Goal: Task Accomplishment & Management: Manage account settings

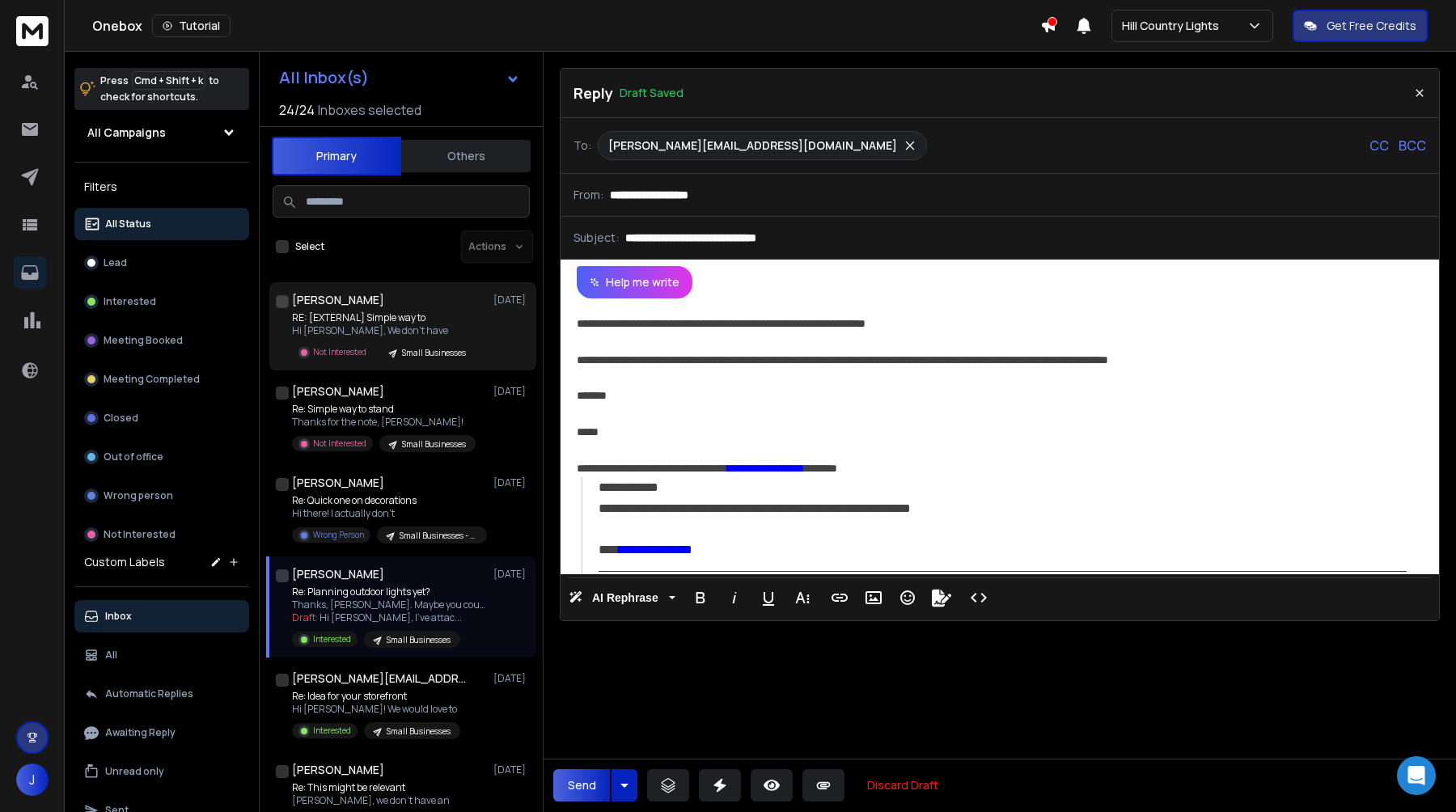
click at [373, 290] on div "Abke 13 Oct RE: [EXTERNAL] Simple way to Hi Samuel, We don't have Not Intereste…" at bounding box center [402, 325] width 267 height 88
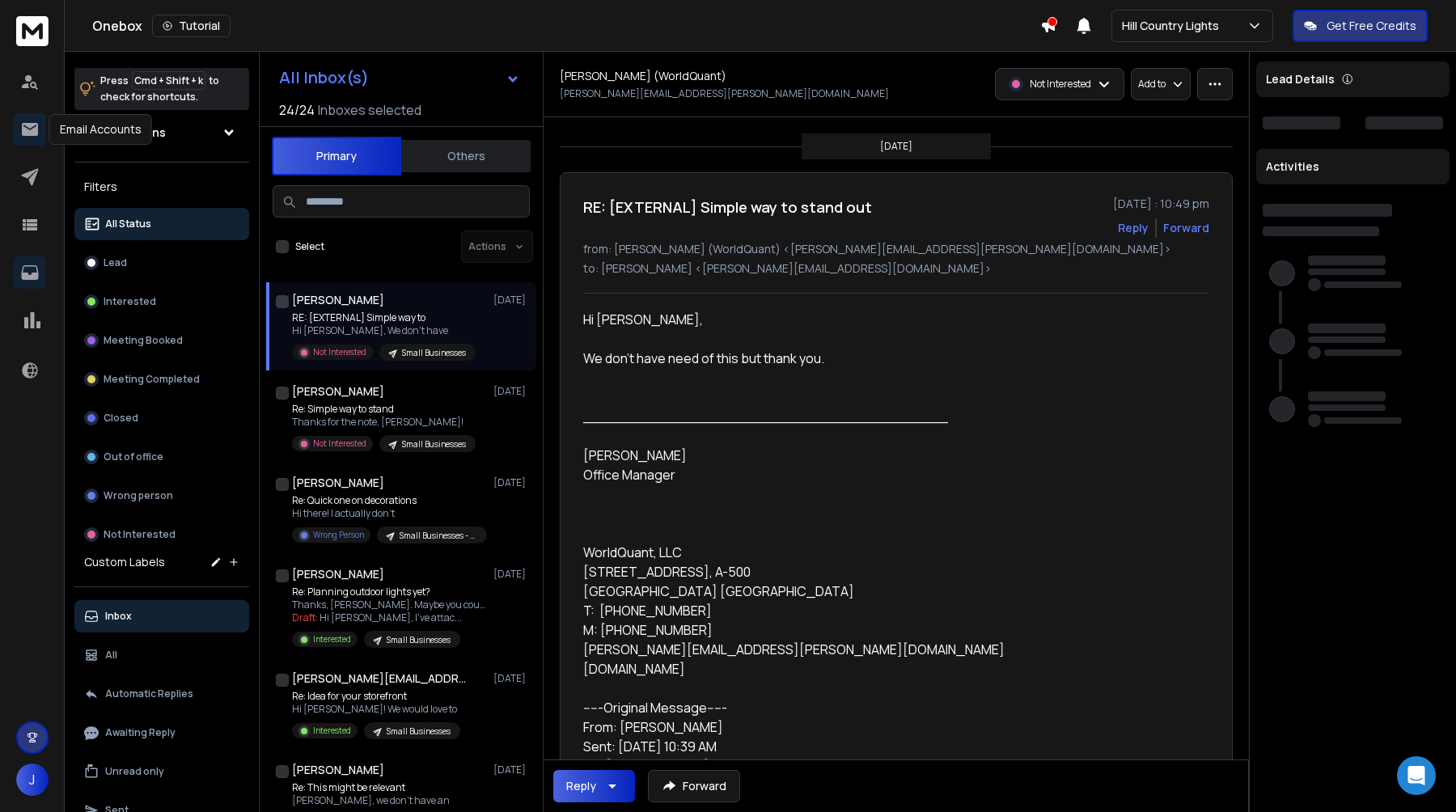
click at [31, 133] on icon at bounding box center [30, 129] width 16 height 13
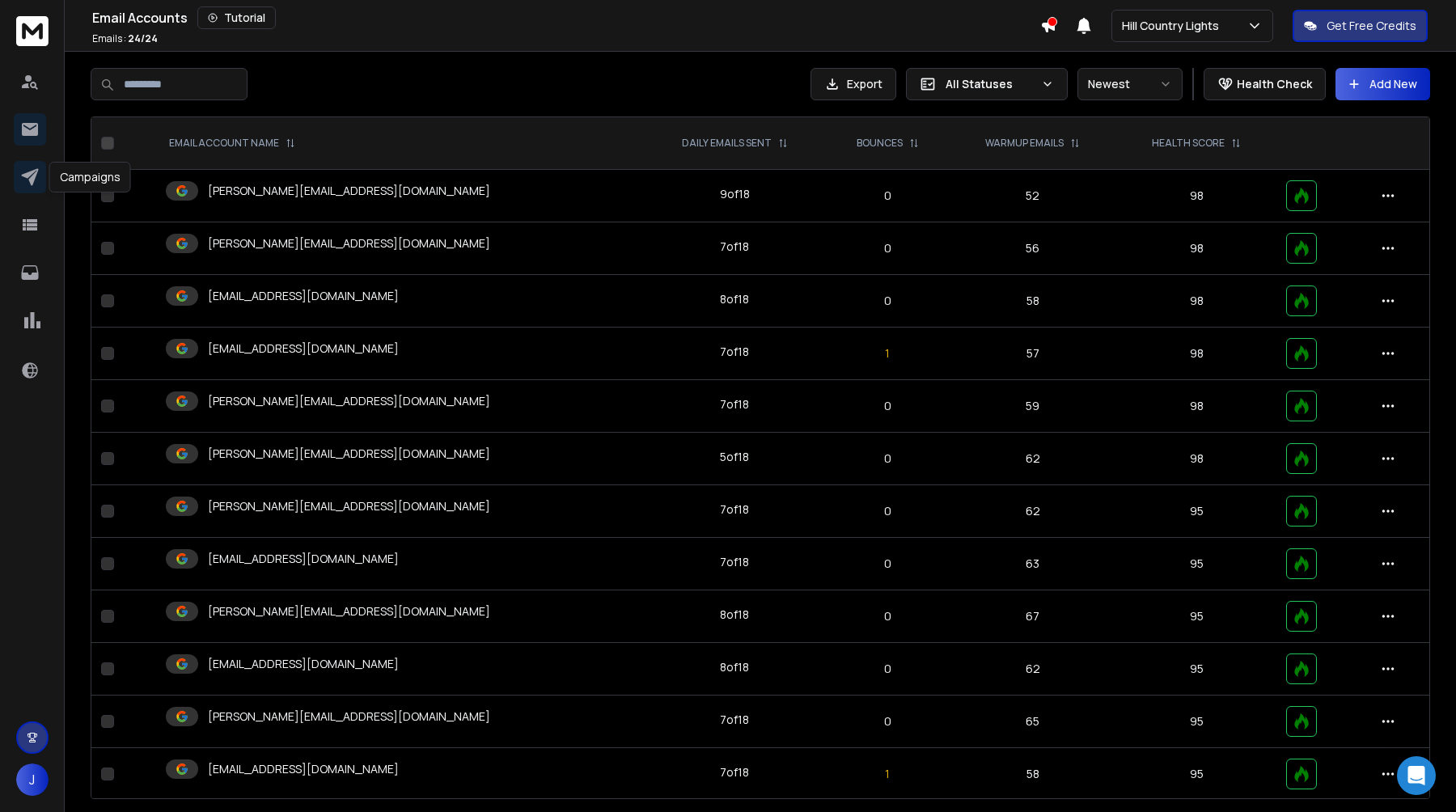
click at [35, 172] on icon at bounding box center [29, 177] width 17 height 17
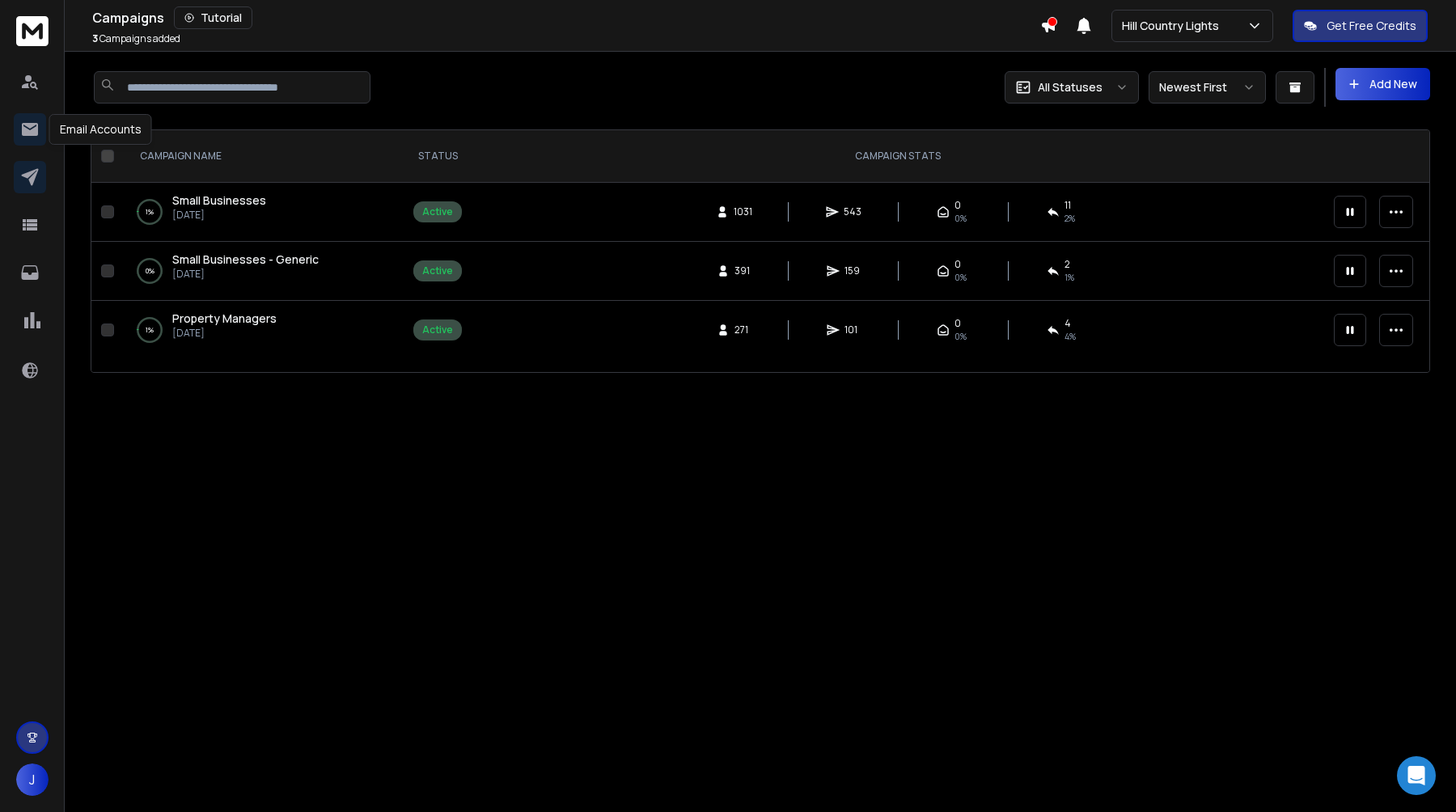
click at [33, 142] on link at bounding box center [30, 129] width 33 height 33
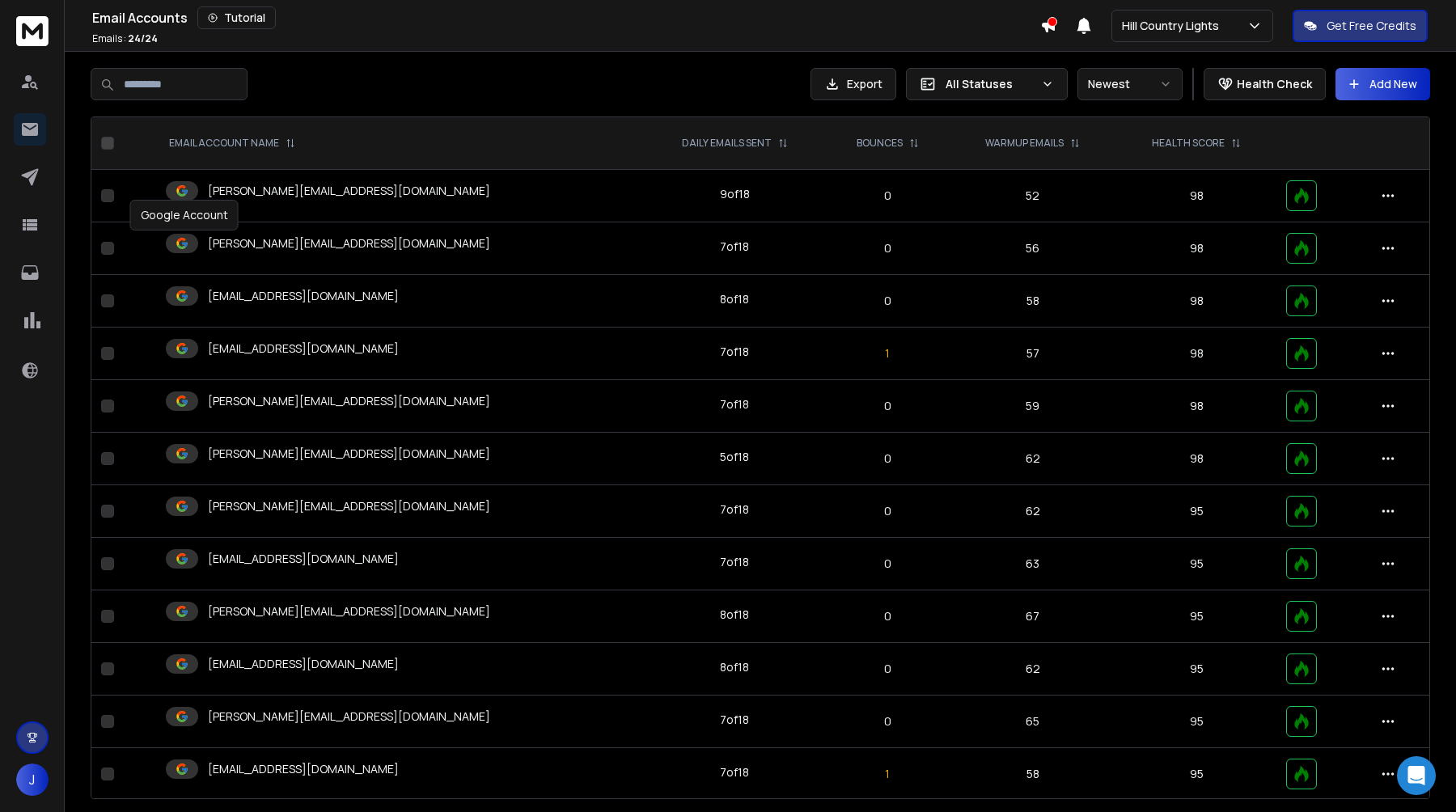
scroll to position [645, 0]
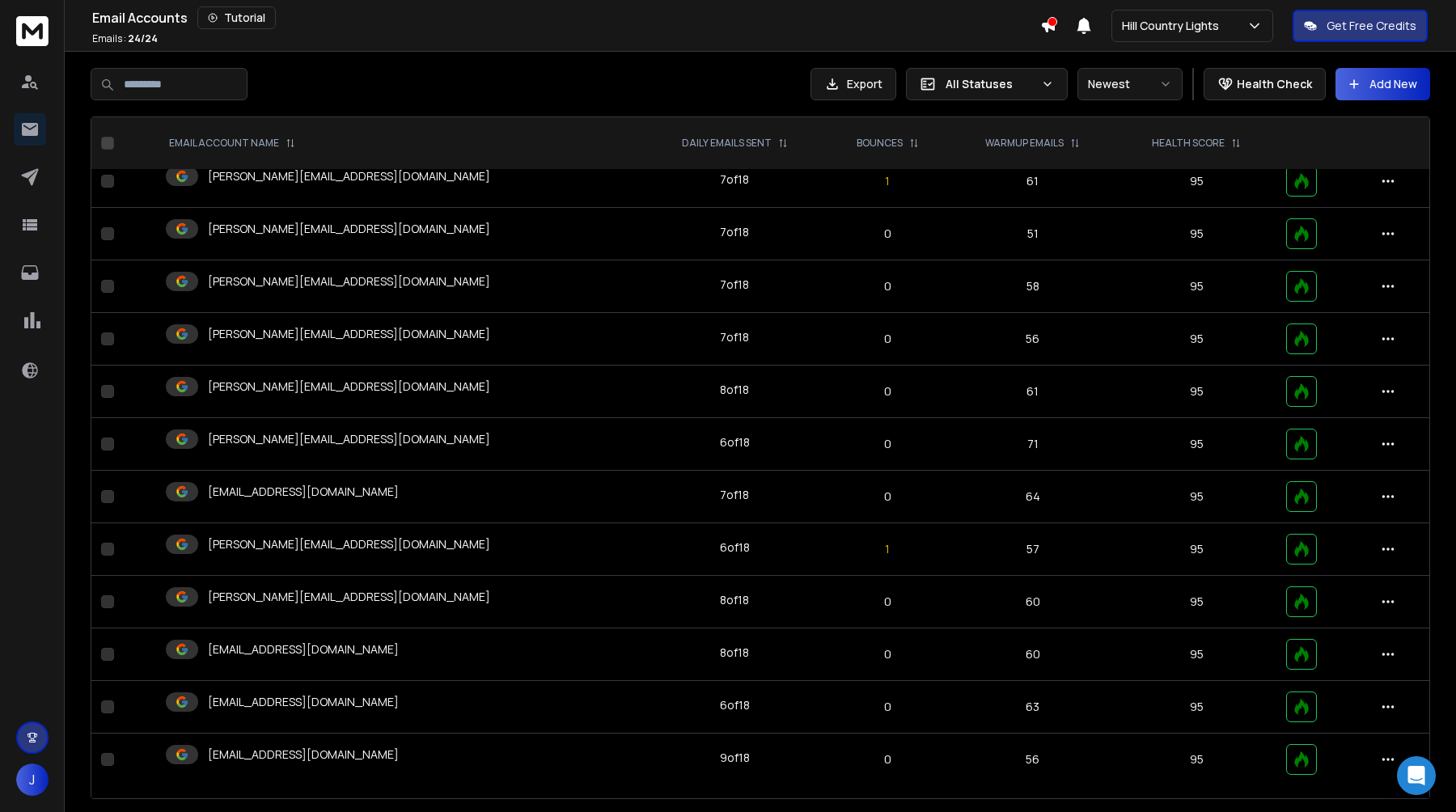
click at [347, 350] on td "[PERSON_NAME][EMAIL_ADDRESS][DOMAIN_NAME]" at bounding box center [399, 339] width 487 height 52
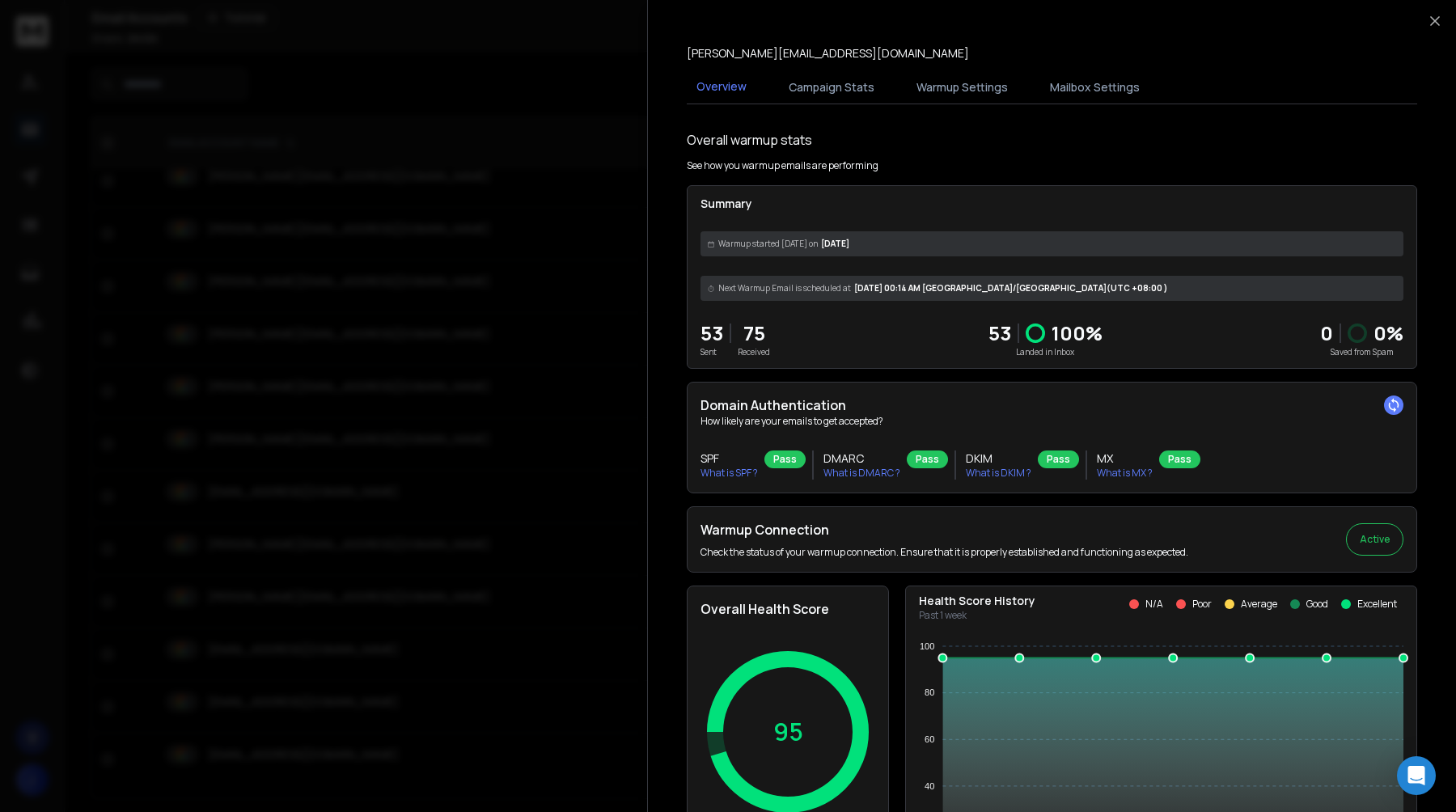
click at [499, 299] on div at bounding box center [728, 406] width 1456 height 812
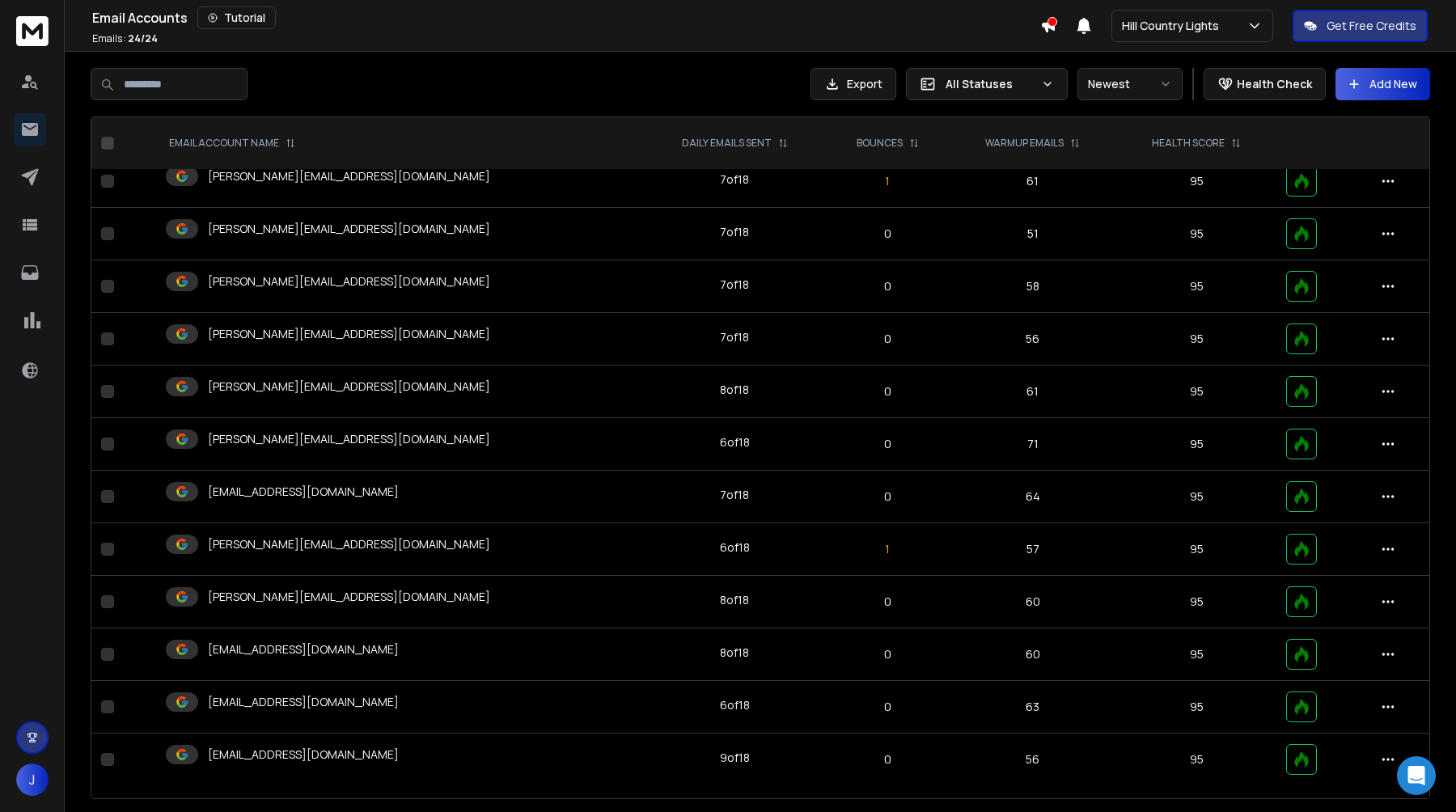
click at [567, 332] on div "[PERSON_NAME][EMAIL_ADDRESS][DOMAIN_NAME]" at bounding box center [399, 334] width 467 height 20
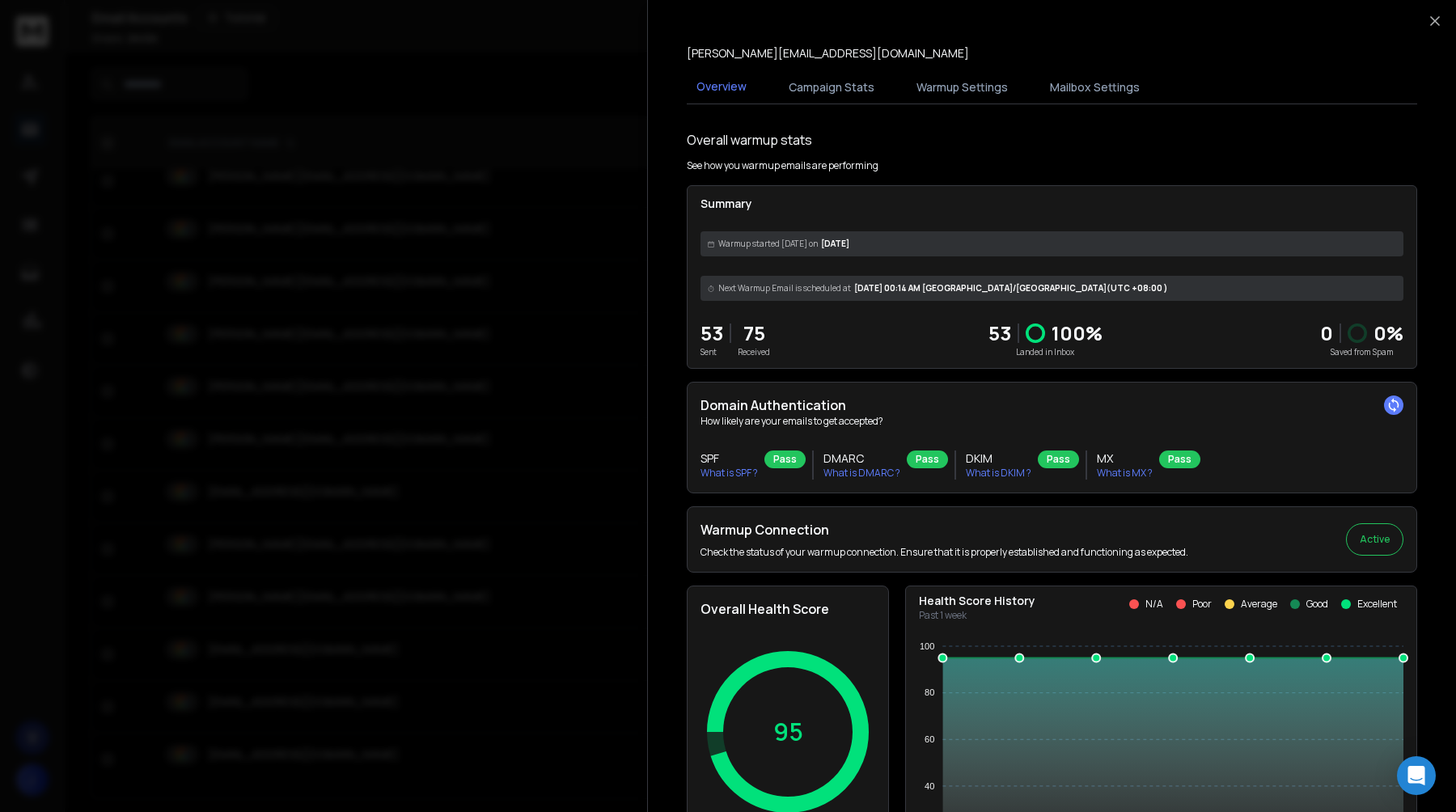
scroll to position [516, 0]
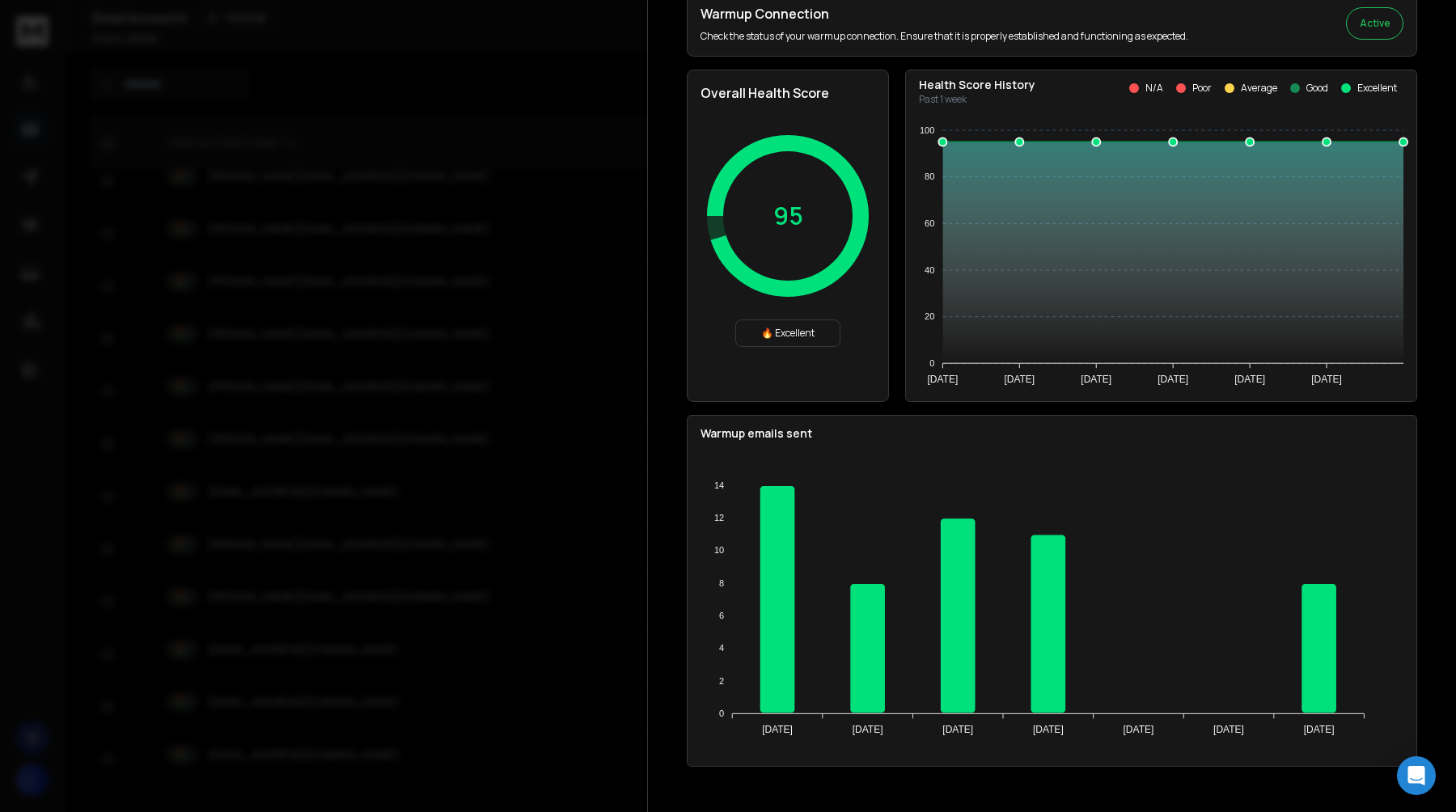
click at [427, 341] on div at bounding box center [728, 406] width 1456 height 812
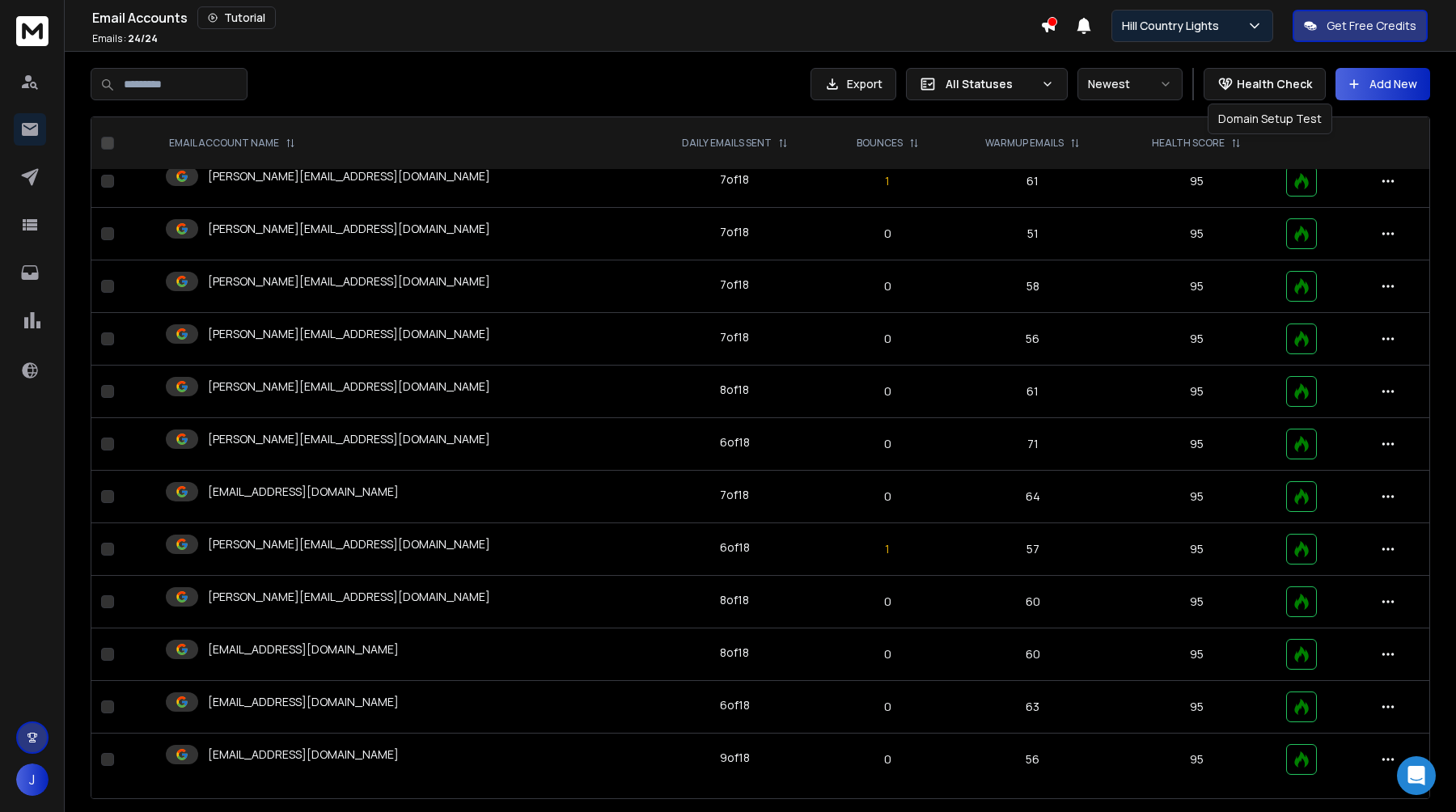
click at [1235, 24] on div "Hill Country Lights" at bounding box center [1192, 26] width 141 height 16
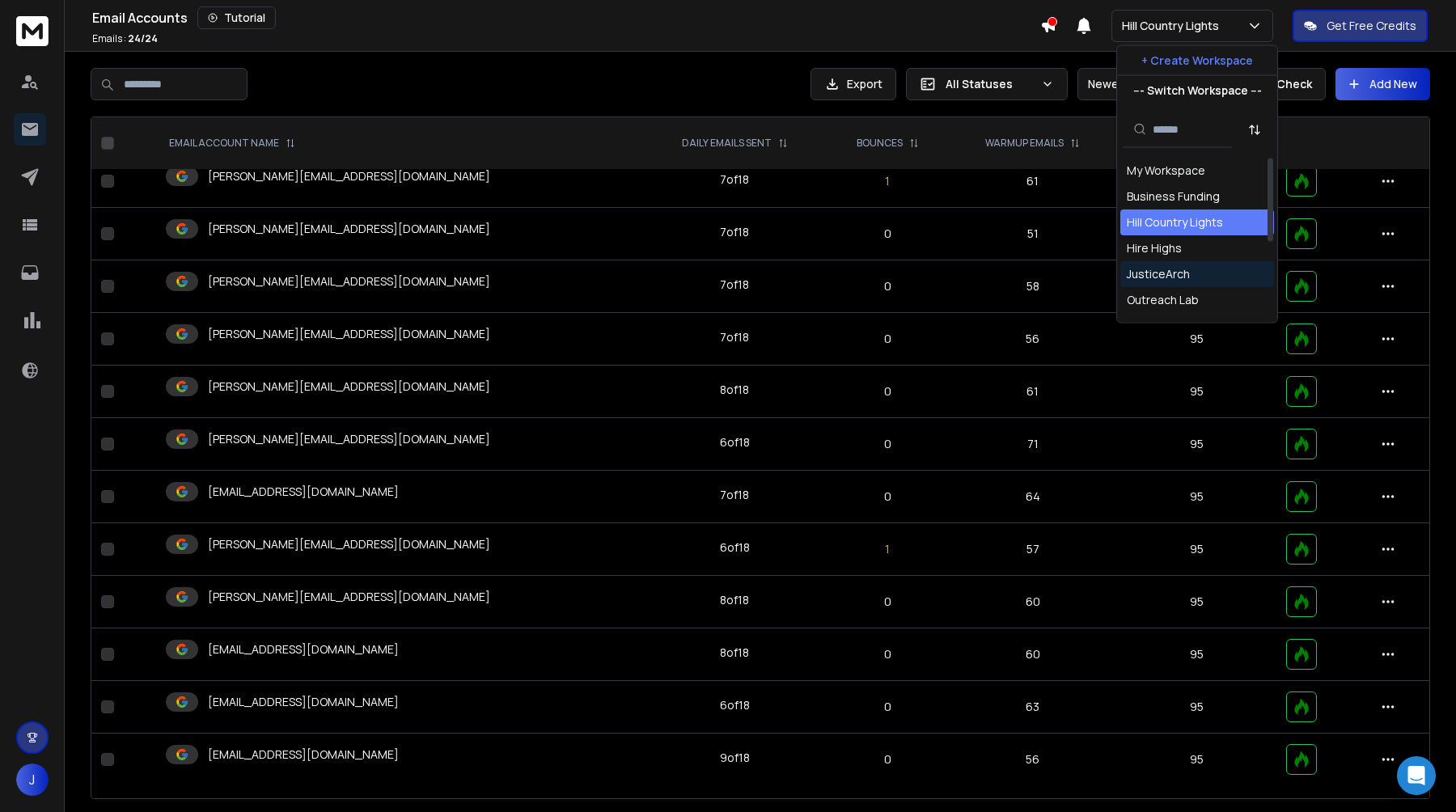
click at [1185, 268] on div "JusticeArch" at bounding box center [1158, 274] width 63 height 16
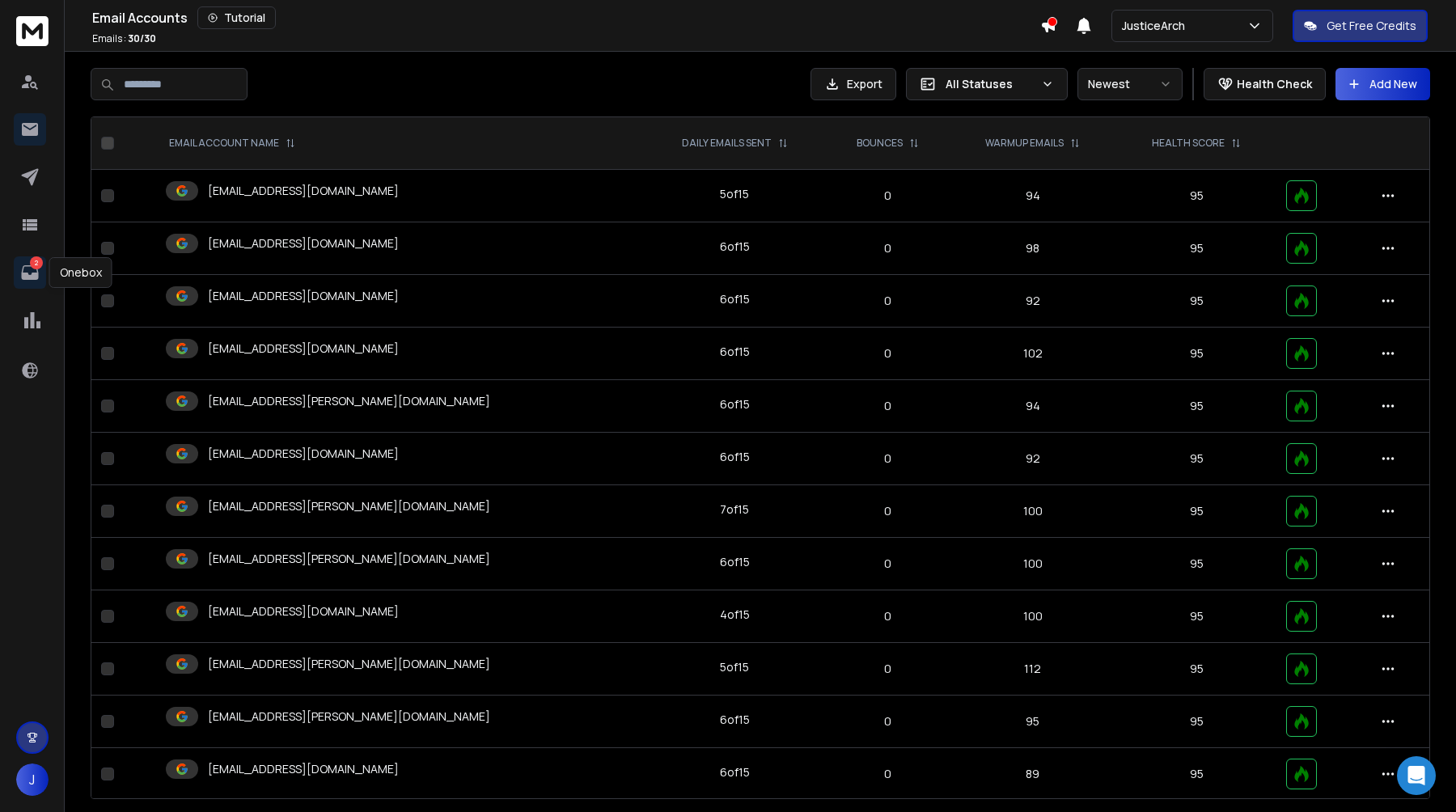
click at [31, 270] on icon at bounding box center [31, 273] width 20 height 20
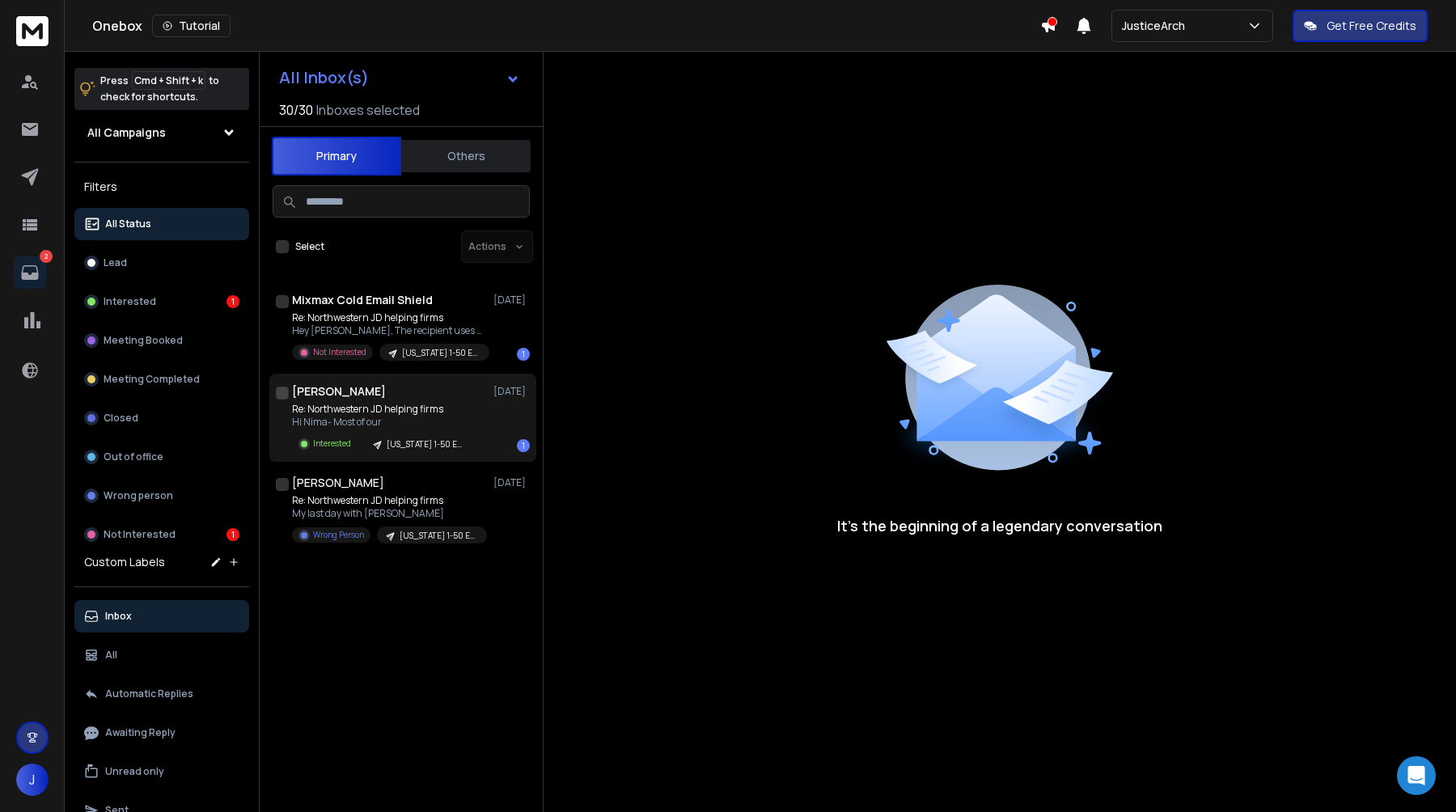
click at [503, 411] on div "Re: Northwestern JD helping firms Hi Nima- Most of our Interested Illinois 1-50…" at bounding box center [410, 428] width 238 height 49
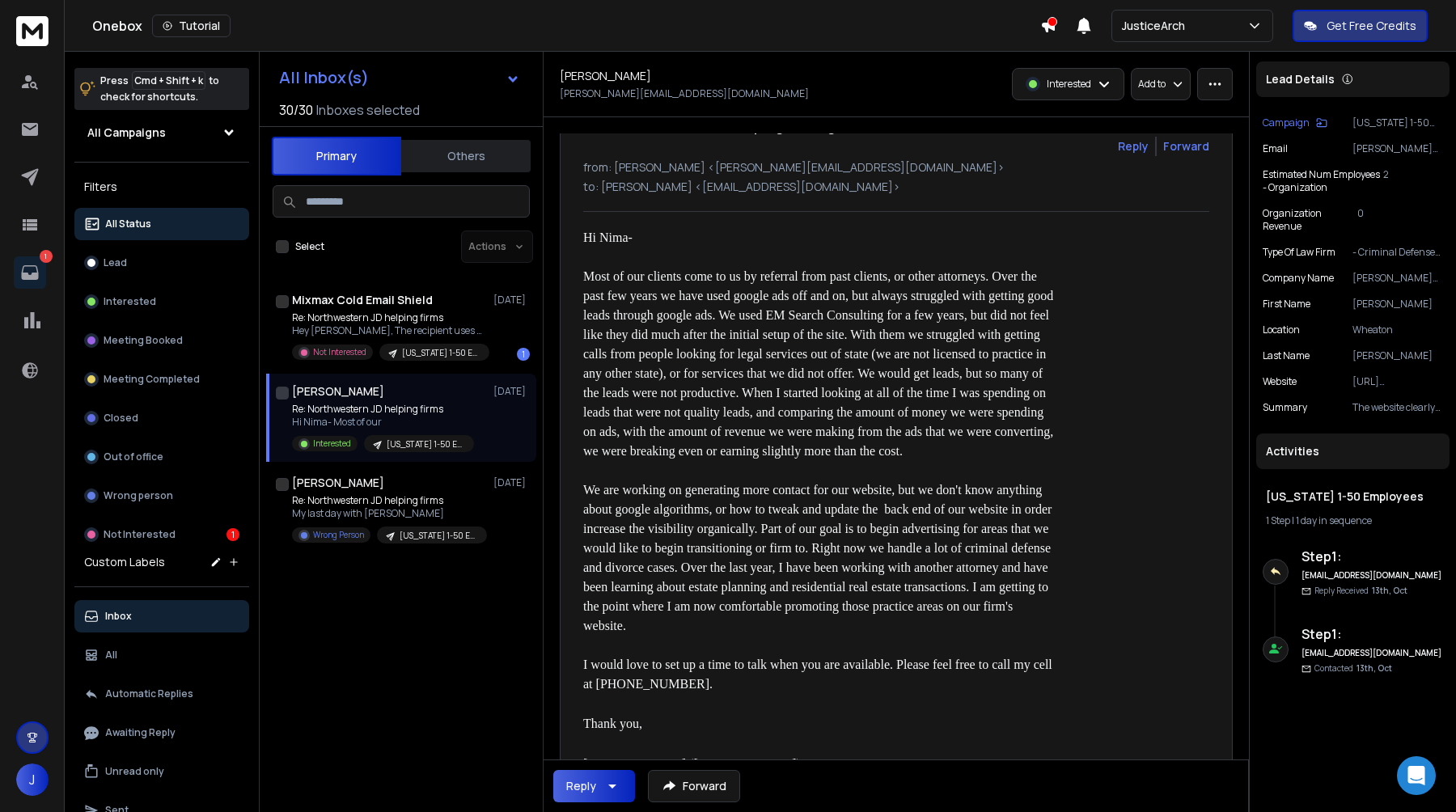
scroll to position [46, 0]
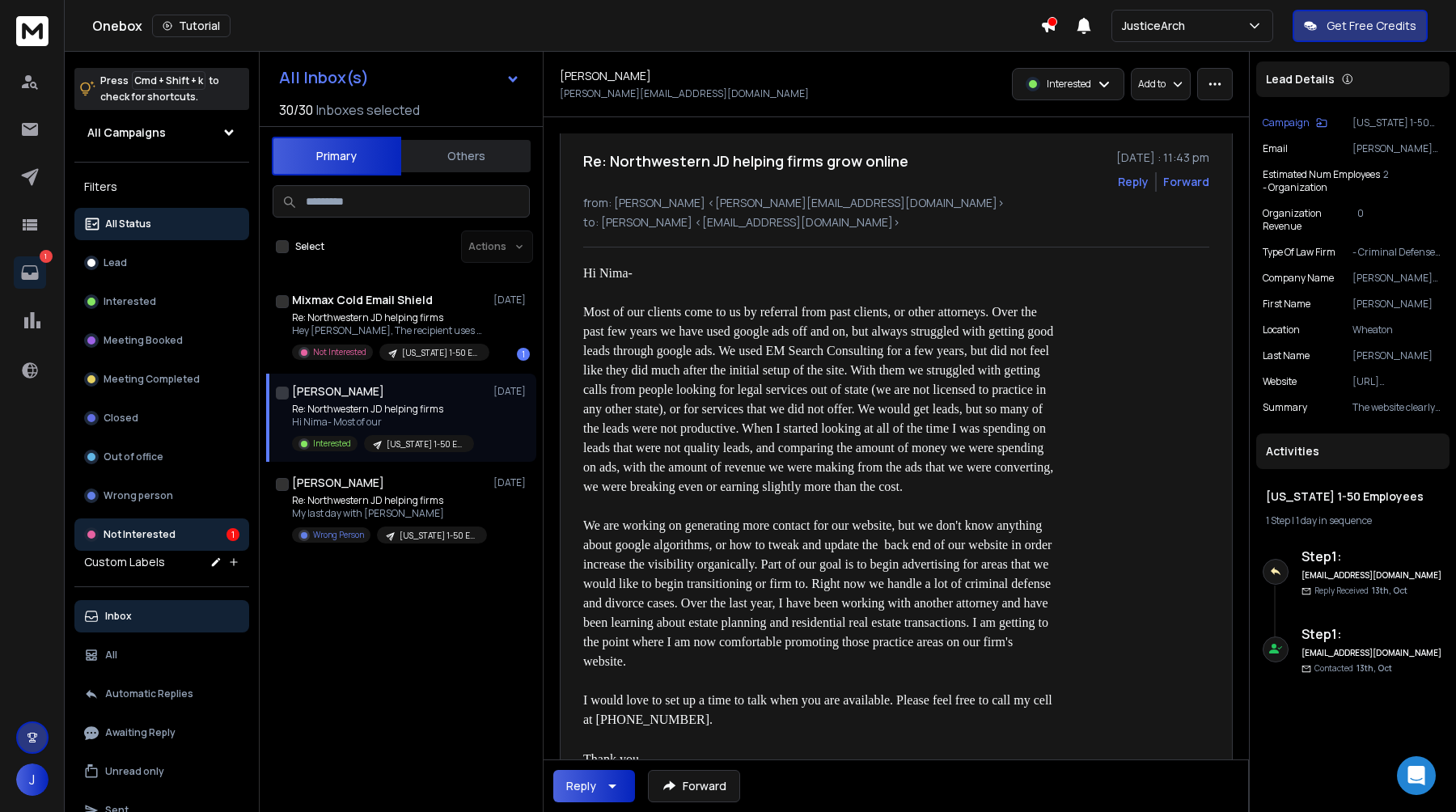
click at [116, 525] on button "Not Interested 1" at bounding box center [162, 534] width 174 height 33
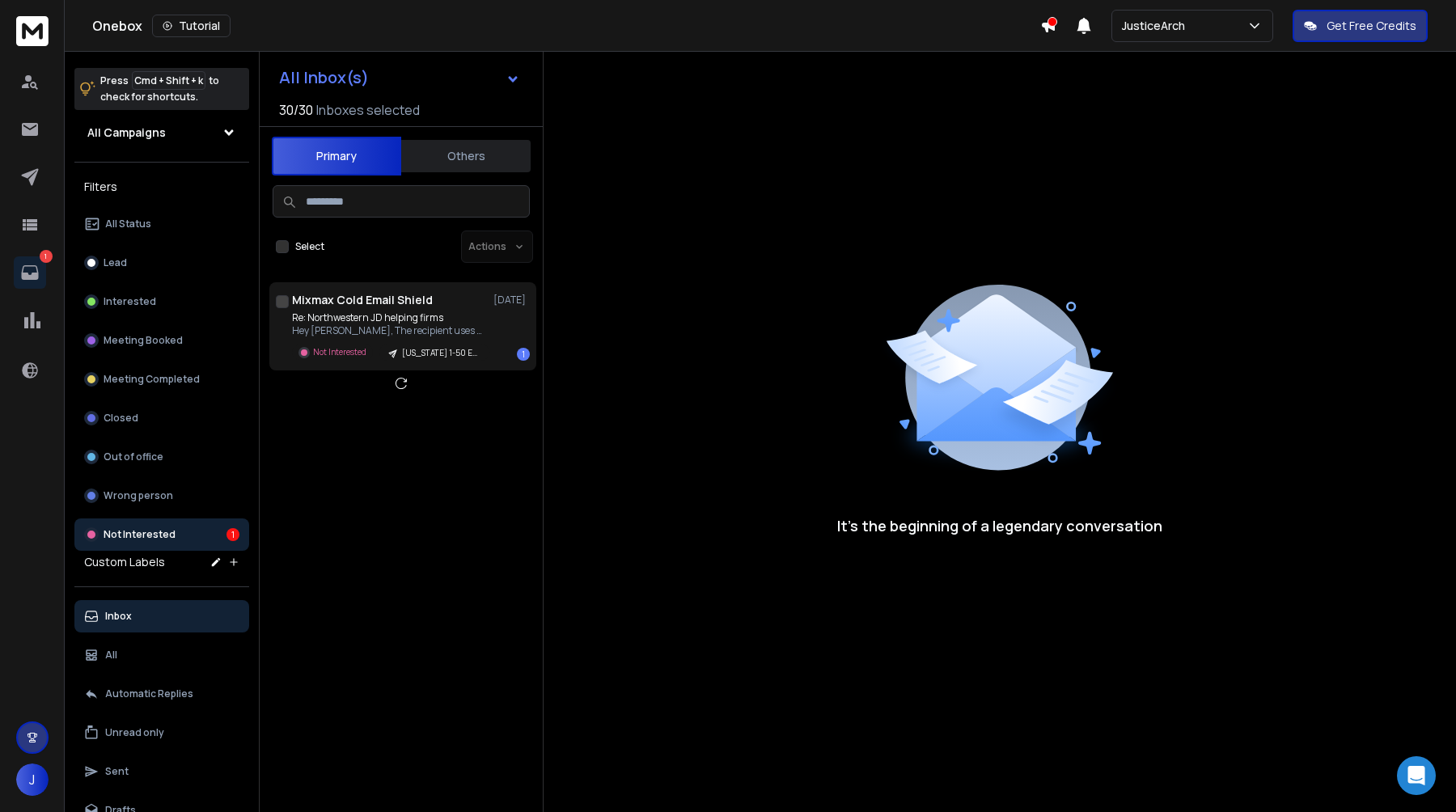
click at [424, 347] on p "Illinois 1-50 Employees" at bounding box center [441, 353] width 78 height 12
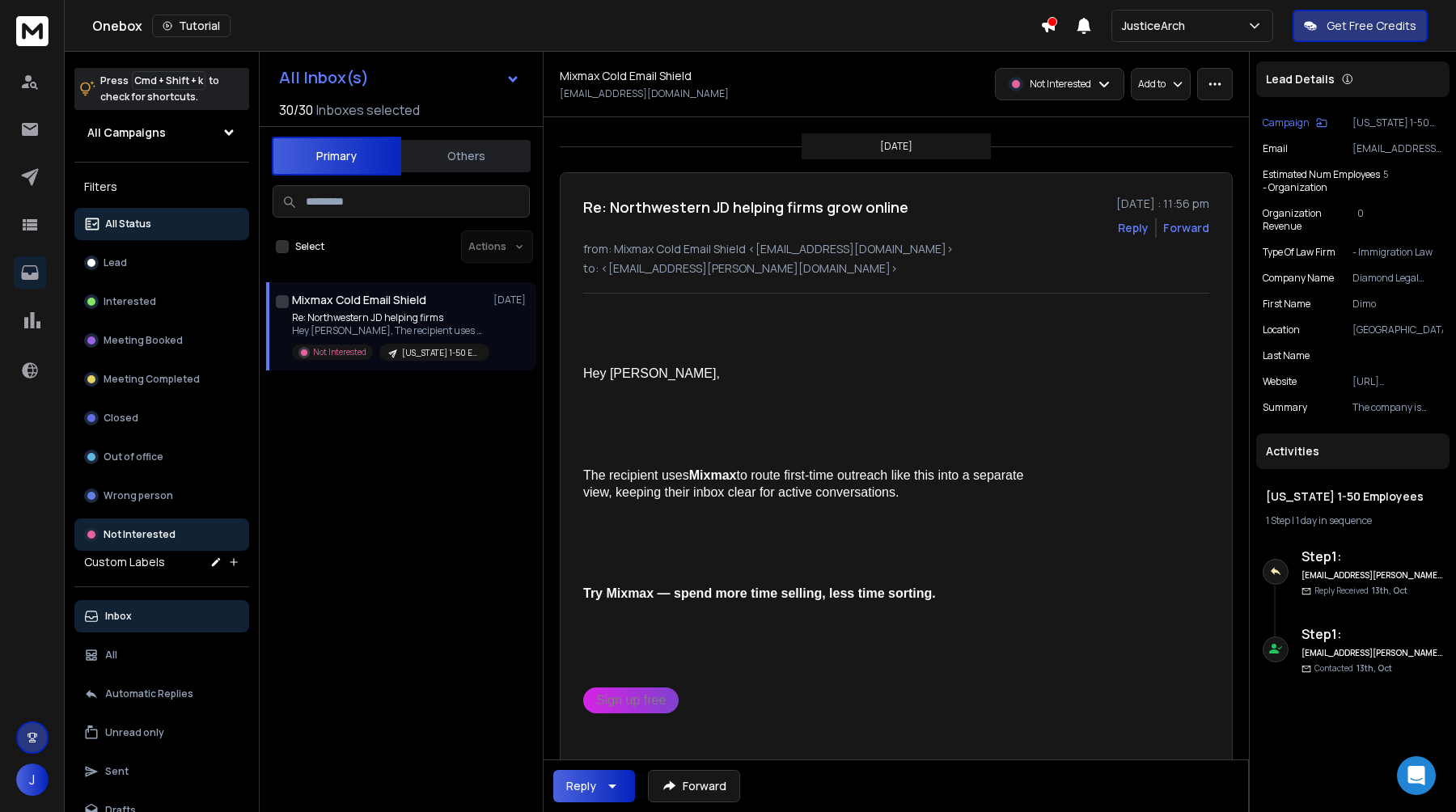
click at [125, 214] on button "All Status" at bounding box center [162, 224] width 174 height 33
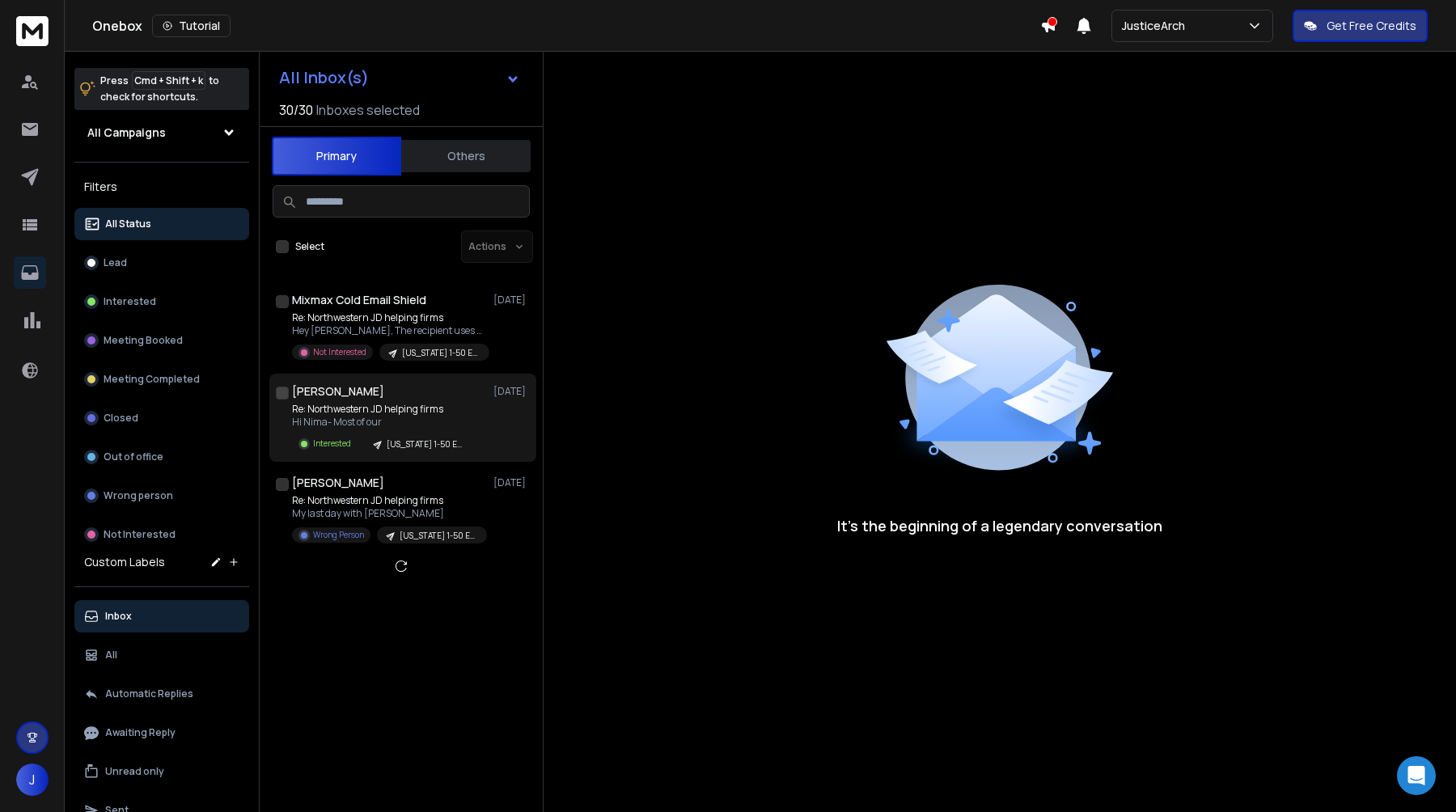
click at [422, 418] on p "Hi Nima- Most of our" at bounding box center [382, 422] width 182 height 13
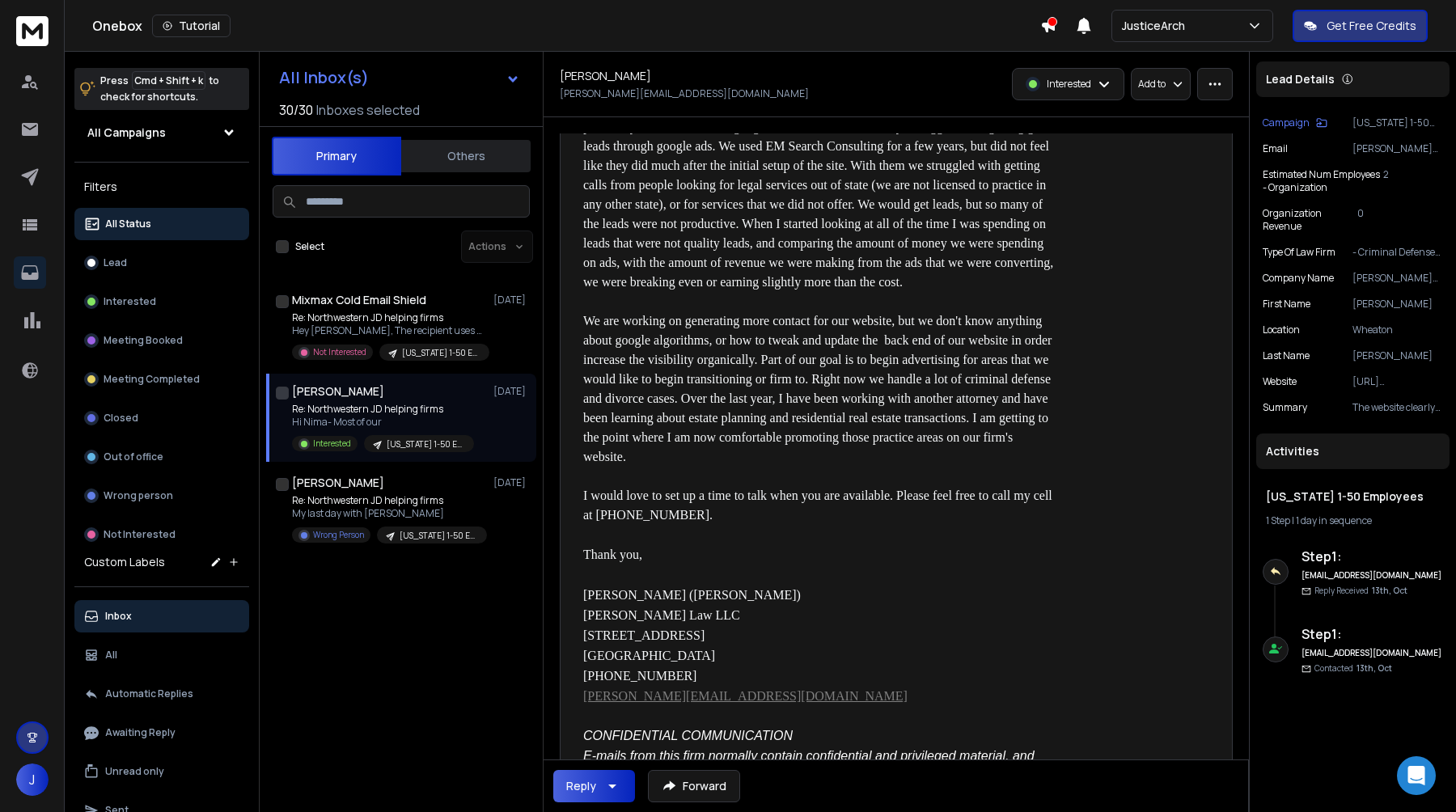
scroll to position [244, 0]
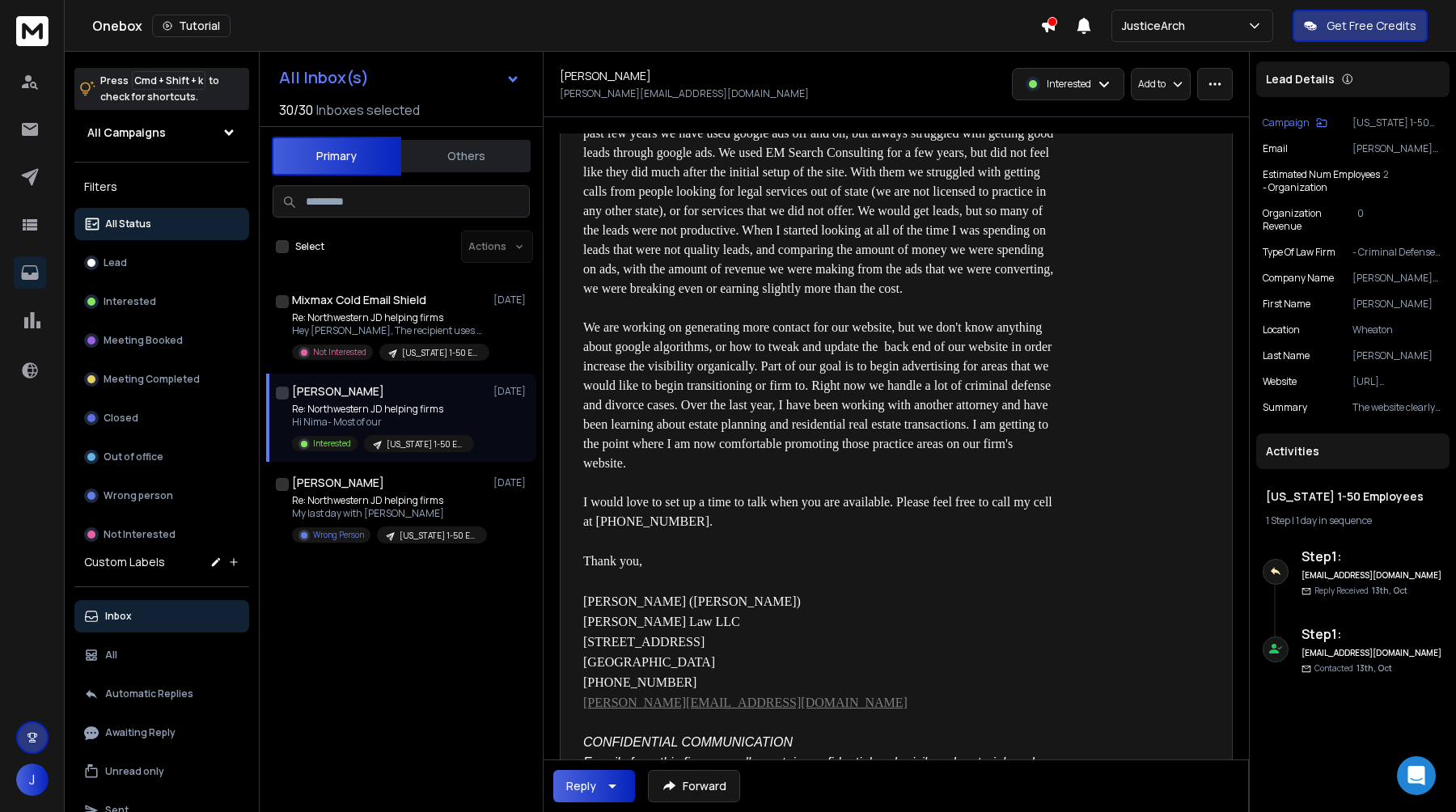
click at [494, 128] on div "All Inbox(s) 30 / 30 Inboxes selected Primary Others Select Actions Mixmax Cold…" at bounding box center [400, 458] width 283 height 812
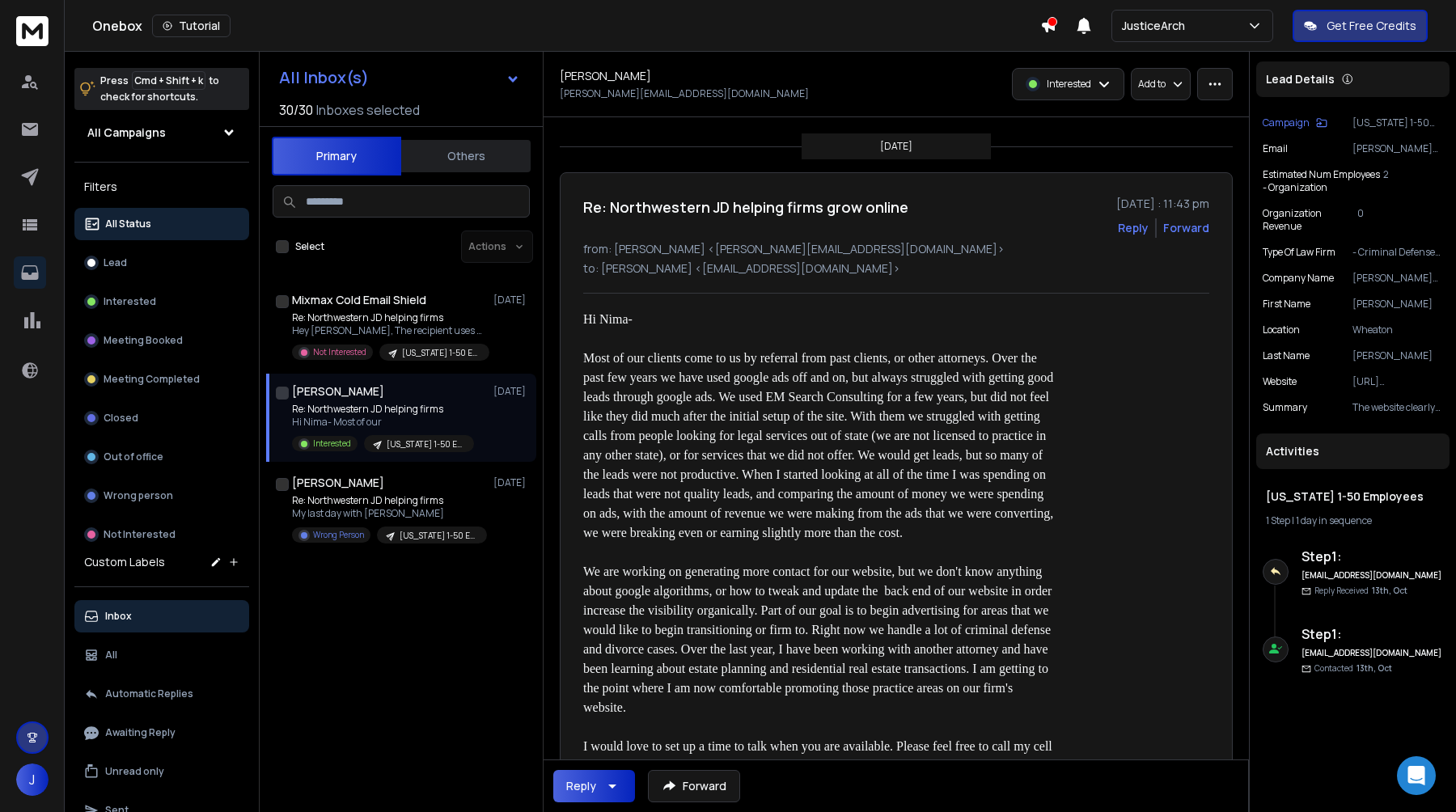
click at [491, 151] on button "Others" at bounding box center [465, 156] width 129 height 35
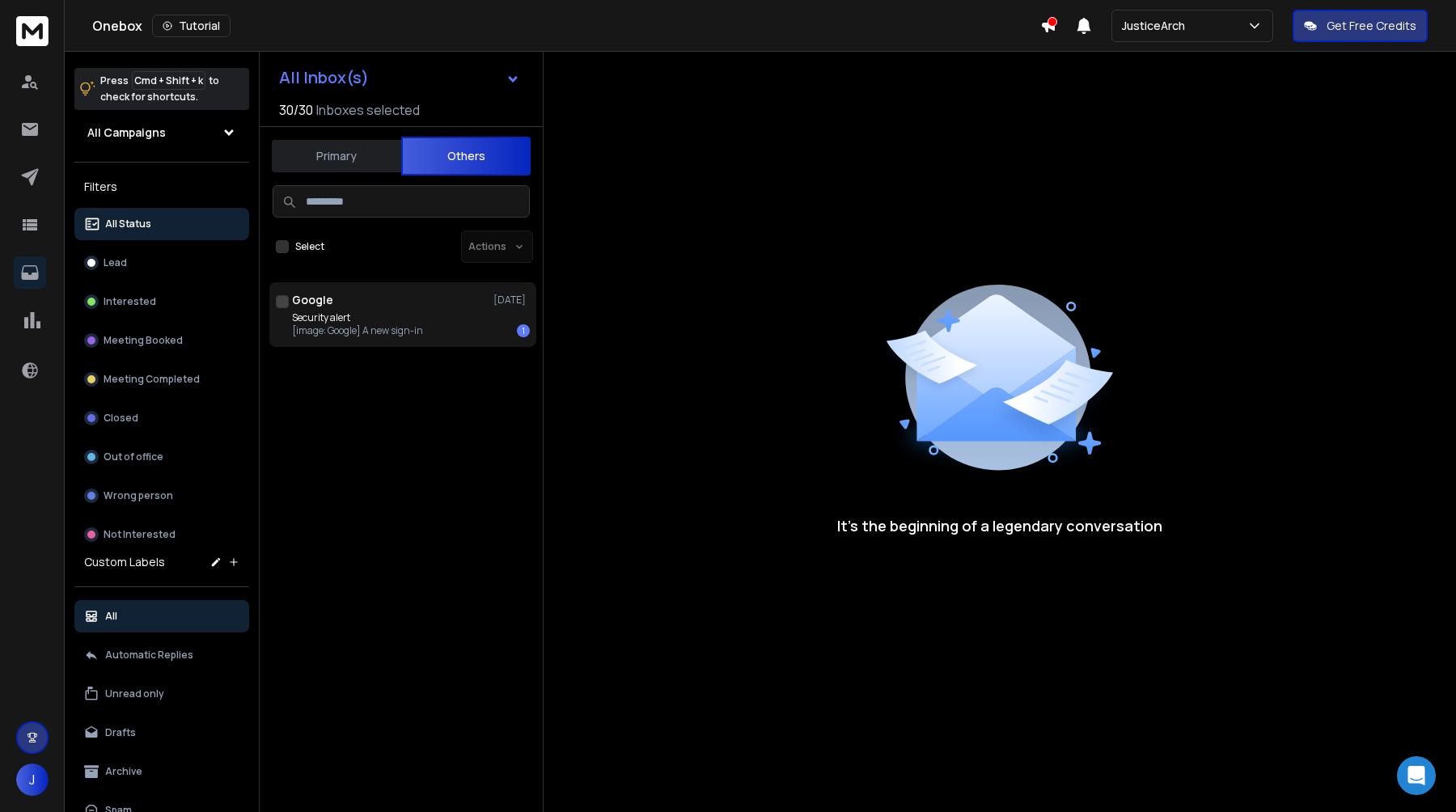
click at [410, 303] on div "Google 13 Oct" at bounding box center [410, 300] width 238 height 16
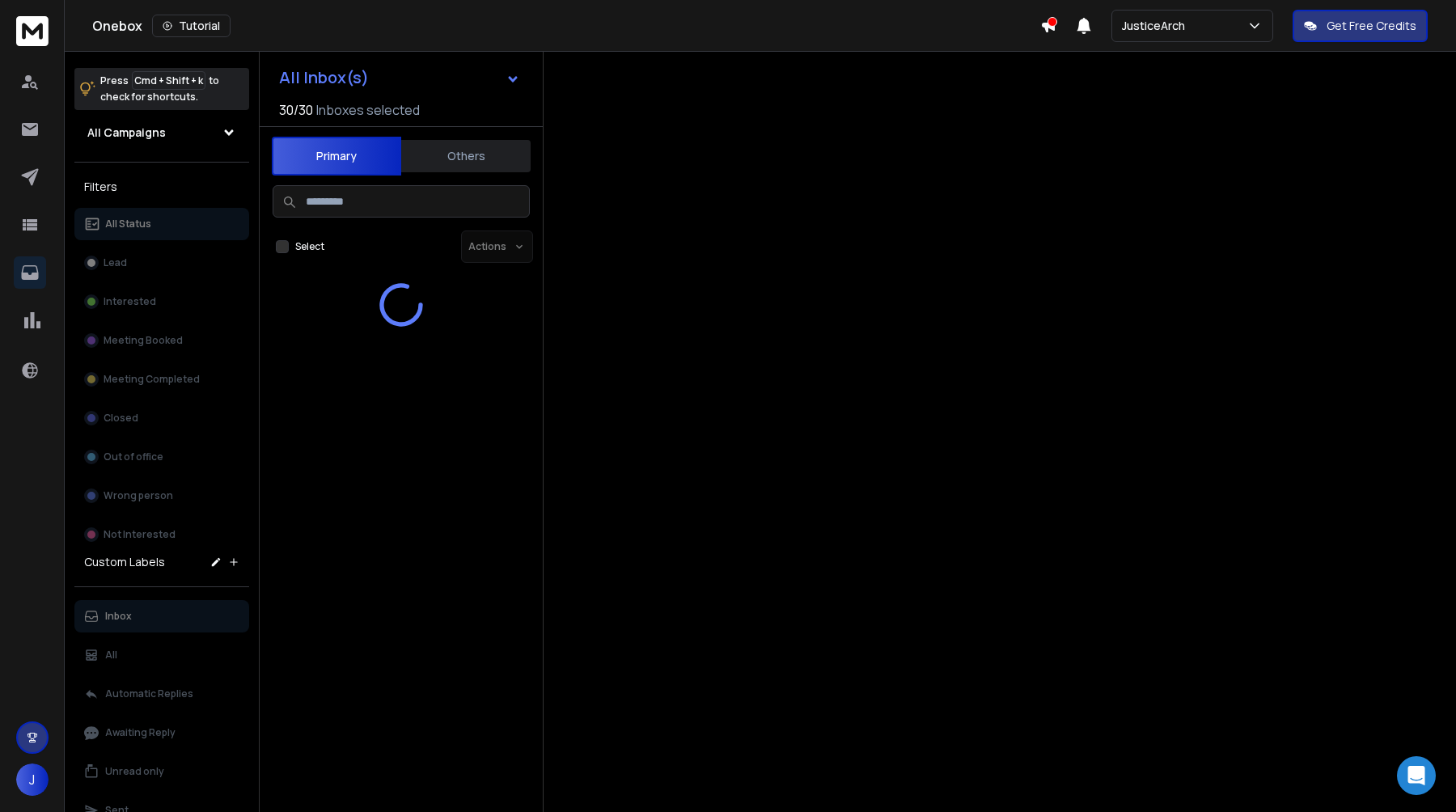
click at [372, 156] on button "Primary" at bounding box center [336, 156] width 129 height 38
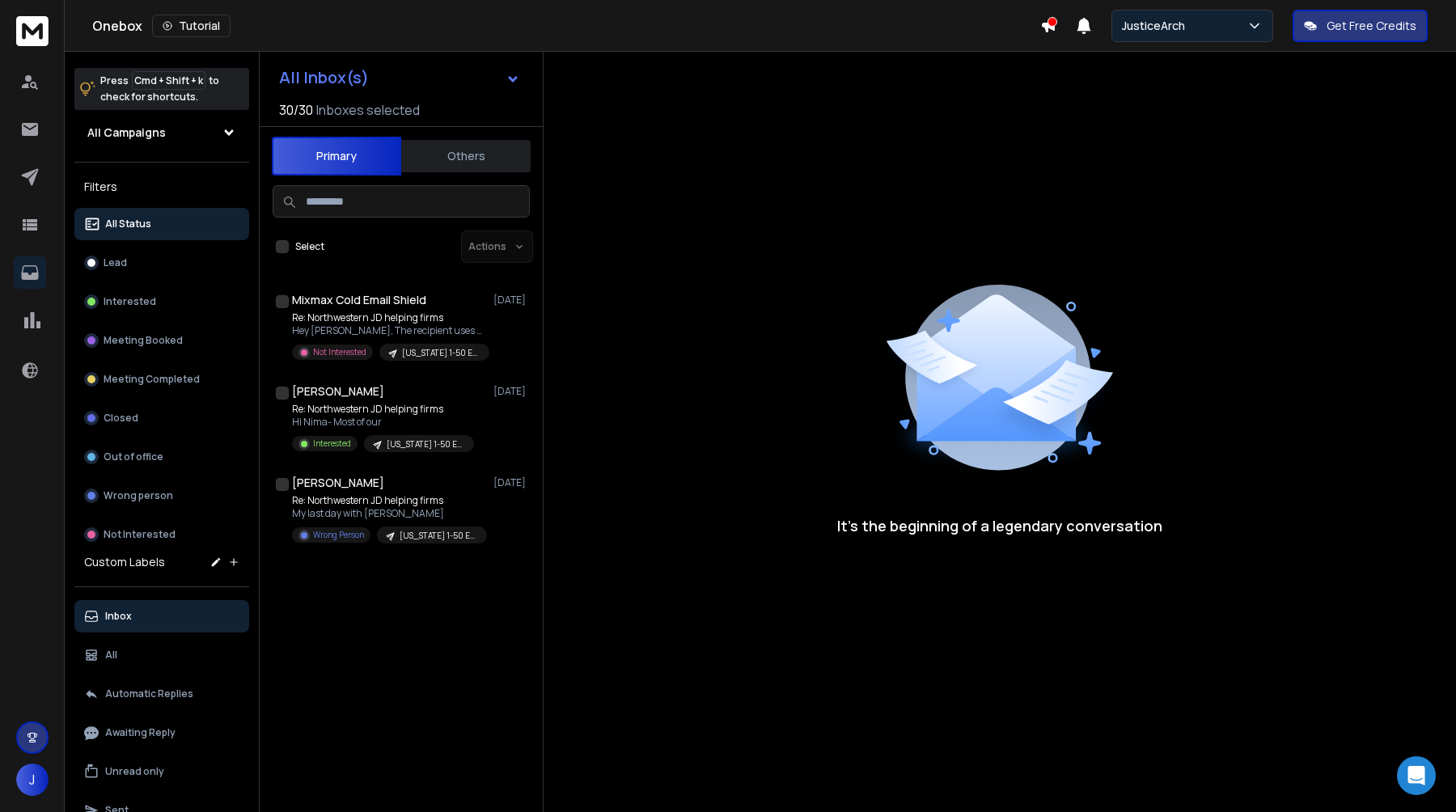
click at [1218, 30] on div "JusticeArch" at bounding box center [1192, 26] width 141 height 16
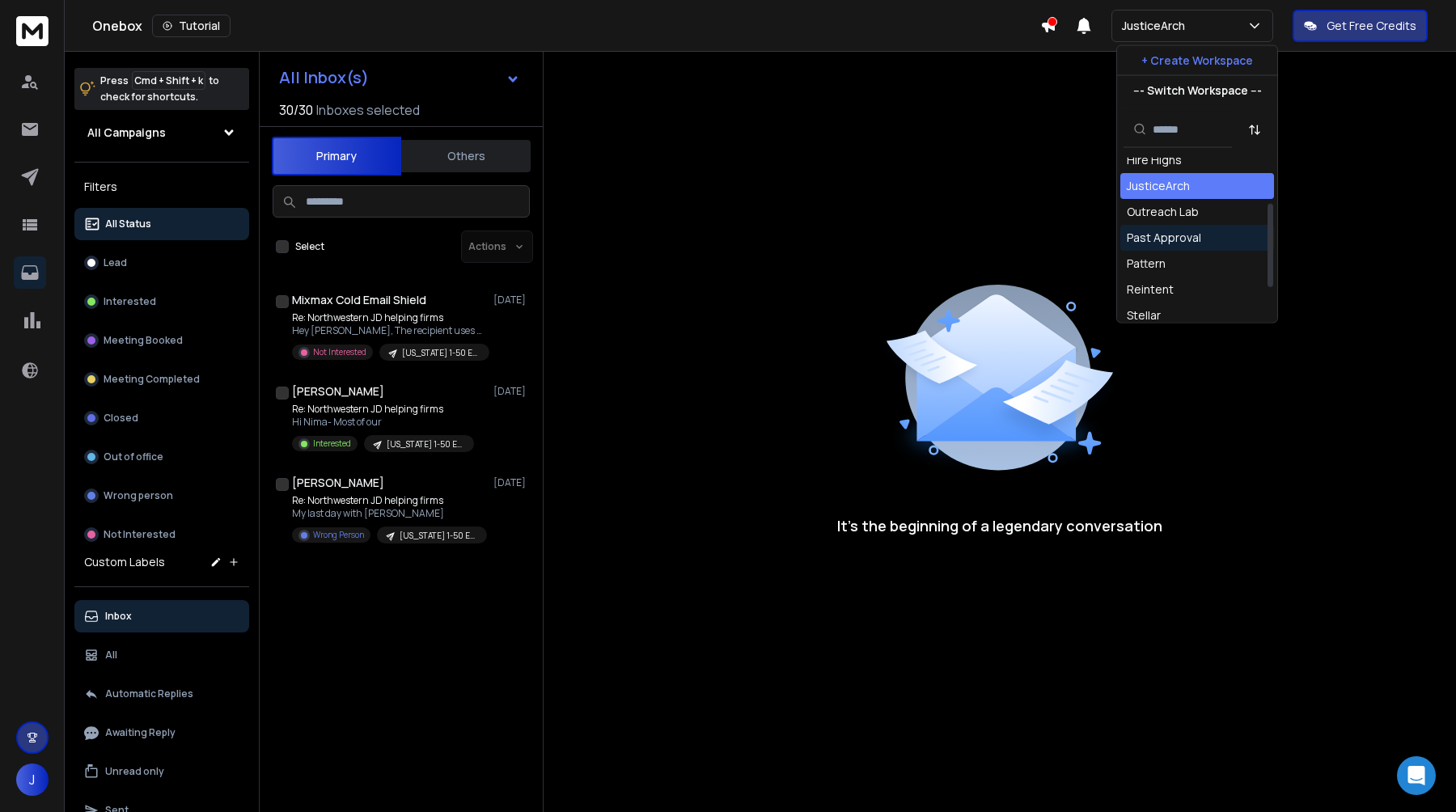
scroll to position [149, 0]
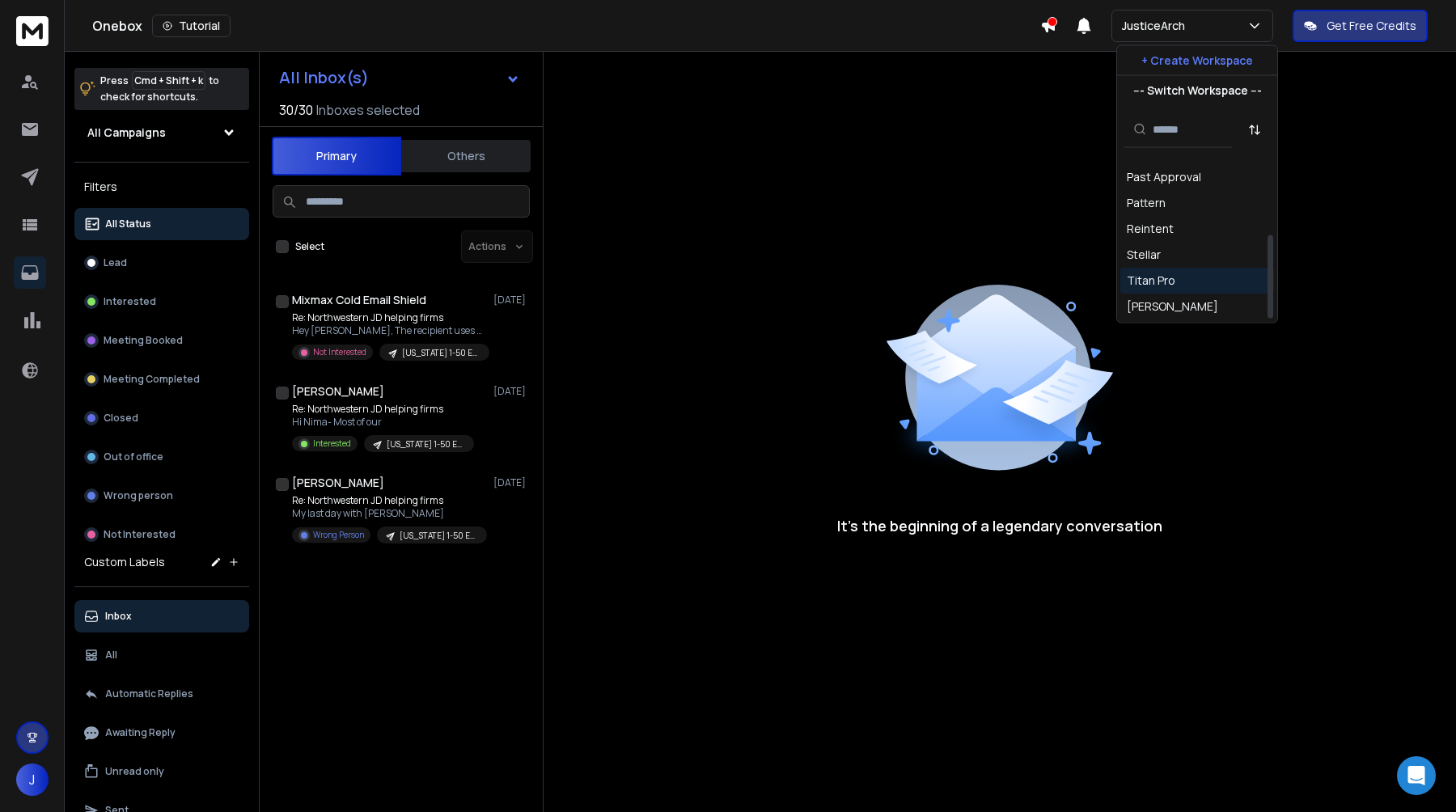
click at [1167, 276] on div "Titan Pro" at bounding box center [1150, 281] width 48 height 16
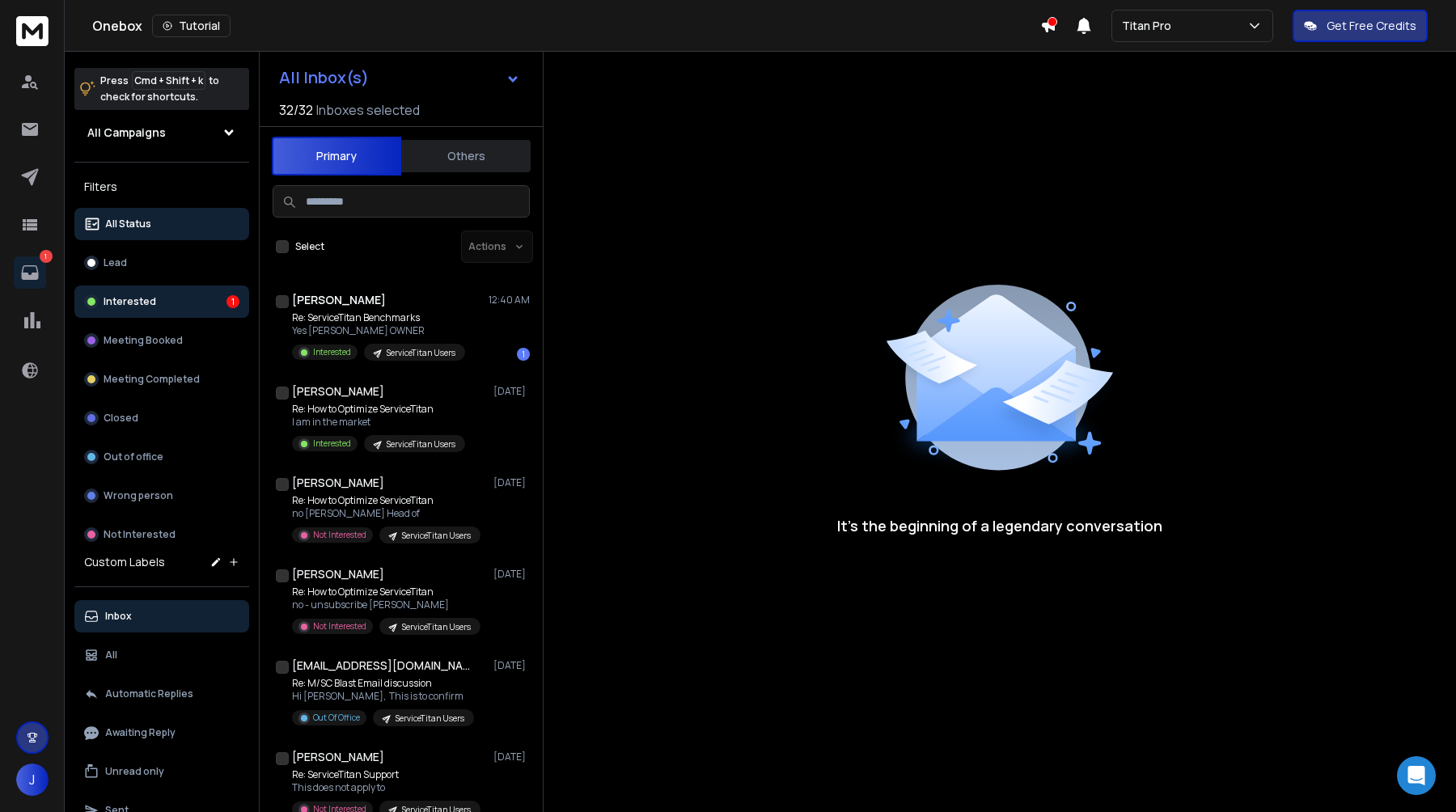
click at [204, 305] on button "Interested 1" at bounding box center [162, 302] width 174 height 33
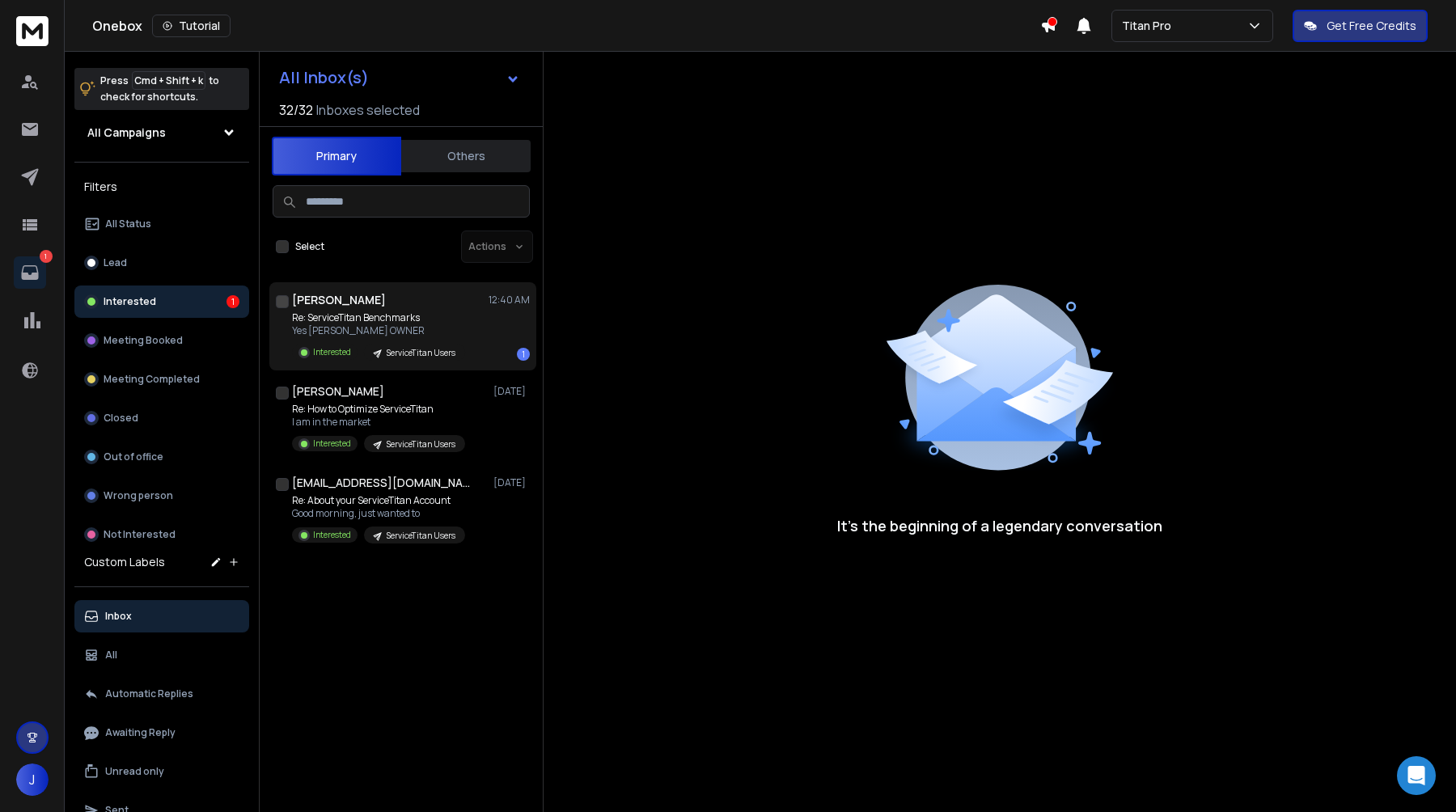
click at [485, 359] on div "Re: ServiceTitan Benchmarks Yes Dashon Bradford Sr OWNER Interested ServiceTita…" at bounding box center [410, 336] width 238 height 49
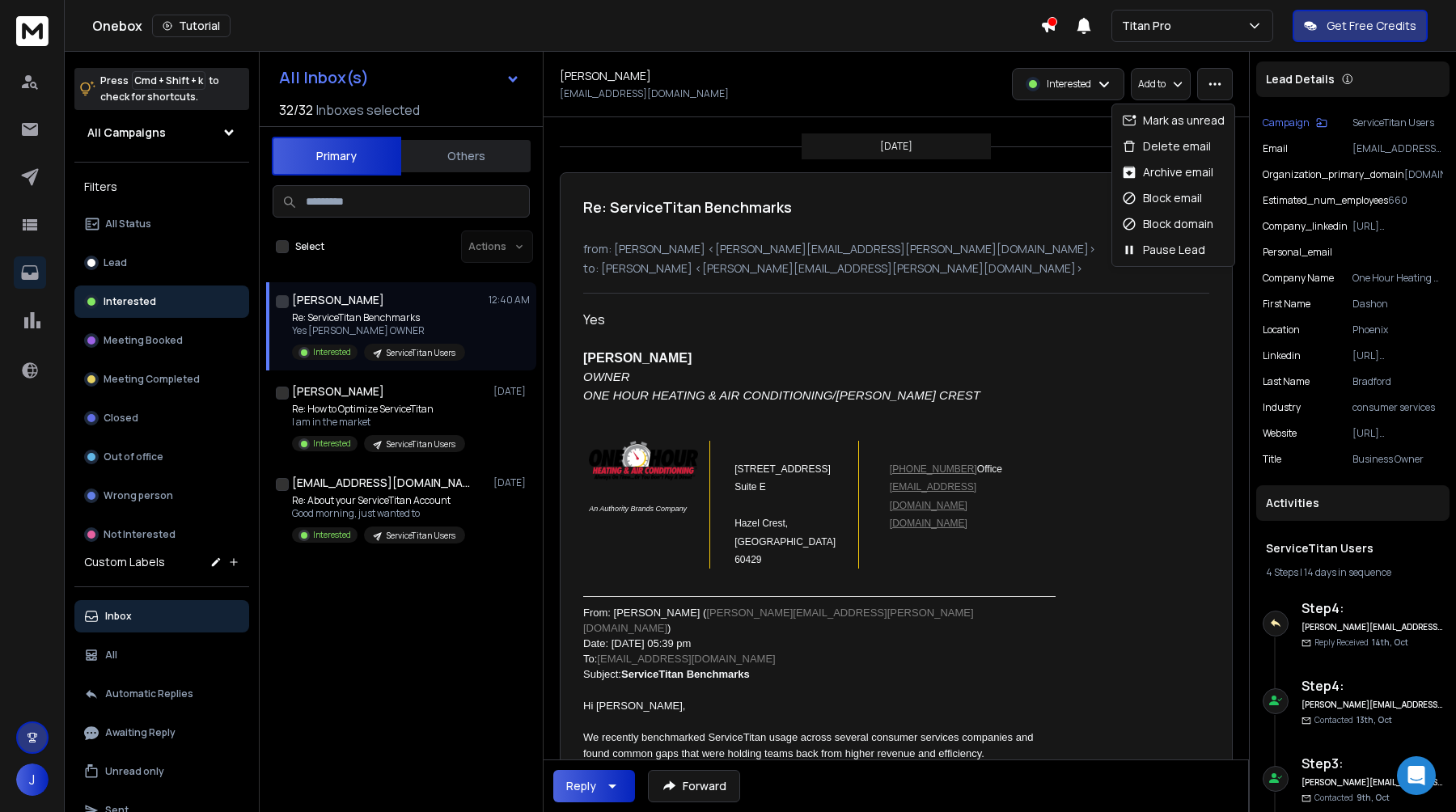
click at [1206, 88] on button "button" at bounding box center [1215, 84] width 35 height 33
click at [1206, 124] on div "Mark as unread" at bounding box center [1173, 120] width 103 height 16
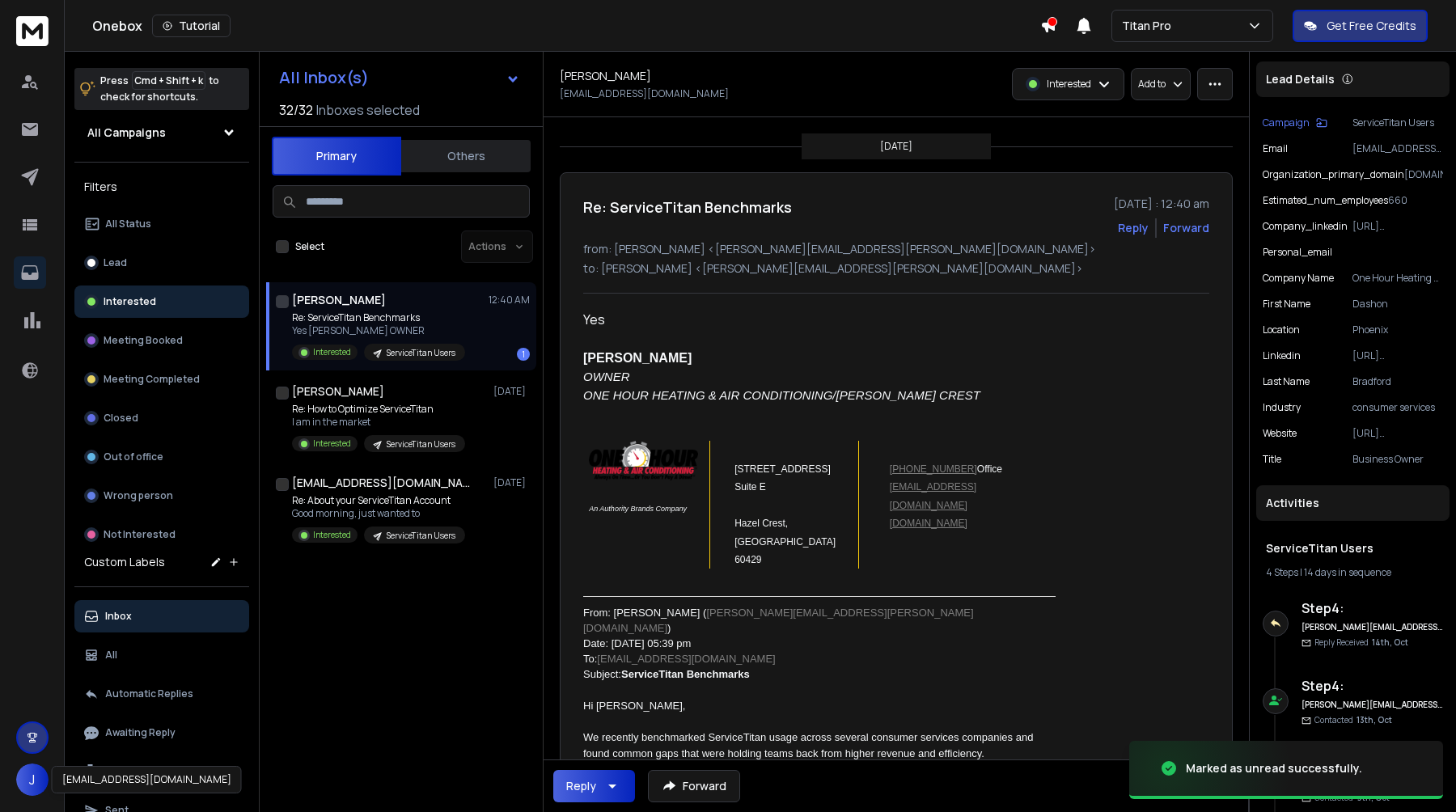
click at [27, 782] on span "J" at bounding box center [32, 779] width 33 height 33
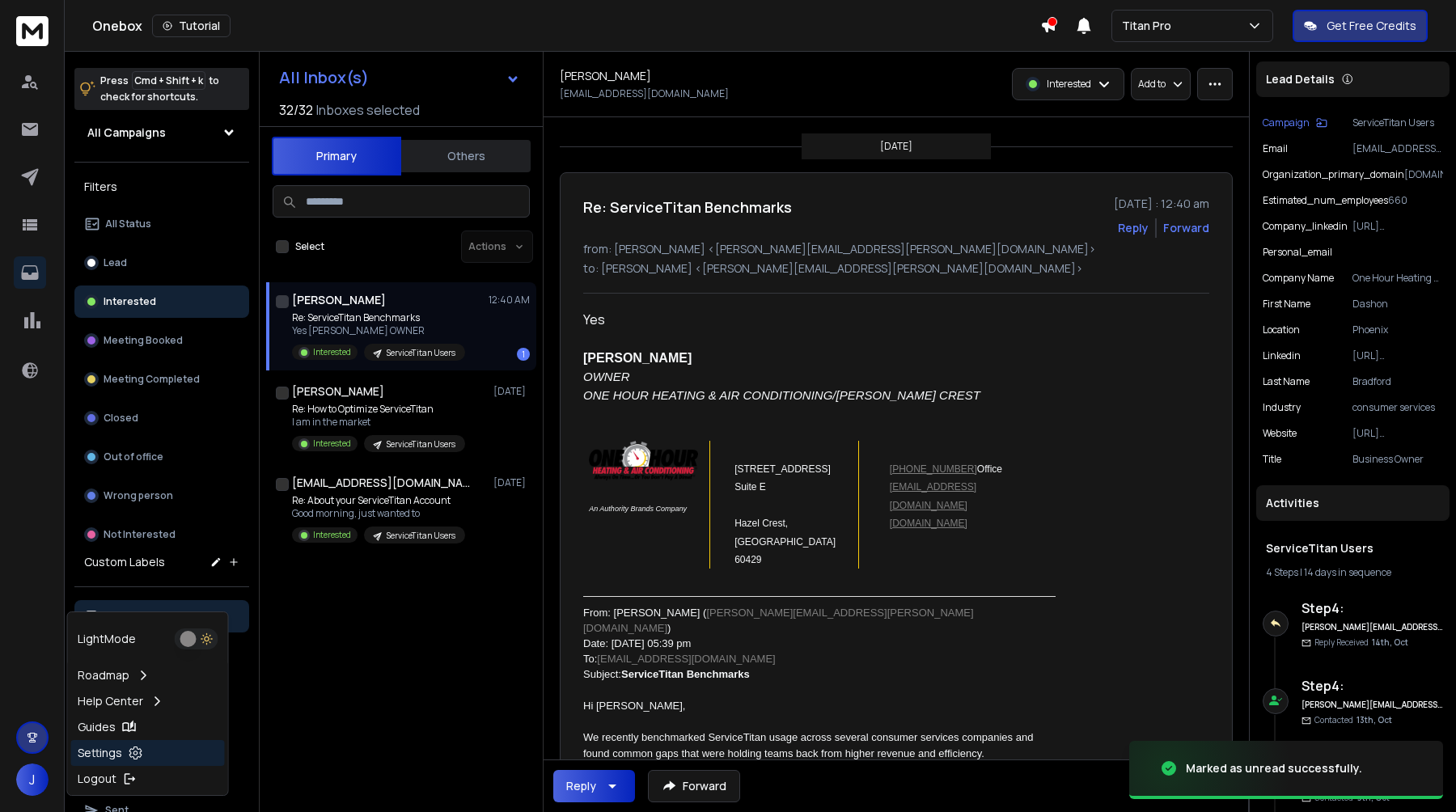
click at [137, 748] on icon at bounding box center [135, 753] width 12 height 12
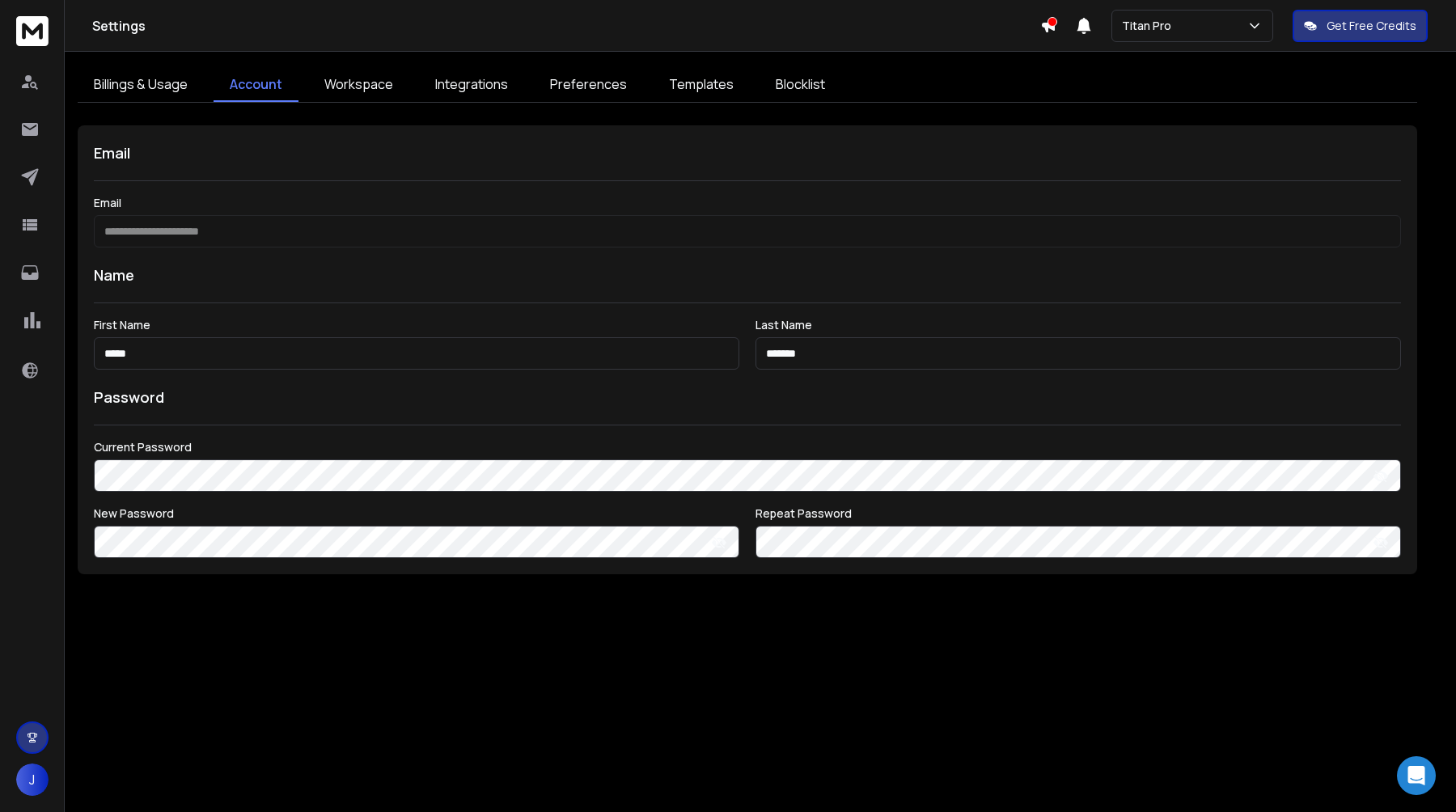
click at [450, 83] on link "Integrations" at bounding box center [471, 85] width 105 height 34
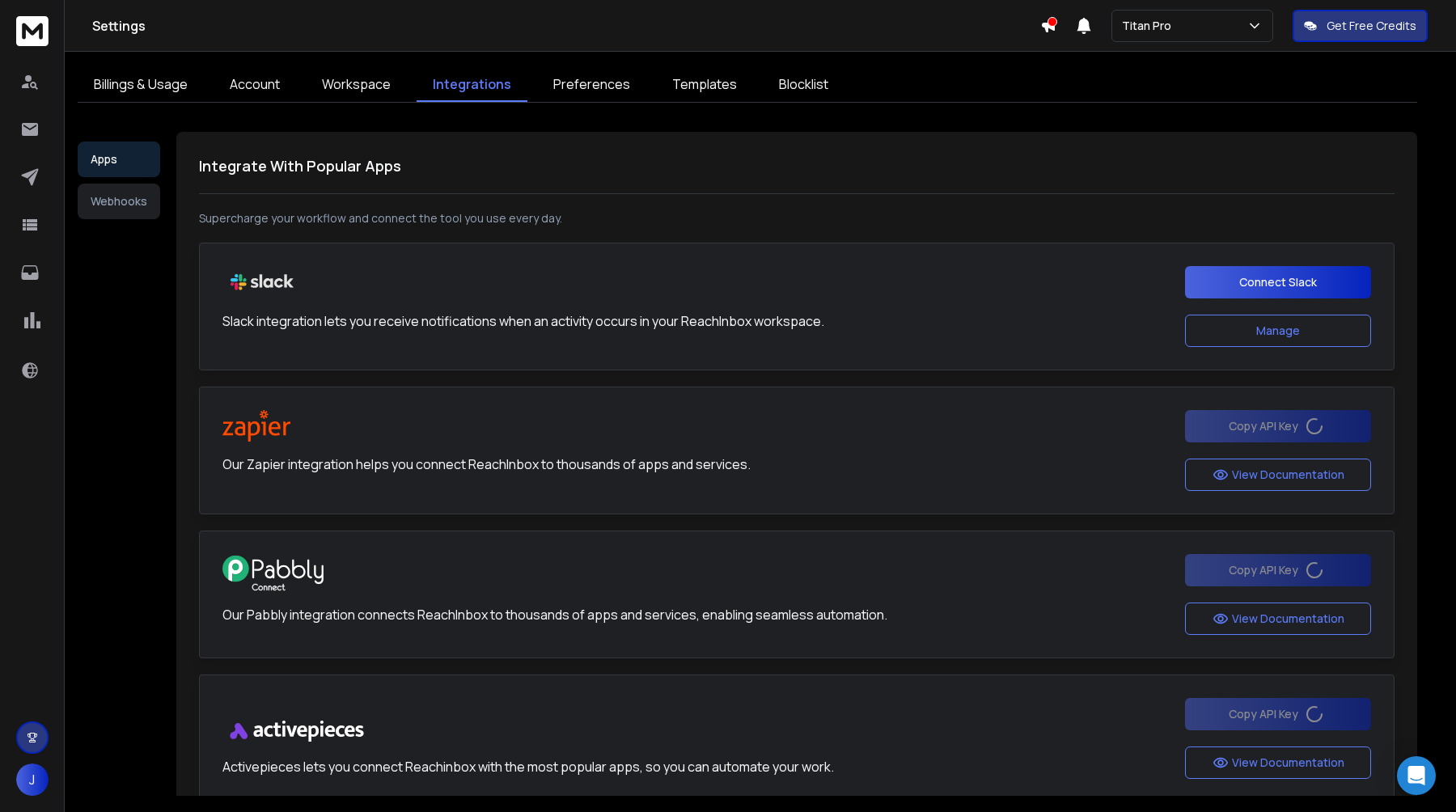
click at [1228, 278] on button "Connect Slack" at bounding box center [1278, 282] width 186 height 33
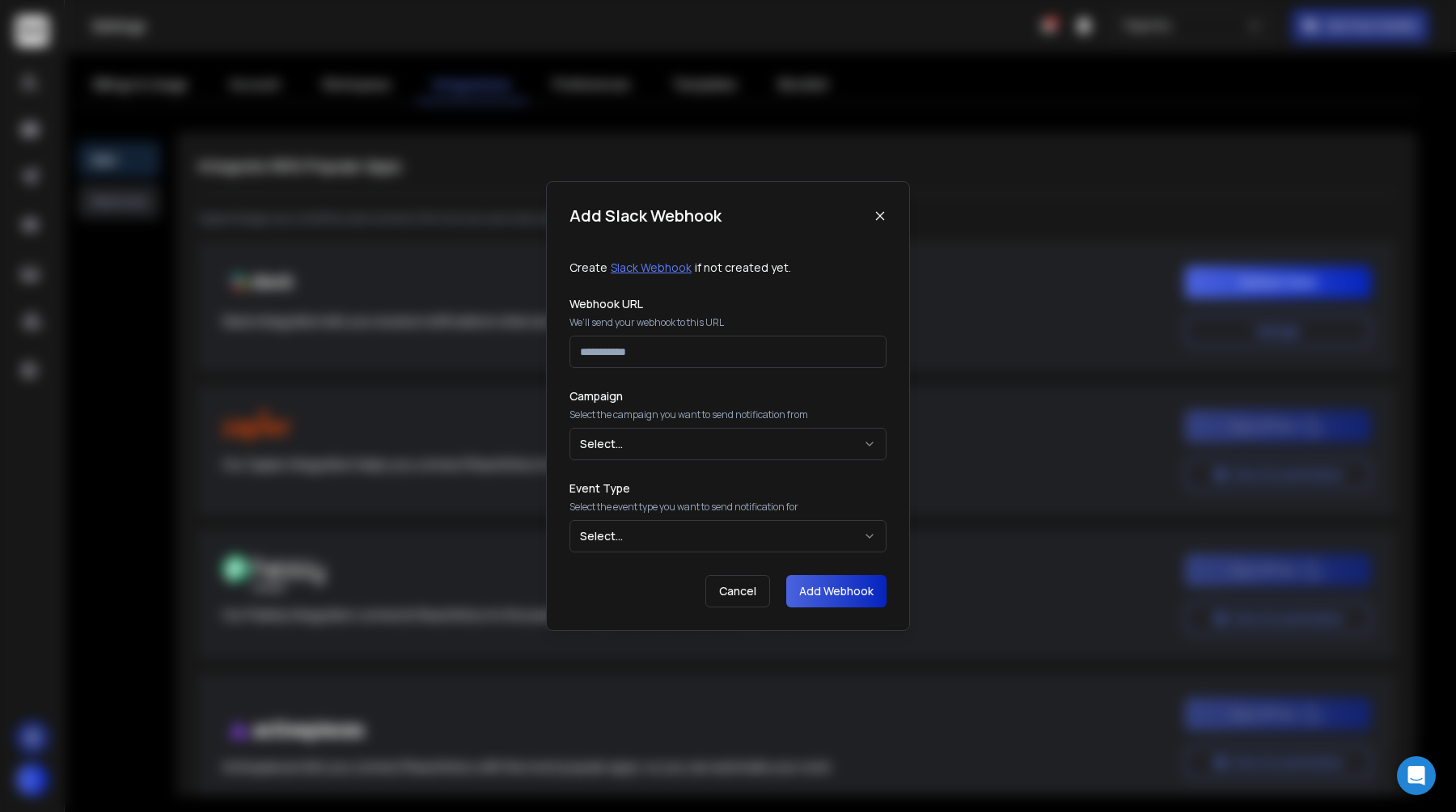
click at [794, 355] on input at bounding box center [728, 352] width 317 height 33
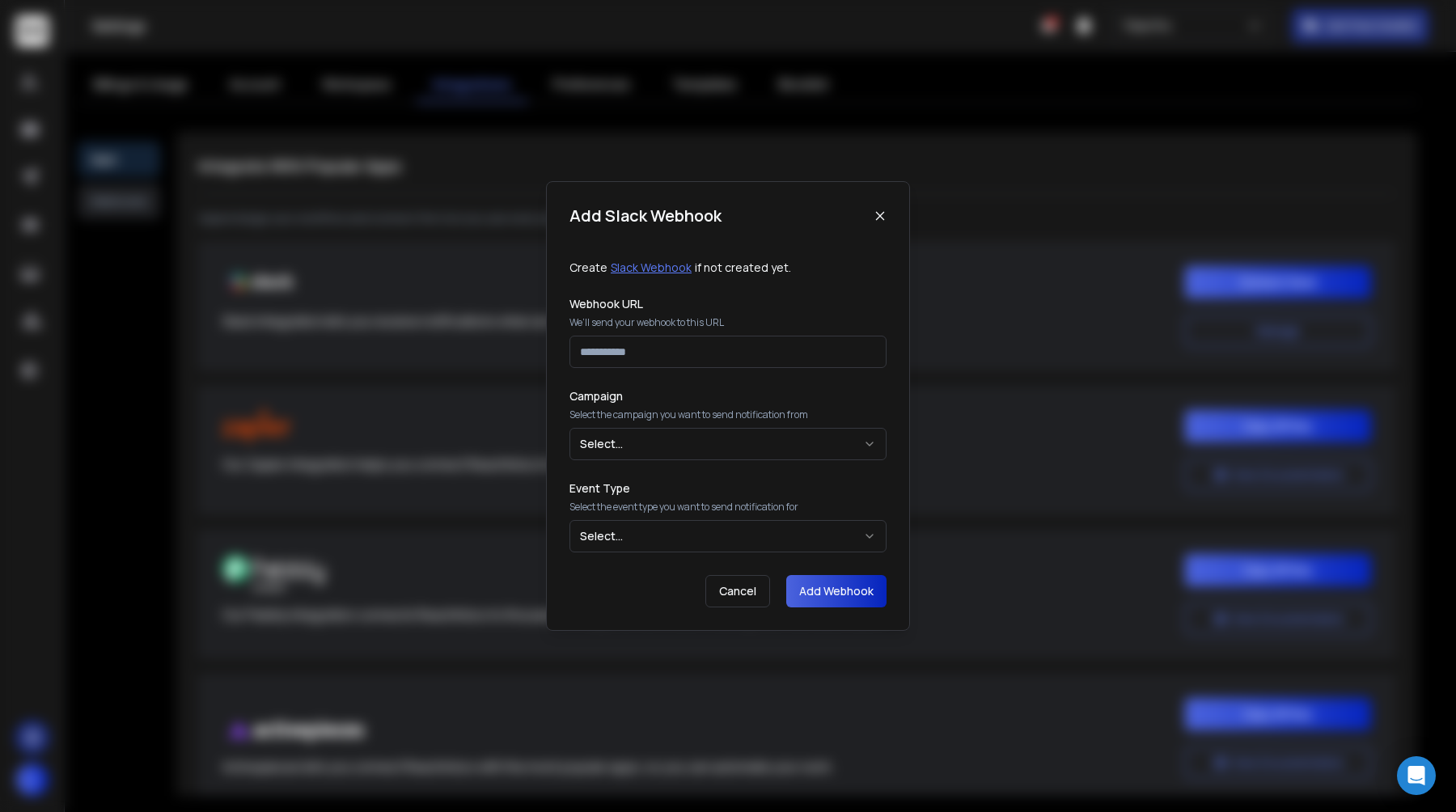
click at [678, 265] on link "Slack Webhook" at bounding box center [652, 267] width 81 height 16
click at [657, 267] on link "Slack Webhook" at bounding box center [652, 267] width 81 height 16
click at [707, 340] on input at bounding box center [728, 352] width 317 height 33
paste input "**********"
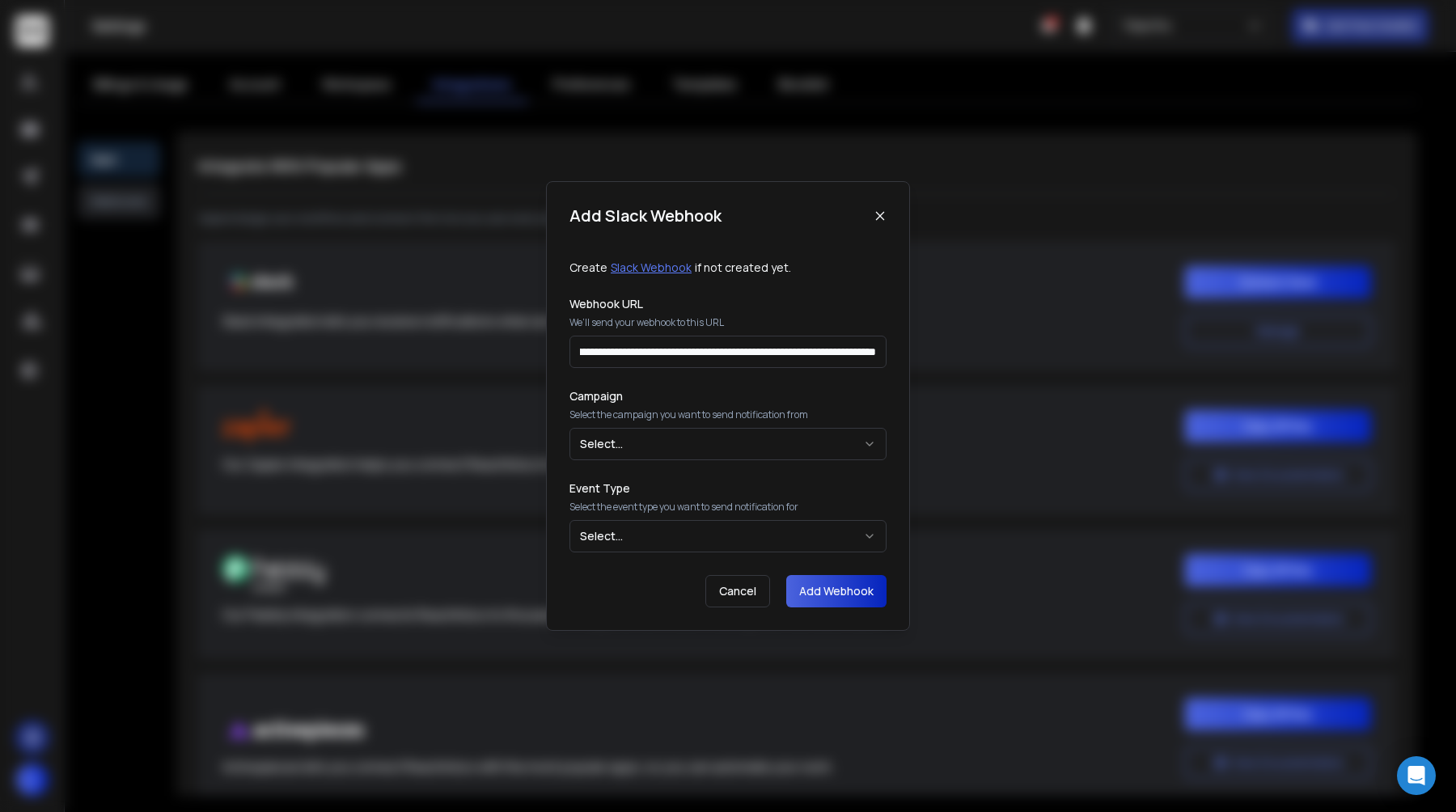
type input "**********"
click at [663, 436] on button "Select..." at bounding box center [728, 443] width 317 height 33
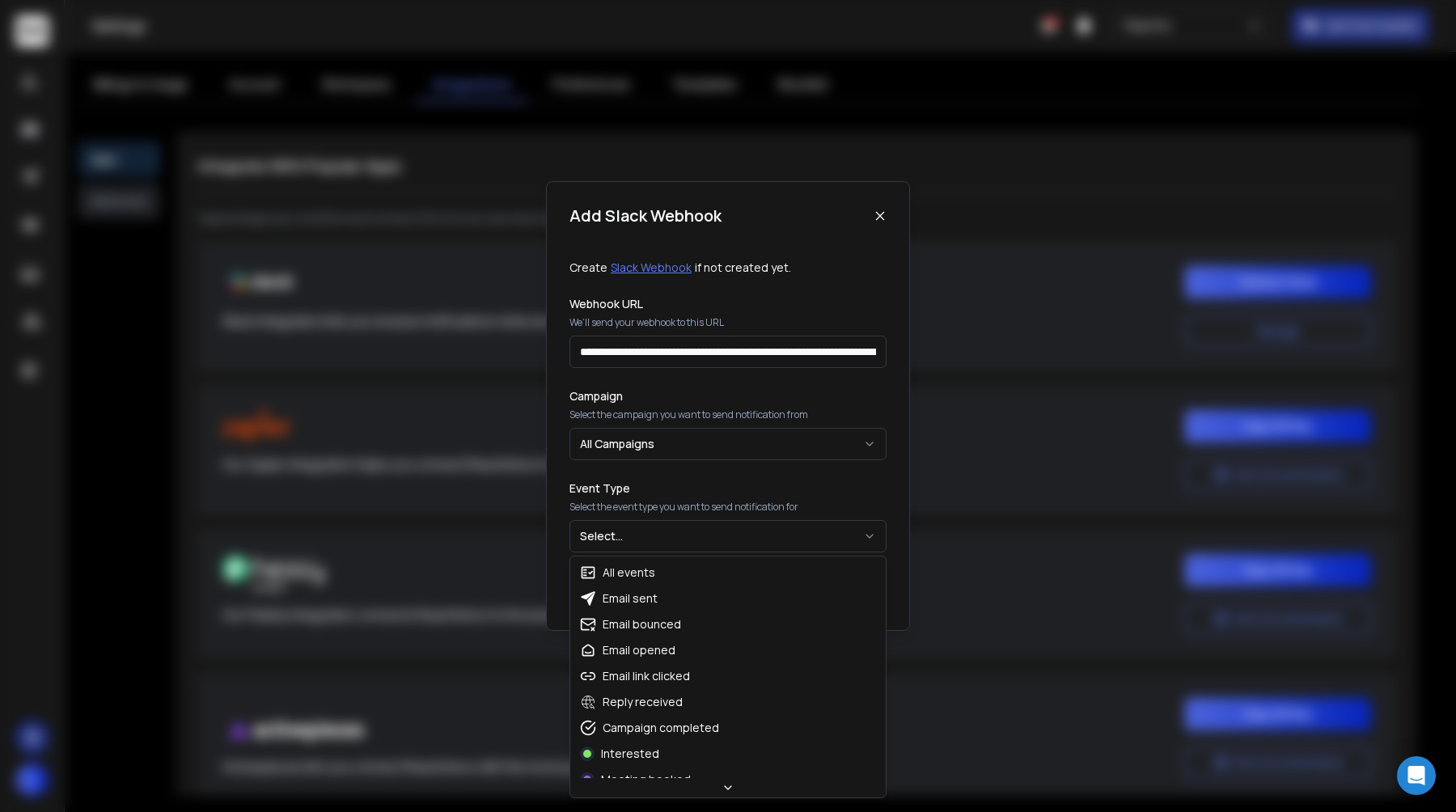
click at [668, 526] on button "Select..." at bounding box center [728, 536] width 317 height 33
select select "**********"
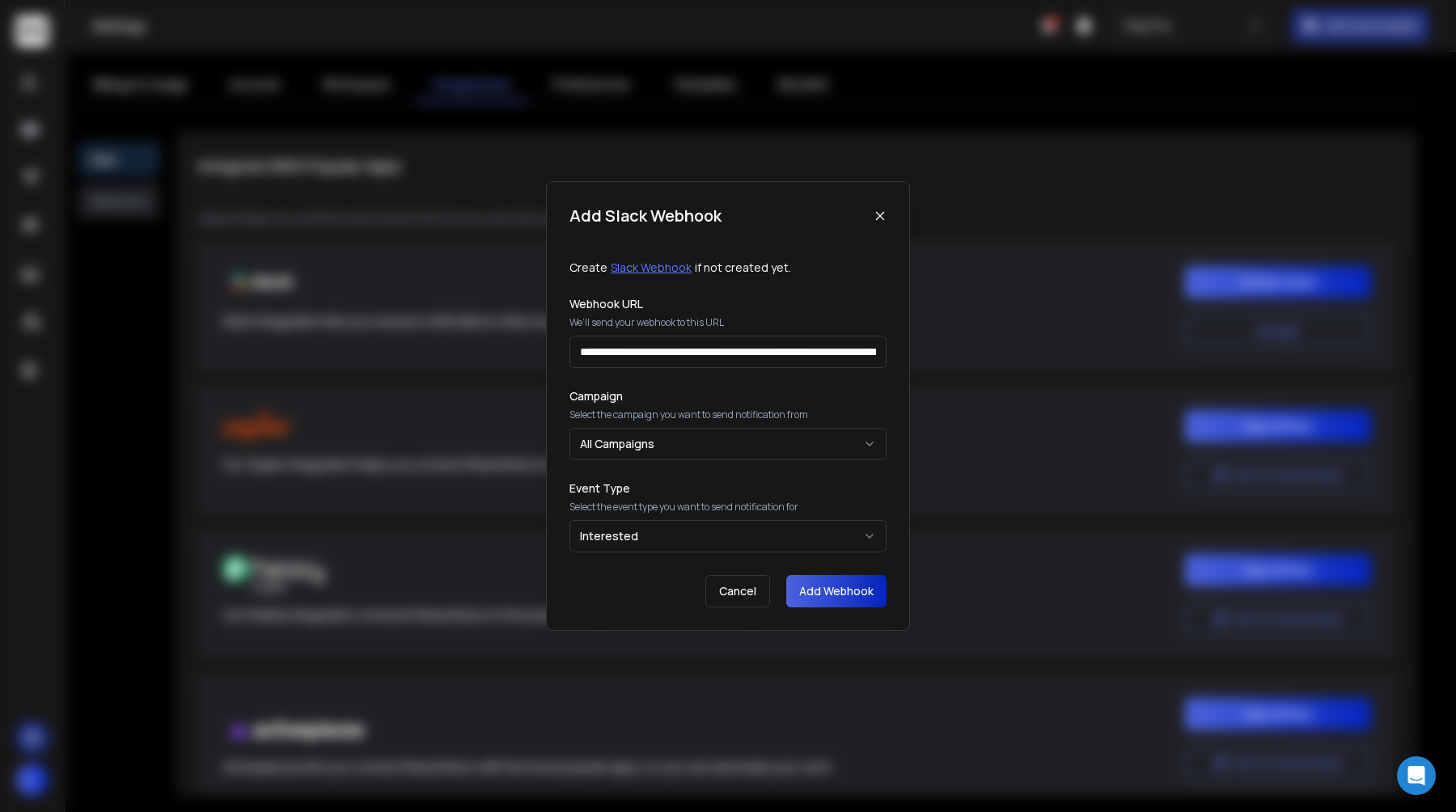
click at [837, 595] on button "Add Webhook" at bounding box center [837, 591] width 101 height 33
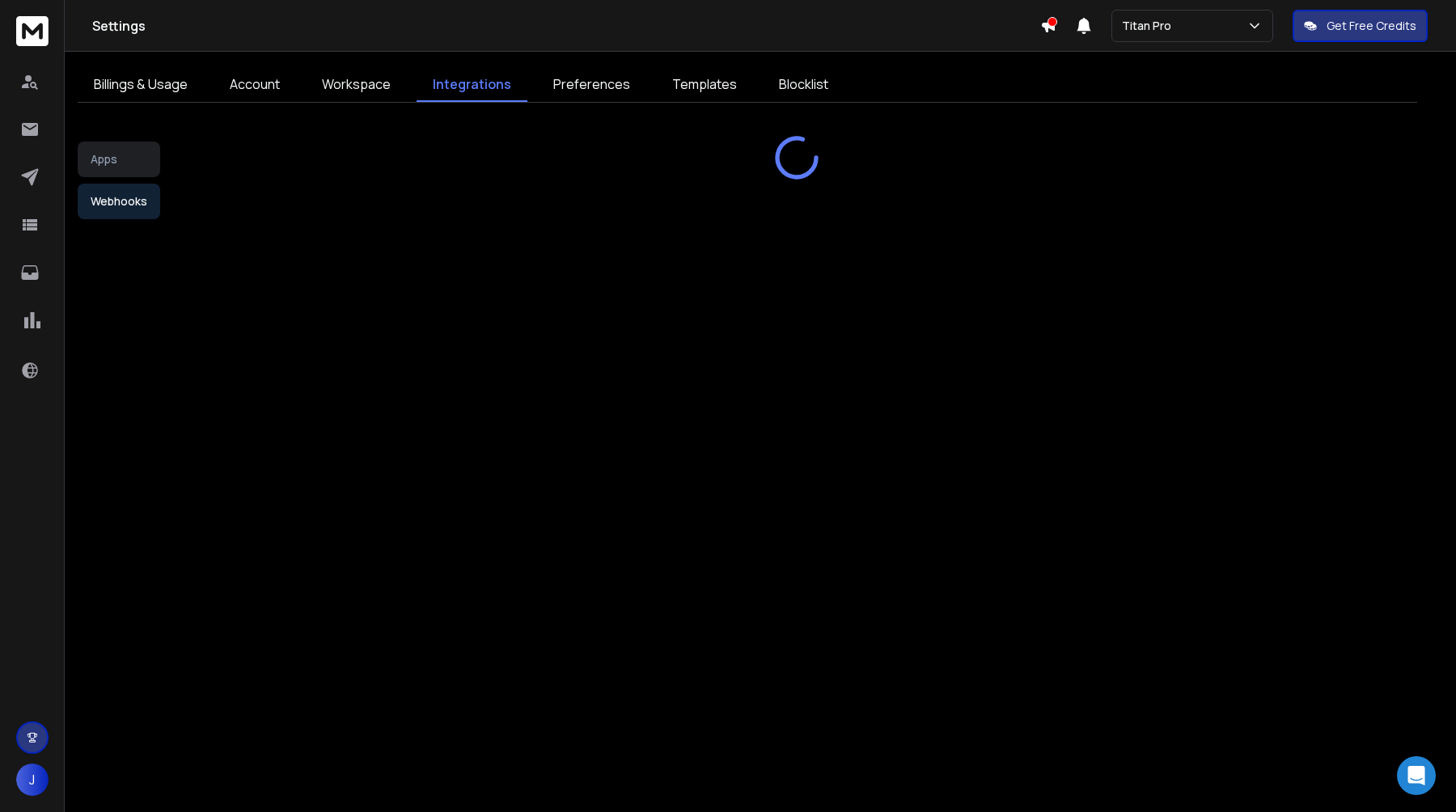
click at [123, 213] on button "Webhooks" at bounding box center [119, 201] width 83 height 35
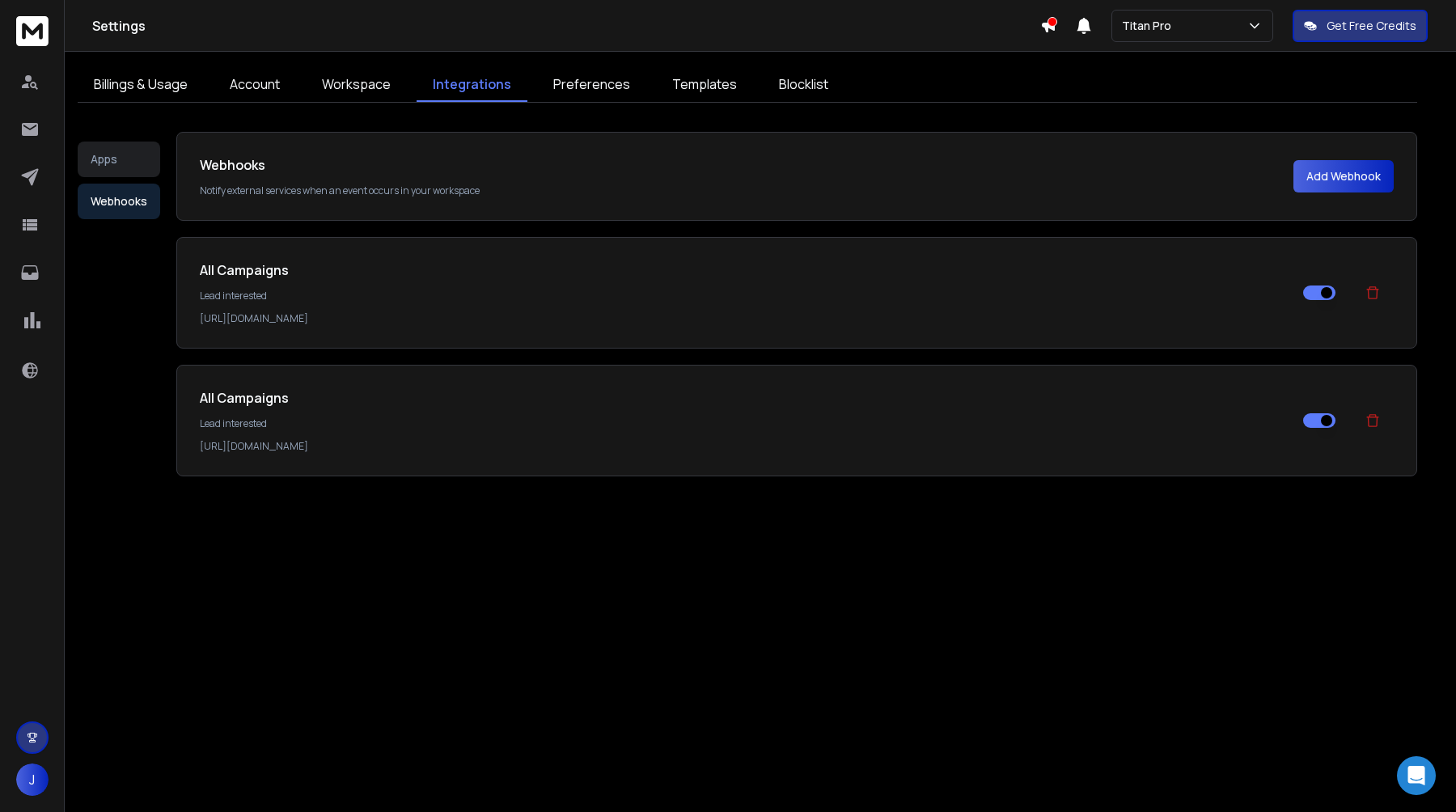
click at [484, 529] on div "Apps Webhooks Webhooks Notify external services when an event occurs in your wo…" at bounding box center [747, 453] width 1340 height 657
click at [1374, 427] on icon at bounding box center [1373, 421] width 16 height 16
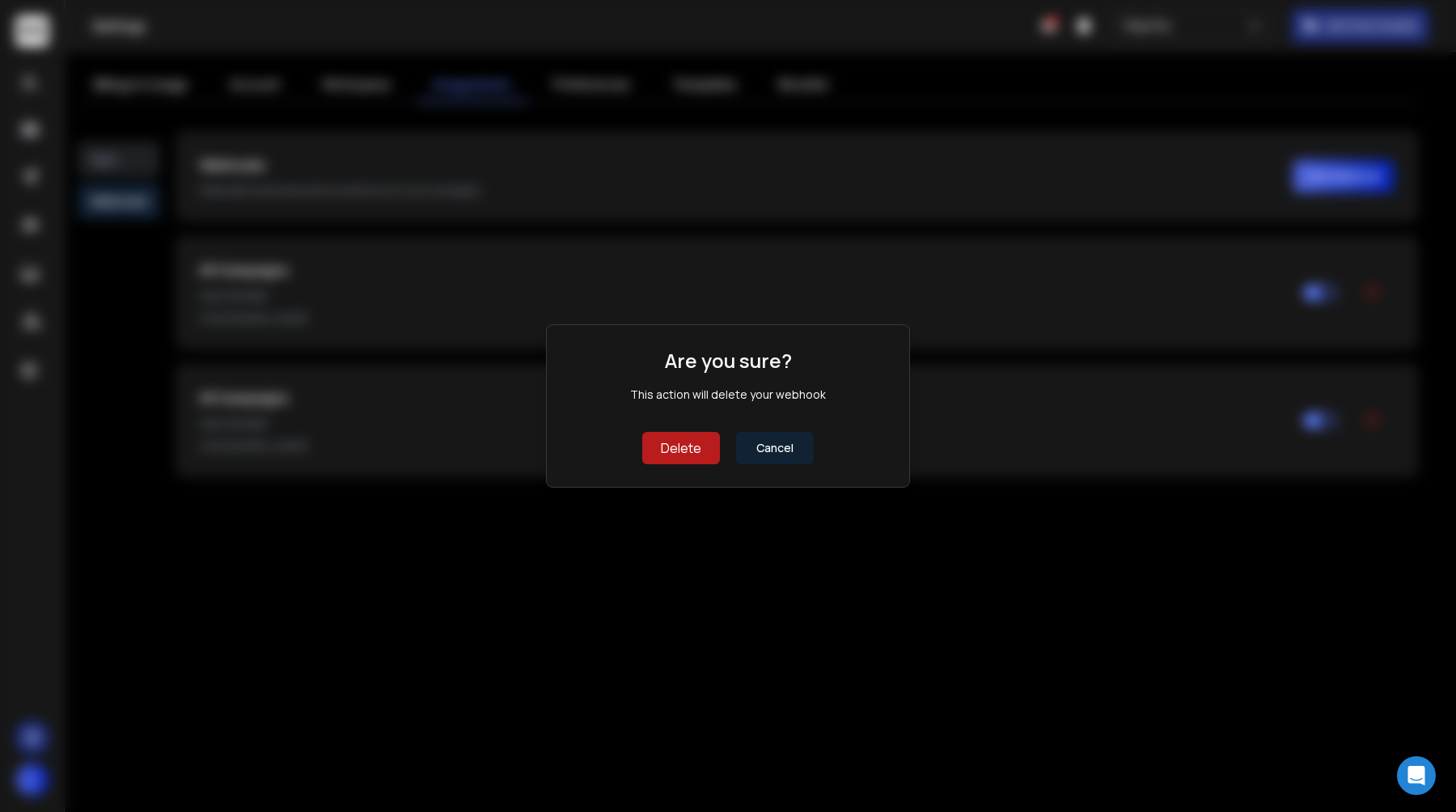
click at [715, 448] on button "Delete" at bounding box center [681, 447] width 78 height 33
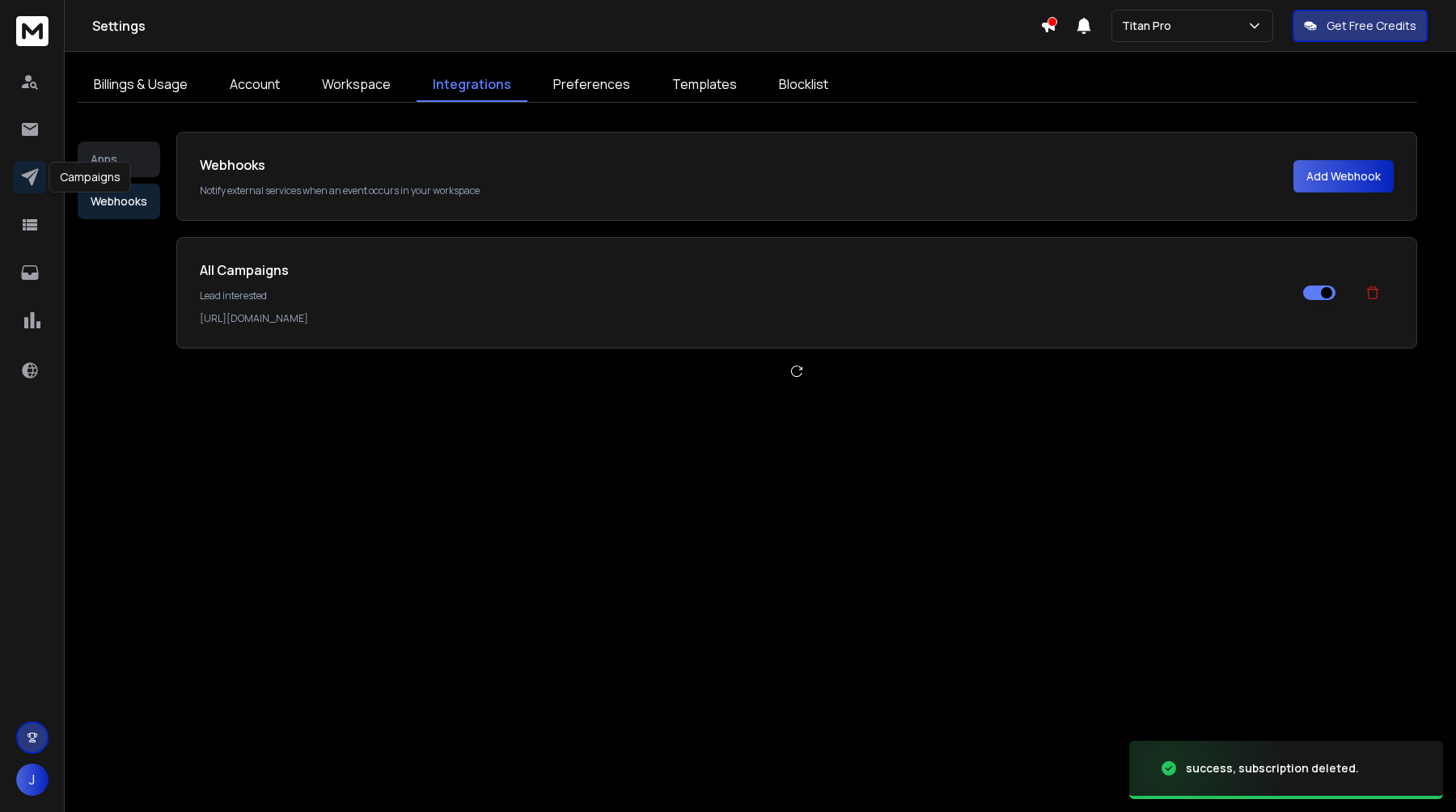
click at [35, 163] on link at bounding box center [30, 176] width 33 height 33
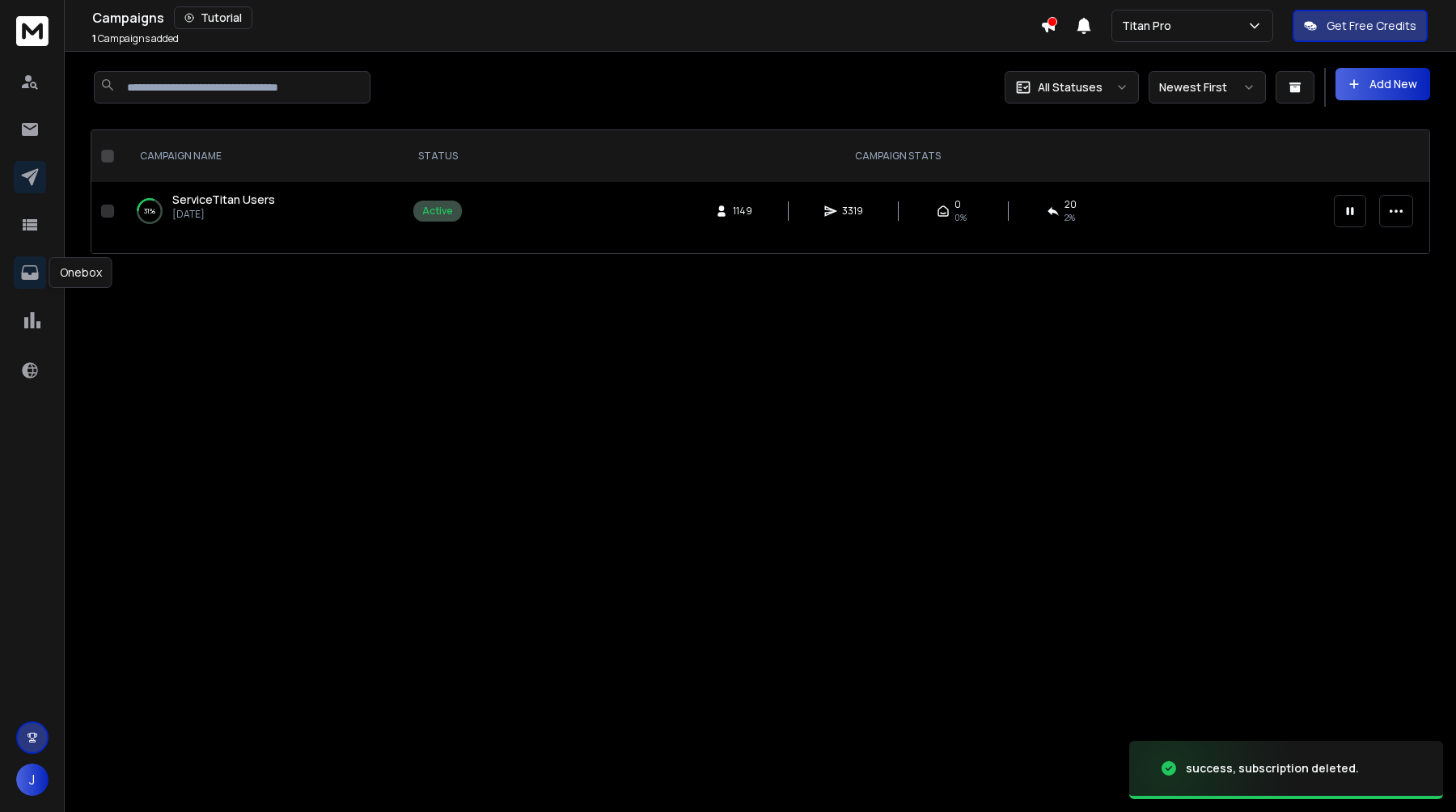
click at [23, 269] on icon at bounding box center [31, 273] width 20 height 20
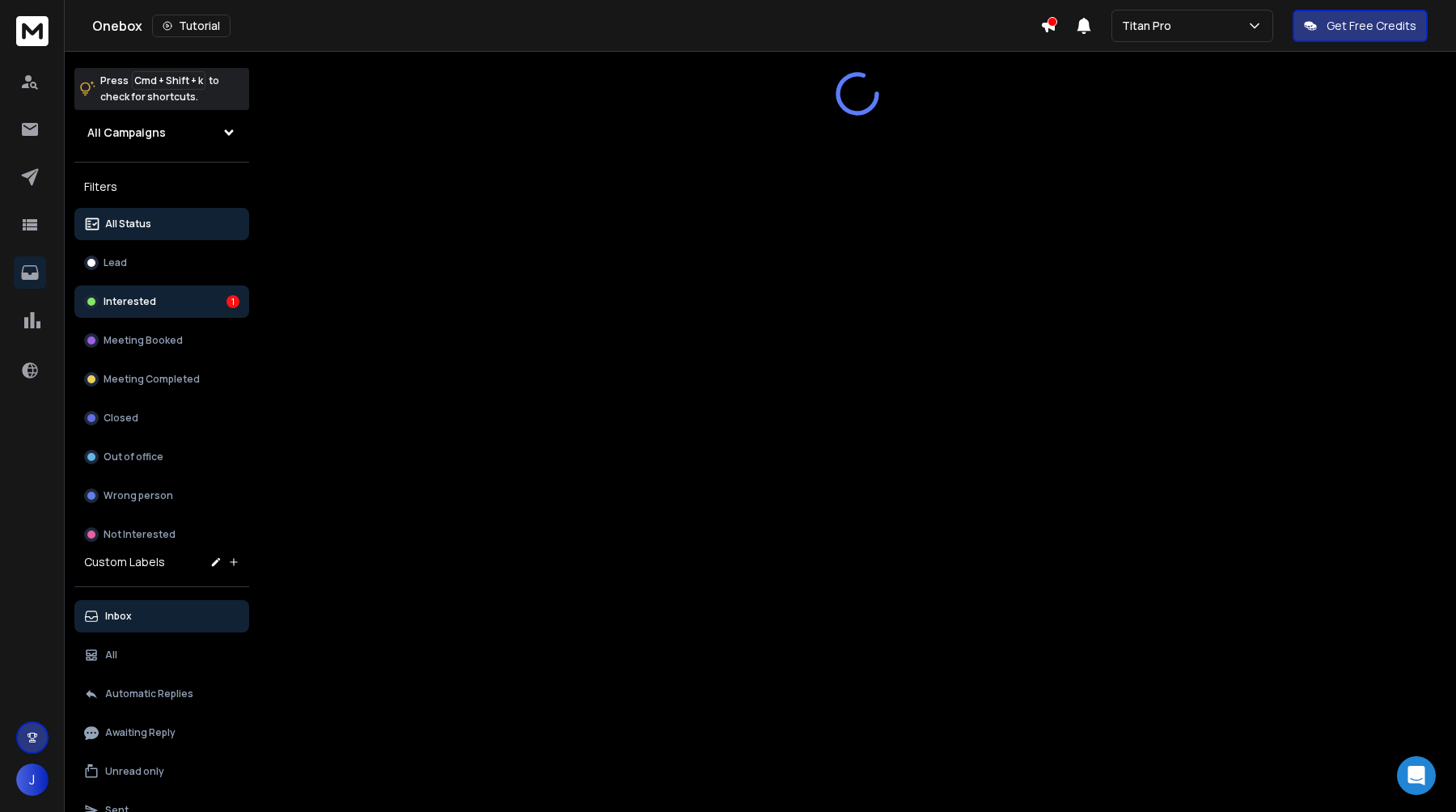
click at [192, 305] on button "Interested 1" at bounding box center [162, 302] width 174 height 33
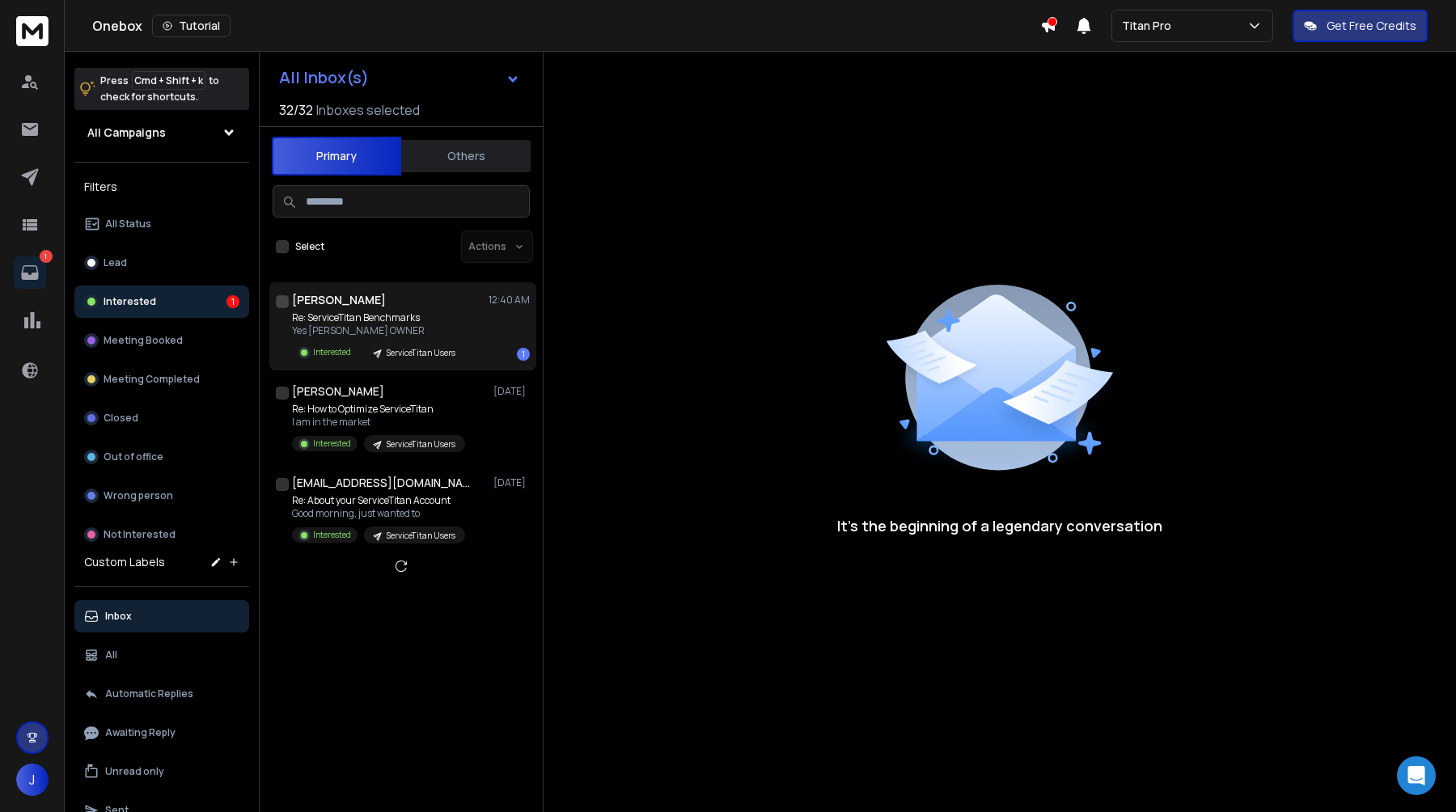
click at [448, 284] on div "Dashon Bradford 12:40 AM Re: ServiceTitan Benchmarks Yes Dashon Bradford Sr OWN…" at bounding box center [402, 325] width 267 height 88
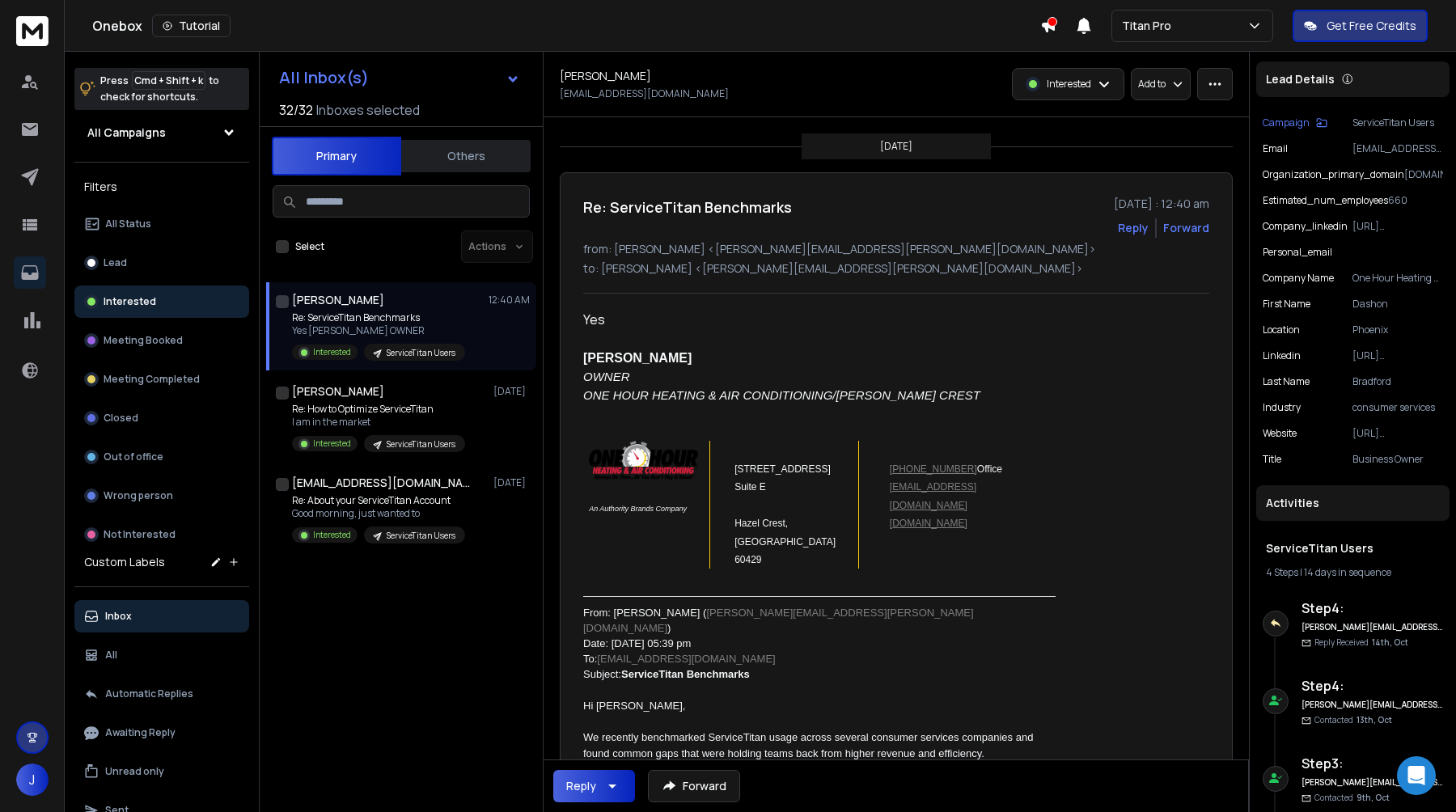
click at [1075, 93] on div "Interested" at bounding box center [1069, 84] width 110 height 31
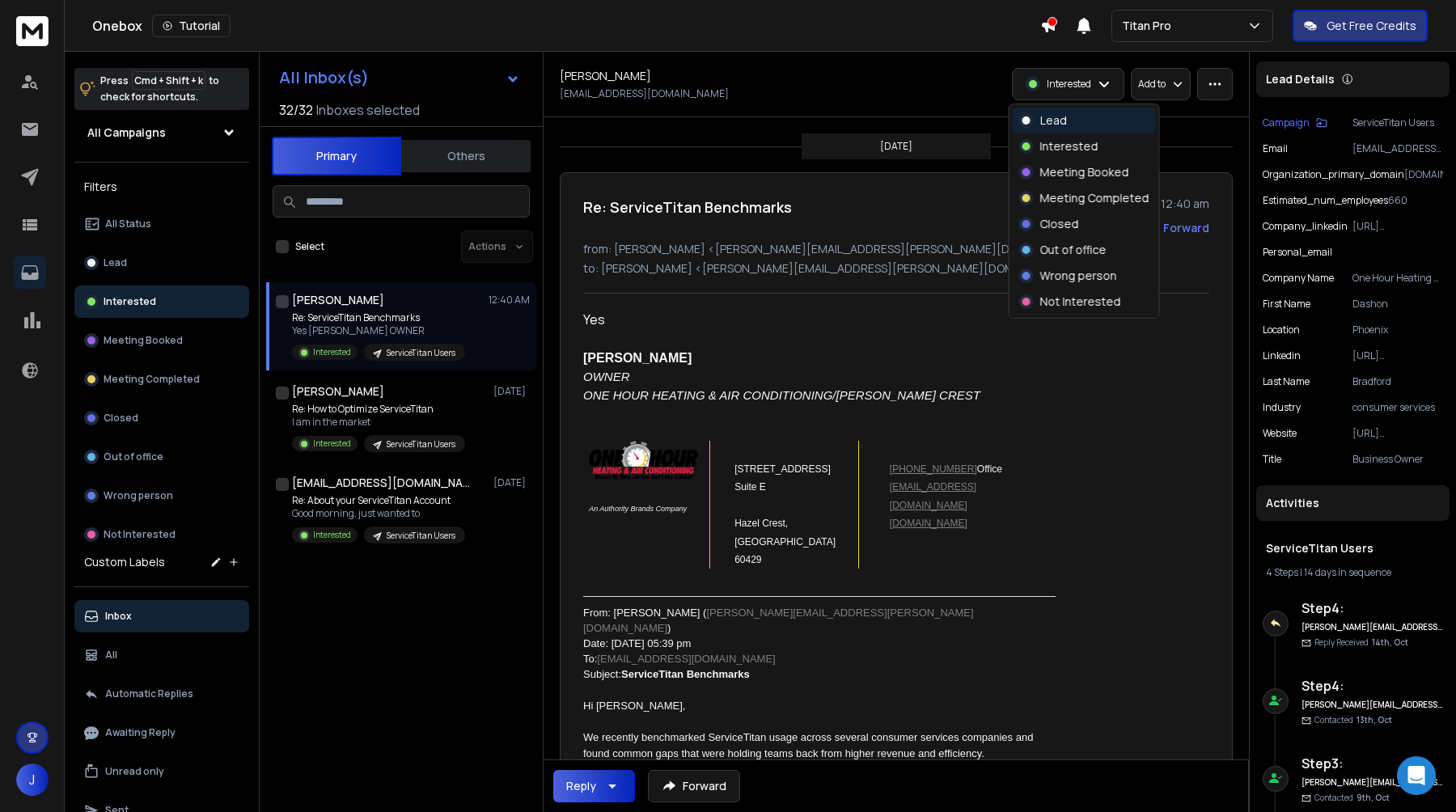
click at [1075, 120] on div "Lead" at bounding box center [1084, 120] width 143 height 26
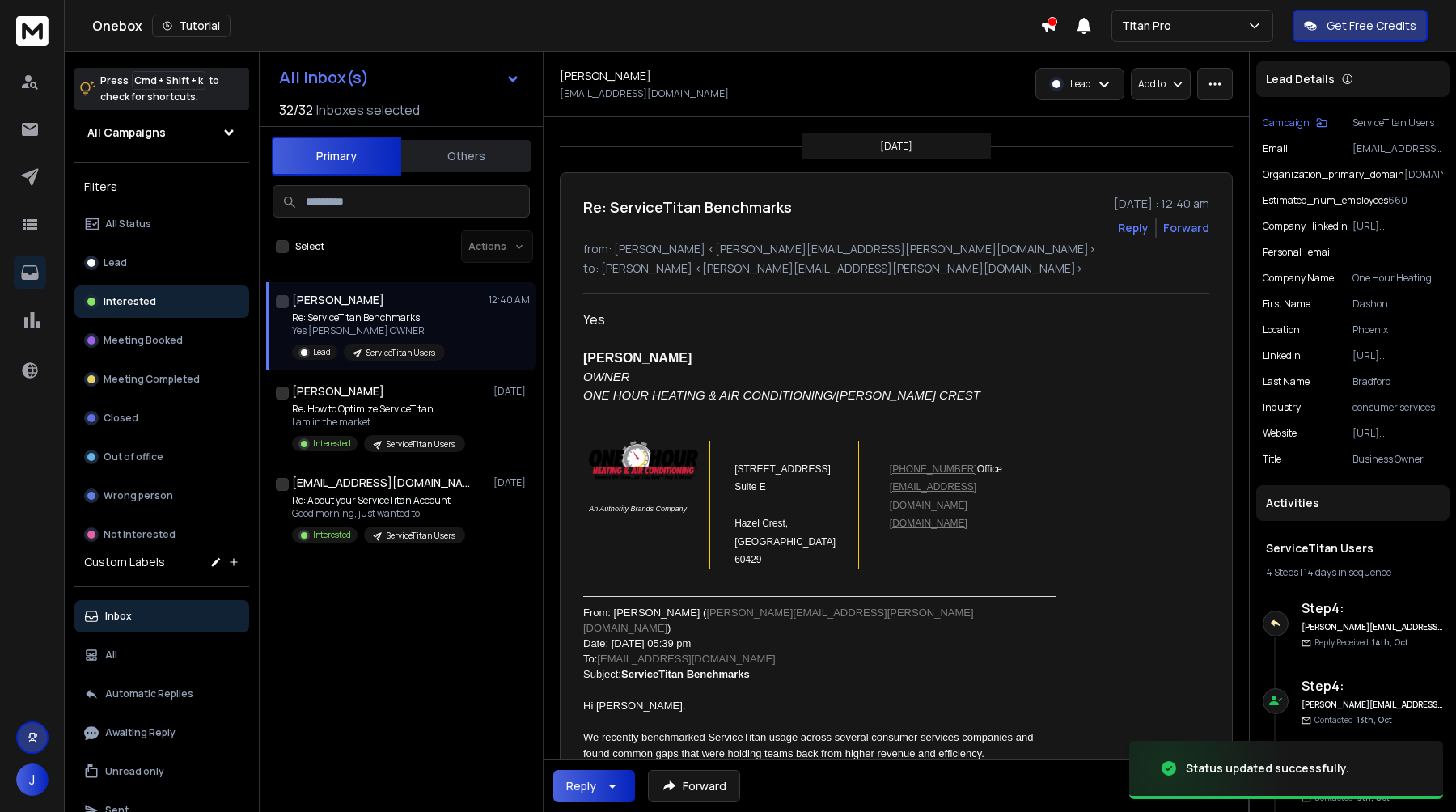
click at [1082, 93] on div "Lead" at bounding box center [1079, 84] width 88 height 31
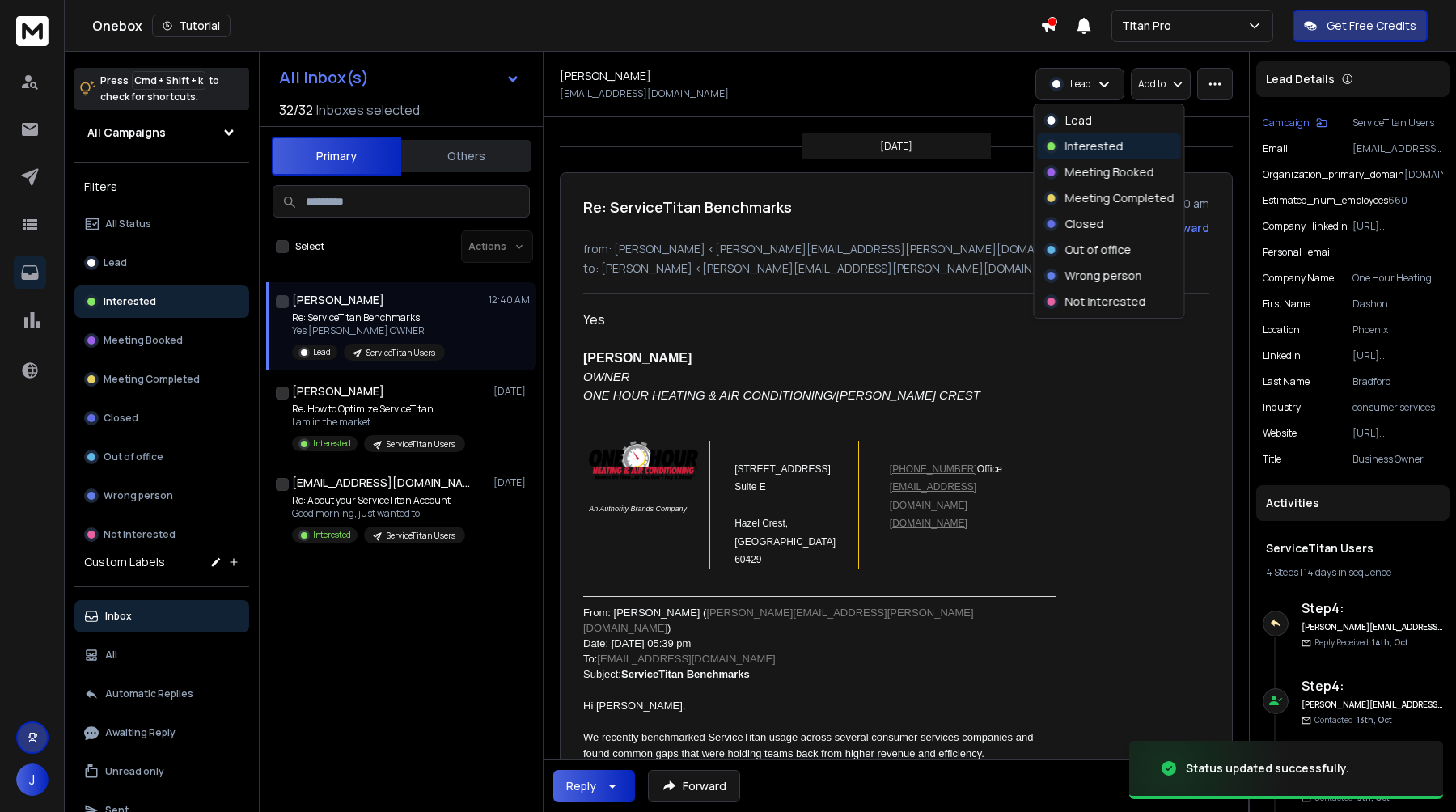
click at [1089, 147] on p "Interested" at bounding box center [1094, 146] width 58 height 16
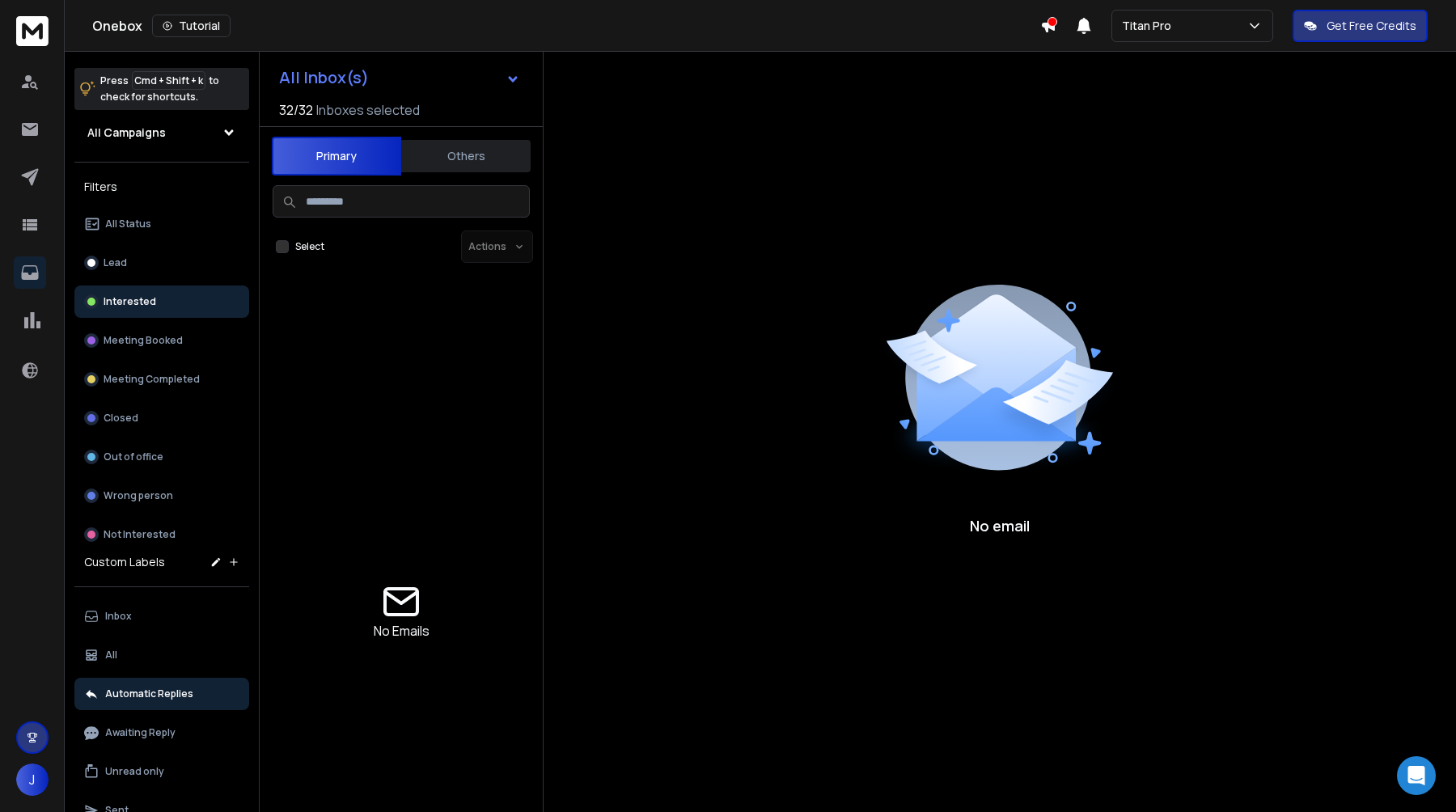
click at [170, 206] on div "Press Cmd + Shift + k to check for shortcuts. All Campaigns All Campaigns Filte…" at bounding box center [162, 458] width 194 height 812
click at [138, 228] on p "All Status" at bounding box center [128, 224] width 46 height 13
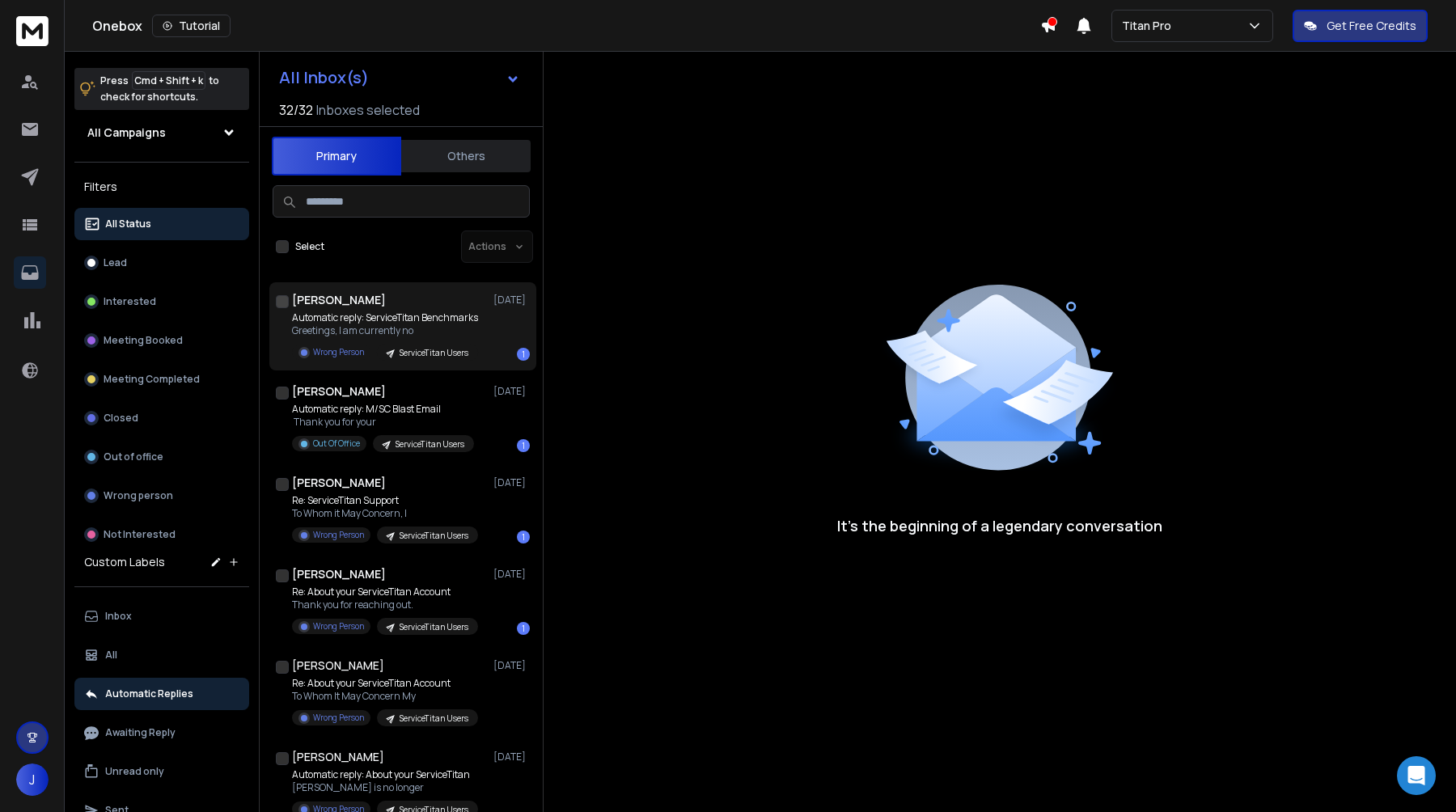
click at [432, 287] on div "Matthew Grimes 13 Oct Automatic reply: ServiceTitan Benchmarks Greetings, I am …" at bounding box center [402, 325] width 267 height 88
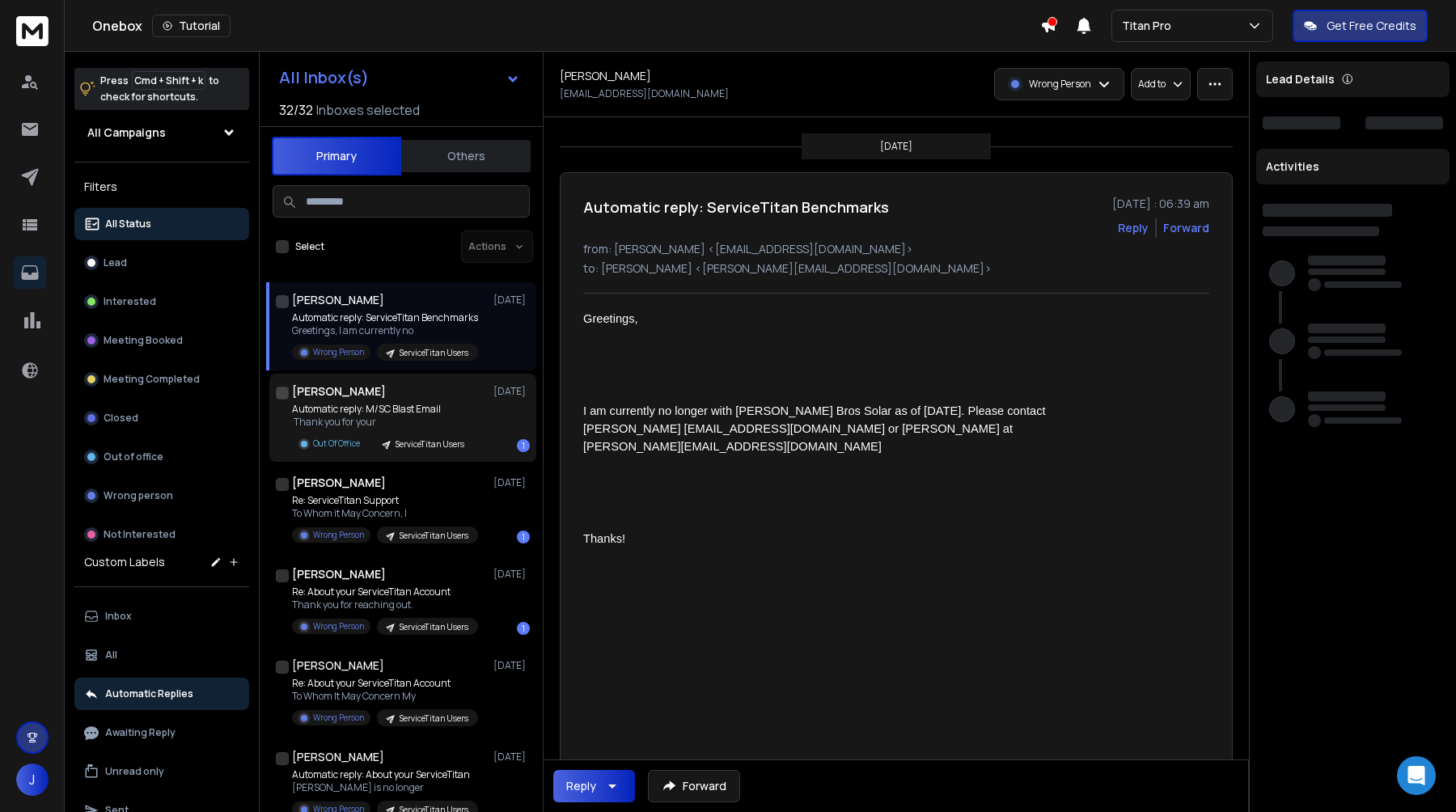
click at [462, 387] on div "Lesley Ravas 08 Oct" at bounding box center [410, 391] width 238 height 16
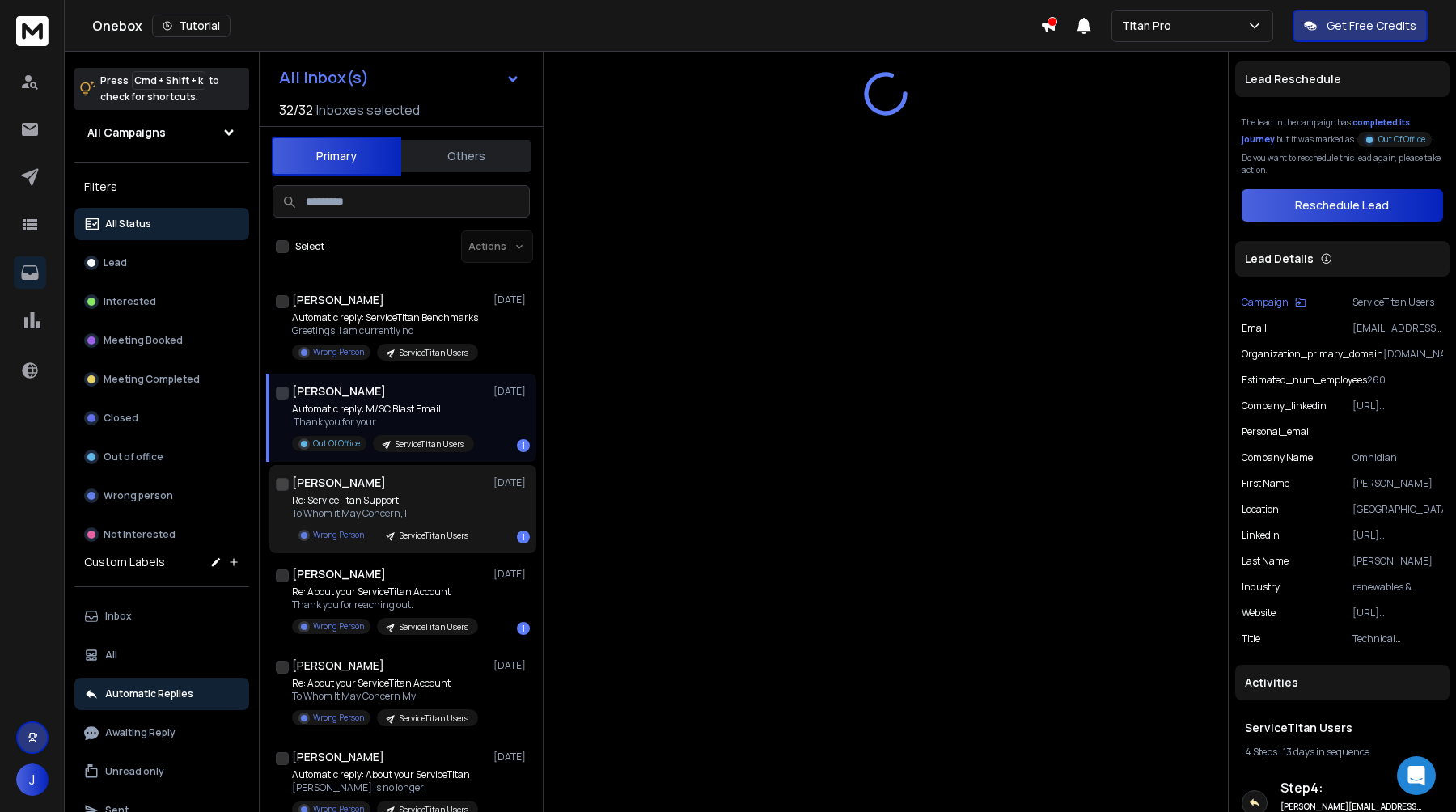
click at [473, 498] on p "Re: ServiceTitan Support" at bounding box center [384, 500] width 186 height 13
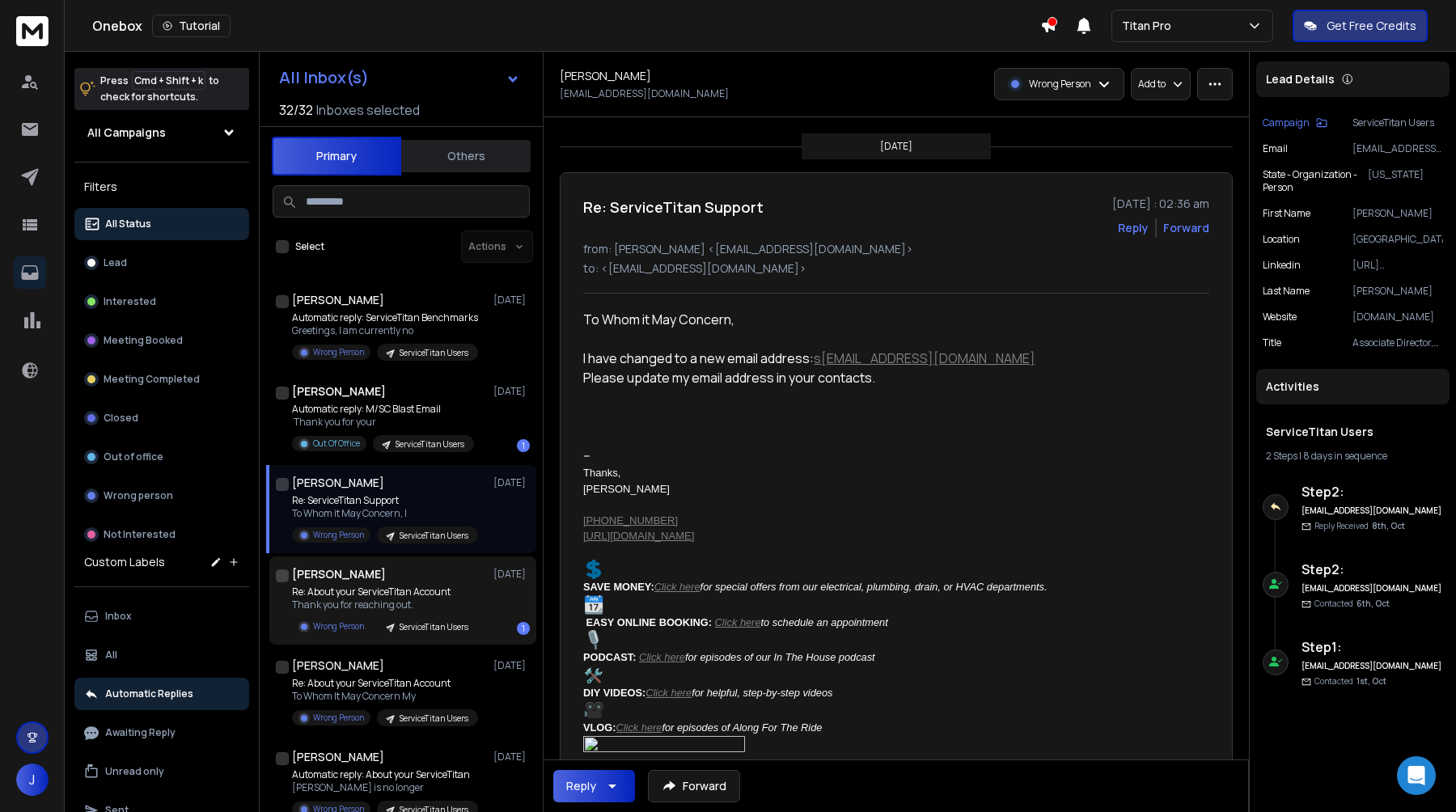
click at [491, 603] on div "Re: About your ServiceTitan Account Thank you for reaching out. Wrong Person Se…" at bounding box center [410, 610] width 238 height 49
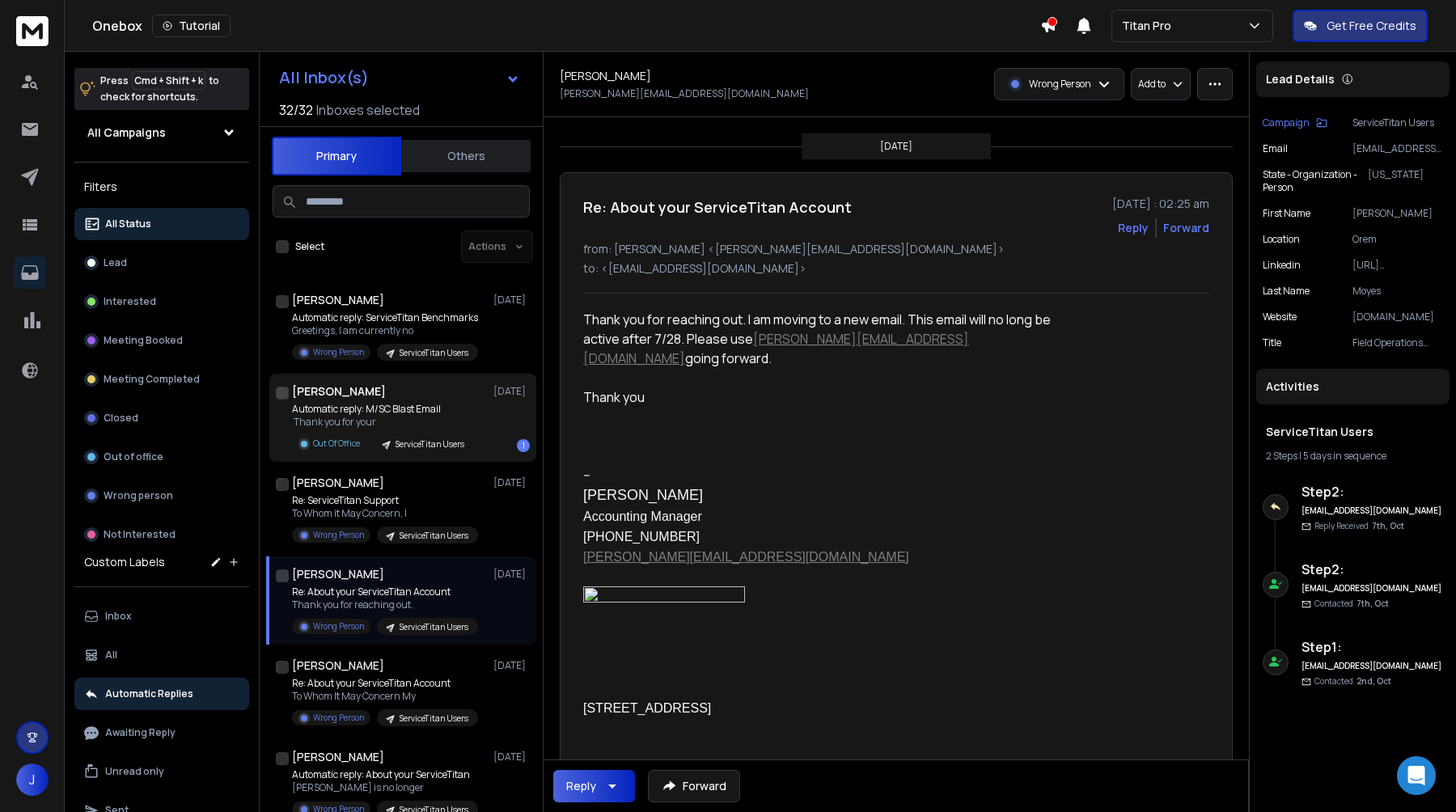
click at [489, 443] on div "Automatic reply: M/SC Blast Email ﻿ Thank you for your Out Of Office ServiceTit…" at bounding box center [410, 428] width 238 height 49
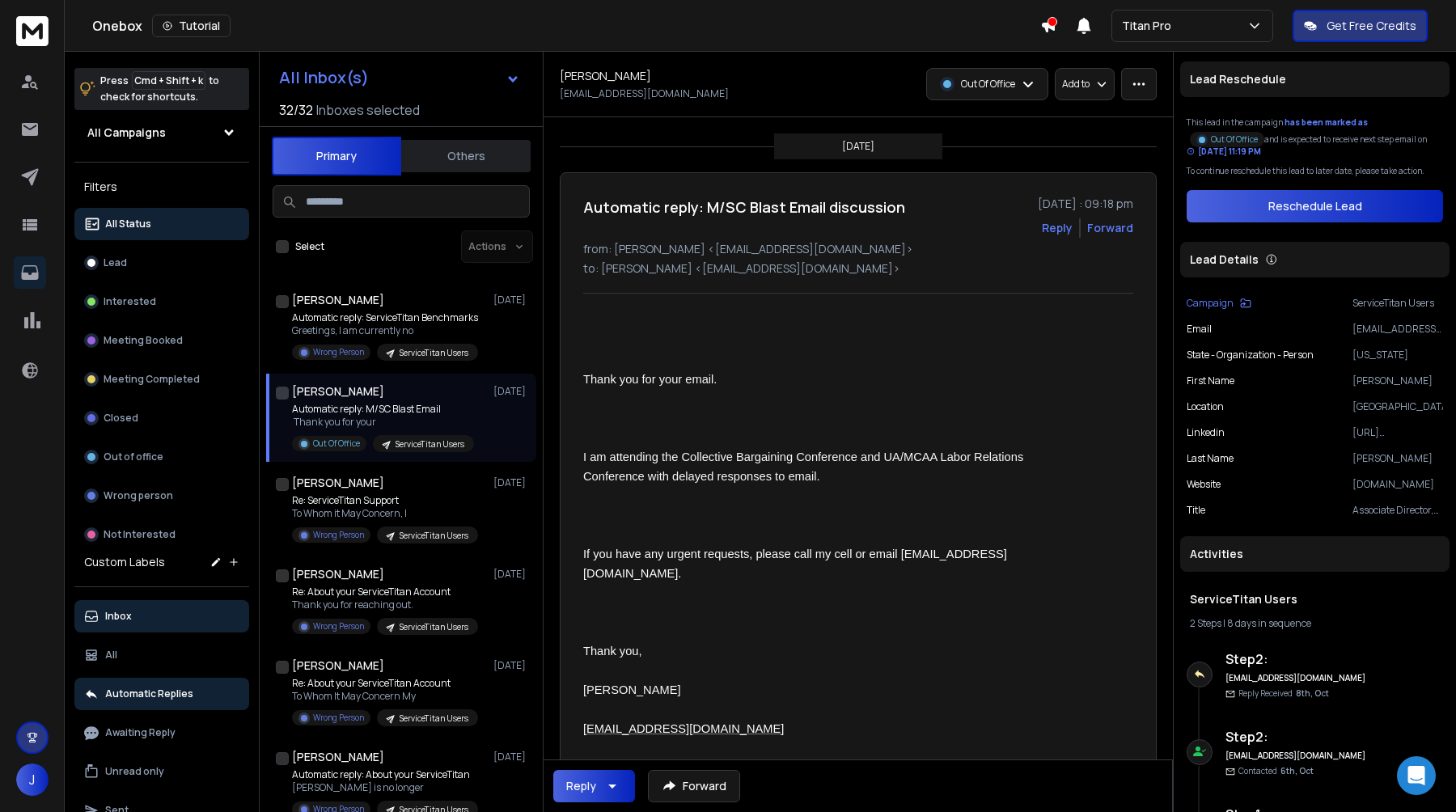
click at [107, 624] on div "Inbox" at bounding box center [107, 617] width 47 height 20
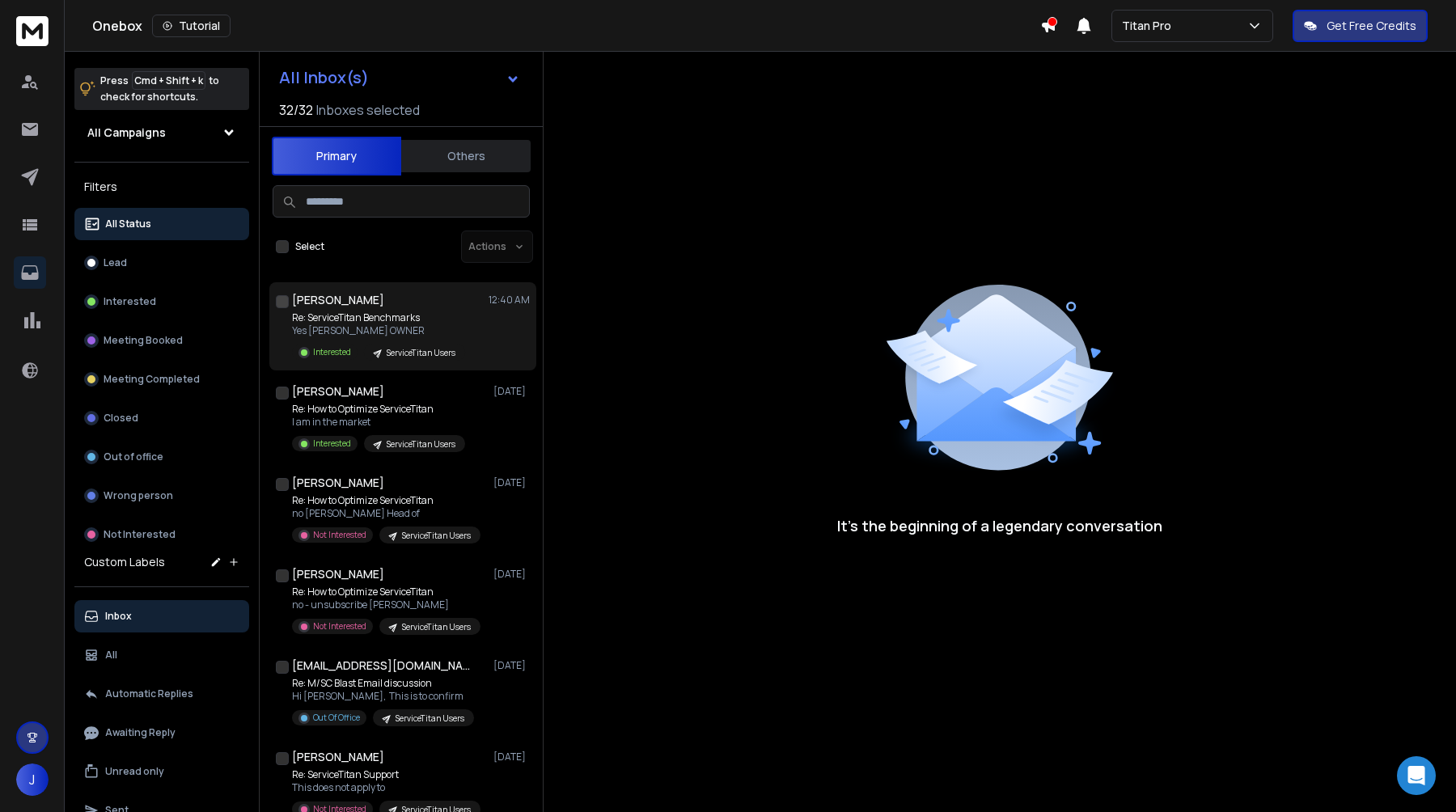
click at [422, 331] on p "Yes Dashon Bradford Sr OWNER" at bounding box center [379, 330] width 173 height 13
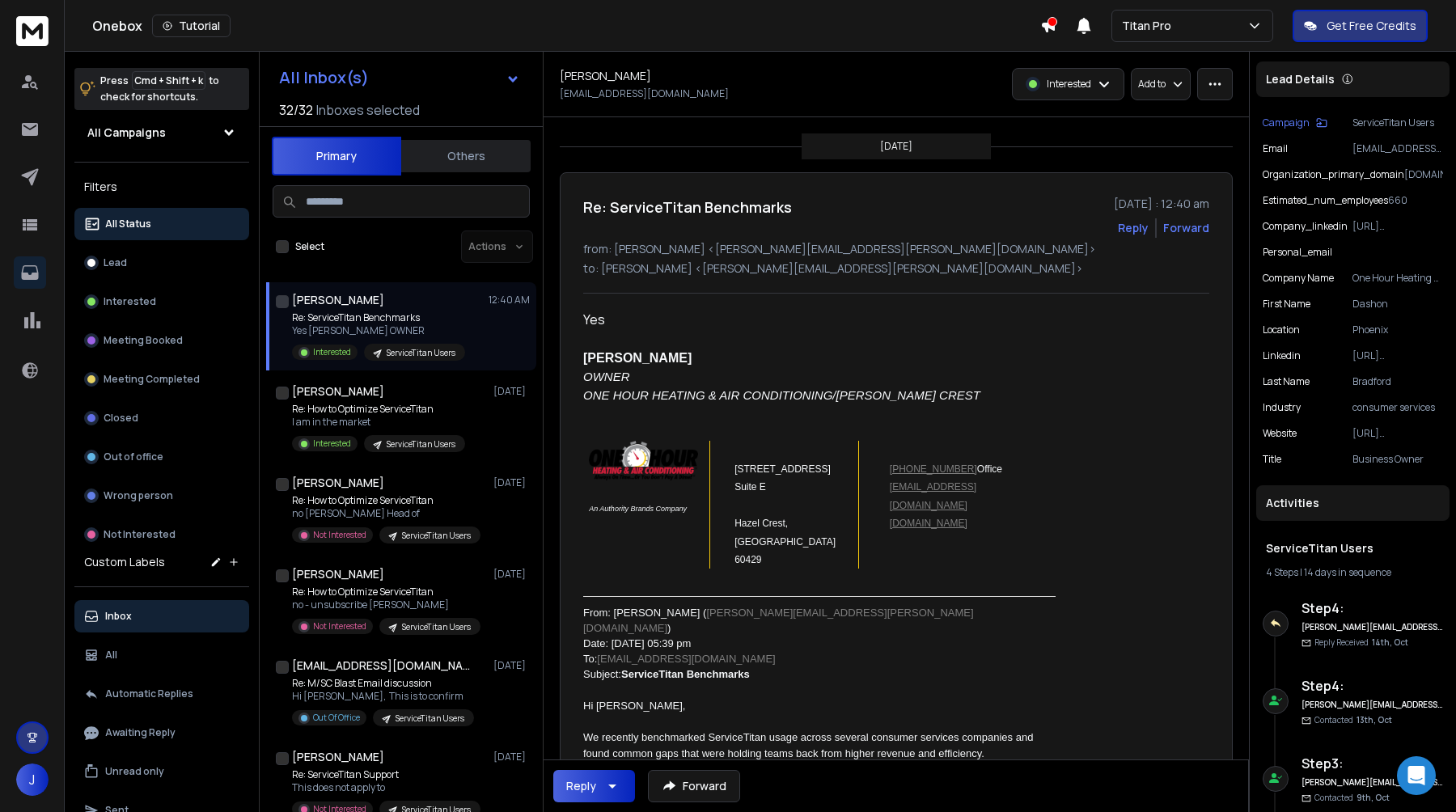
click at [1095, 83] on div "Interested" at bounding box center [1069, 84] width 110 height 31
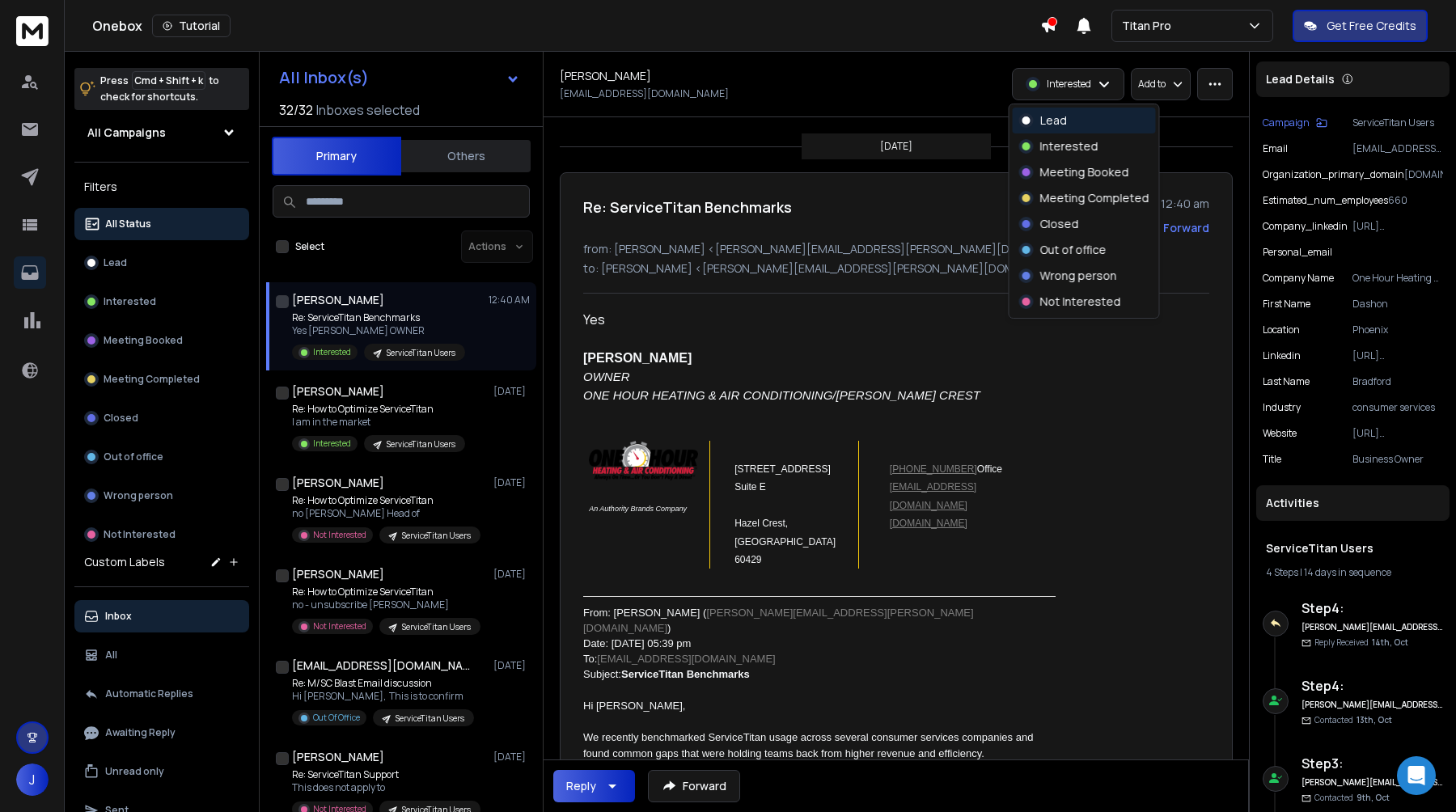
click at [1094, 113] on div "Lead" at bounding box center [1084, 120] width 143 height 26
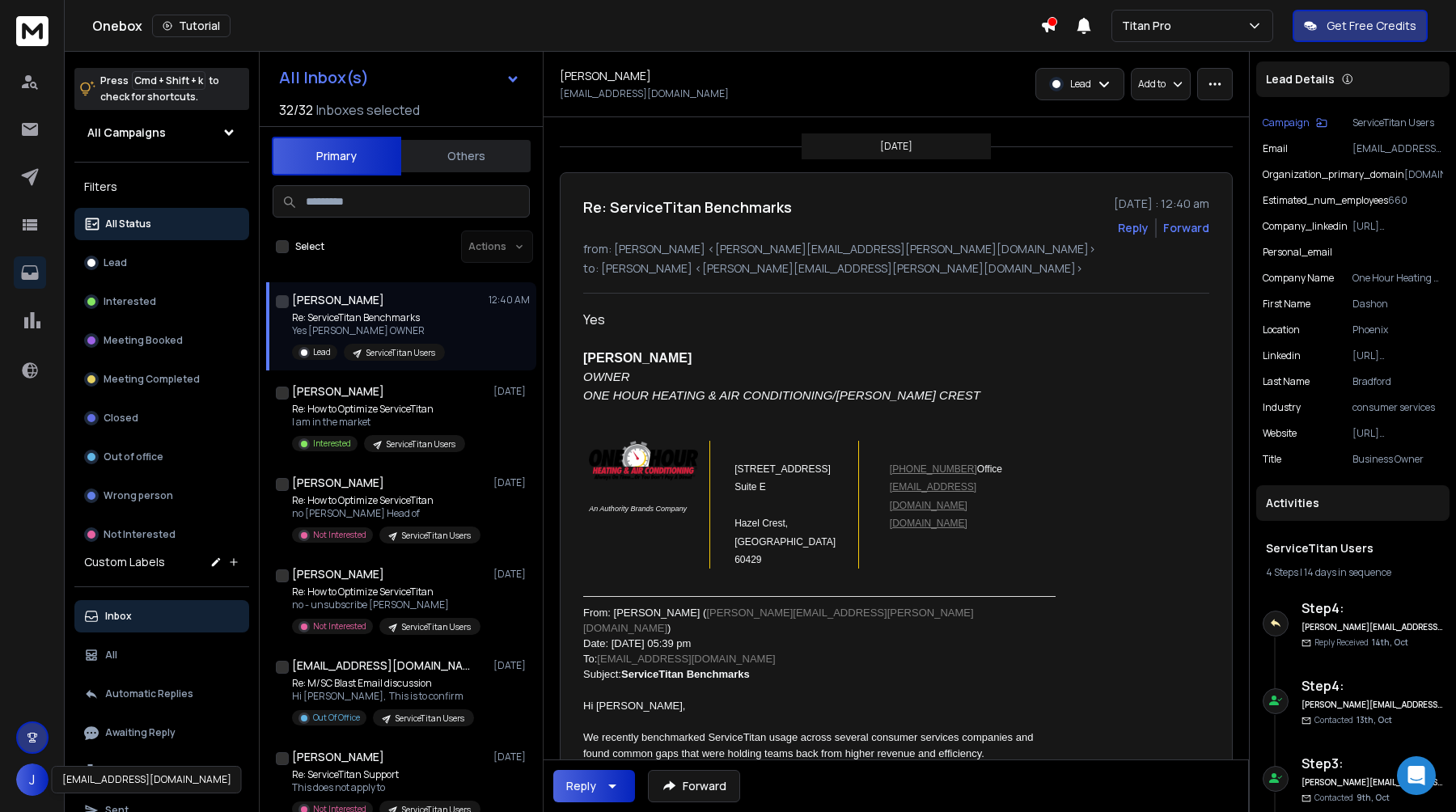
click at [47, 780] on span "J" at bounding box center [32, 779] width 33 height 33
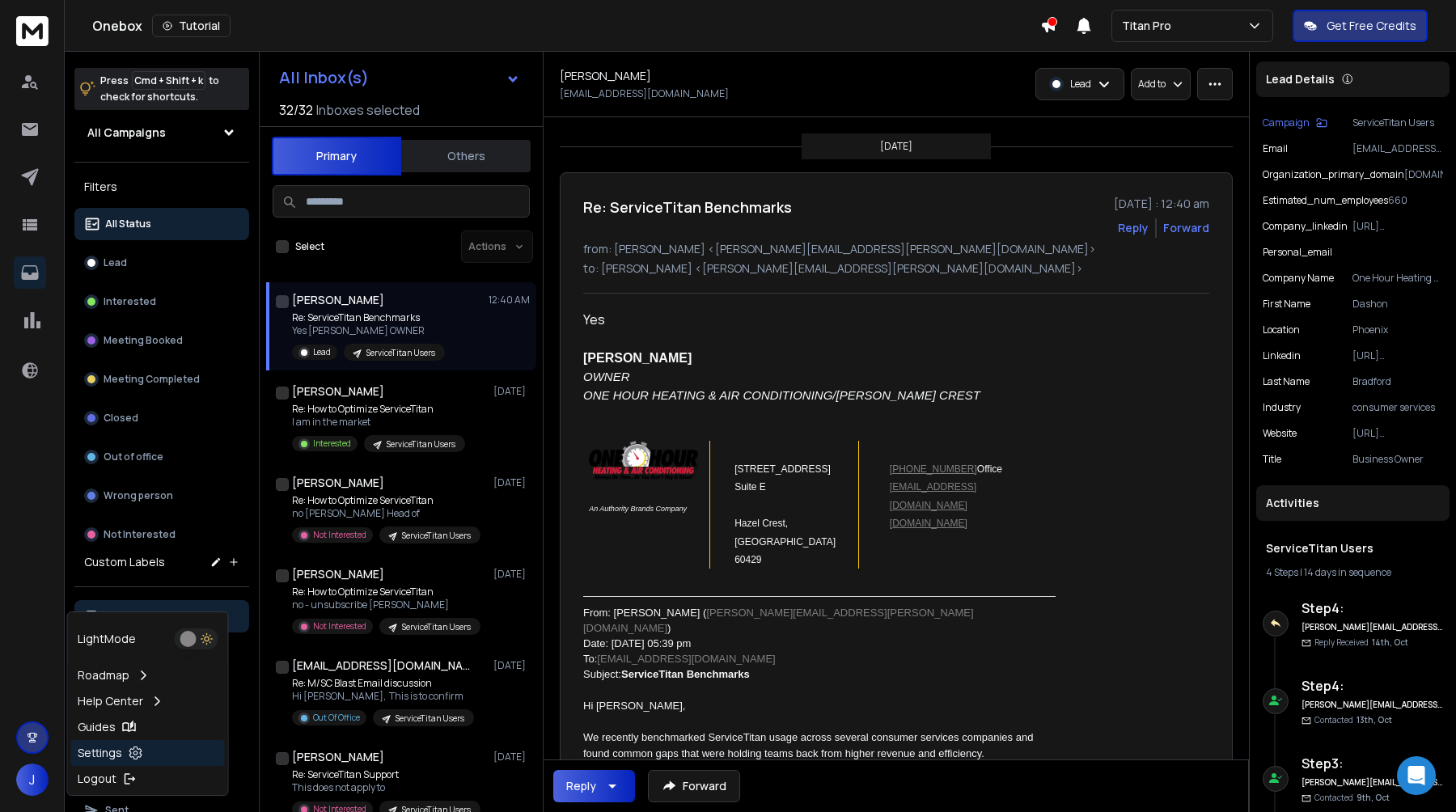
click at [128, 756] on icon at bounding box center [135, 753] width 15 height 15
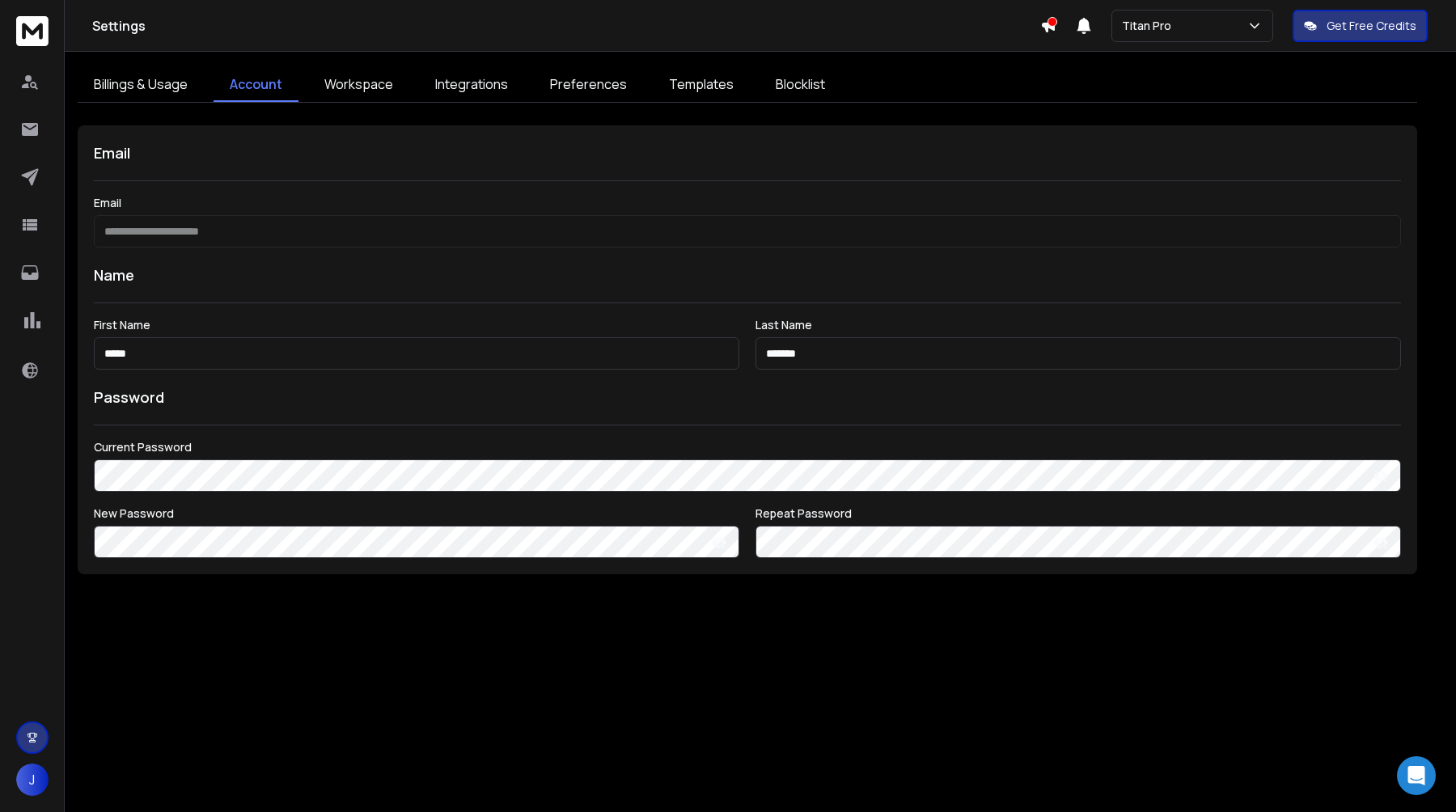
click at [439, 88] on link "Integrations" at bounding box center [471, 85] width 105 height 34
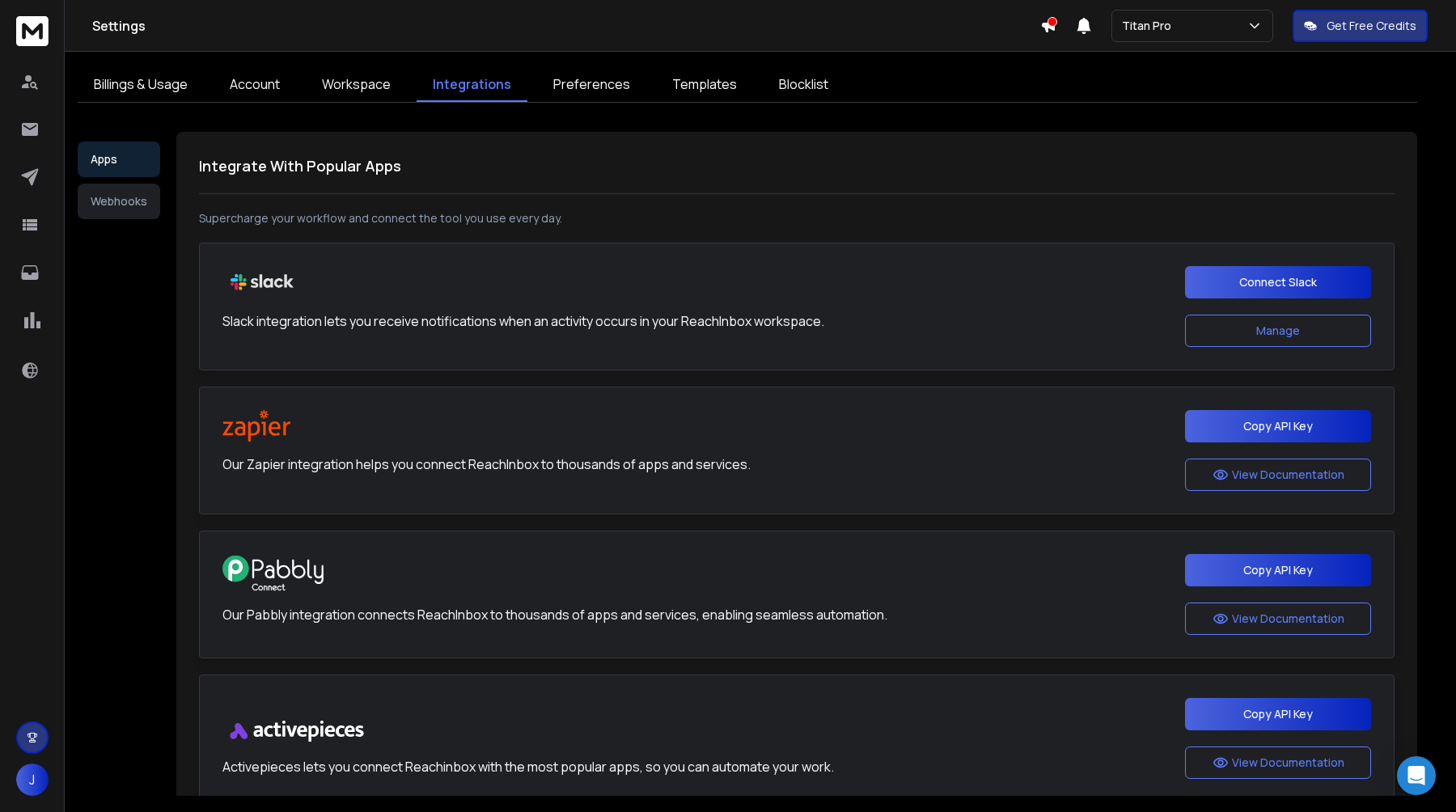
click at [128, 209] on button "Webhooks" at bounding box center [119, 201] width 83 height 35
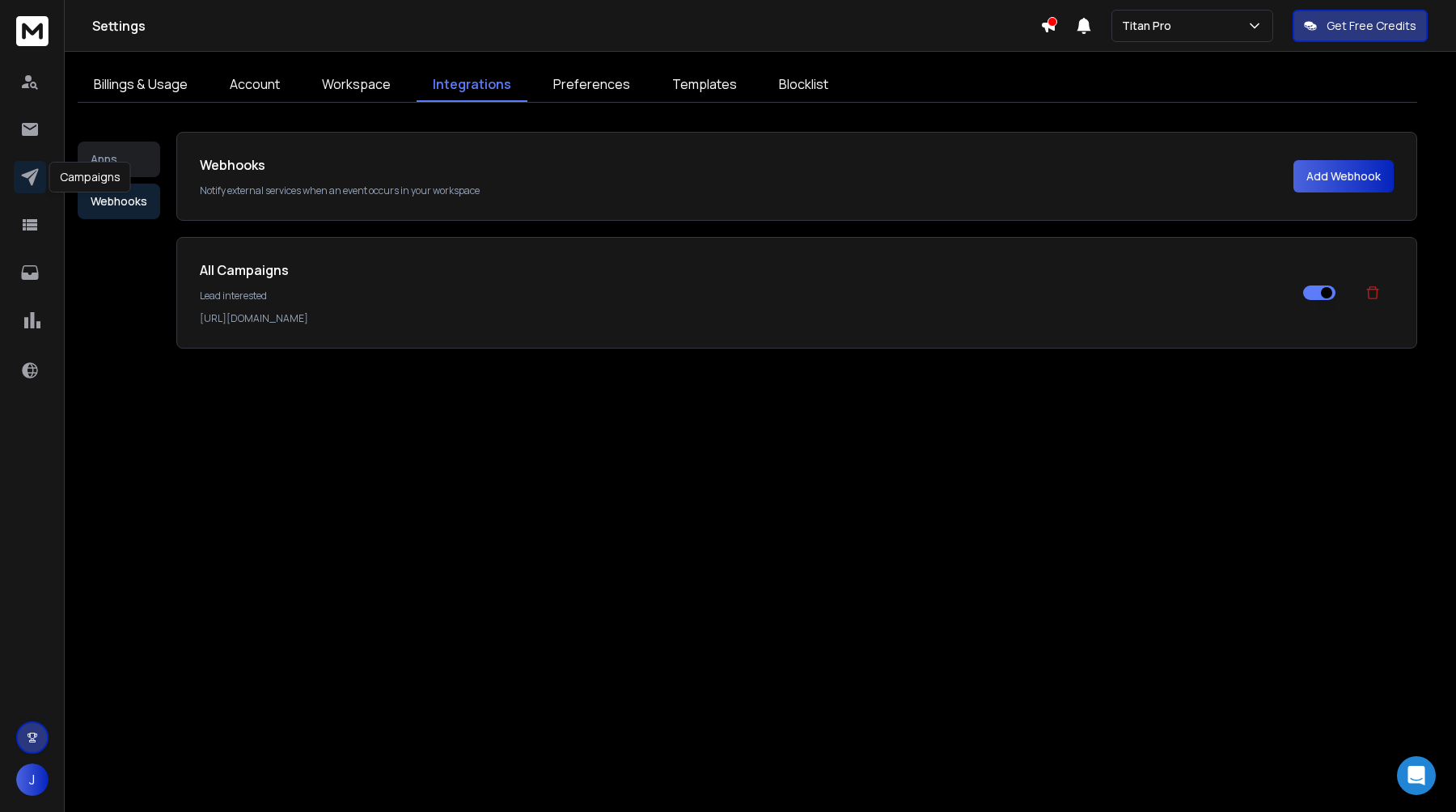
click at [27, 180] on icon at bounding box center [31, 177] width 20 height 20
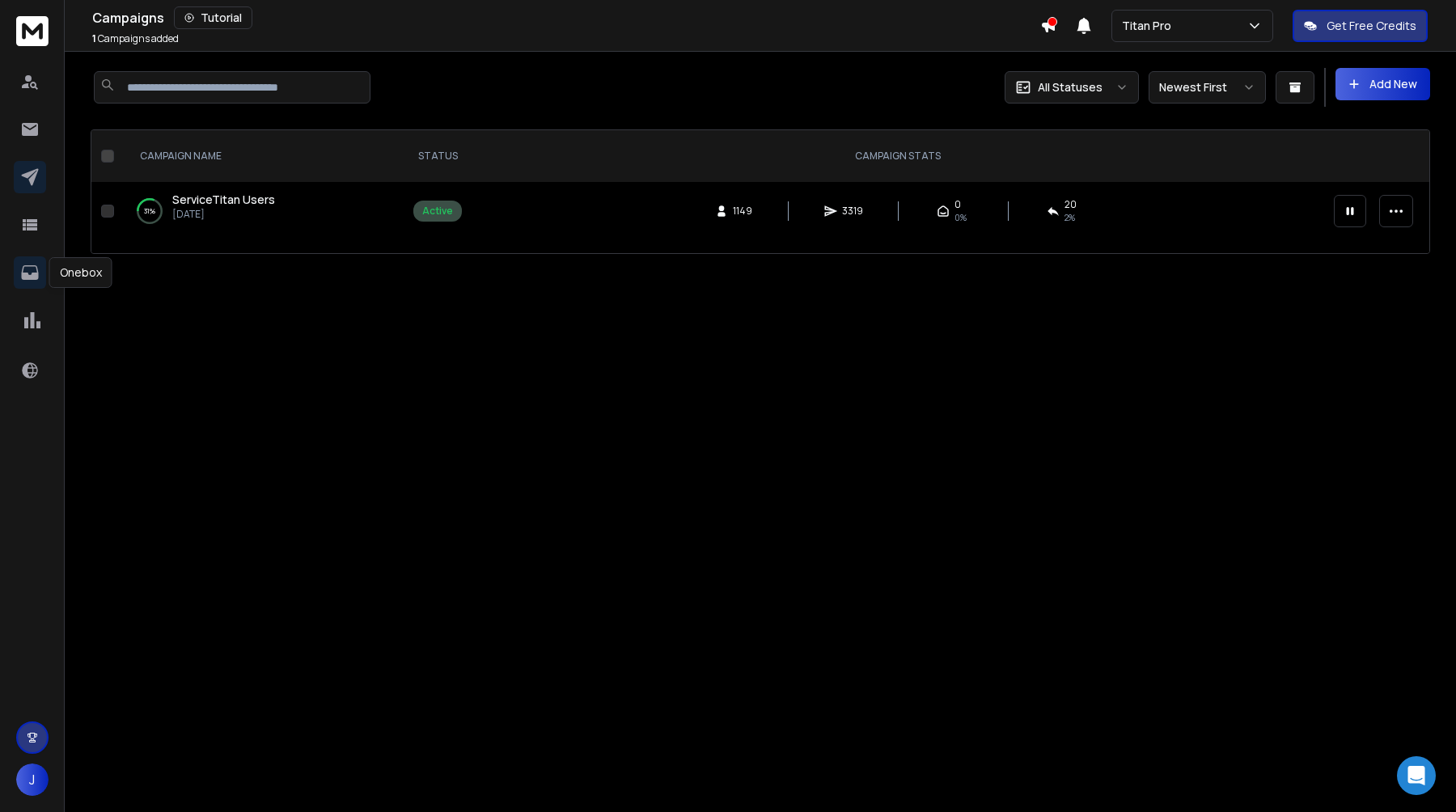
click at [27, 281] on icon at bounding box center [31, 273] width 20 height 20
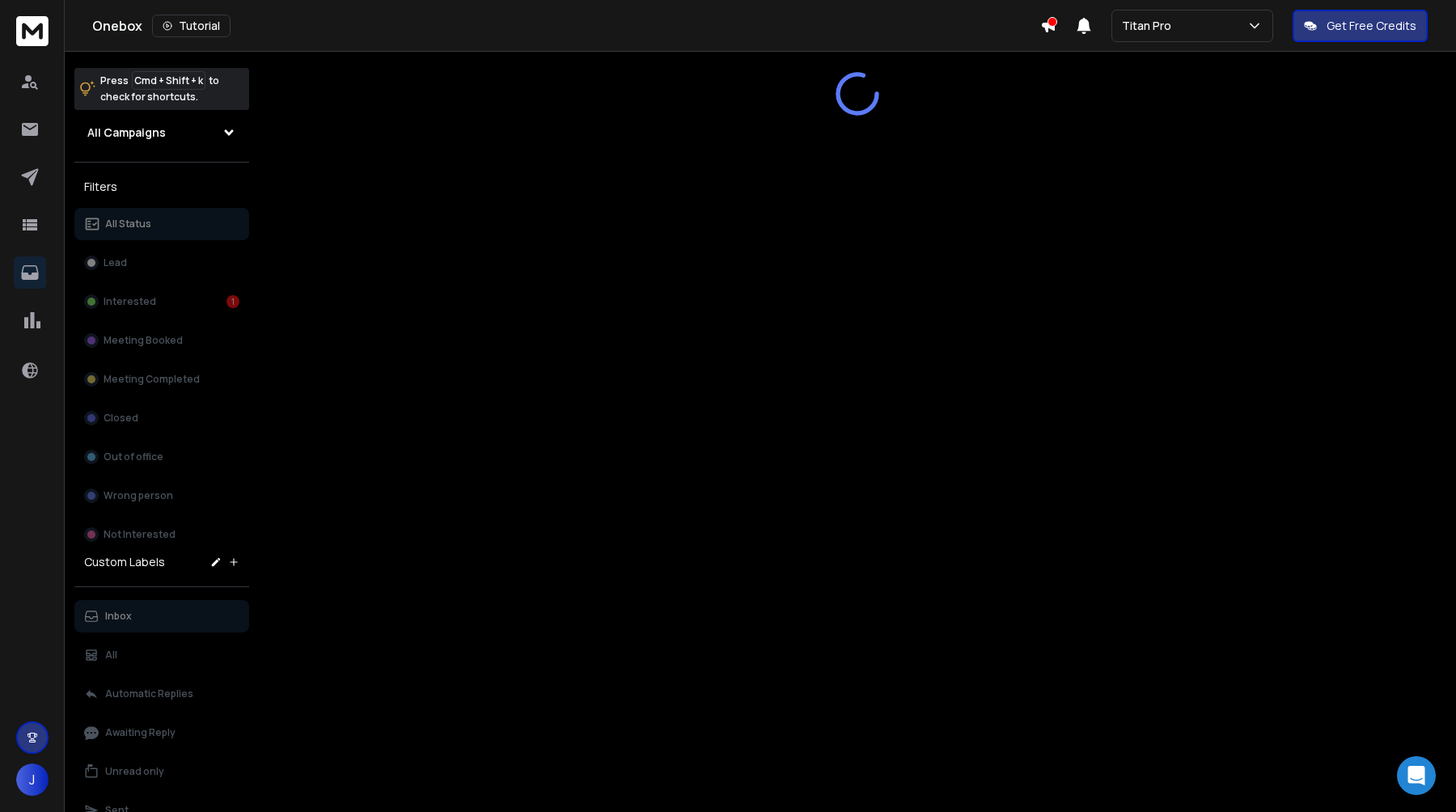
click at [174, 299] on div "All Status Lead Interested 1 Meeting Booked Meeting Completed Closed Out of off…" at bounding box center [162, 379] width 174 height 343
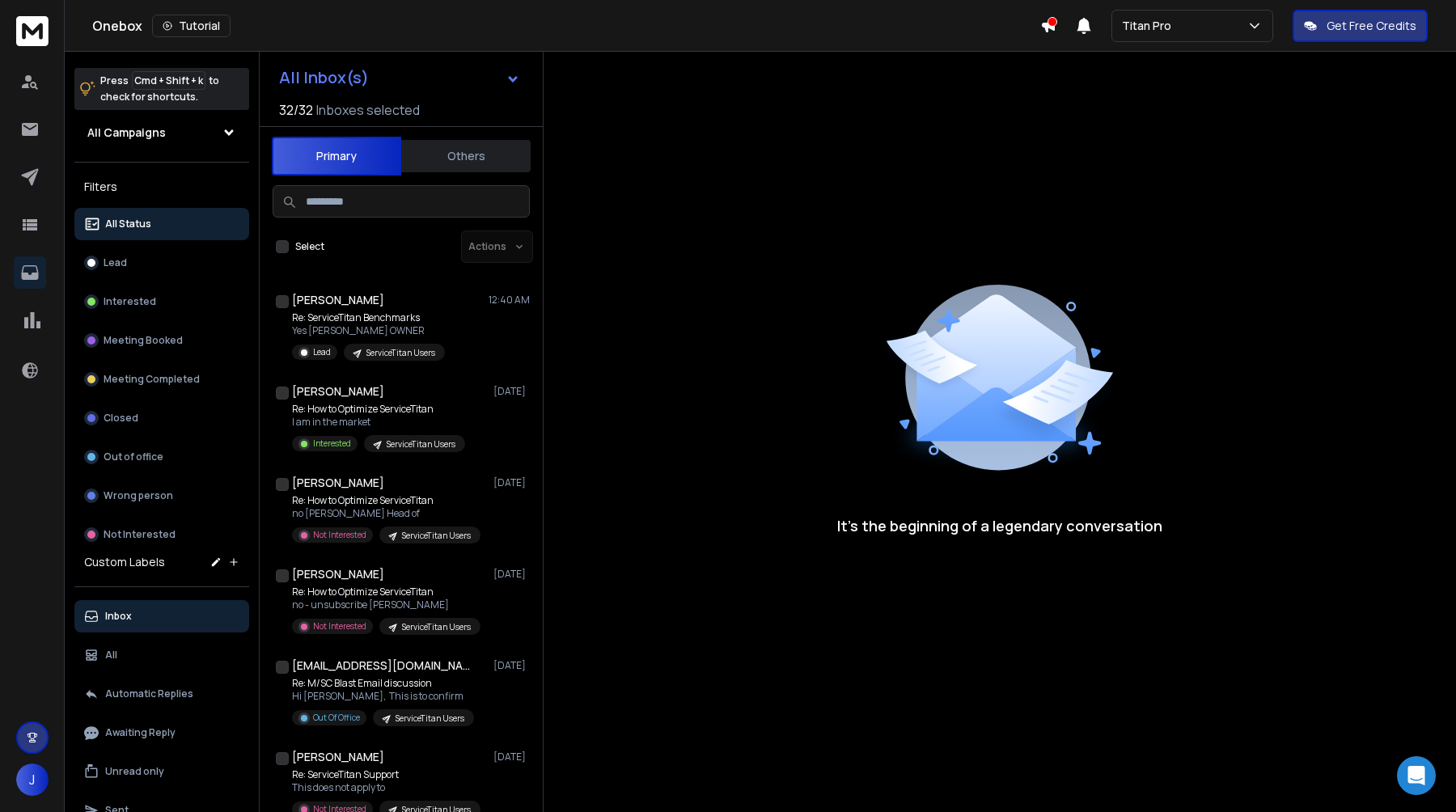
click at [174, 299] on button "Interested" at bounding box center [162, 302] width 174 height 33
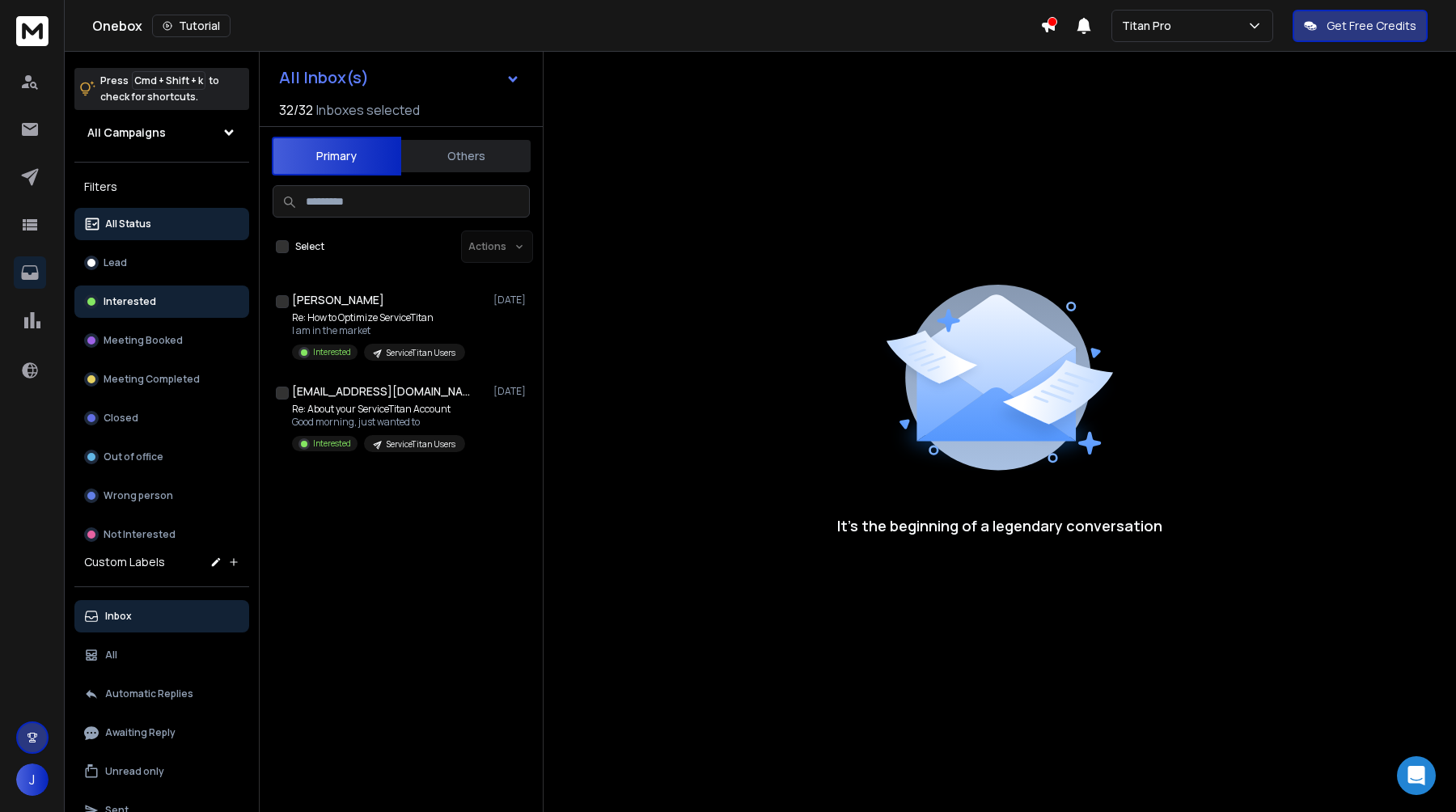
click at [198, 224] on button "All Status" at bounding box center [162, 224] width 174 height 33
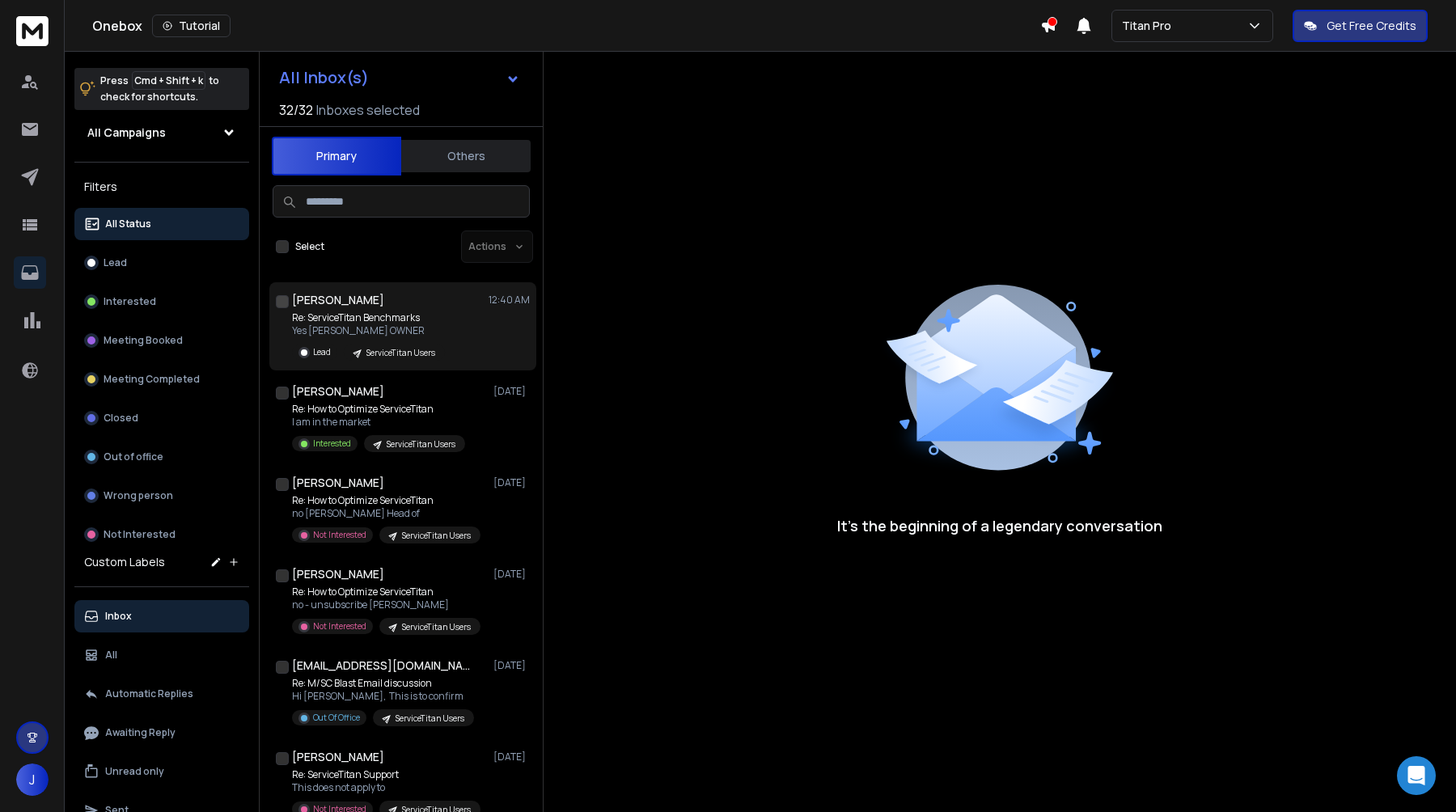
click at [465, 324] on div "Re: ServiceTitan Benchmarks Yes Dashon Bradford Sr OWNER Lead ServiceTitan Users" at bounding box center [410, 336] width 238 height 49
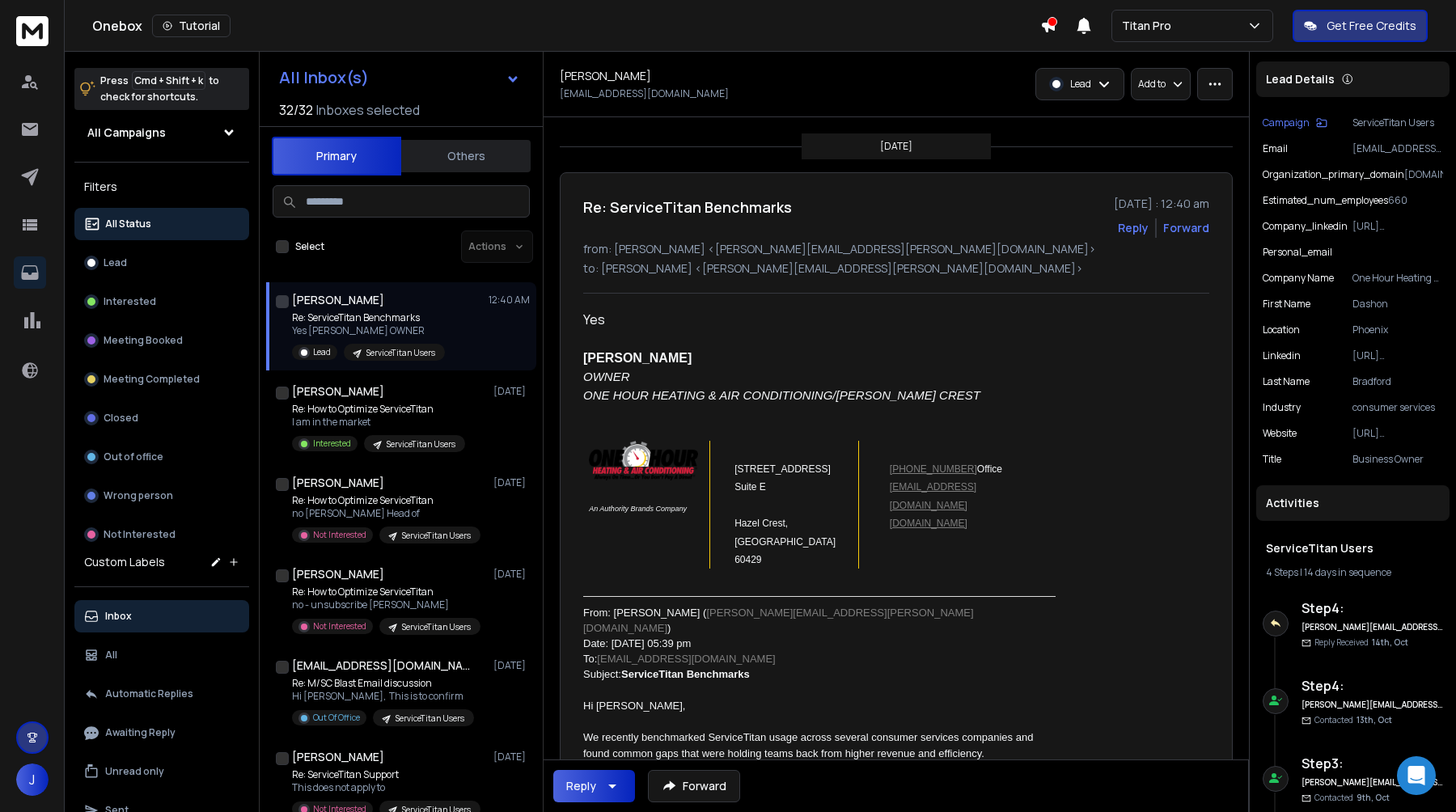
click at [1102, 81] on icon at bounding box center [1104, 84] width 13 height 13
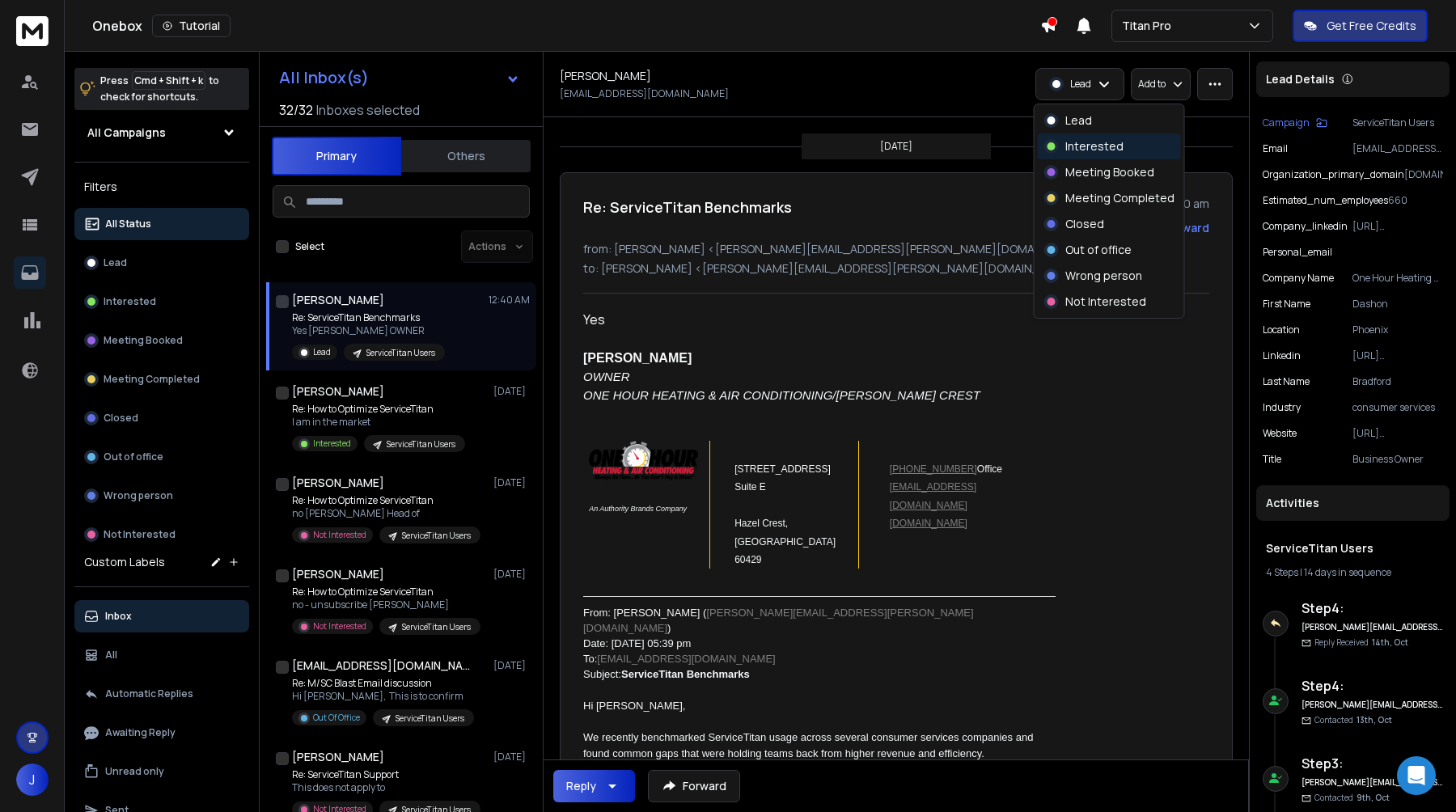
click at [1116, 152] on p "Interested" at bounding box center [1094, 146] width 58 height 16
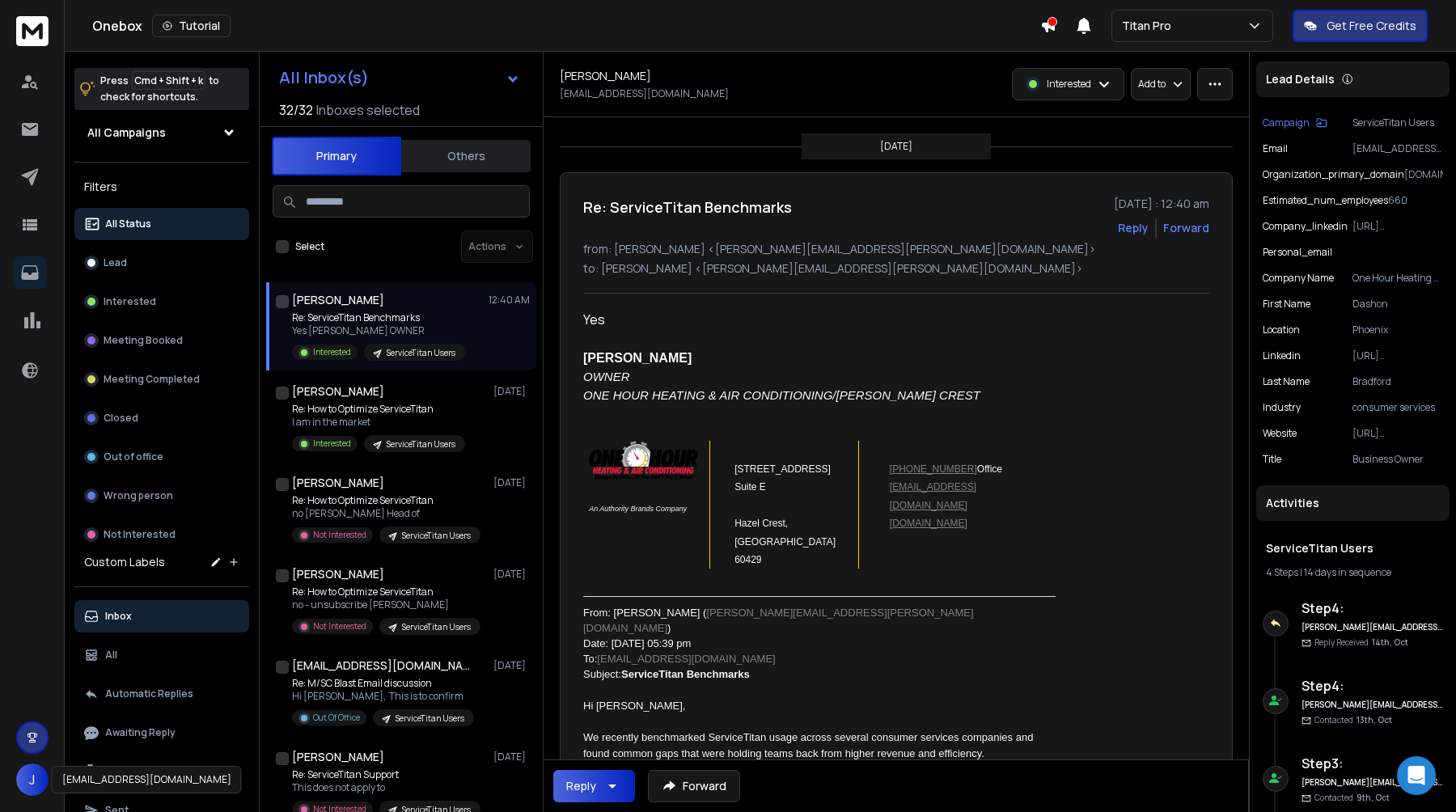
click at [6, 779] on div "J" at bounding box center [33, 406] width 65 height 812
click at [26, 782] on span "J" at bounding box center [32, 779] width 33 height 33
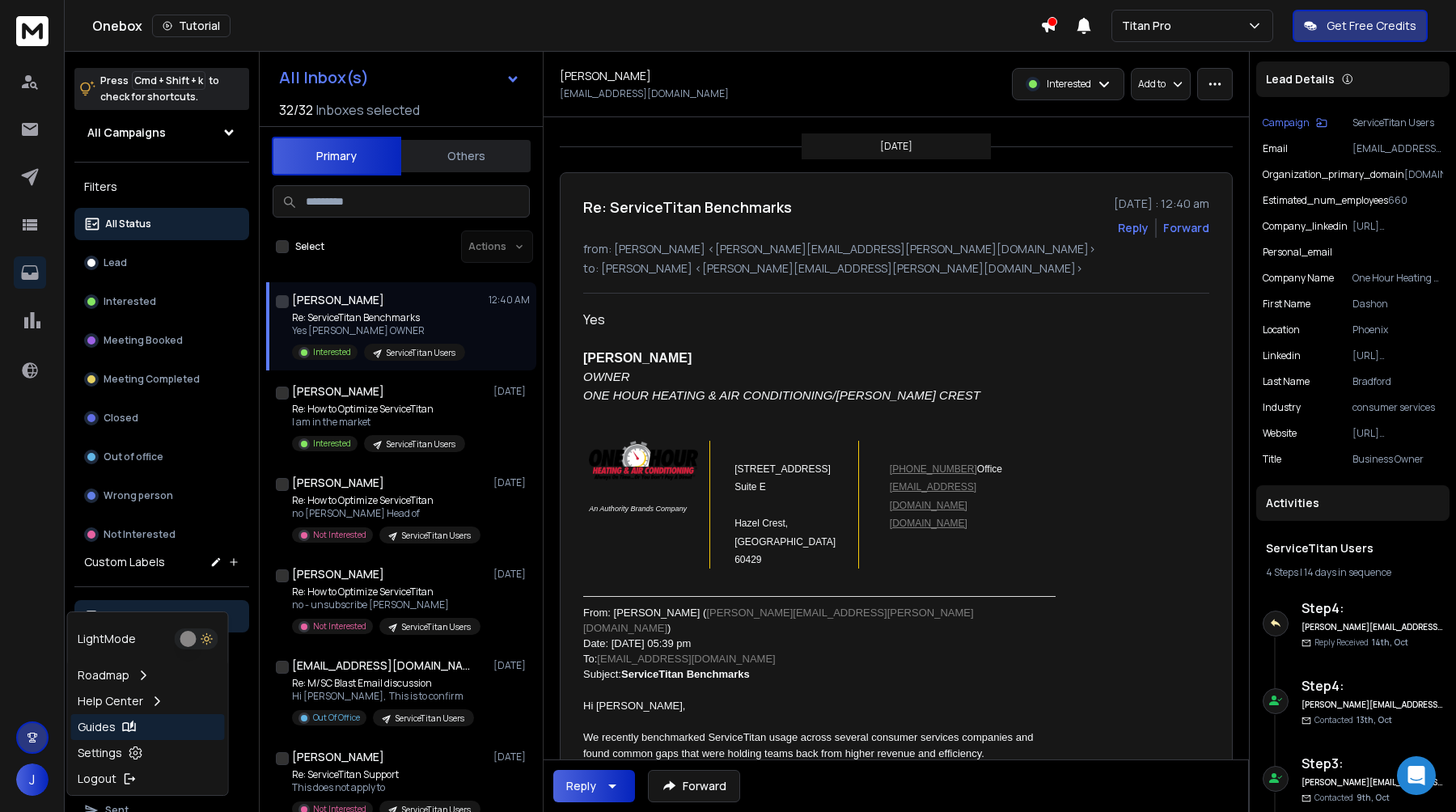
click at [196, 644] on button "button" at bounding box center [196, 639] width 43 height 21
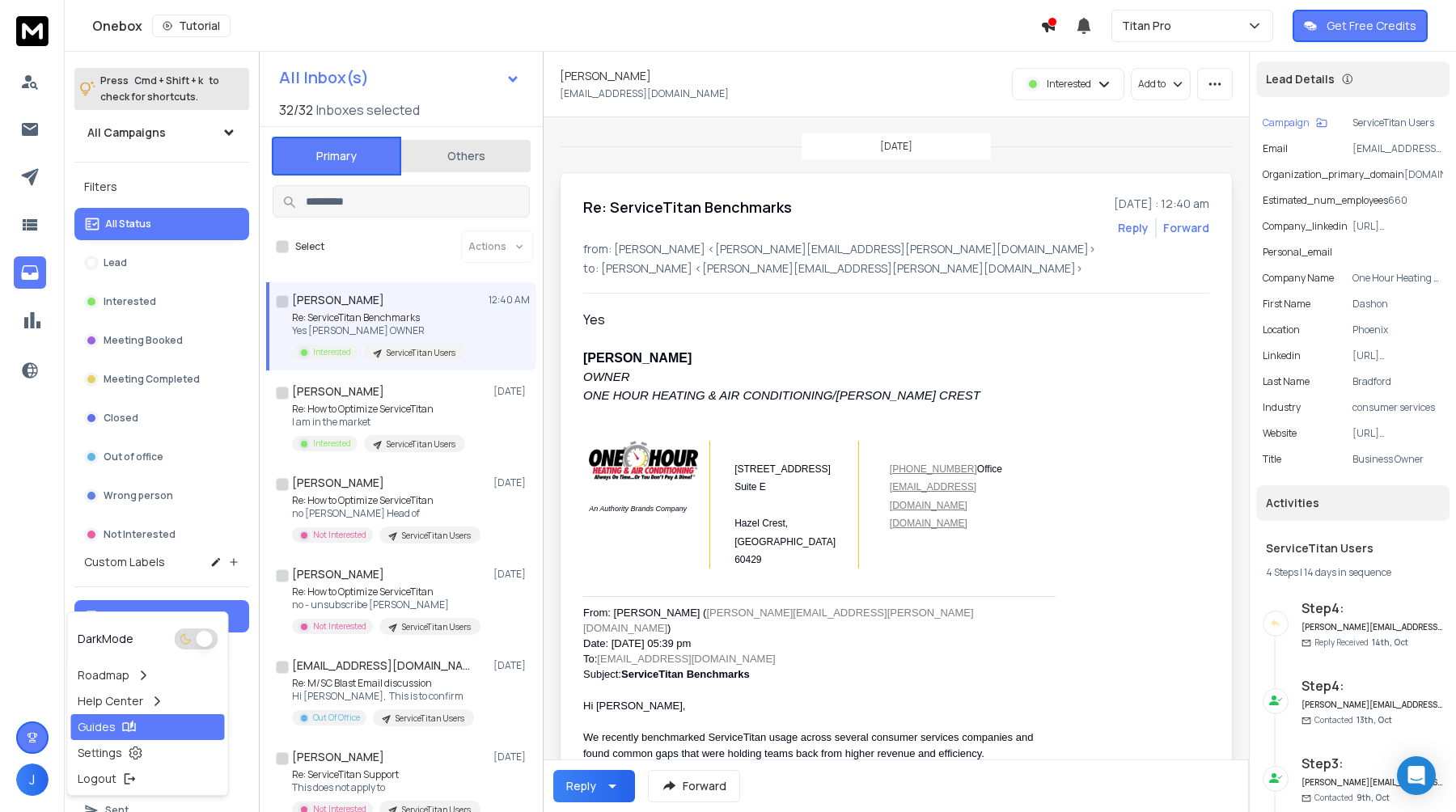
click at [926, 392] on p "ONE HOUR HEATING & AIR CONDITIONING/HAZEL CREST" at bounding box center [819, 395] width 472 height 19
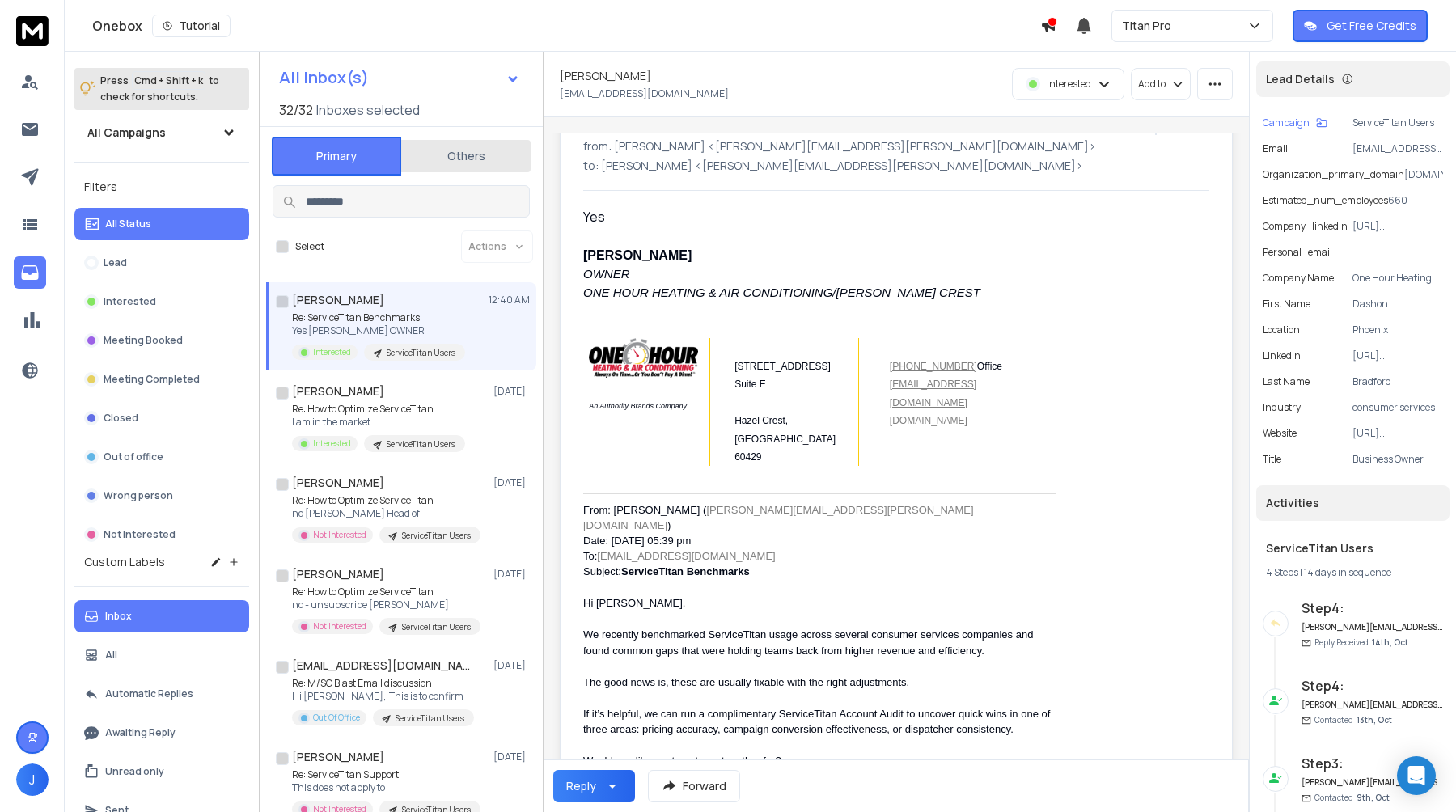
scroll to position [104, 0]
click at [28, 174] on icon at bounding box center [29, 177] width 17 height 17
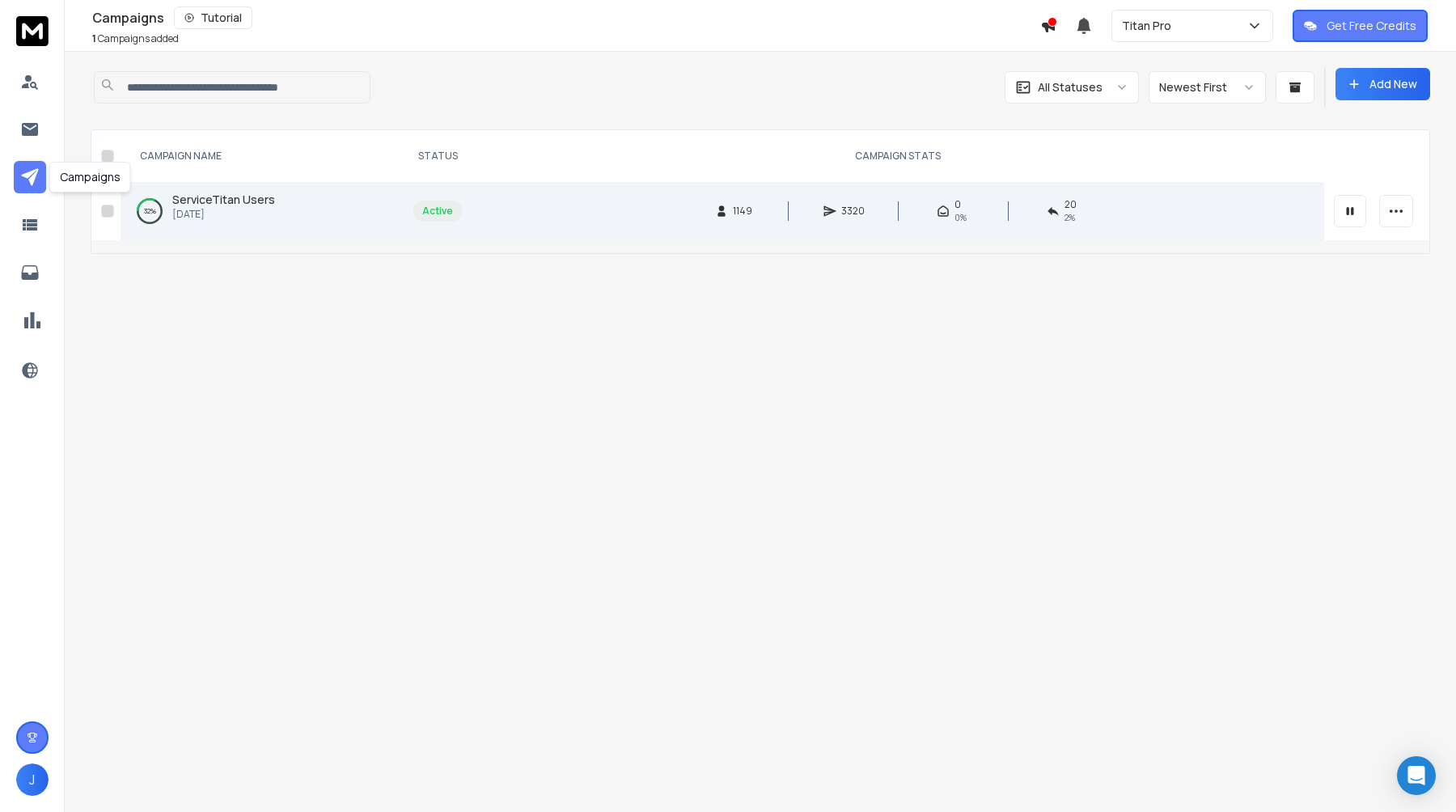
click at [446, 215] on div "Active" at bounding box center [437, 211] width 31 height 13
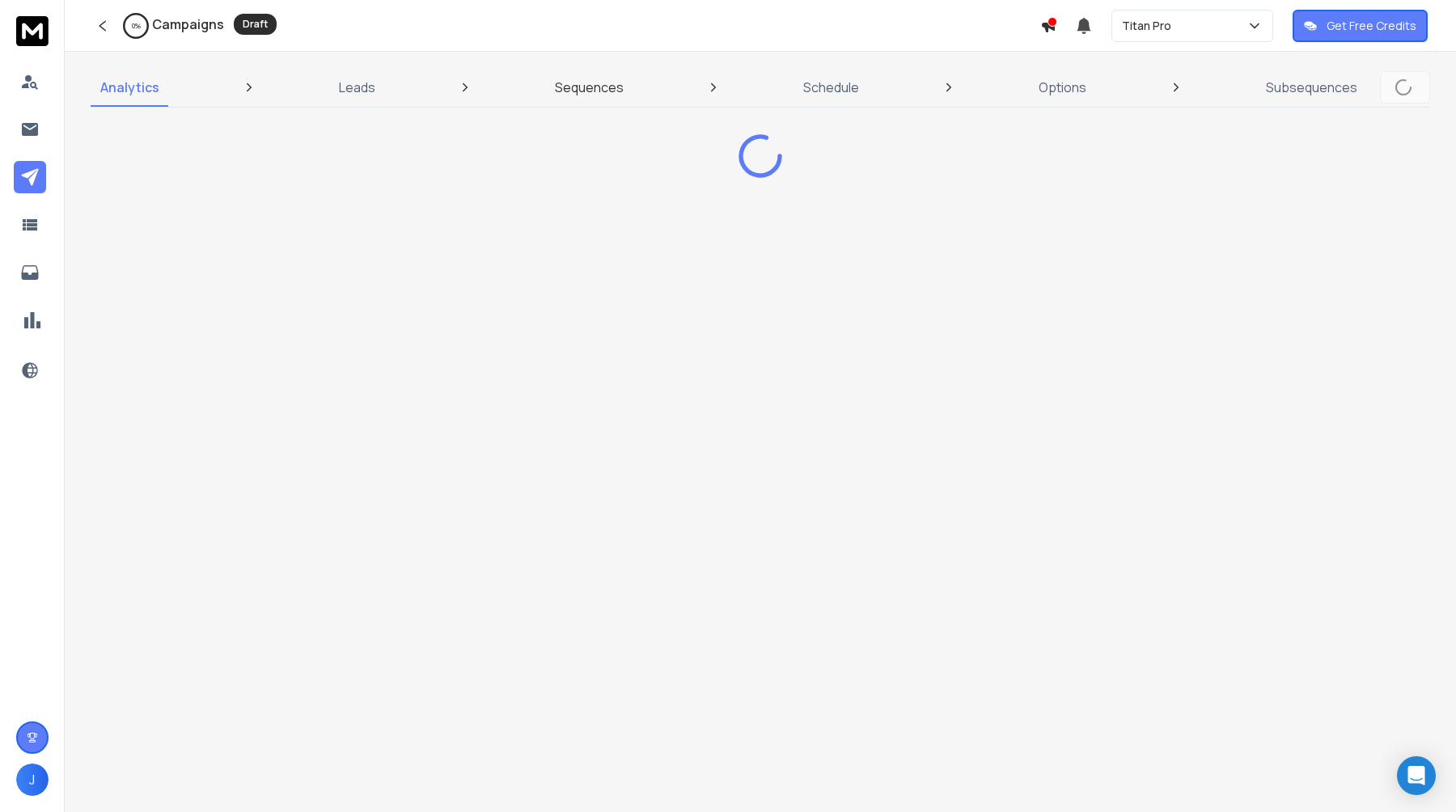
click at [619, 96] on p "Sequences" at bounding box center [589, 88] width 69 height 20
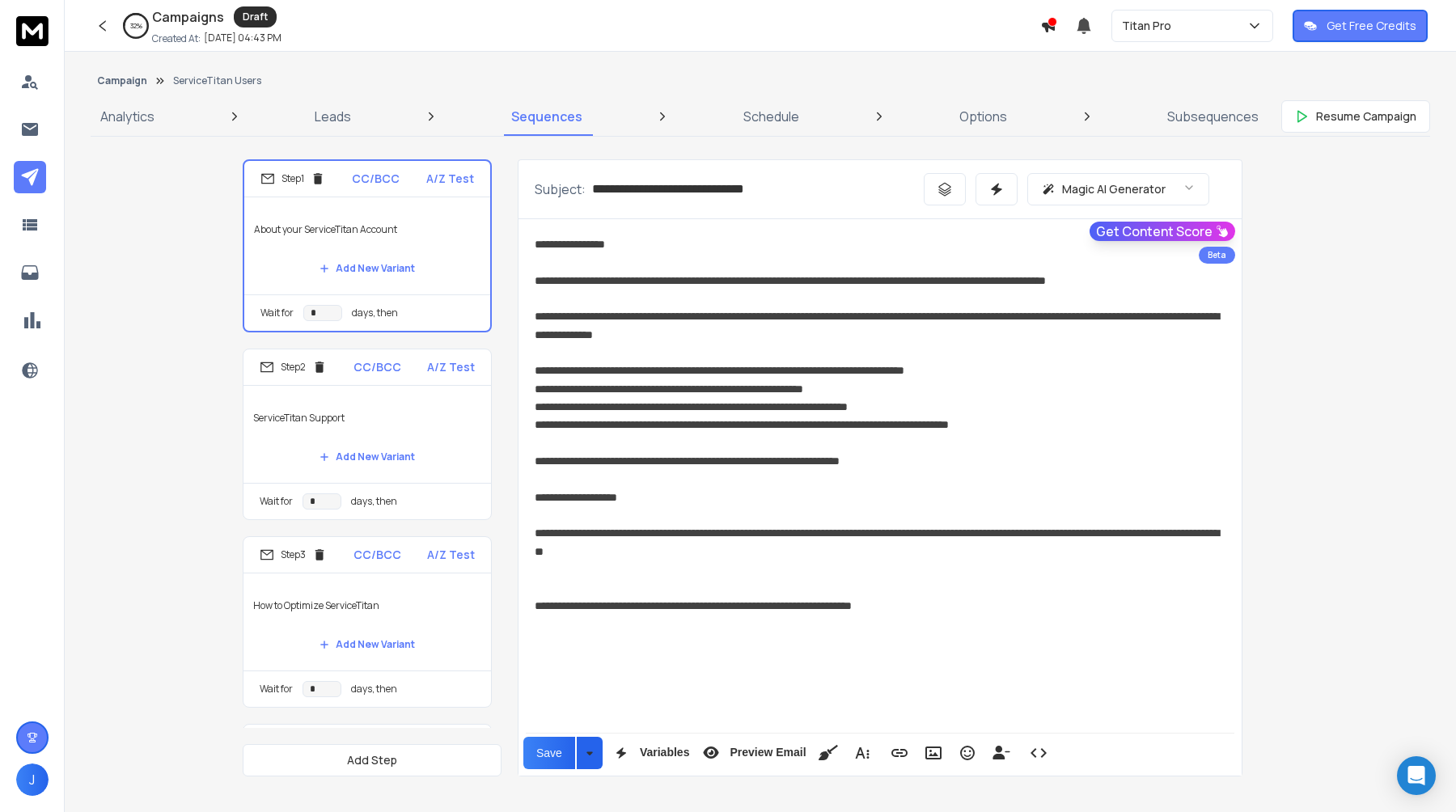
click at [408, 388] on div "ServiceTitan Support Add New Variant" at bounding box center [367, 434] width 247 height 97
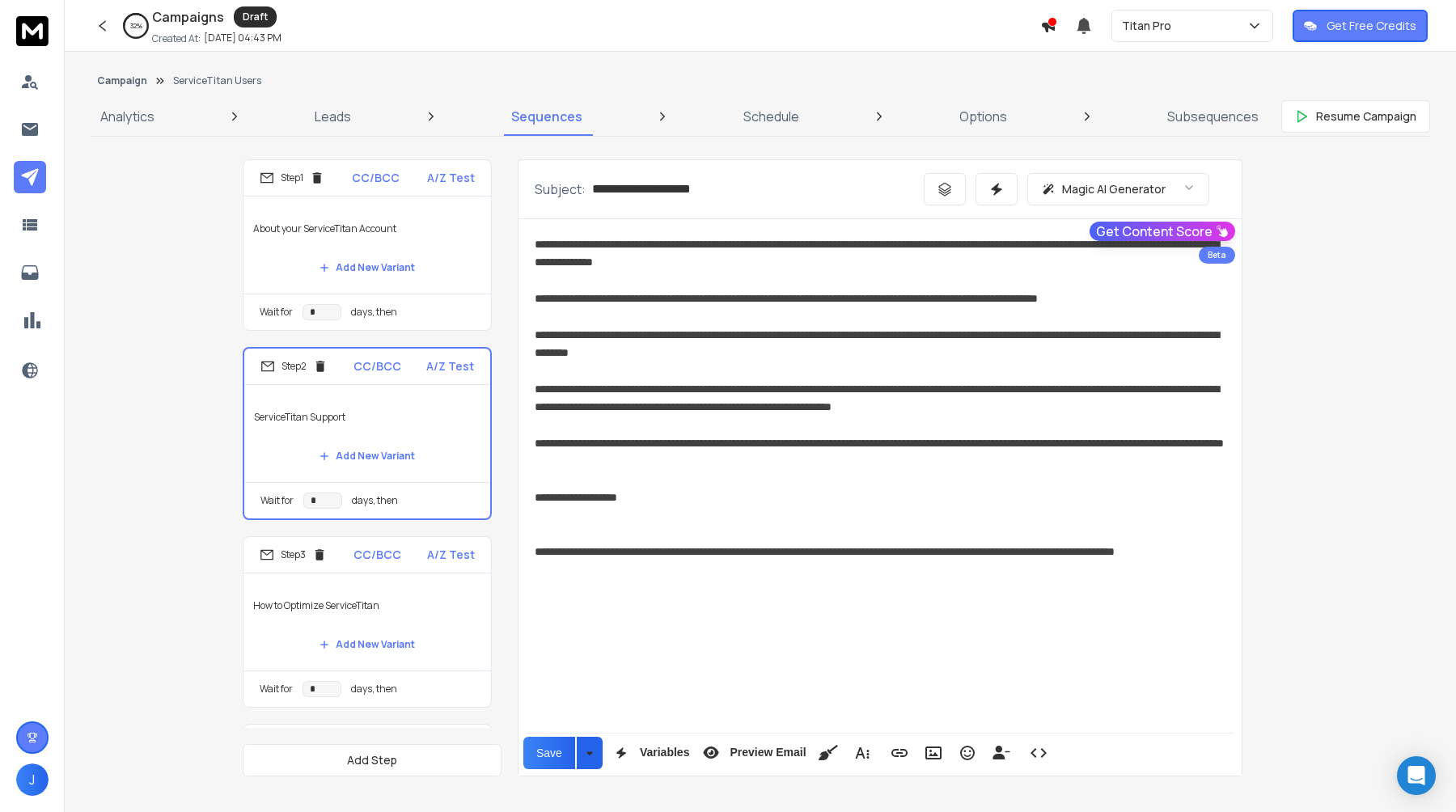
click at [422, 607] on p "How to Optimize ServiceTitan" at bounding box center [367, 606] width 228 height 45
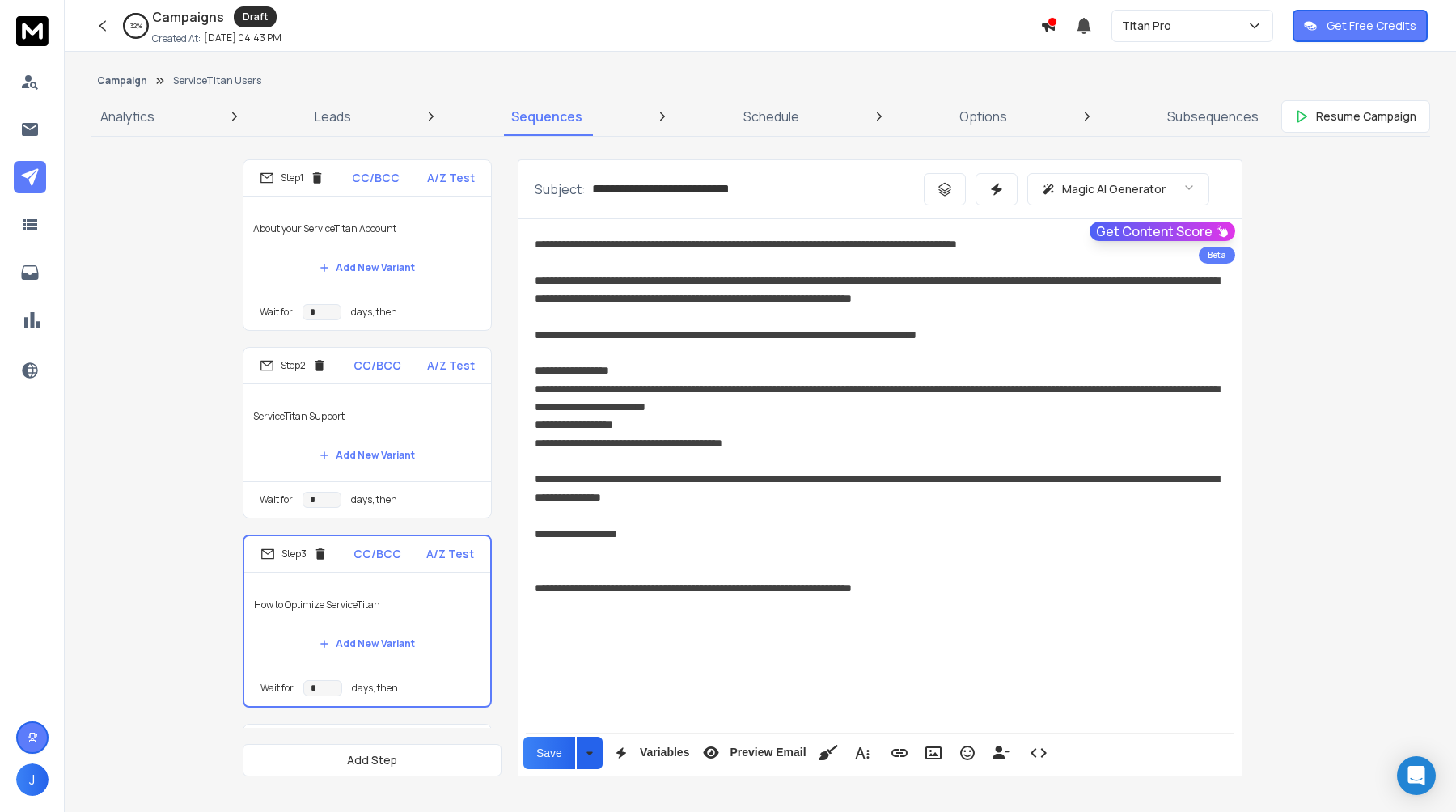
click at [390, 418] on p "ServiceTitan Support" at bounding box center [367, 417] width 228 height 45
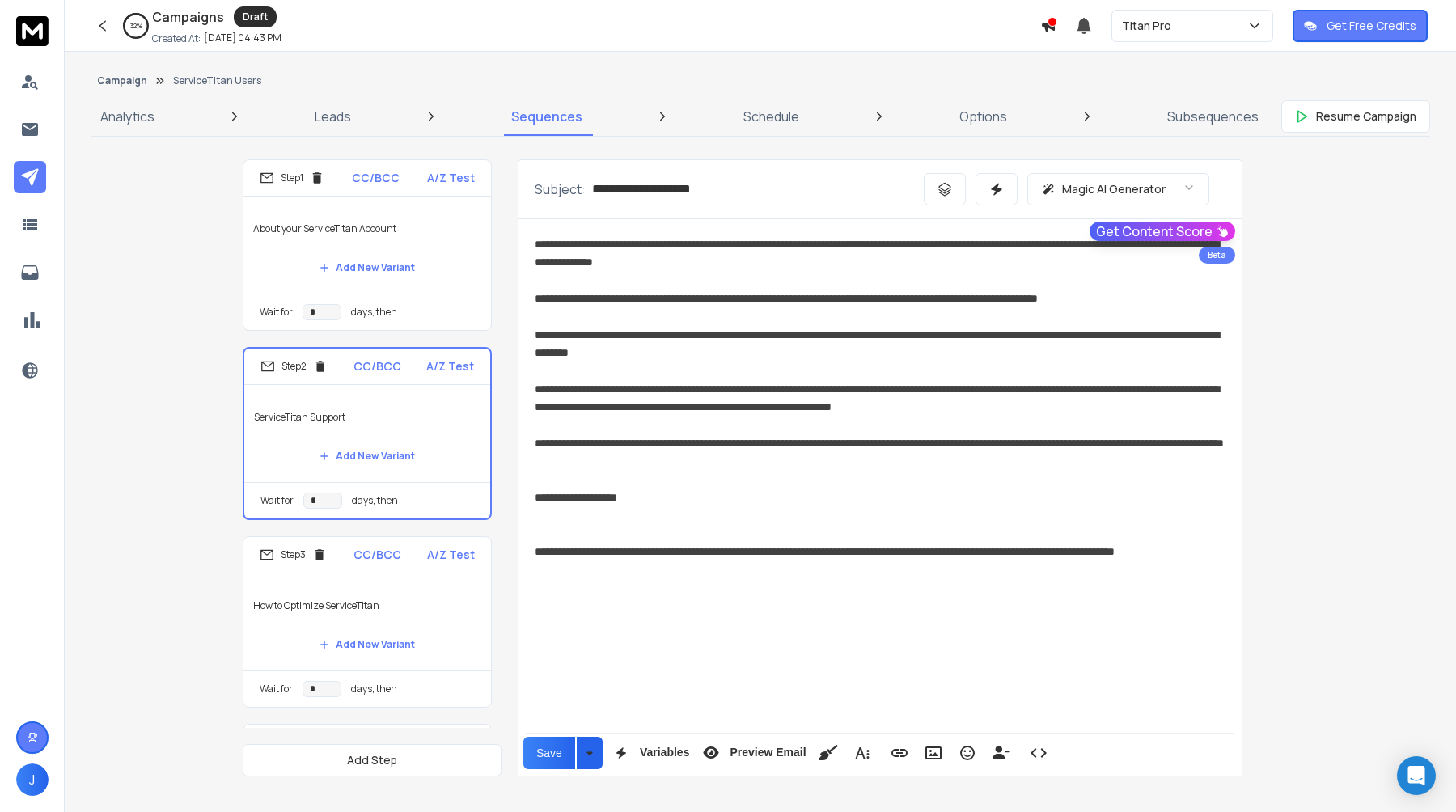
scroll to position [131, 0]
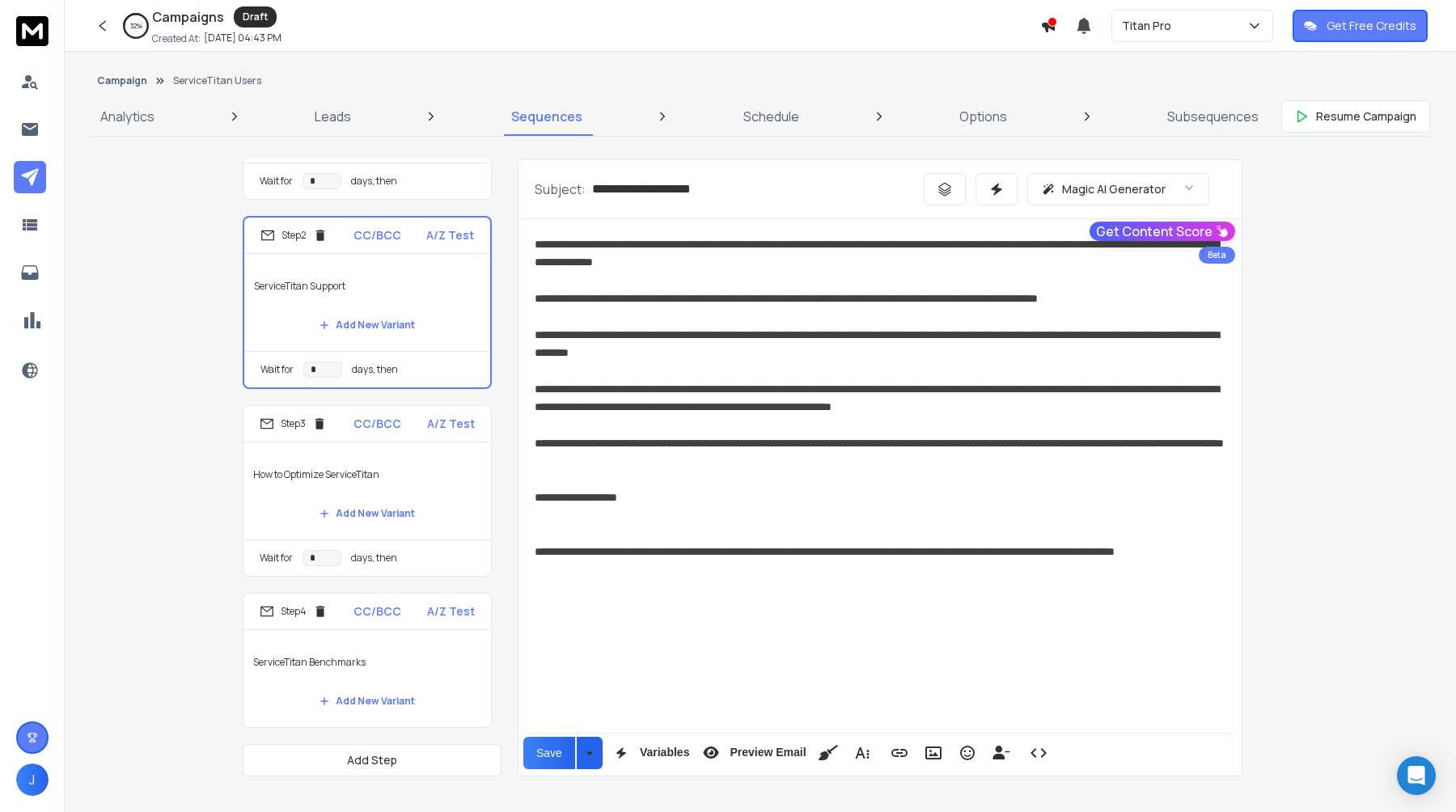
click at [357, 627] on div "Step 4 CC/BCC A/Z Test" at bounding box center [367, 611] width 247 height 36
type input "**********"
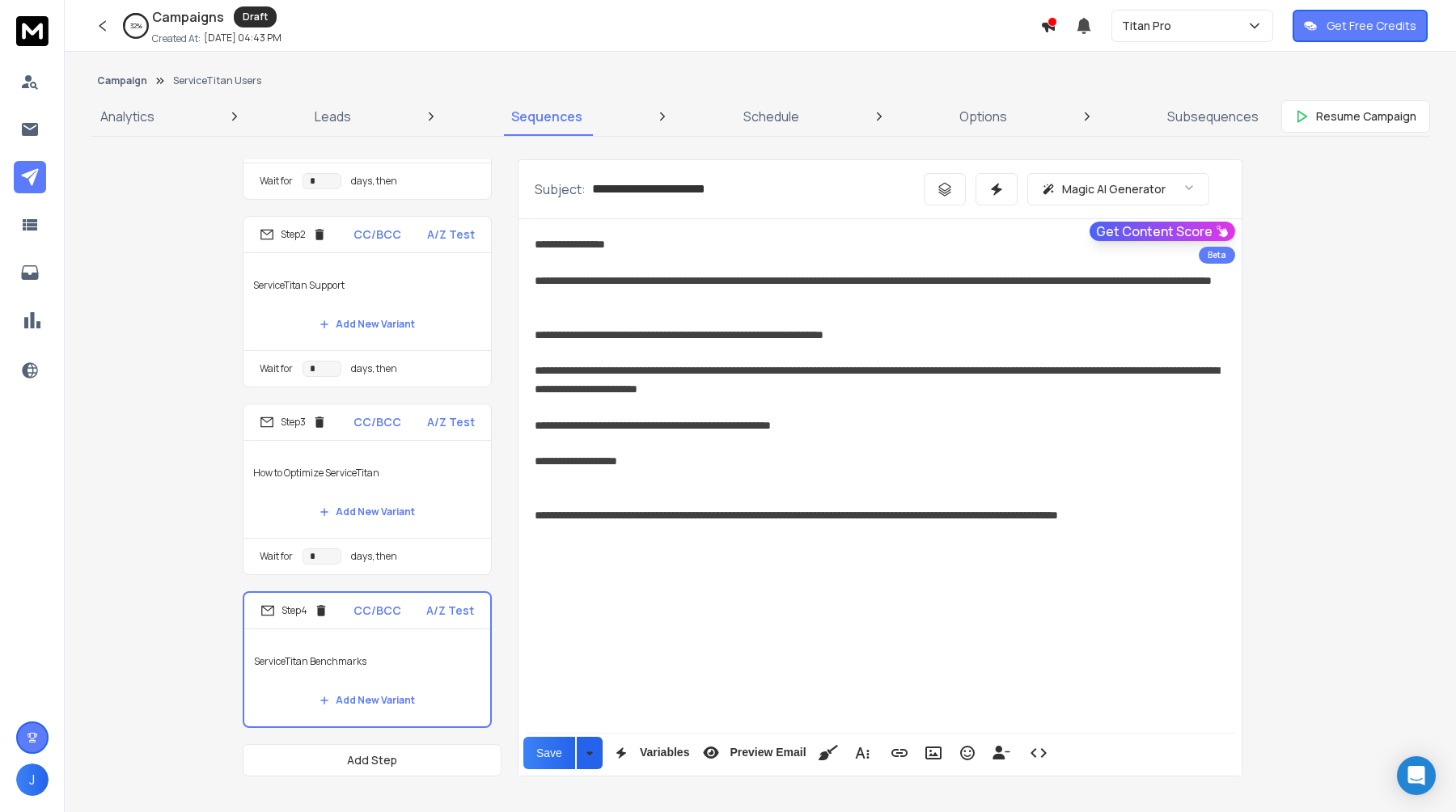
click at [801, 426] on div "**********" at bounding box center [880, 426] width 691 height 18
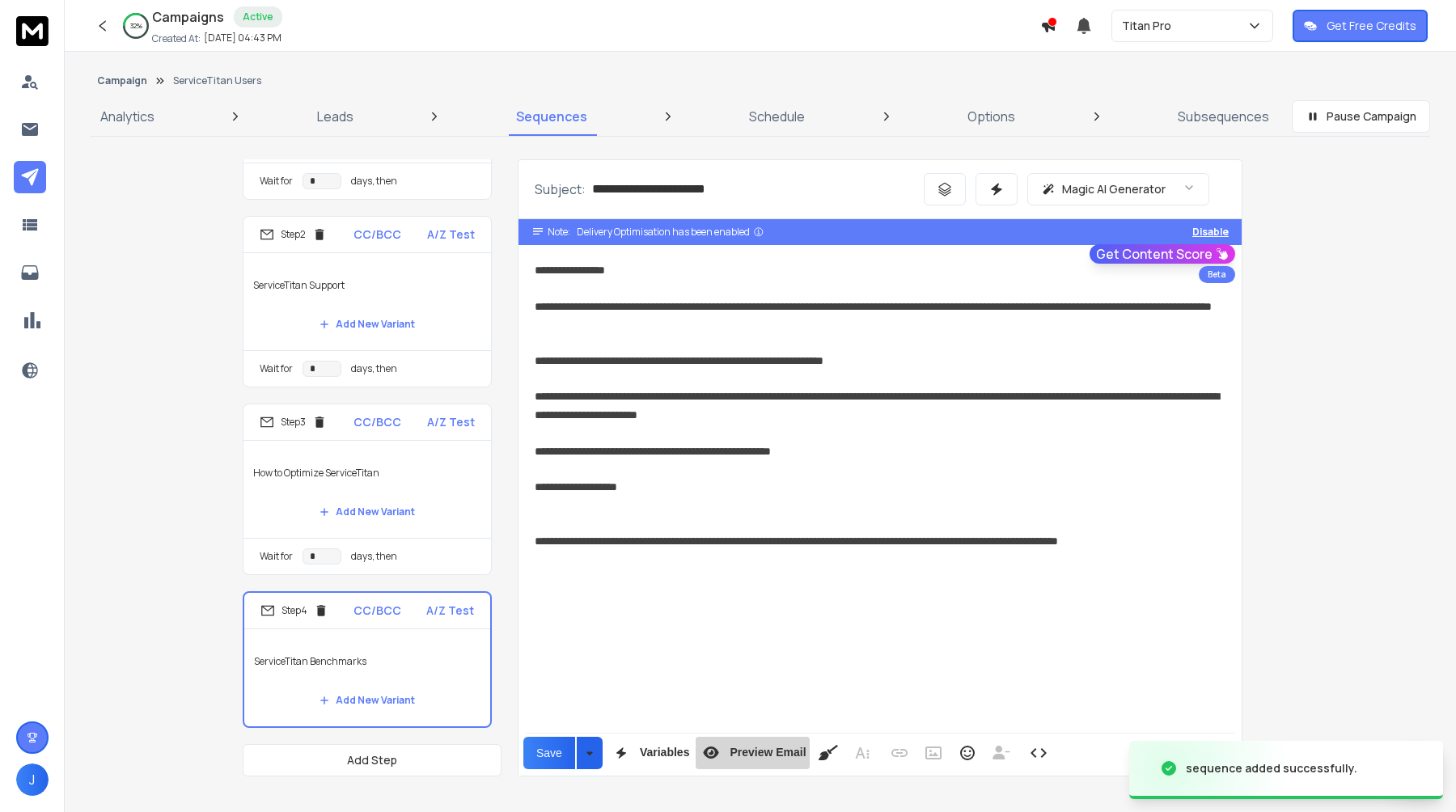
click at [762, 748] on span "Preview Email" at bounding box center [768, 753] width 83 height 14
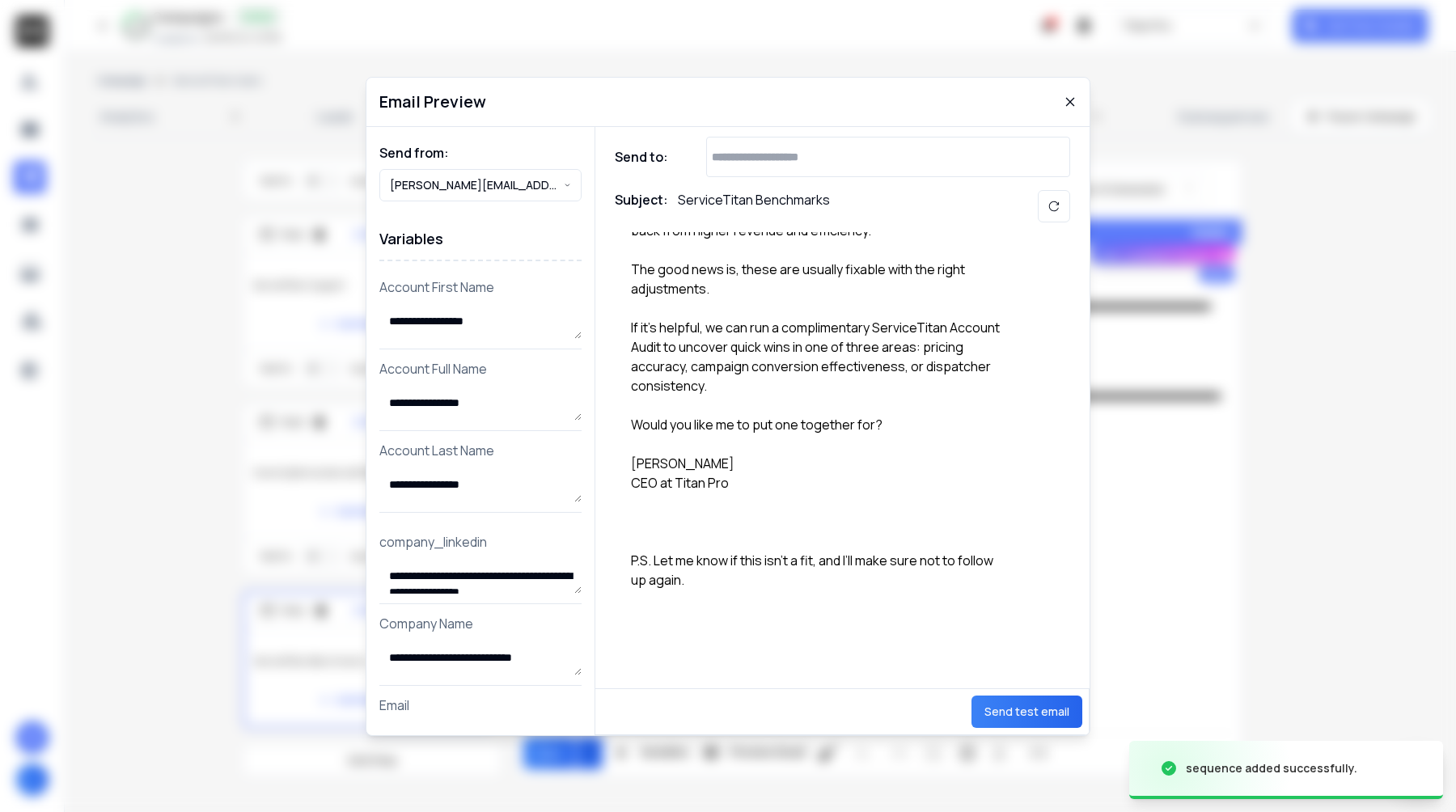
scroll to position [0, 0]
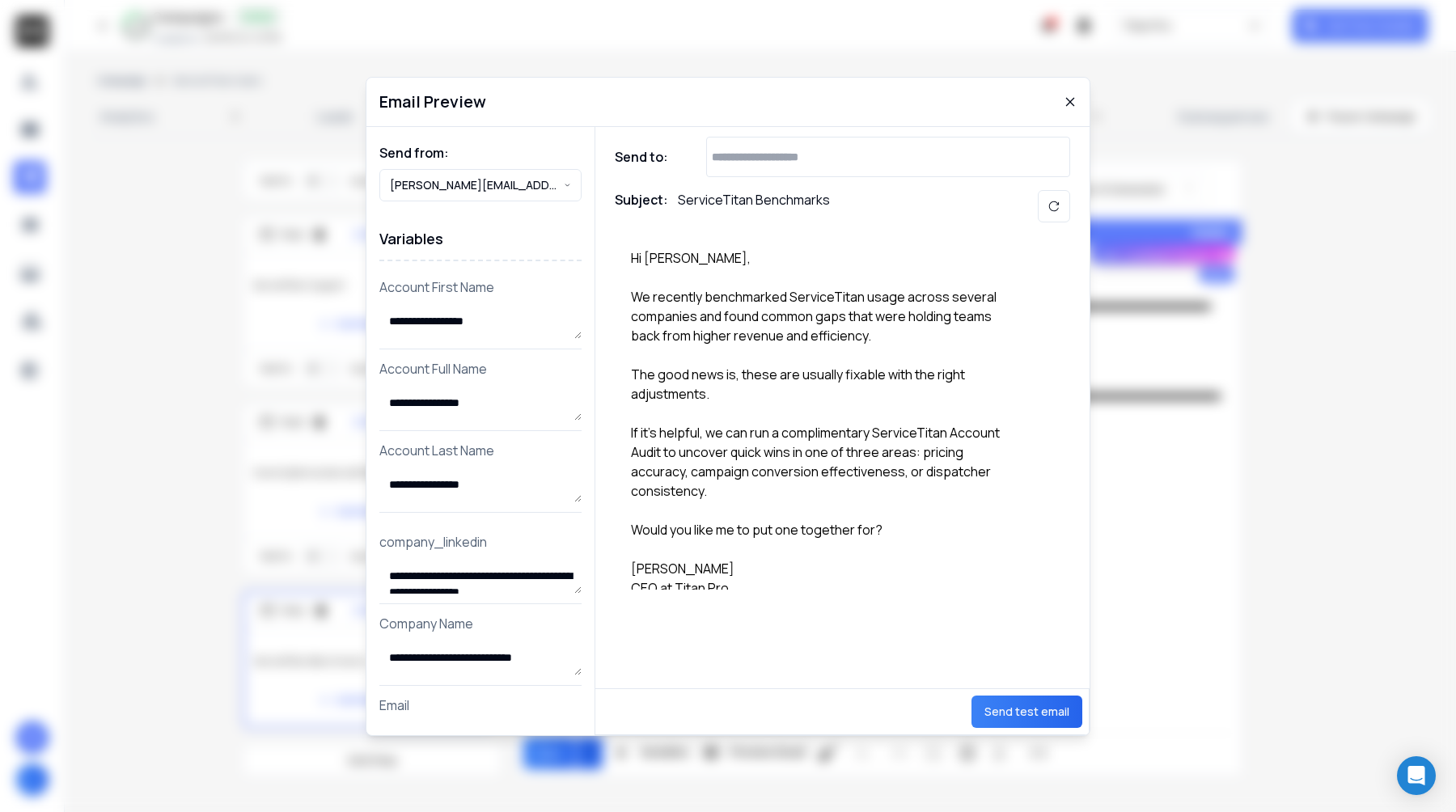
click at [1149, 467] on div "**********" at bounding box center [728, 407] width 1456 height 692
click at [1070, 105] on icon at bounding box center [1070, 102] width 13 height 13
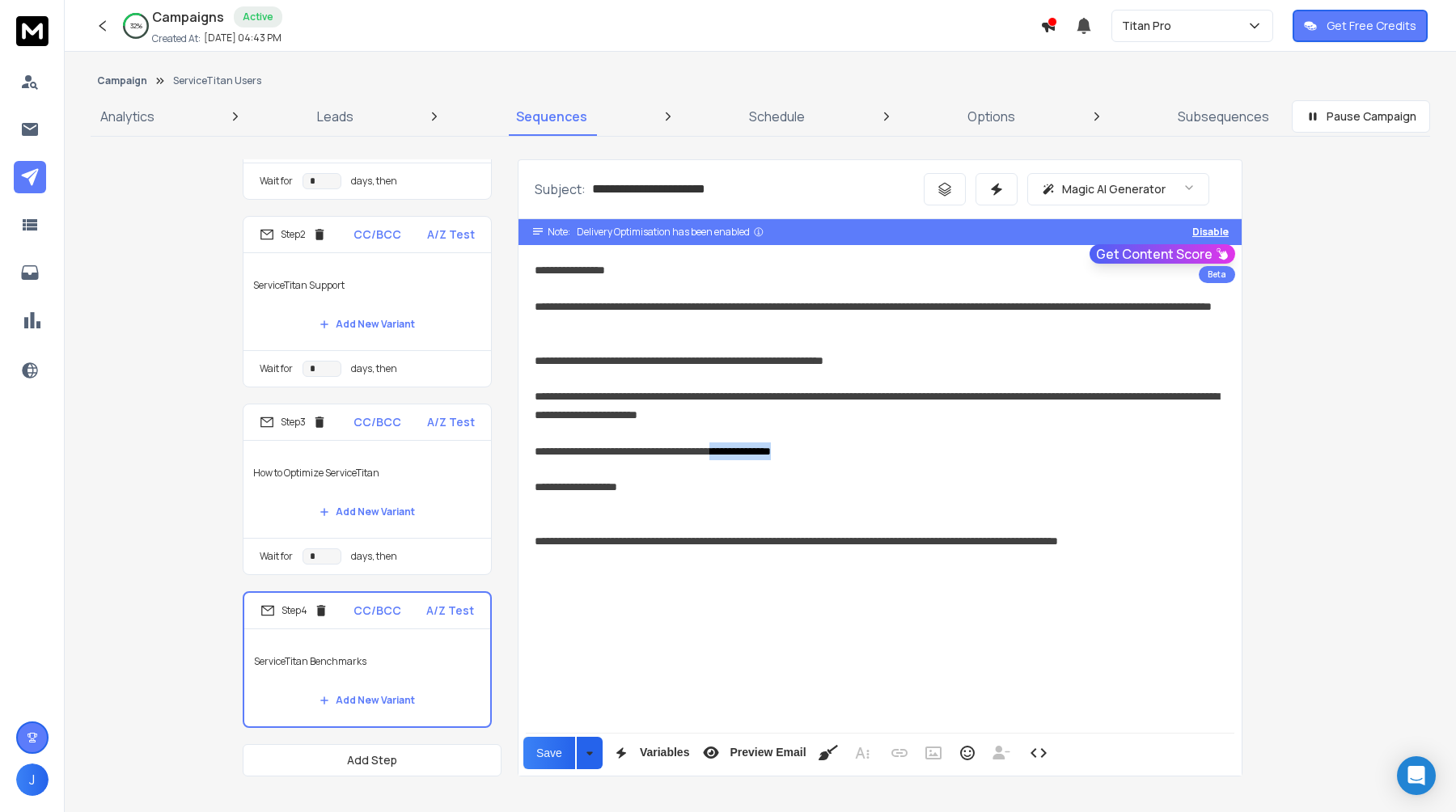
drag, startPoint x: 841, startPoint y: 451, endPoint x: 745, endPoint y: 450, distance: 96.0
click at [745, 450] on div "**********" at bounding box center [880, 451] width 691 height 18
click at [667, 753] on span "Variables" at bounding box center [664, 753] width 56 height 14
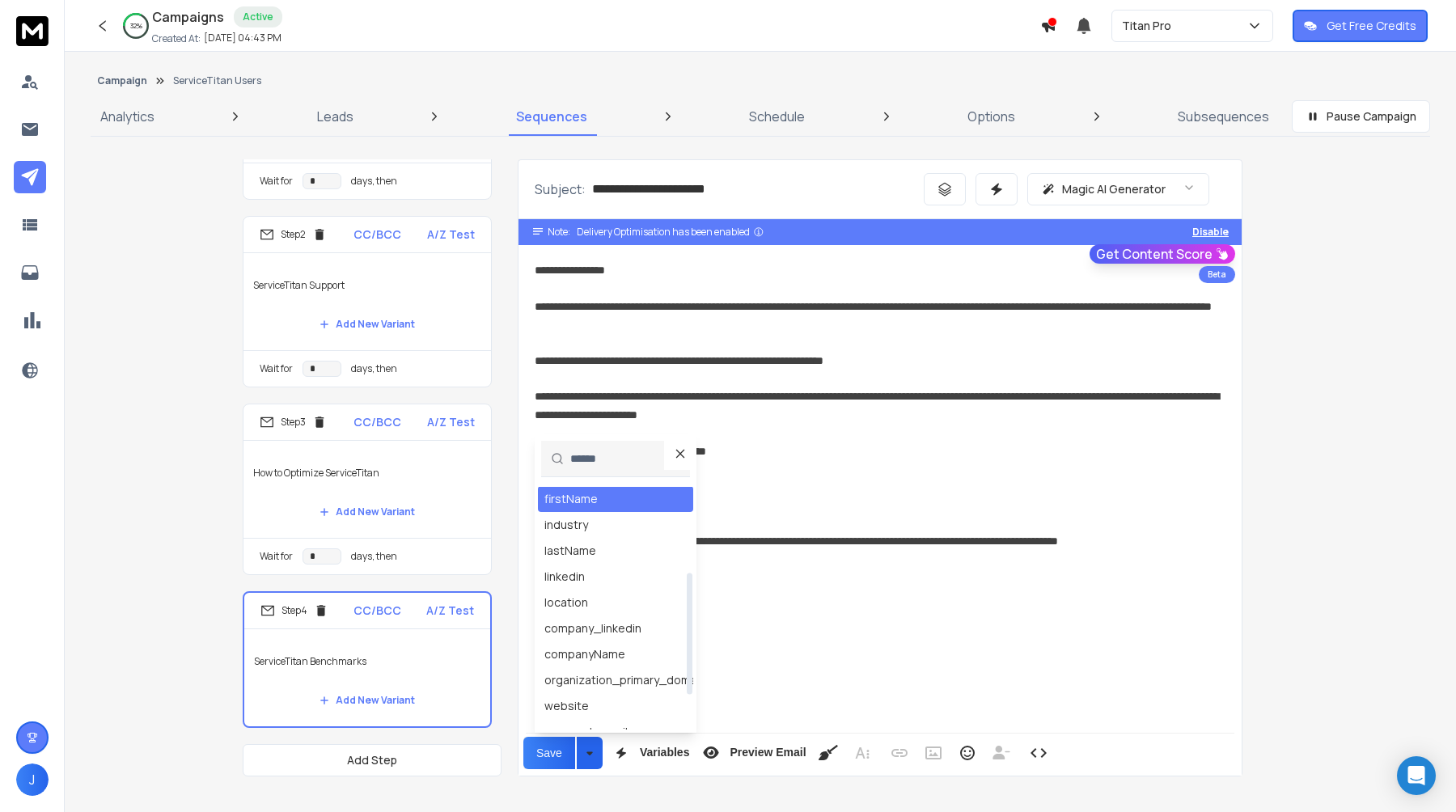
scroll to position [181, 0]
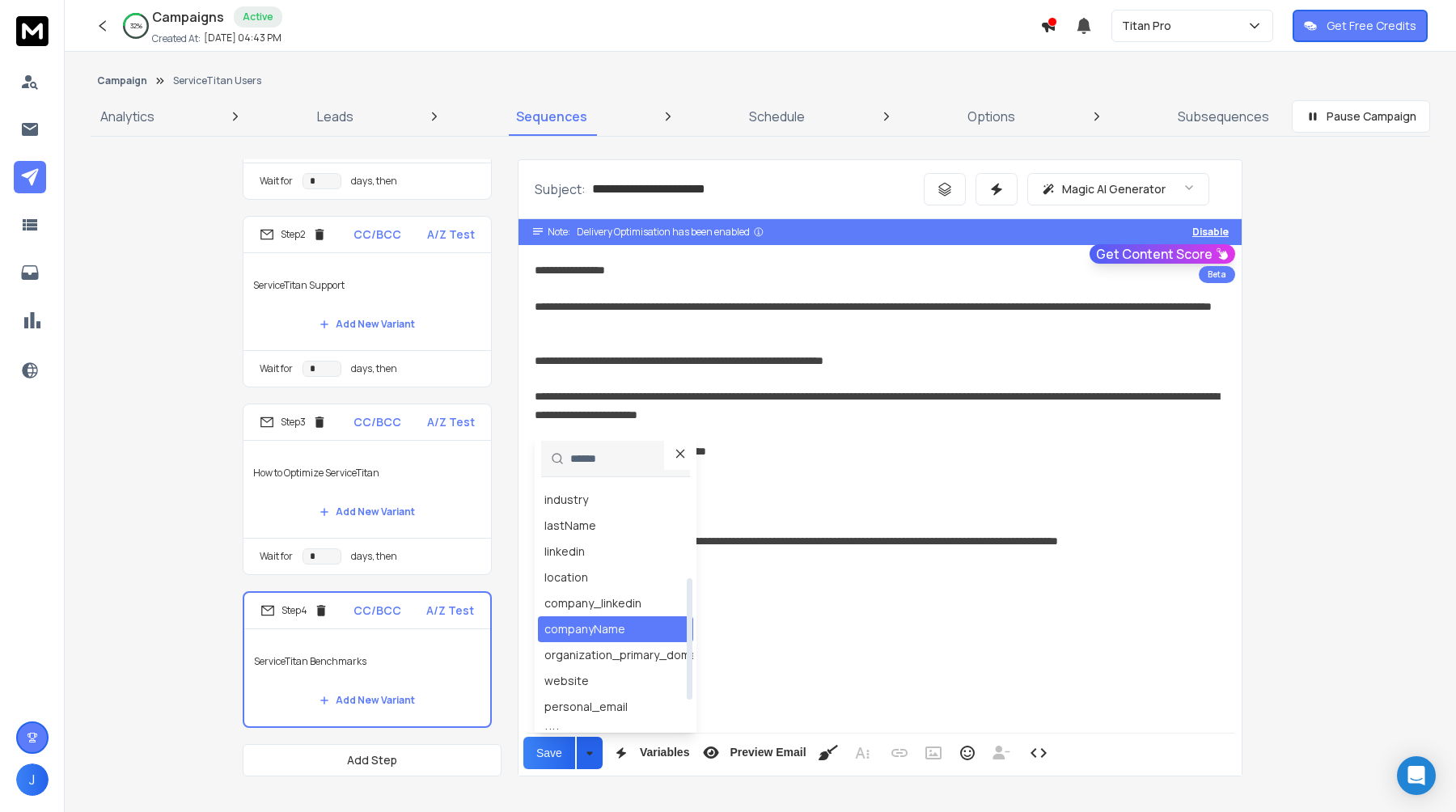
click at [621, 634] on div "companyName" at bounding box center [585, 629] width 81 height 16
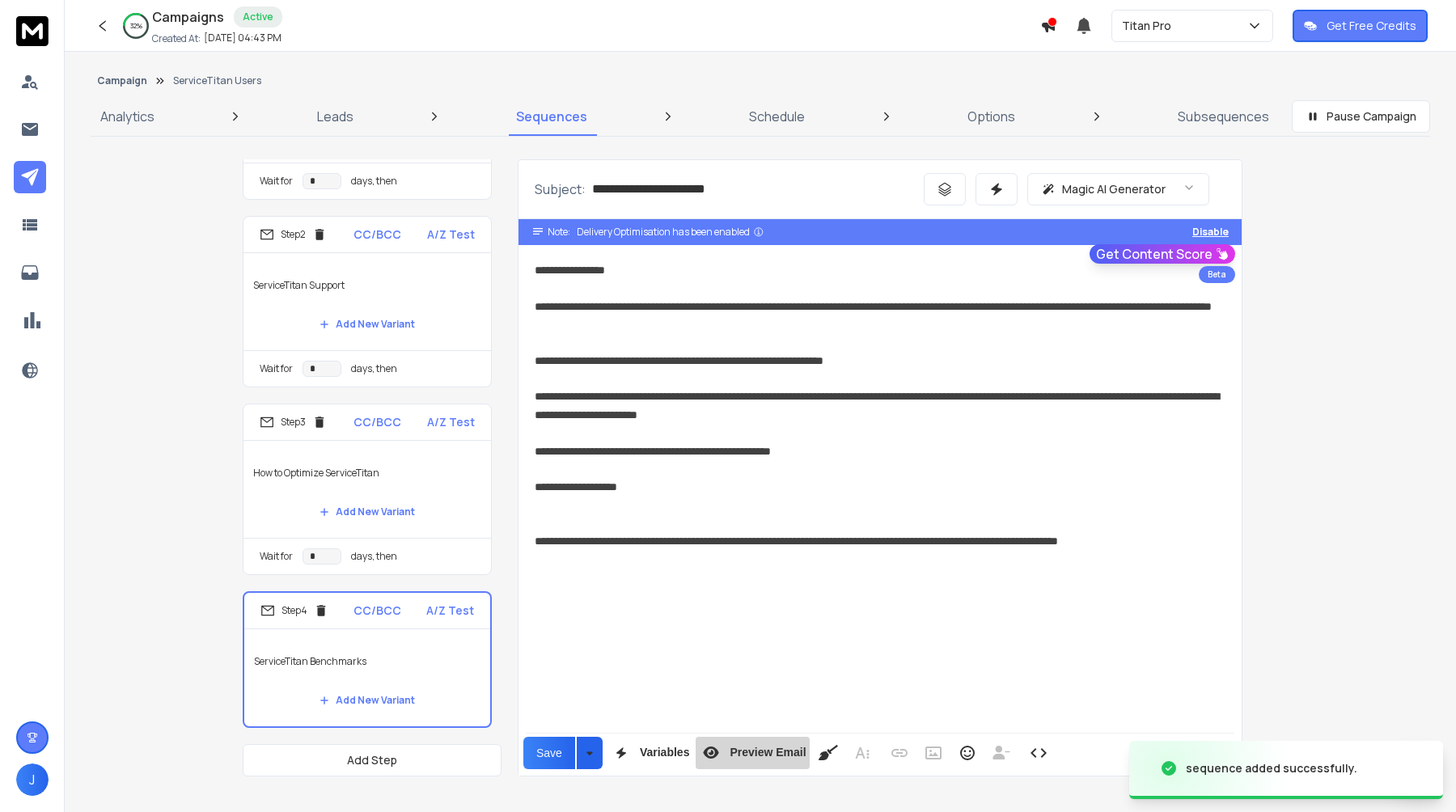
click at [733, 758] on span "Preview Email" at bounding box center [768, 753] width 83 height 14
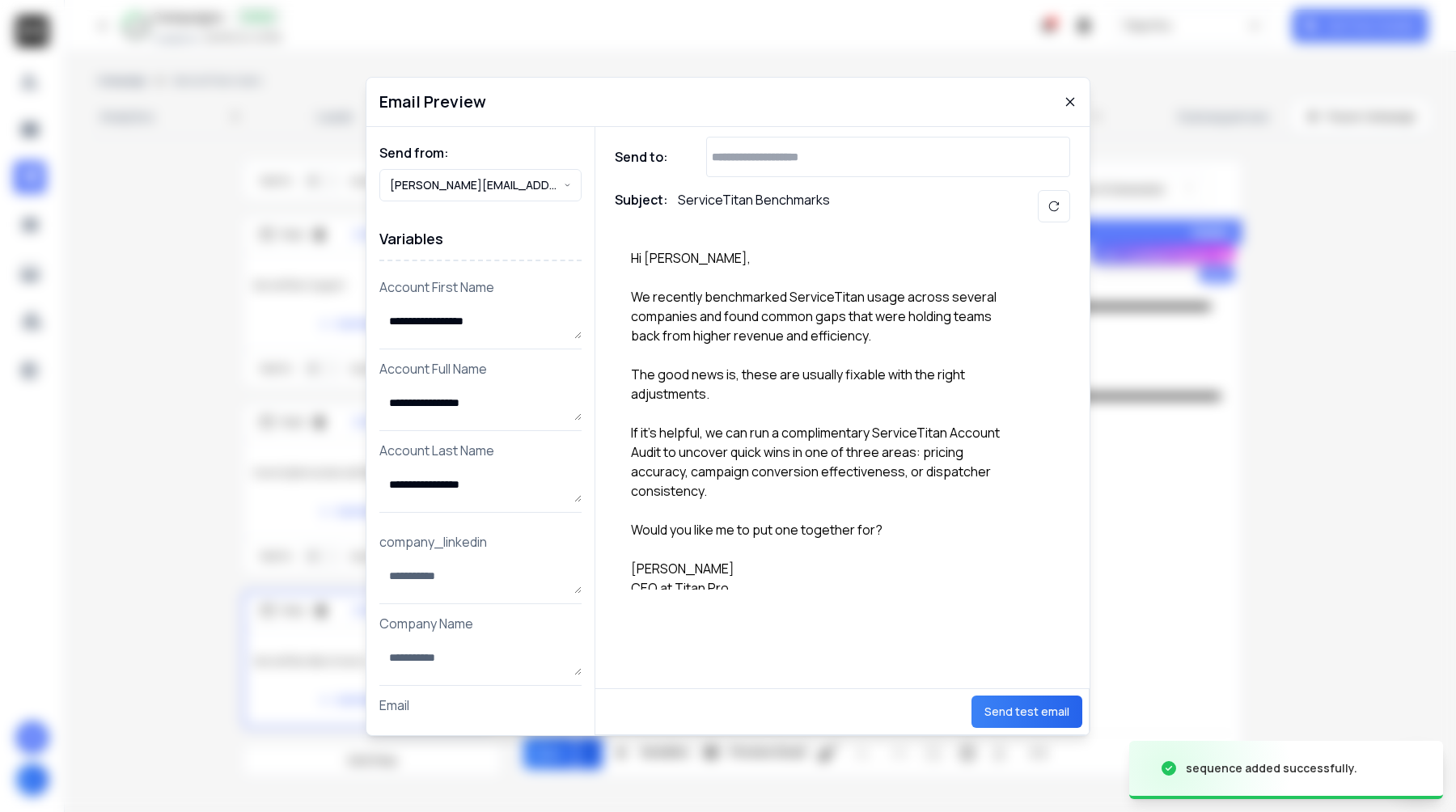
scroll to position [105, 0]
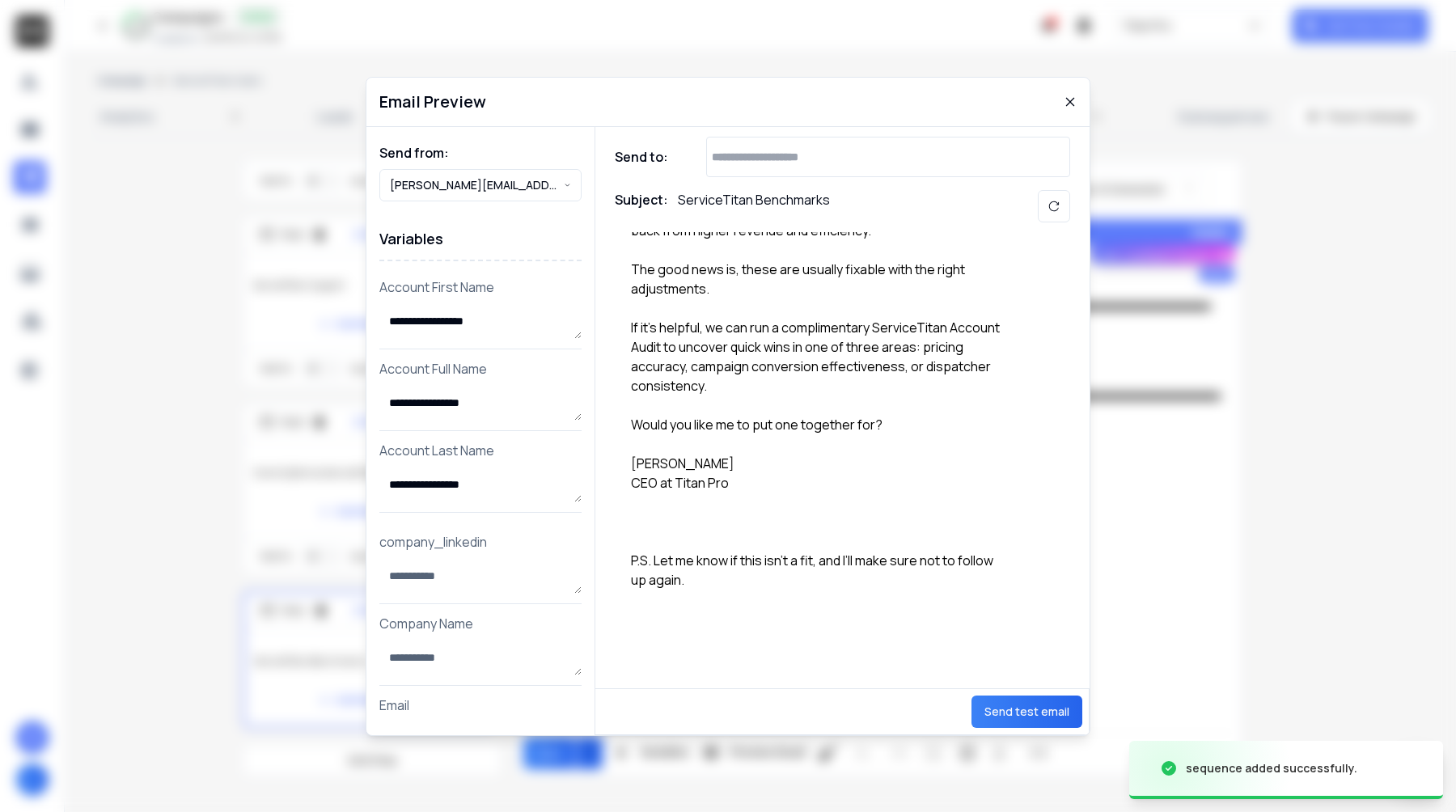
click at [1136, 438] on div "**********" at bounding box center [728, 407] width 1456 height 692
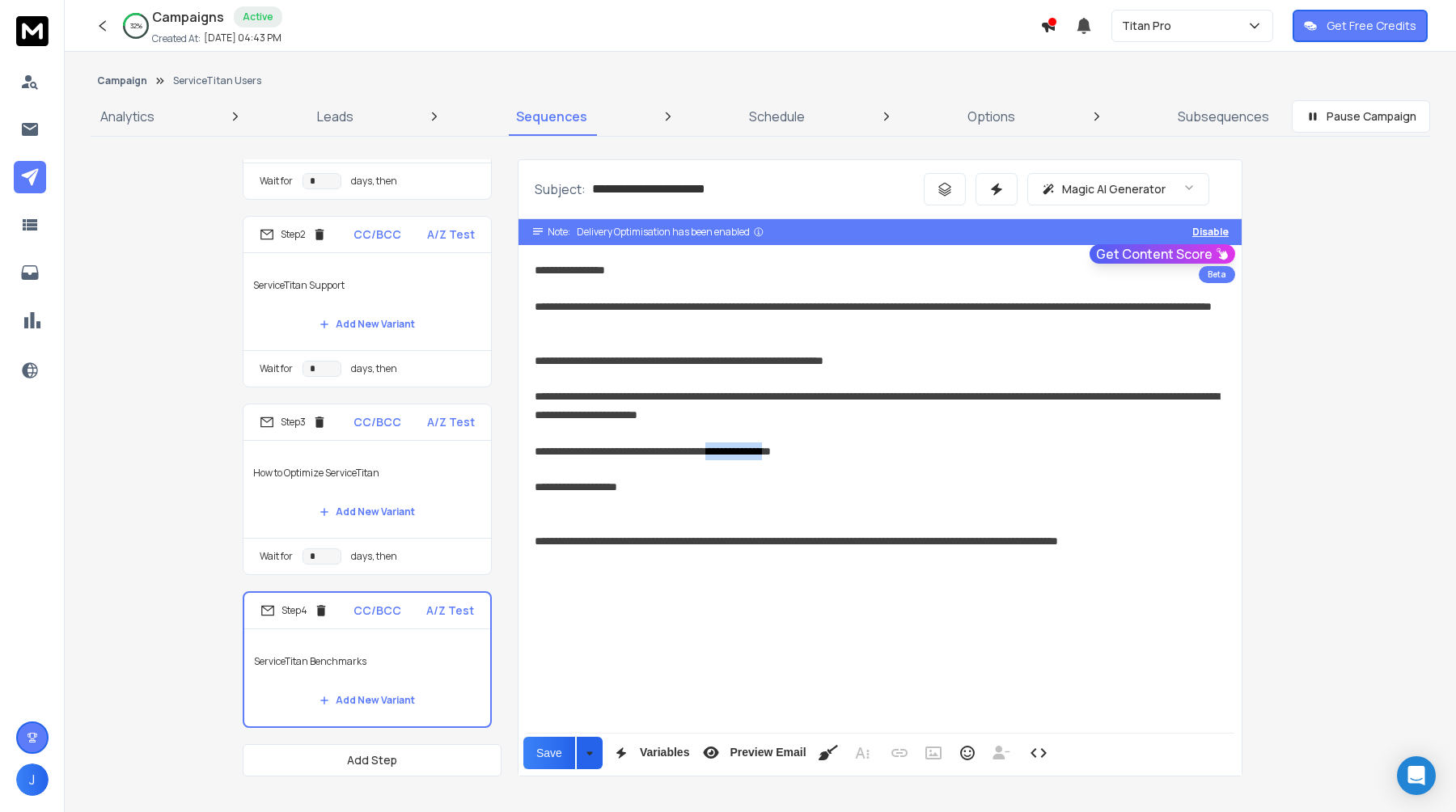
drag, startPoint x: 743, startPoint y: 449, endPoint x: 831, endPoint y: 452, distance: 88.1
click at [831, 452] on div "**********" at bounding box center [880, 451] width 691 height 18
click at [332, 117] on p "Leads" at bounding box center [335, 116] width 36 height 20
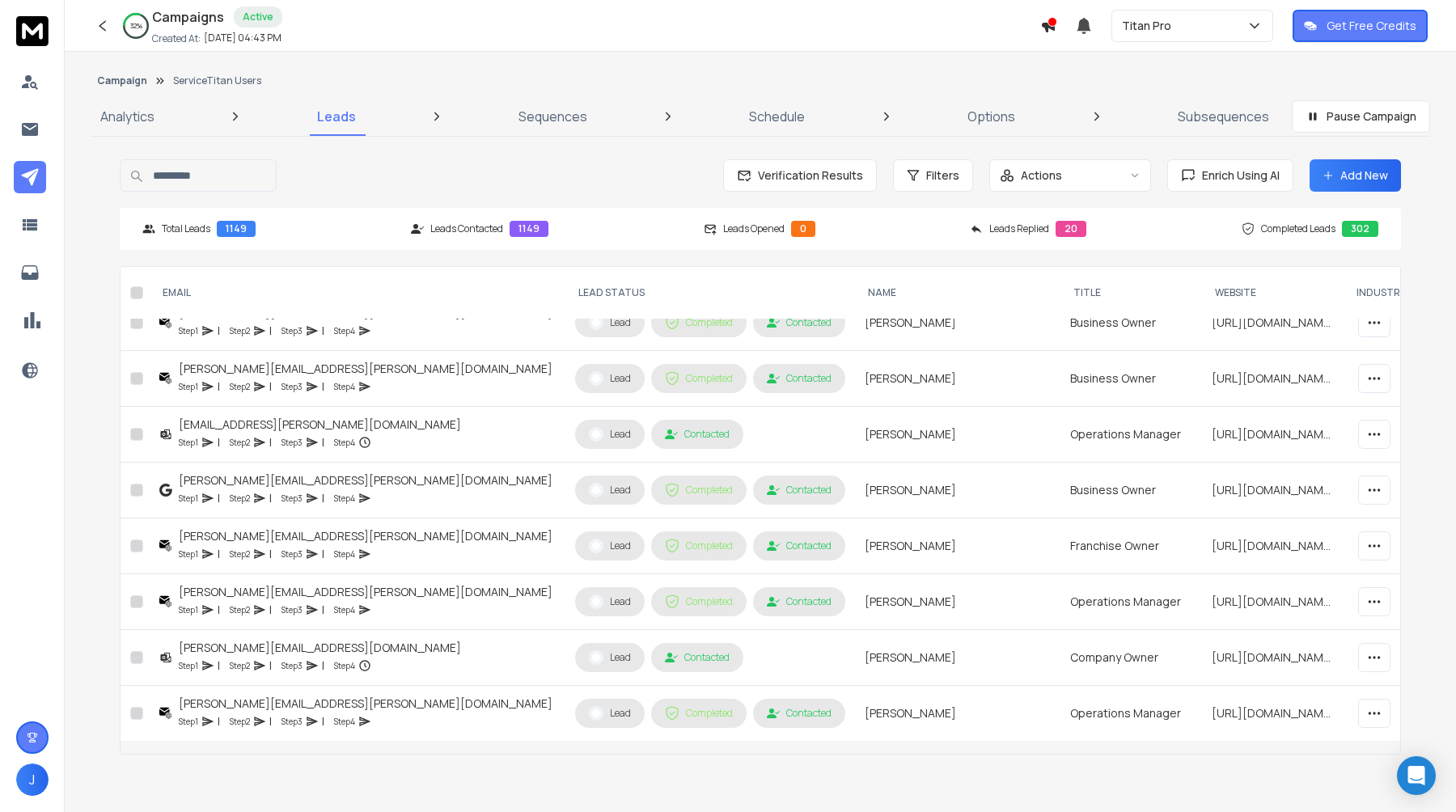
scroll to position [3662, 0]
click at [548, 116] on p "Sequences" at bounding box center [553, 116] width 69 height 20
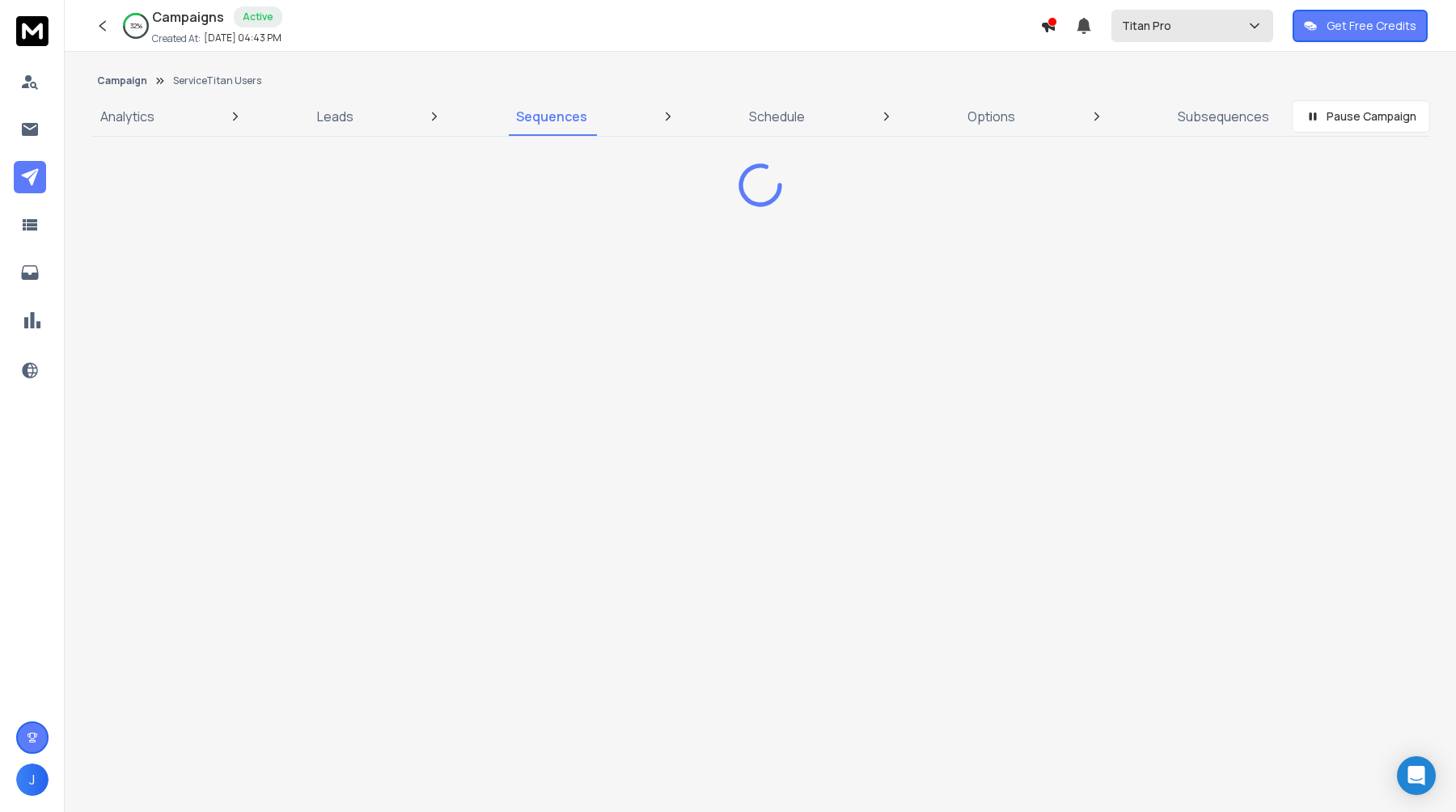
click at [1182, 10] on button "Titan Pro" at bounding box center [1193, 26] width 162 height 33
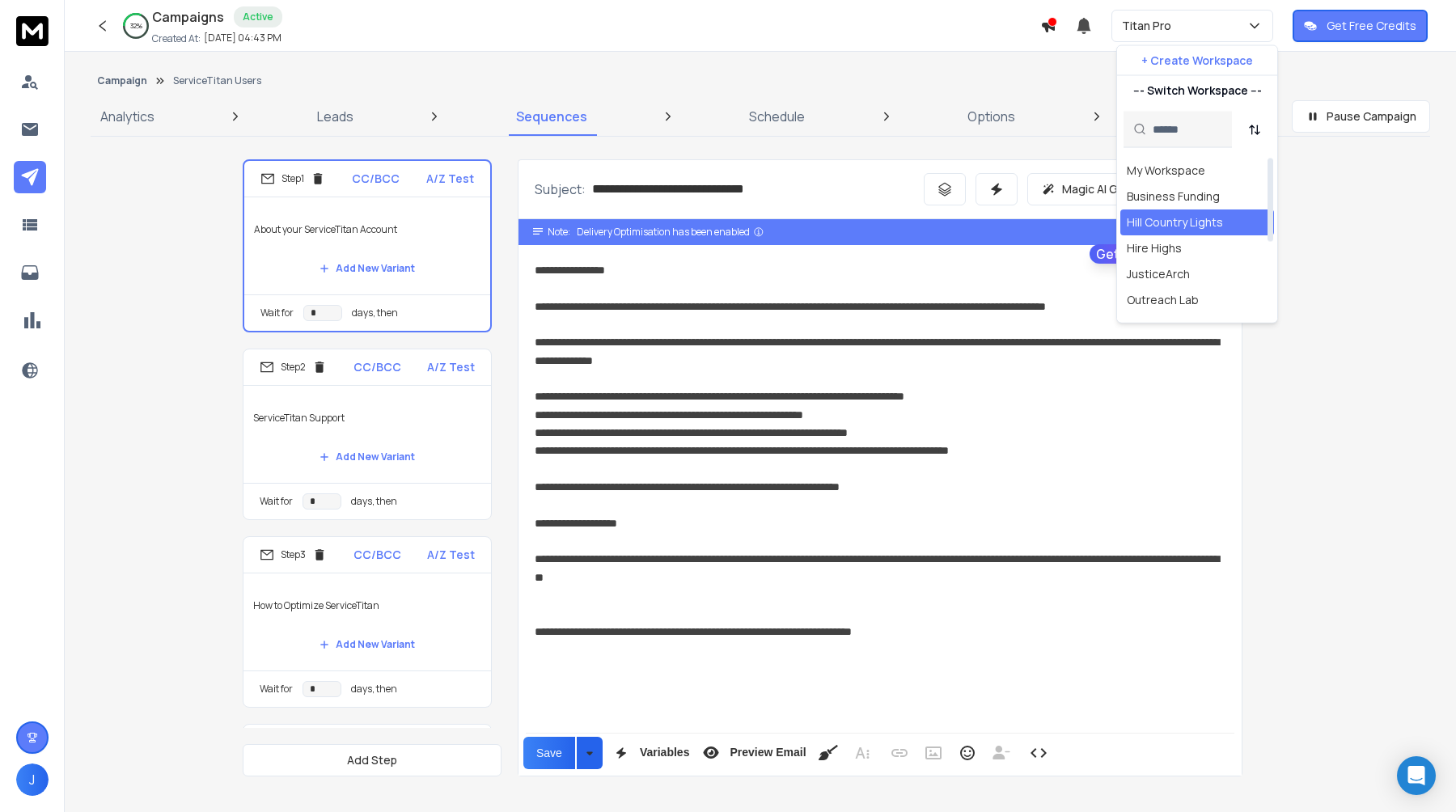
click at [1192, 232] on div "Hill Country Lights" at bounding box center [1198, 223] width 154 height 26
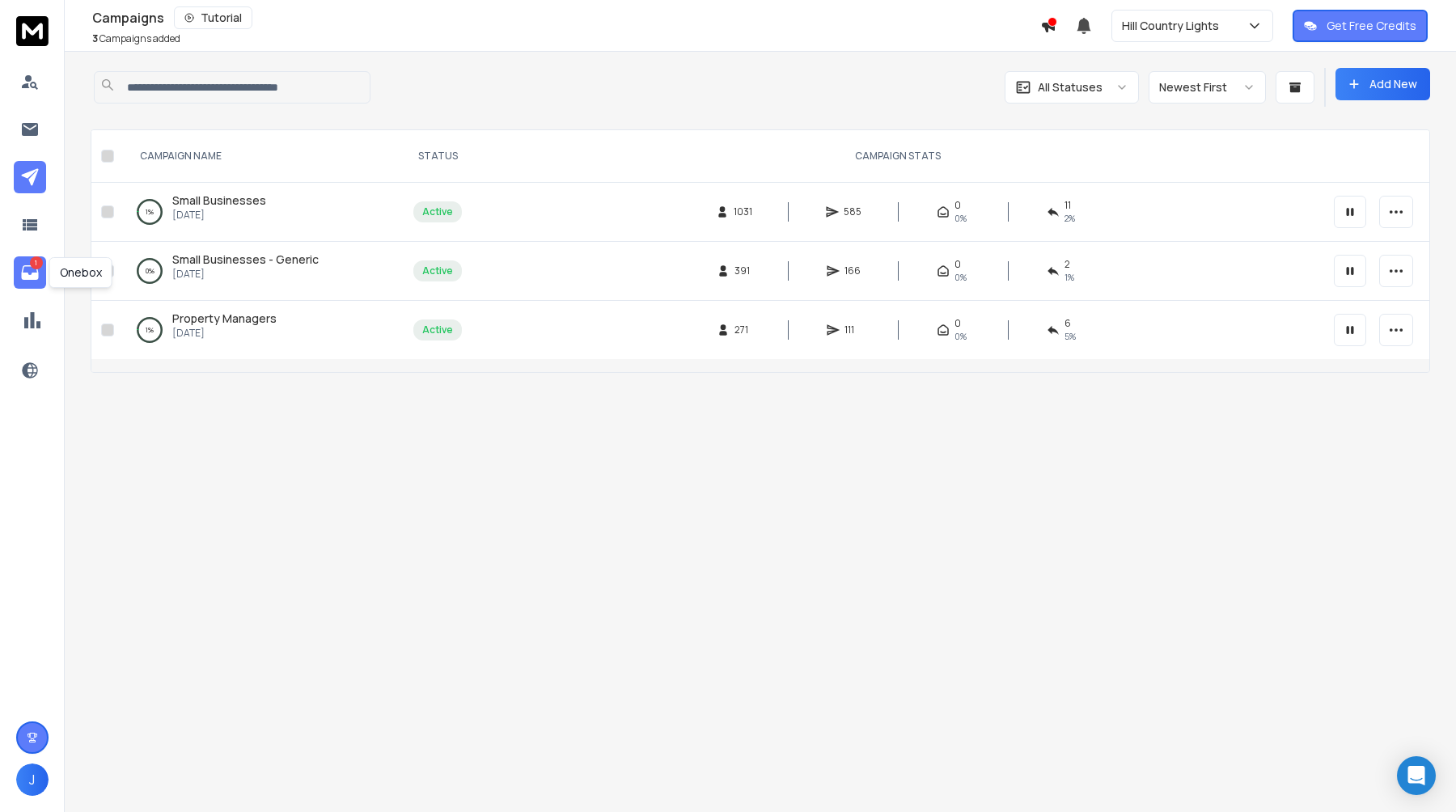
click at [27, 275] on icon at bounding box center [29, 272] width 17 height 15
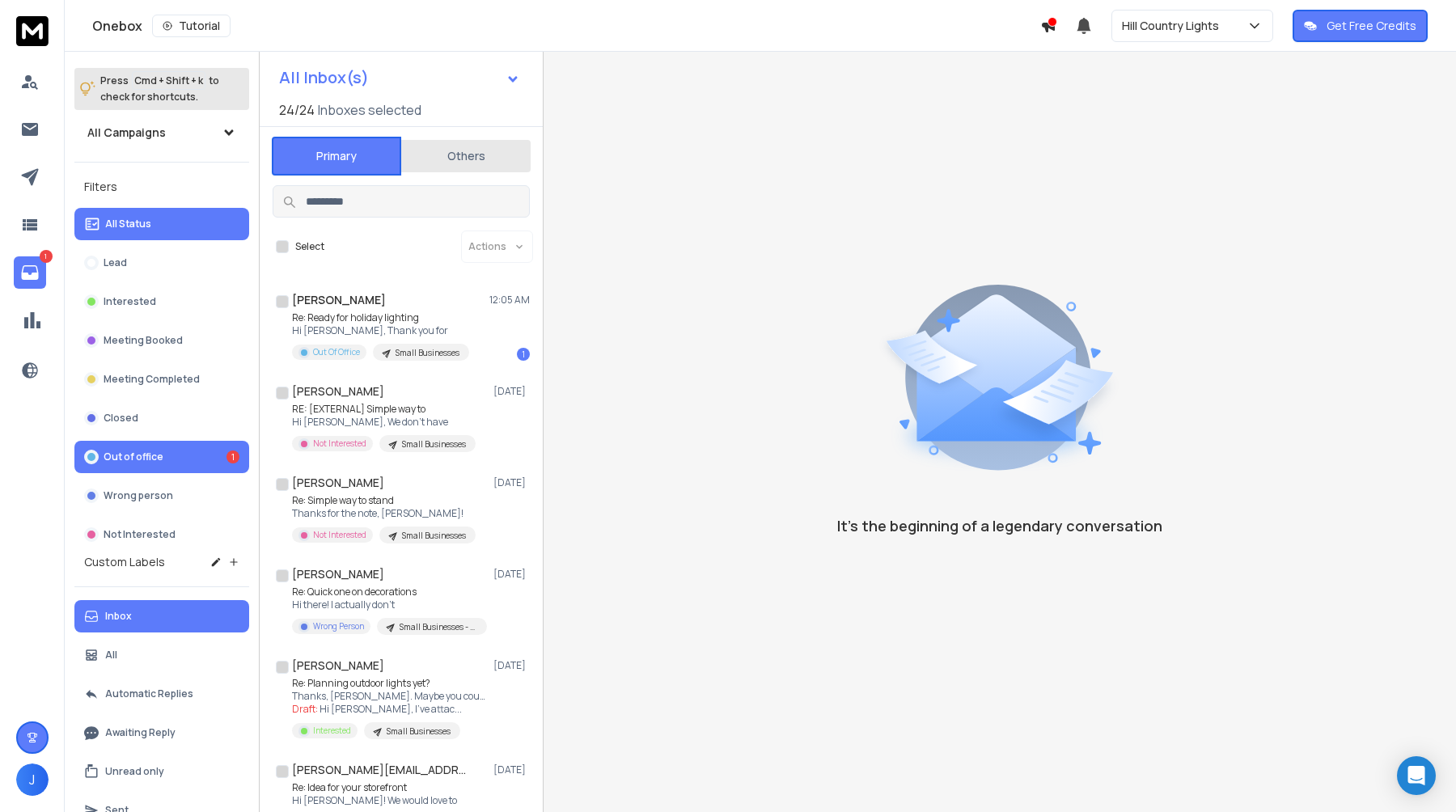
click at [186, 455] on button "Out of office 1" at bounding box center [162, 456] width 174 height 33
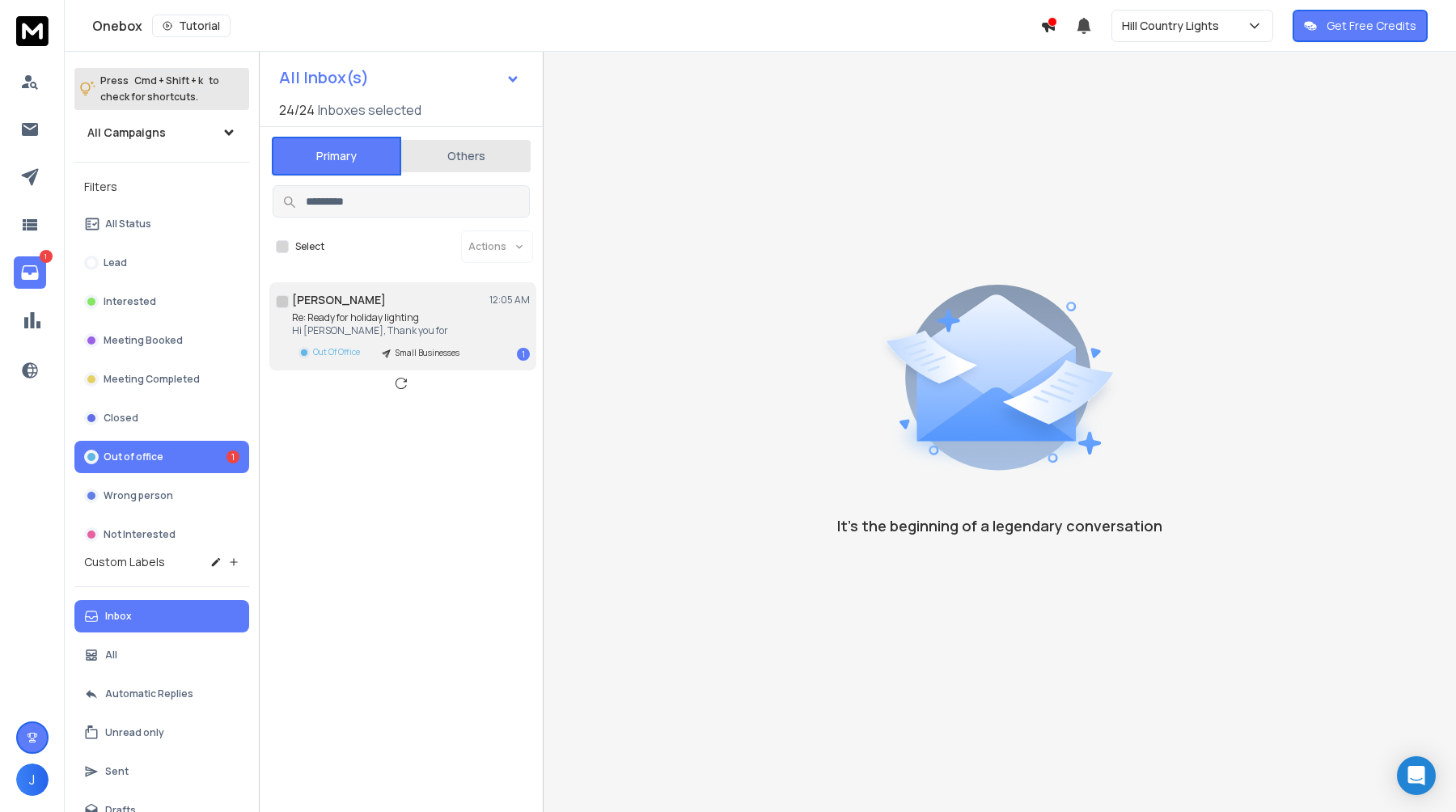
click at [431, 341] on div "Re: Ready for holiday lighting Hi [PERSON_NAME], Thank you for Out Of Office Sm…" at bounding box center [381, 336] width 177 height 49
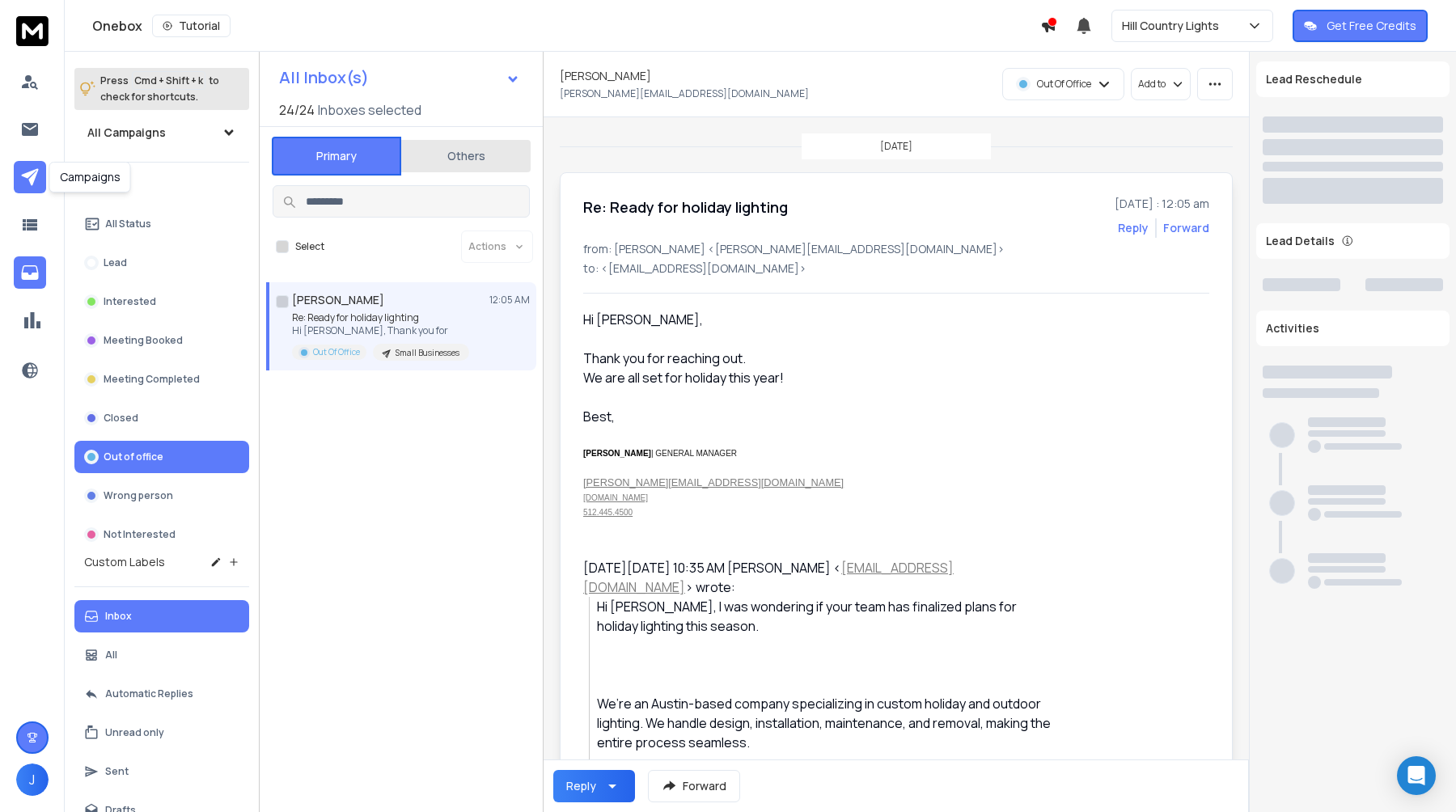
click at [28, 169] on icon at bounding box center [31, 177] width 20 height 20
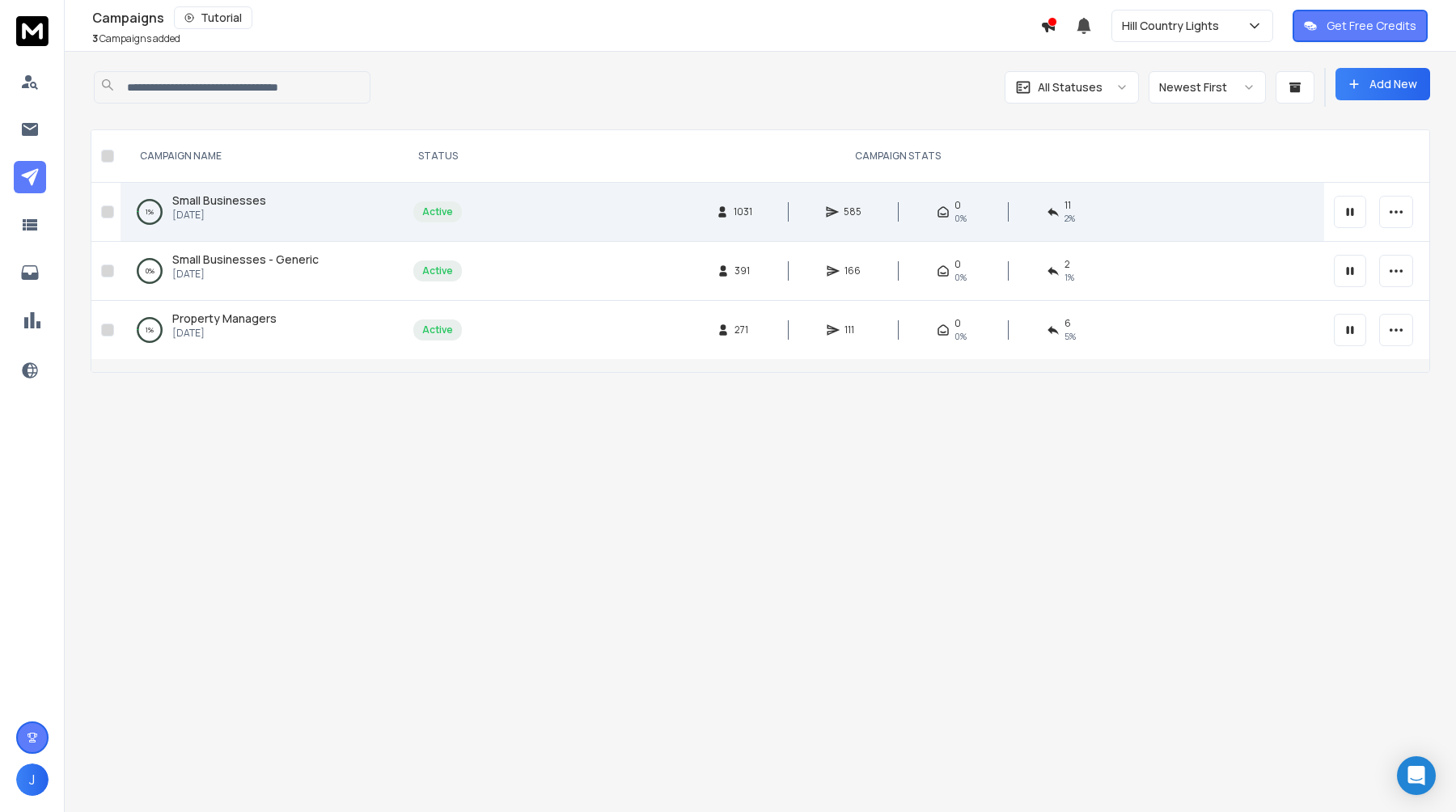
click at [481, 220] on div "1031 585 0 0% 11 2 %" at bounding box center [897, 212] width 833 height 26
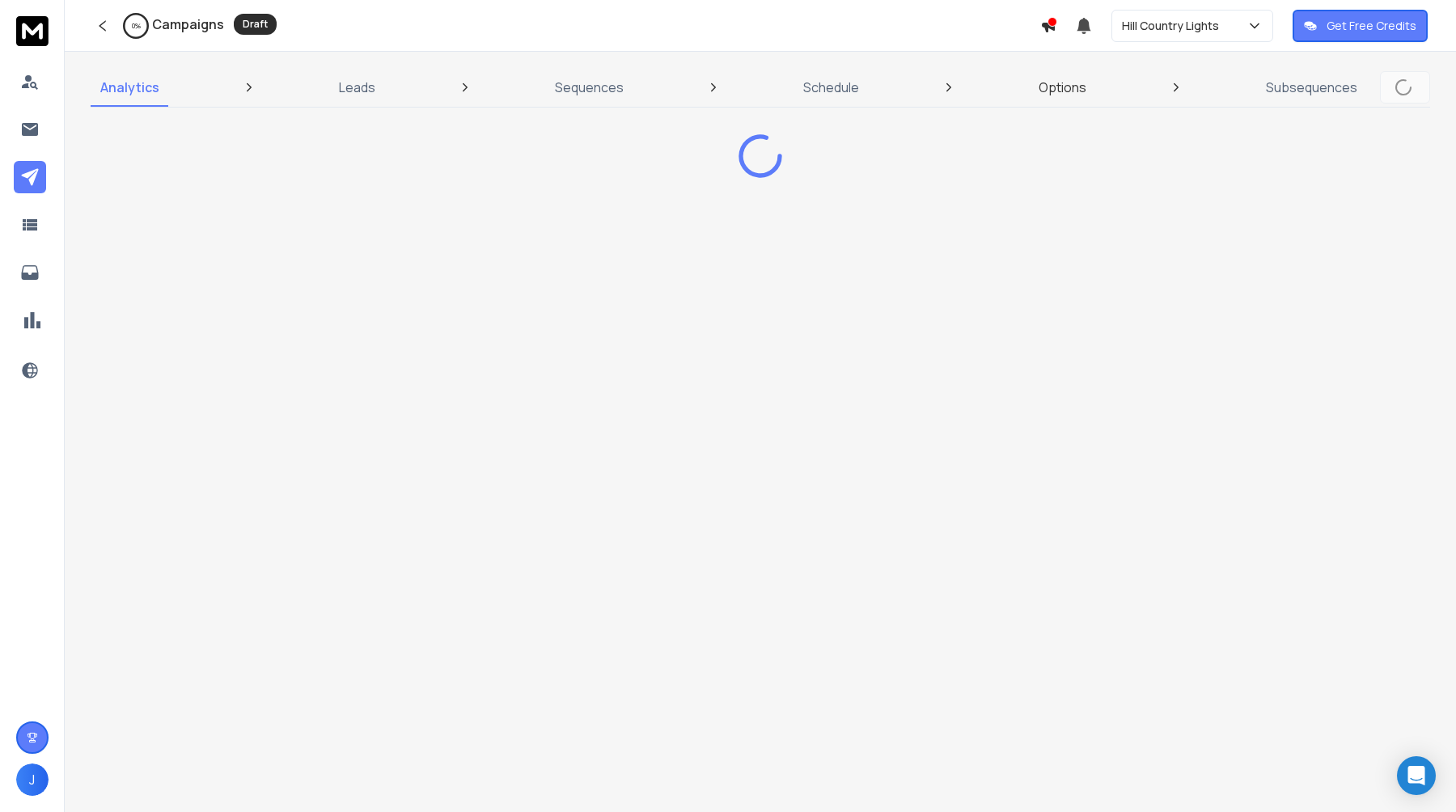
click at [1050, 92] on p "Options" at bounding box center [1063, 88] width 47 height 20
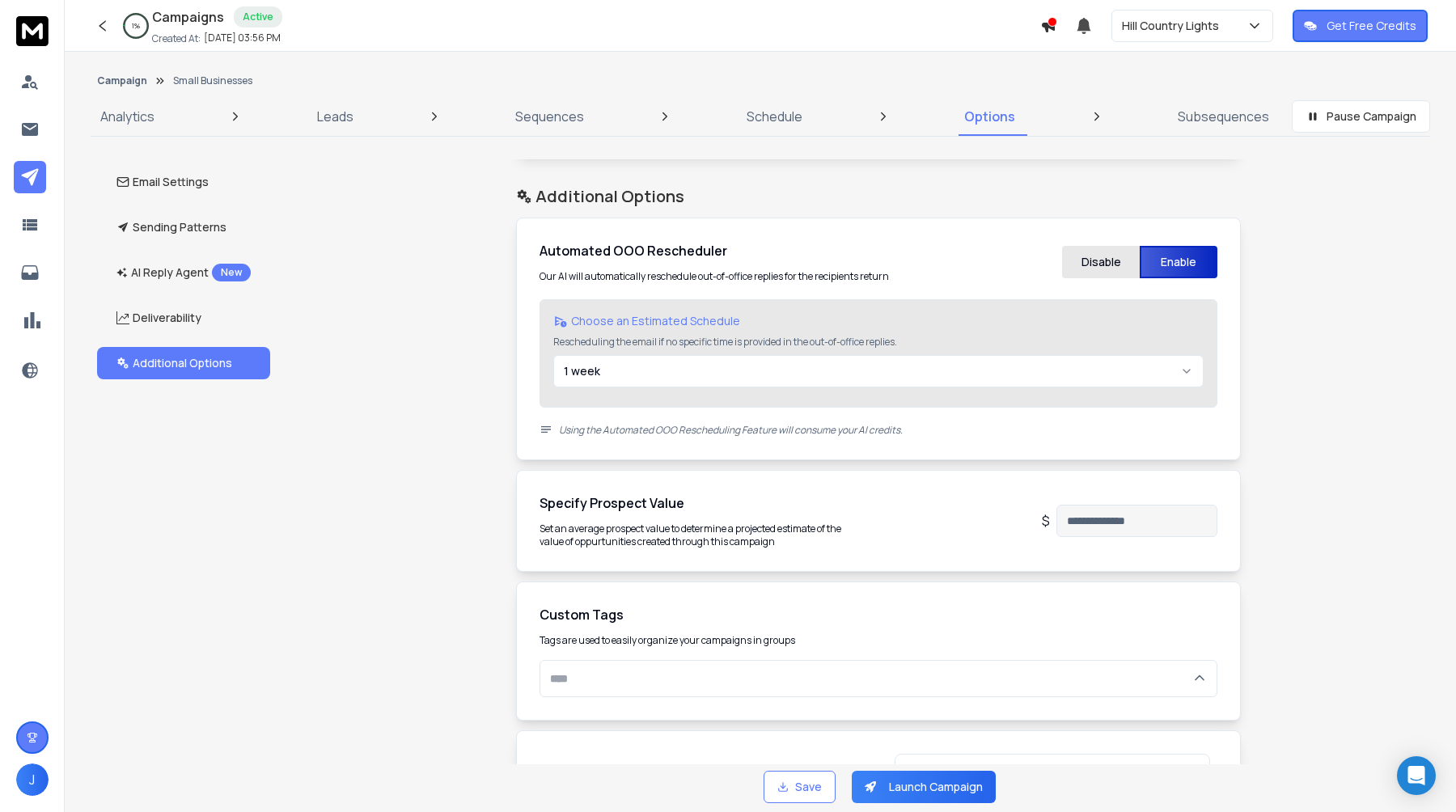
scroll to position [2865, 0]
click at [25, 185] on icon at bounding box center [31, 177] width 20 height 20
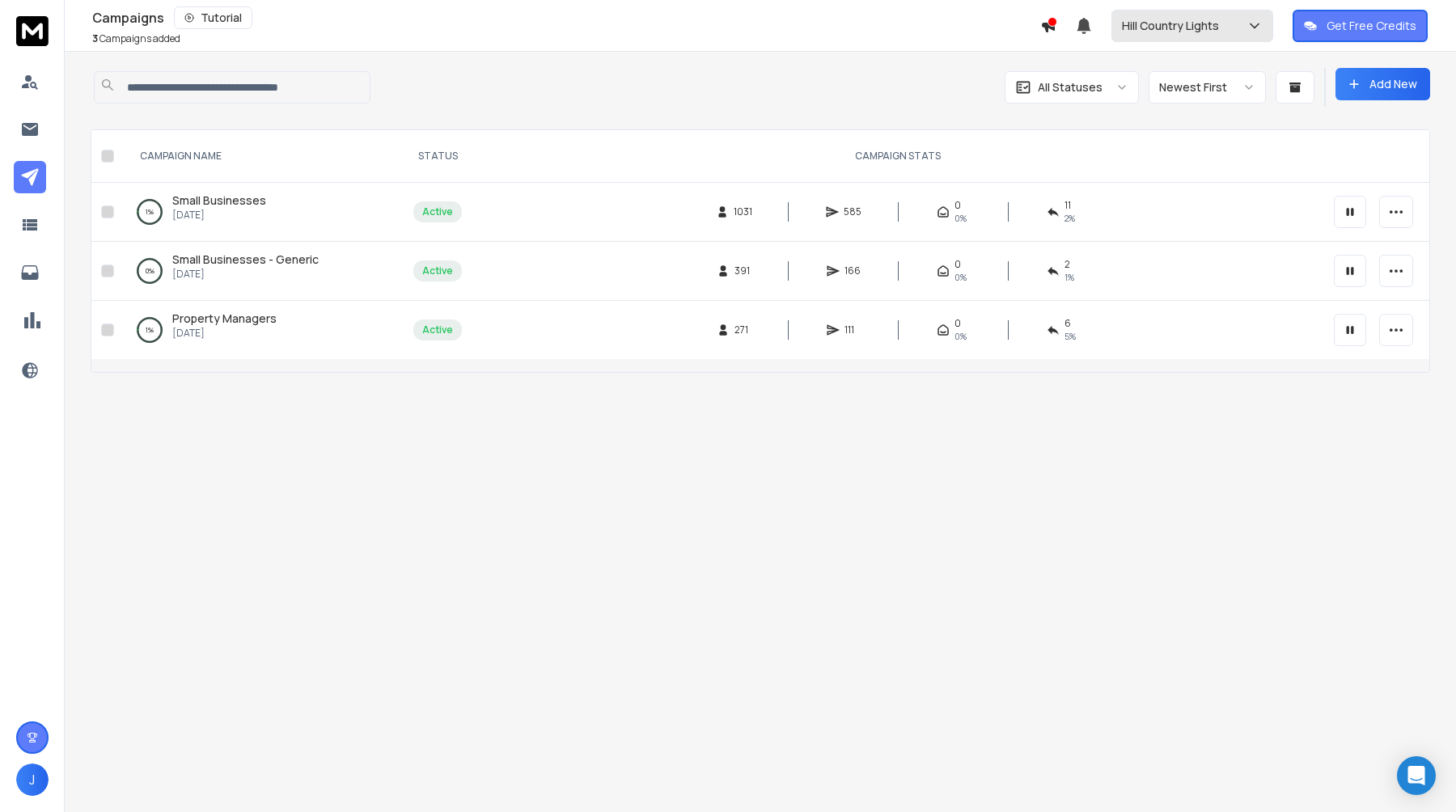
click at [1156, 31] on p "Hill Country Lights" at bounding box center [1173, 26] width 104 height 16
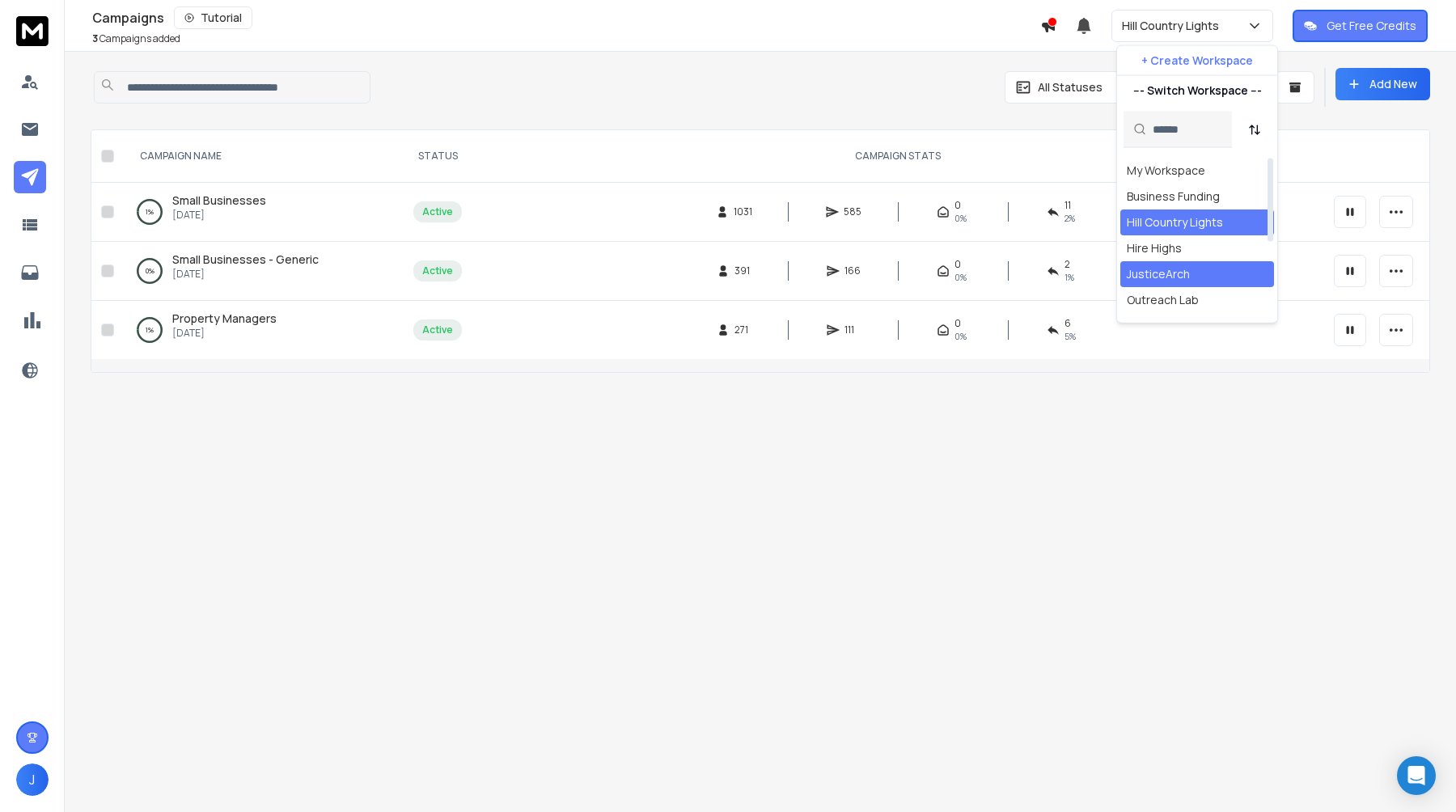
click at [1180, 275] on div "JusticeArch" at bounding box center [1158, 274] width 63 height 16
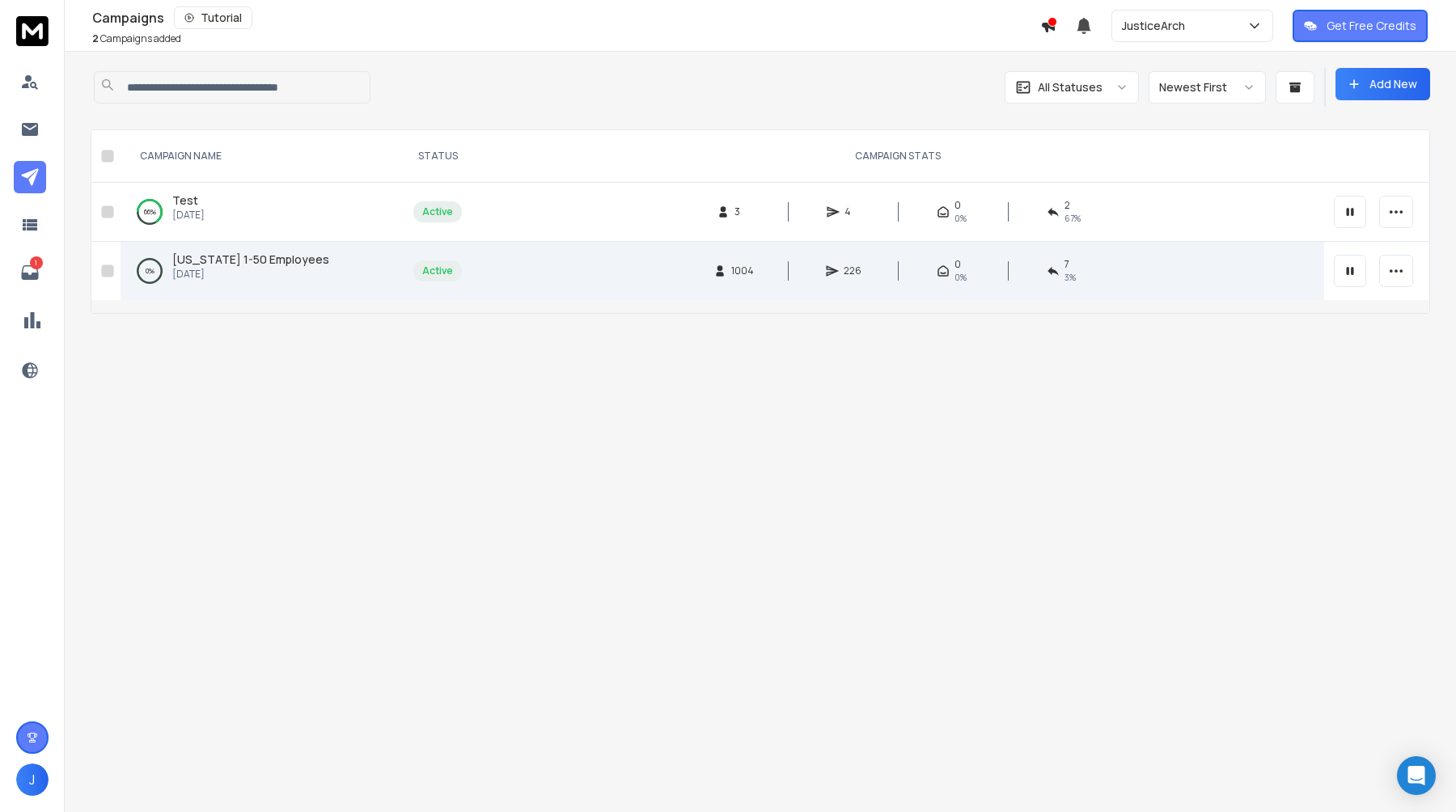
click at [279, 278] on p "[DATE]" at bounding box center [250, 274] width 157 height 13
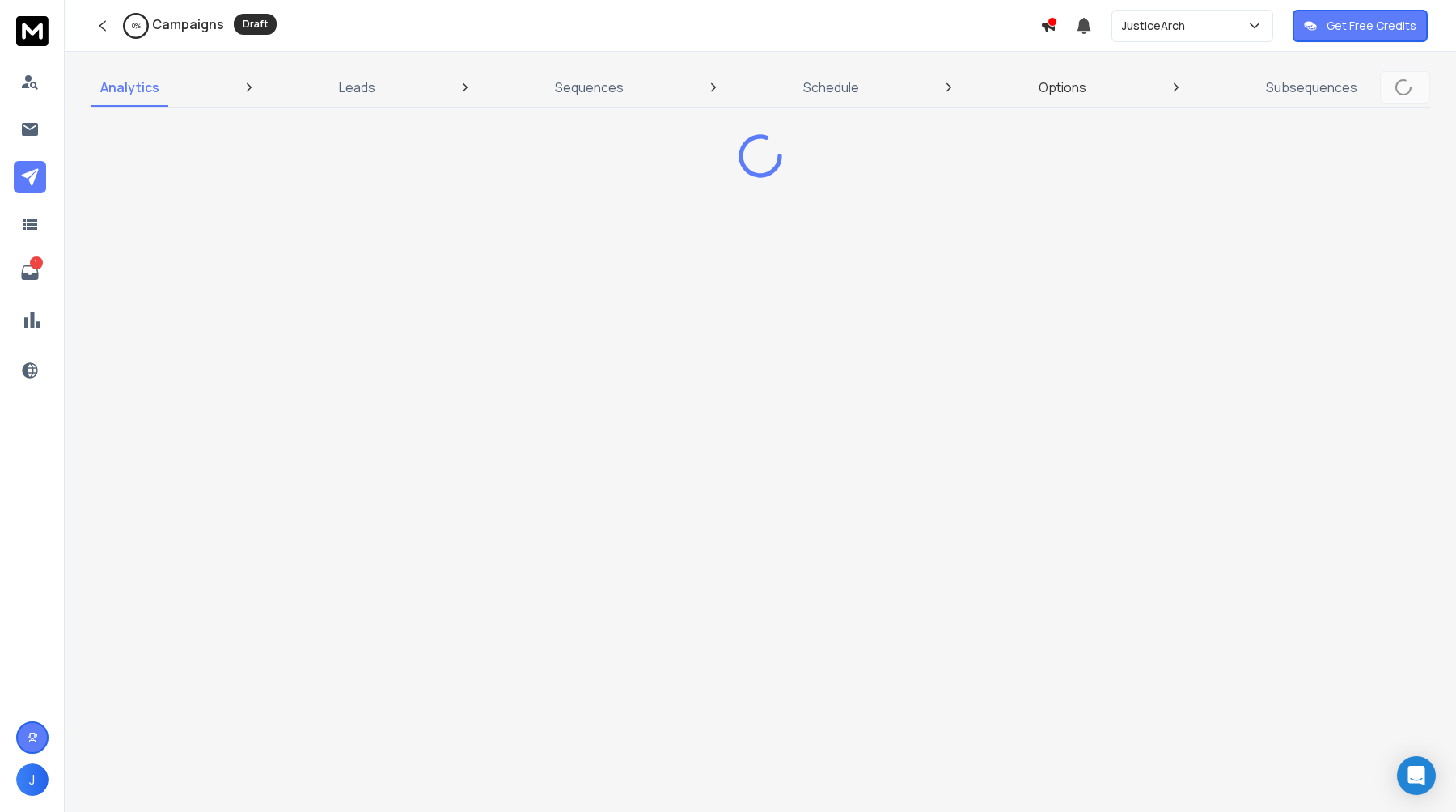
click at [1072, 94] on p "Options" at bounding box center [1063, 88] width 47 height 20
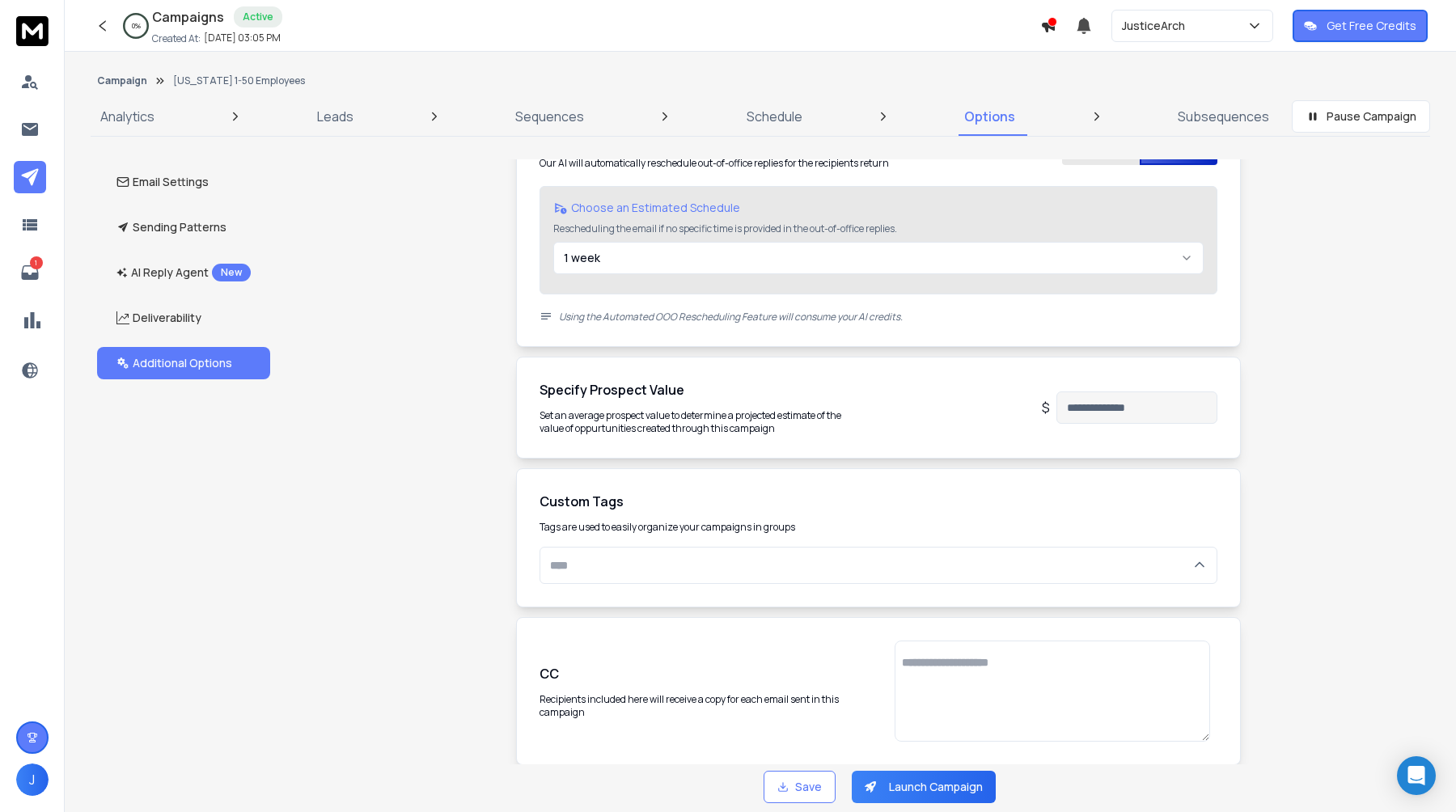
scroll to position [3111, 0]
click at [35, 272] on icon at bounding box center [31, 273] width 20 height 20
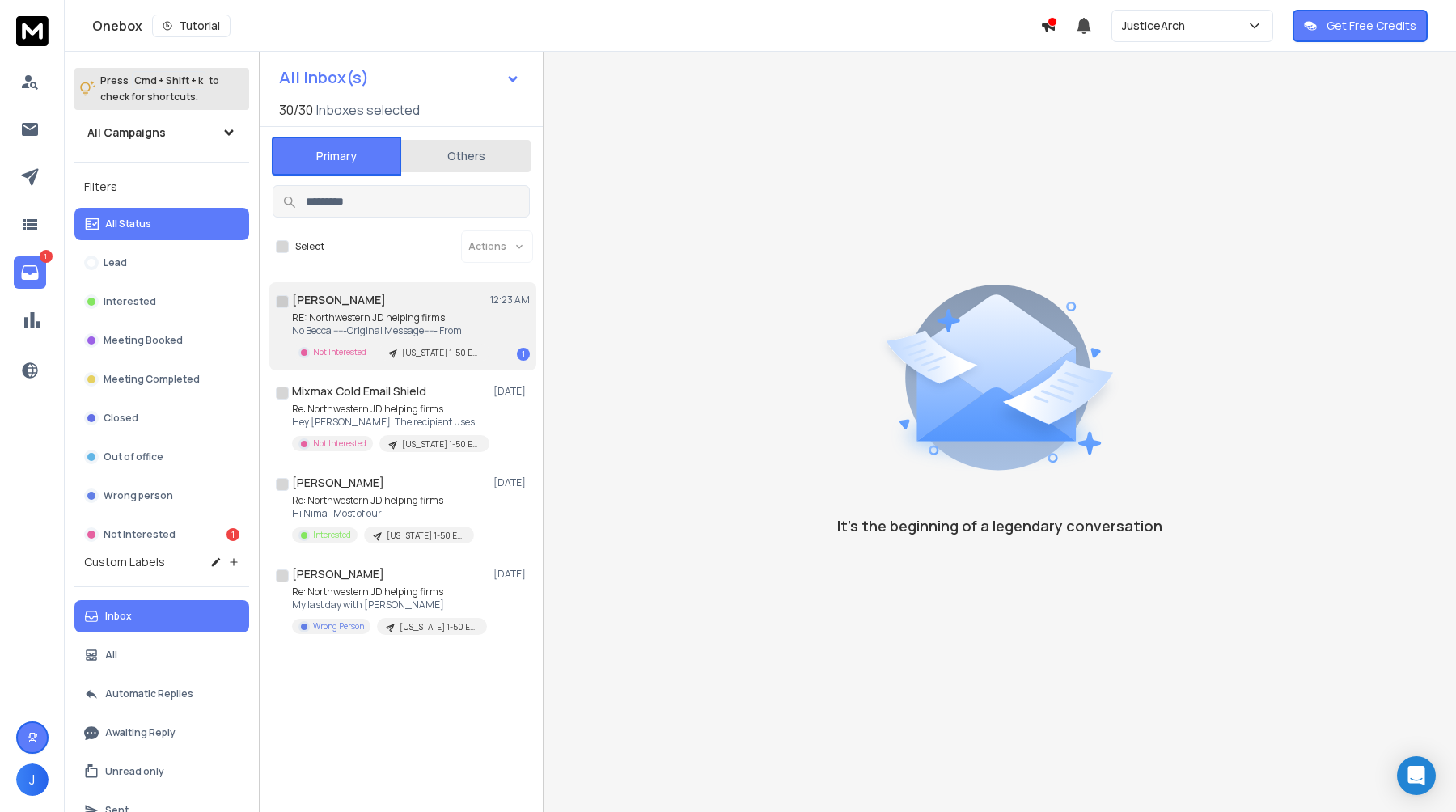
click at [391, 326] on p "No Becca -----Original Message----- From:" at bounding box center [388, 330] width 194 height 13
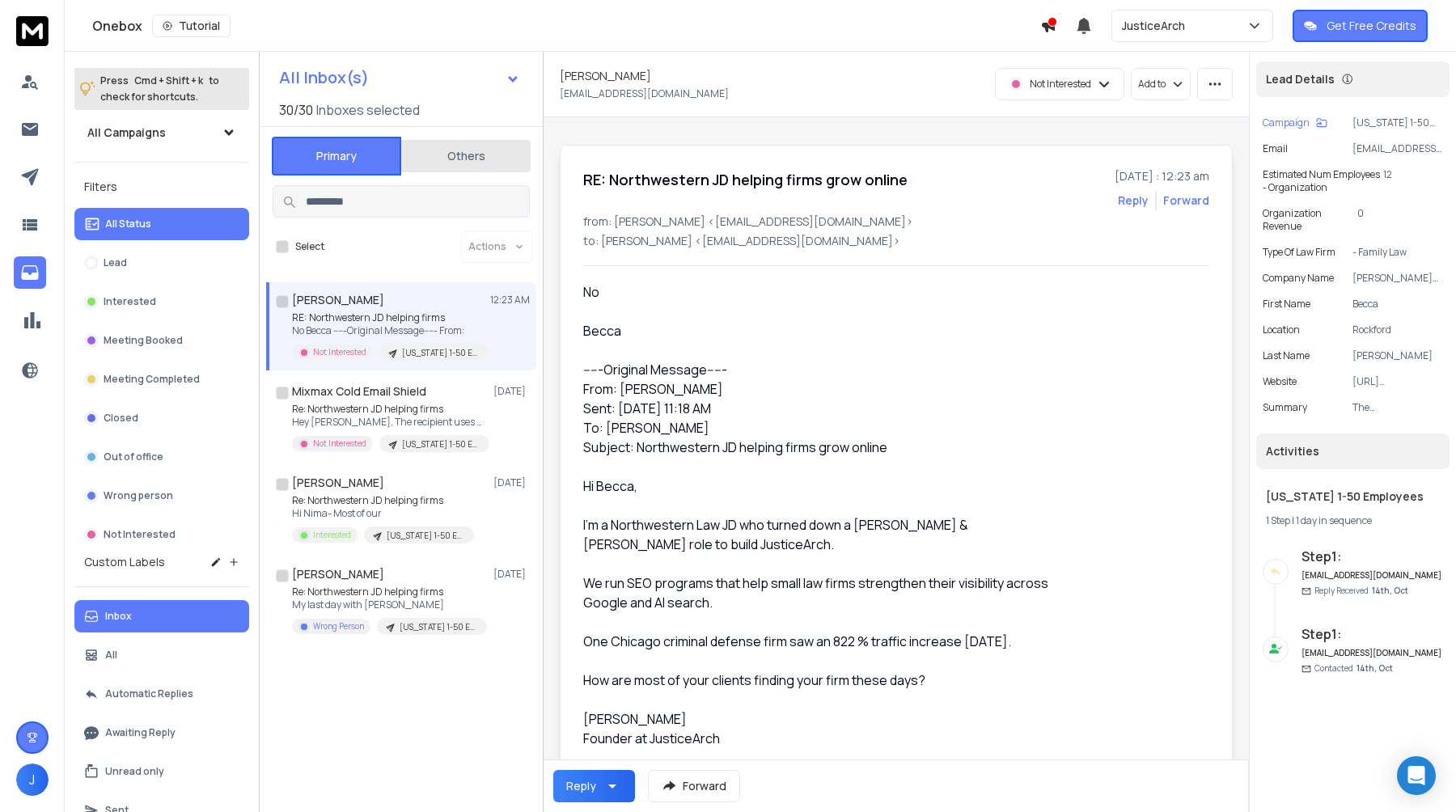
scroll to position [22, 0]
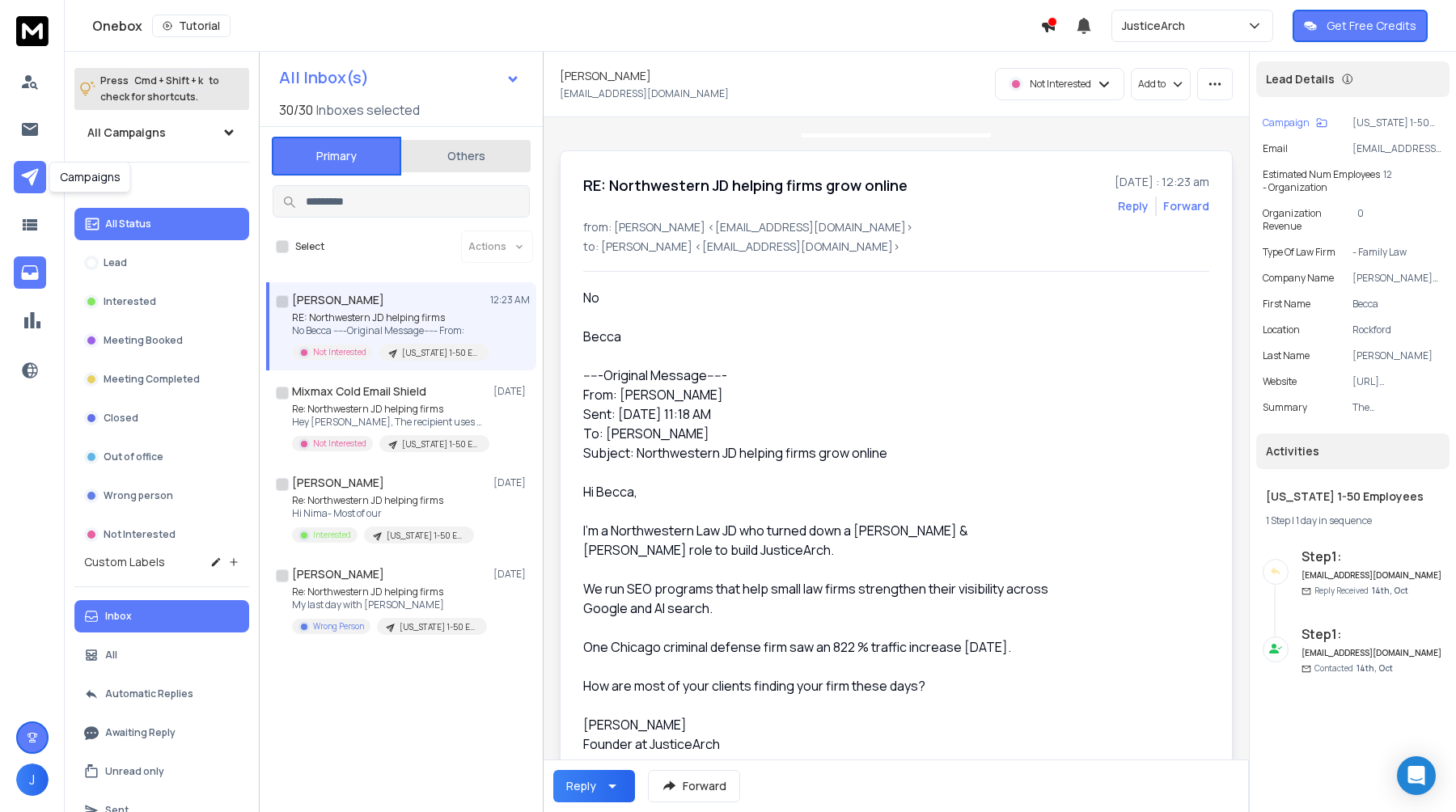
click at [26, 168] on icon at bounding box center [31, 177] width 20 height 20
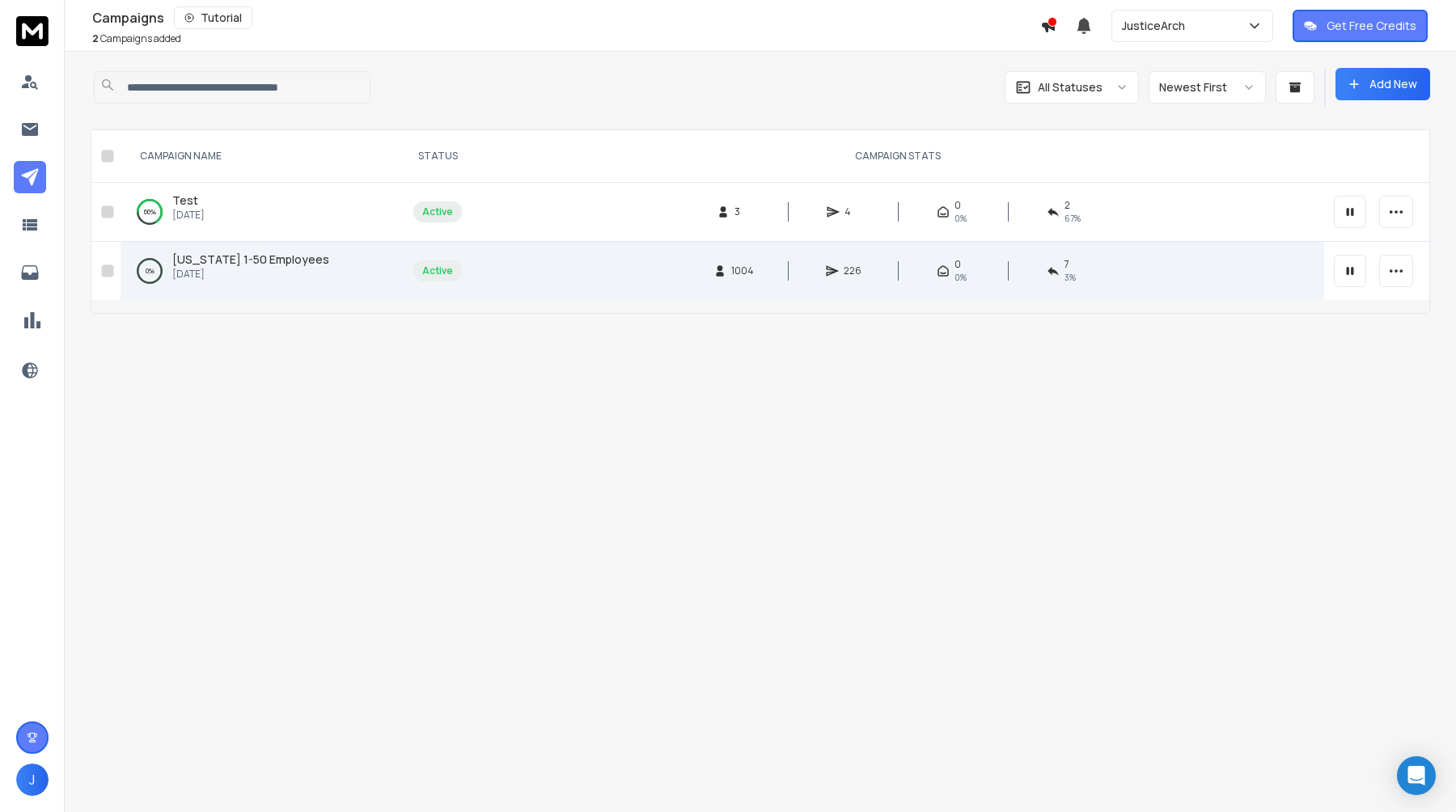
click at [305, 272] on div "0 % Illinois 1-50 Employees 4 days ago" at bounding box center [262, 270] width 250 height 38
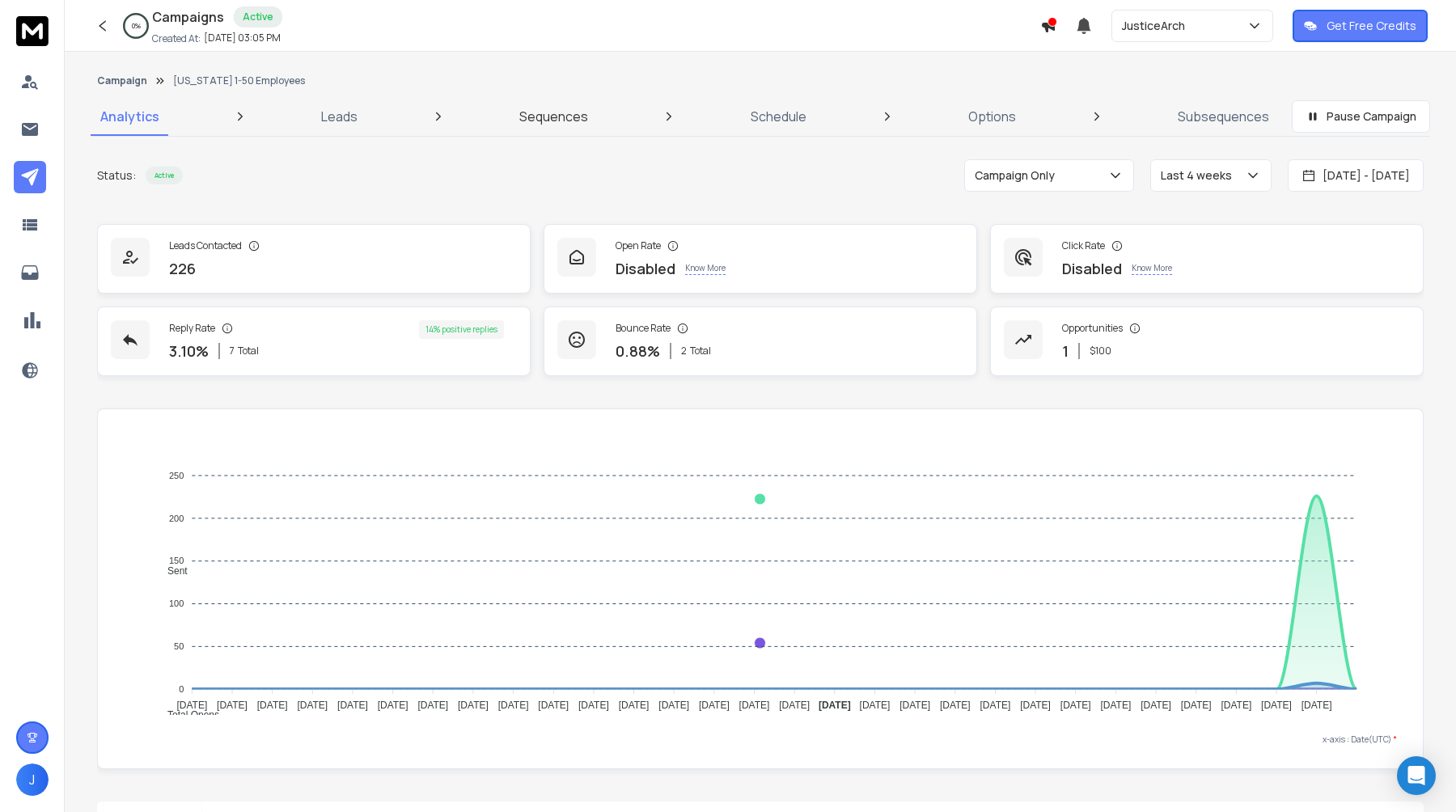
click at [554, 124] on p "Sequences" at bounding box center [554, 116] width 69 height 20
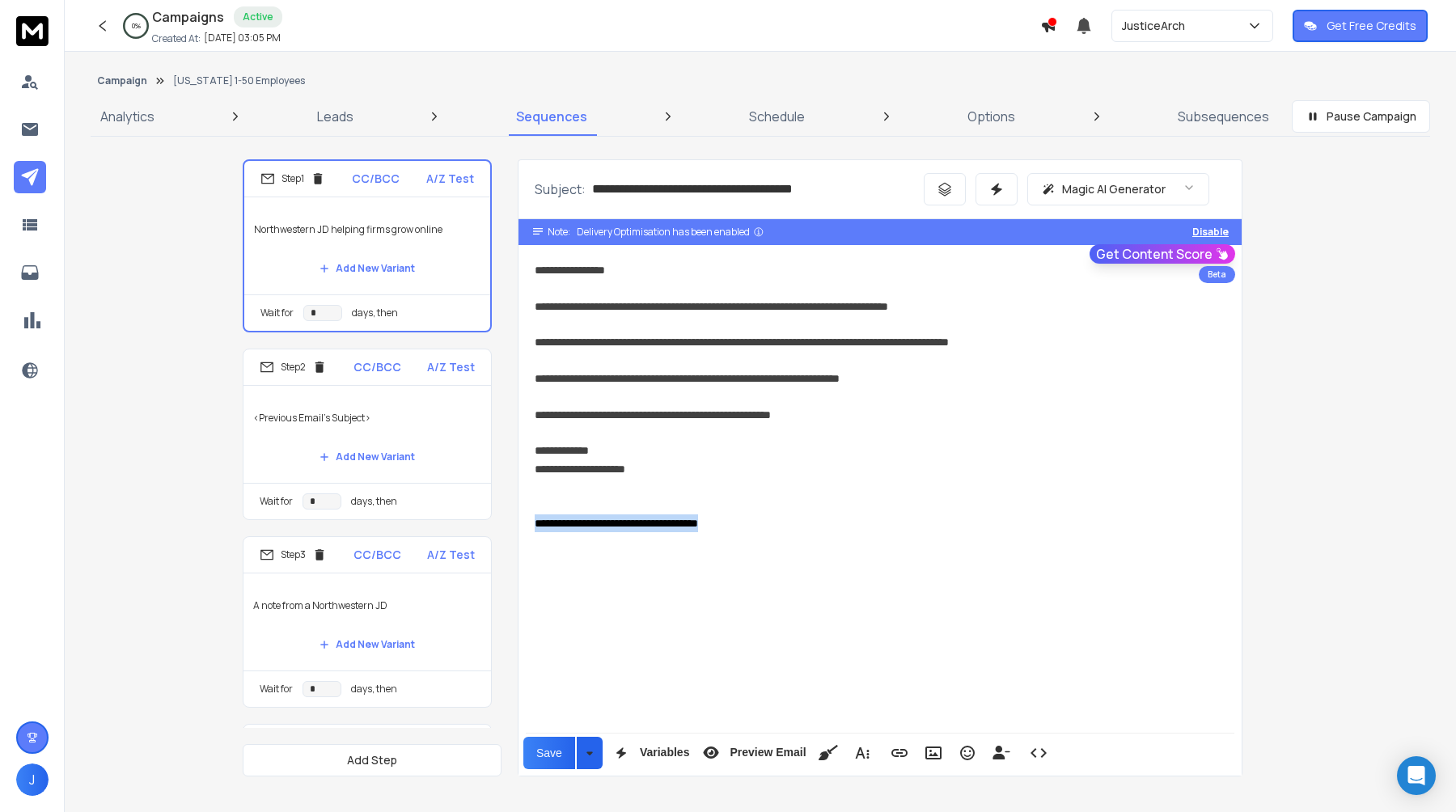
drag, startPoint x: 762, startPoint y: 522, endPoint x: 496, endPoint y: 517, distance: 266.0
click at [495, 517] on div "**********" at bounding box center [760, 468] width 1036 height 617
copy div "**********"
click at [350, 406] on p "<Previous Email's Subject>" at bounding box center [367, 418] width 228 height 45
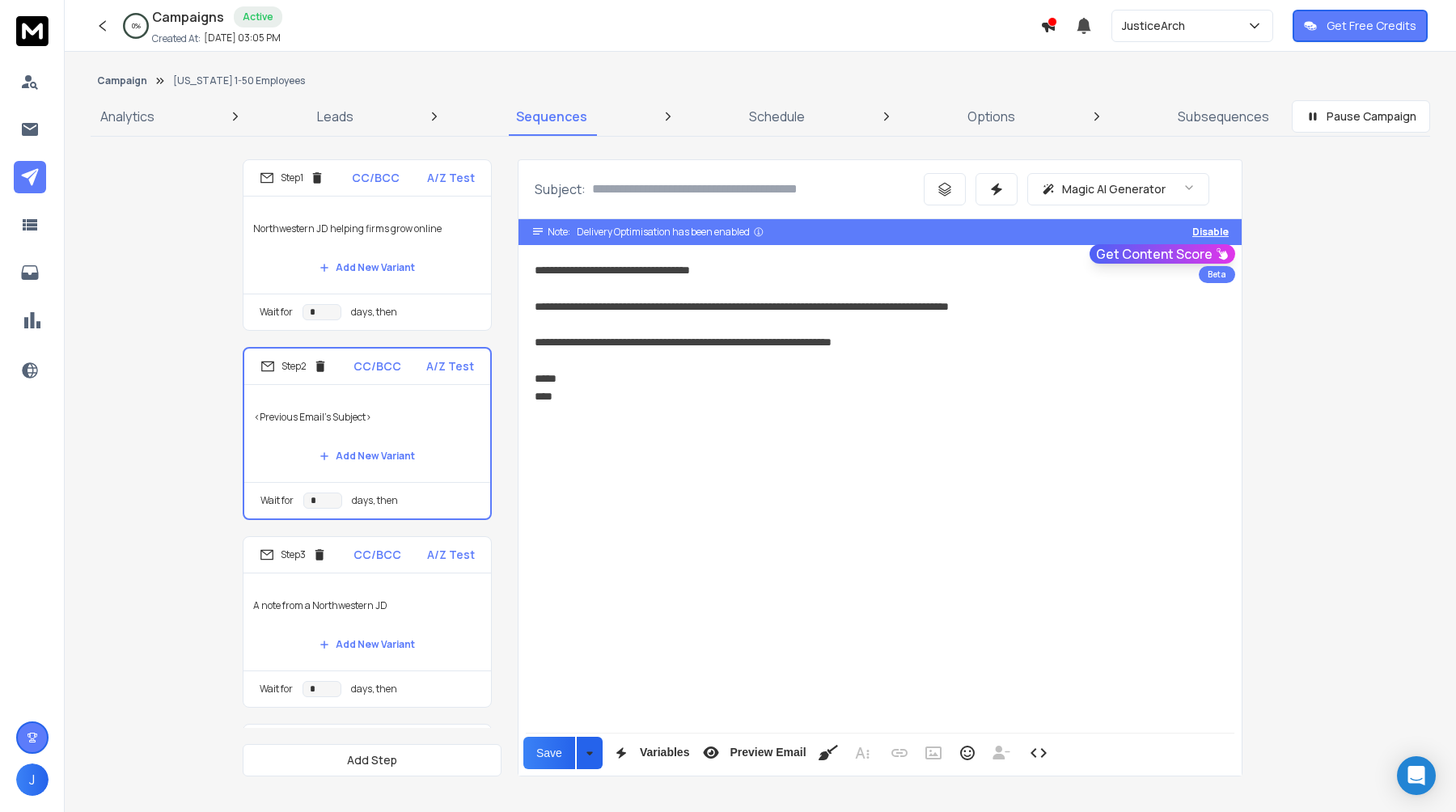
click at [315, 593] on p "A note from a Northwestern JD" at bounding box center [367, 606] width 228 height 45
type input "**********"
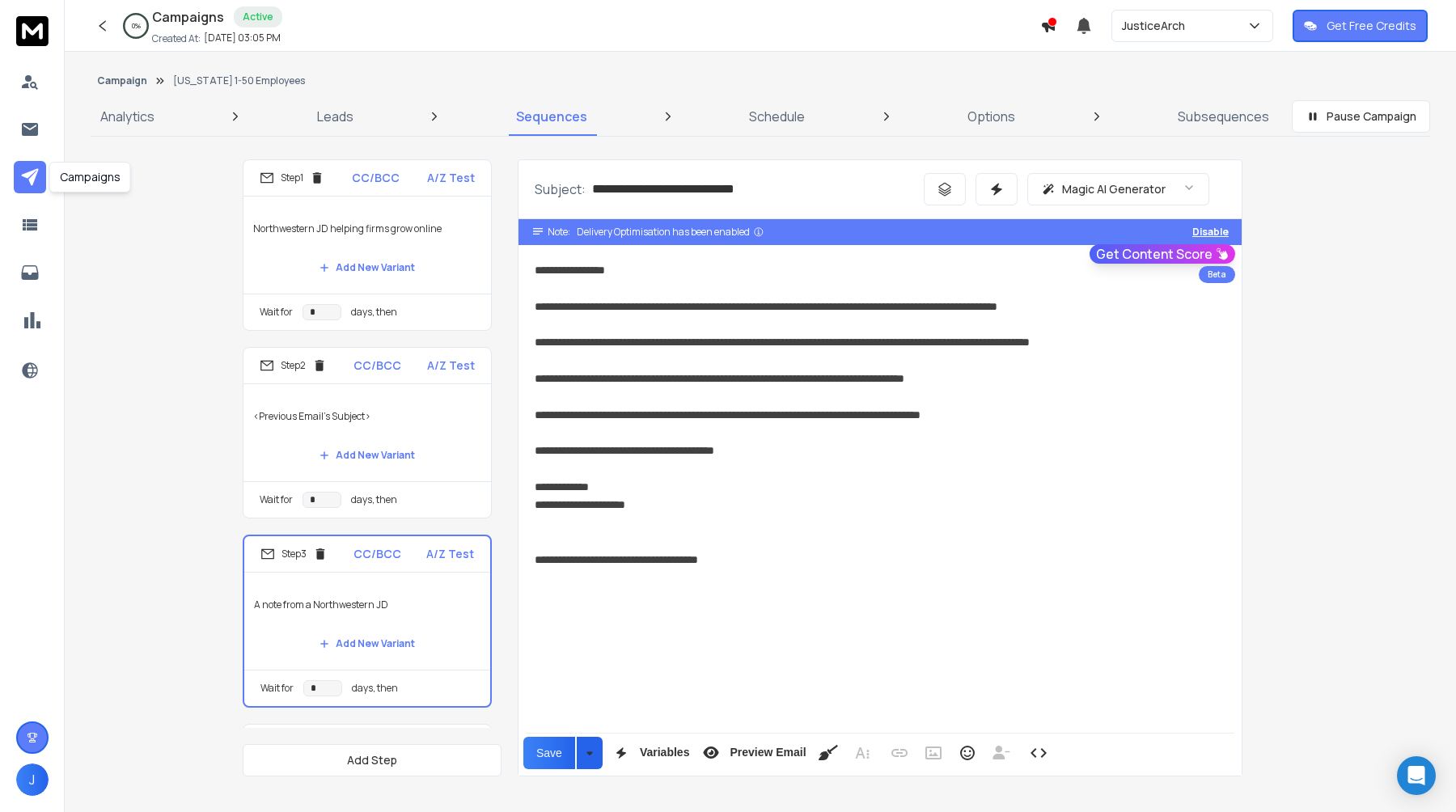
click at [35, 183] on icon at bounding box center [31, 177] width 20 height 20
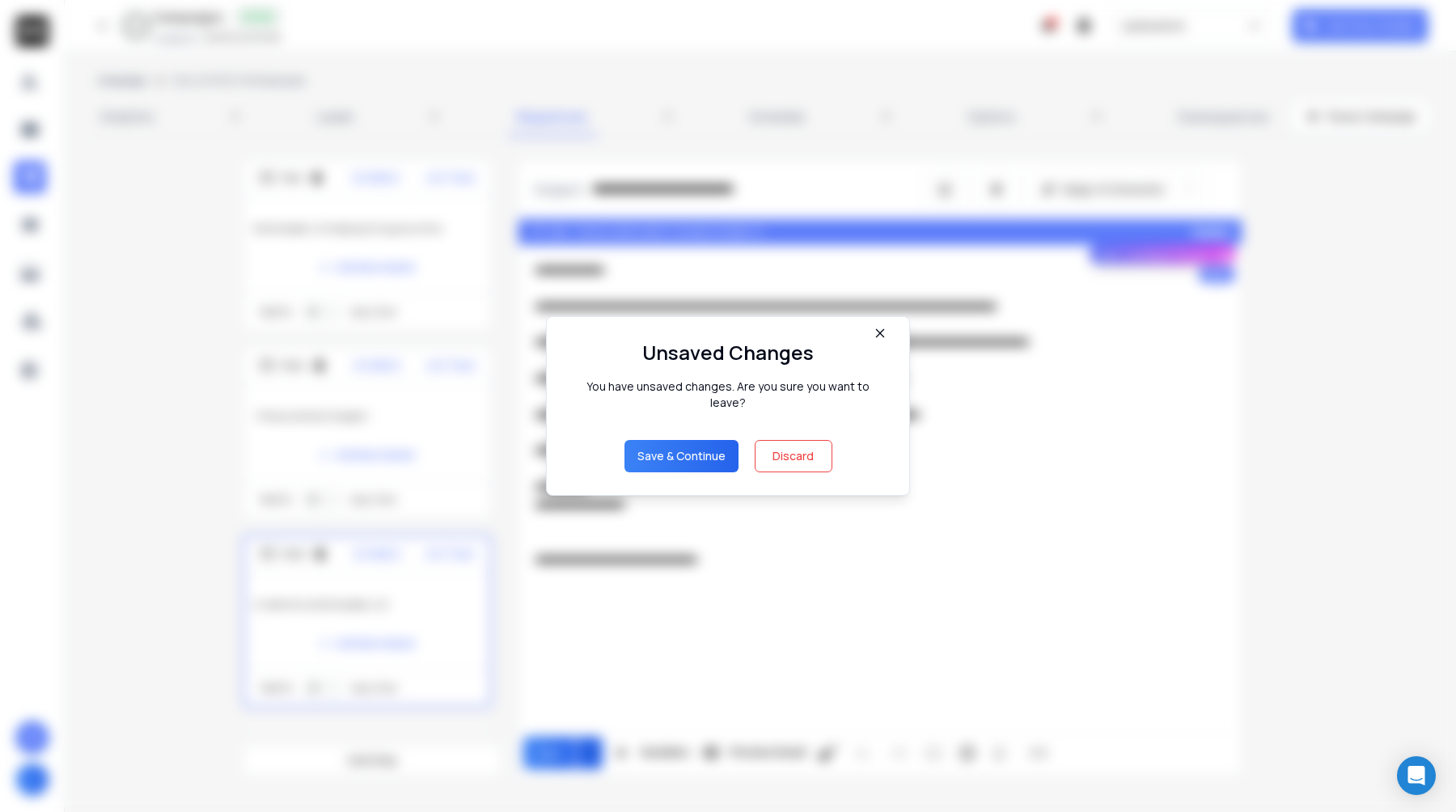
click at [798, 459] on button "Discard" at bounding box center [794, 455] width 78 height 33
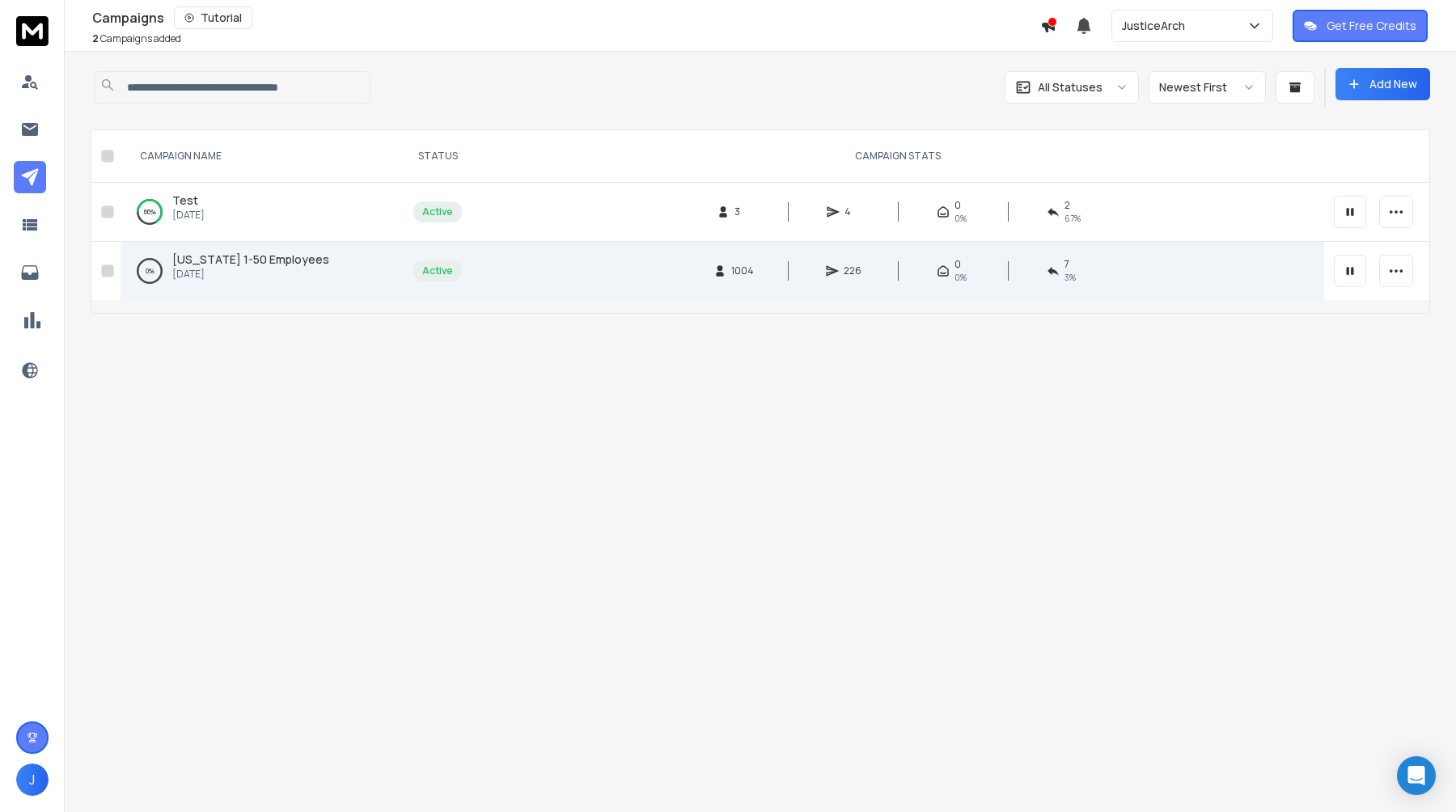
click at [282, 264] on span "[US_STATE] 1-50 Employees" at bounding box center [250, 259] width 157 height 16
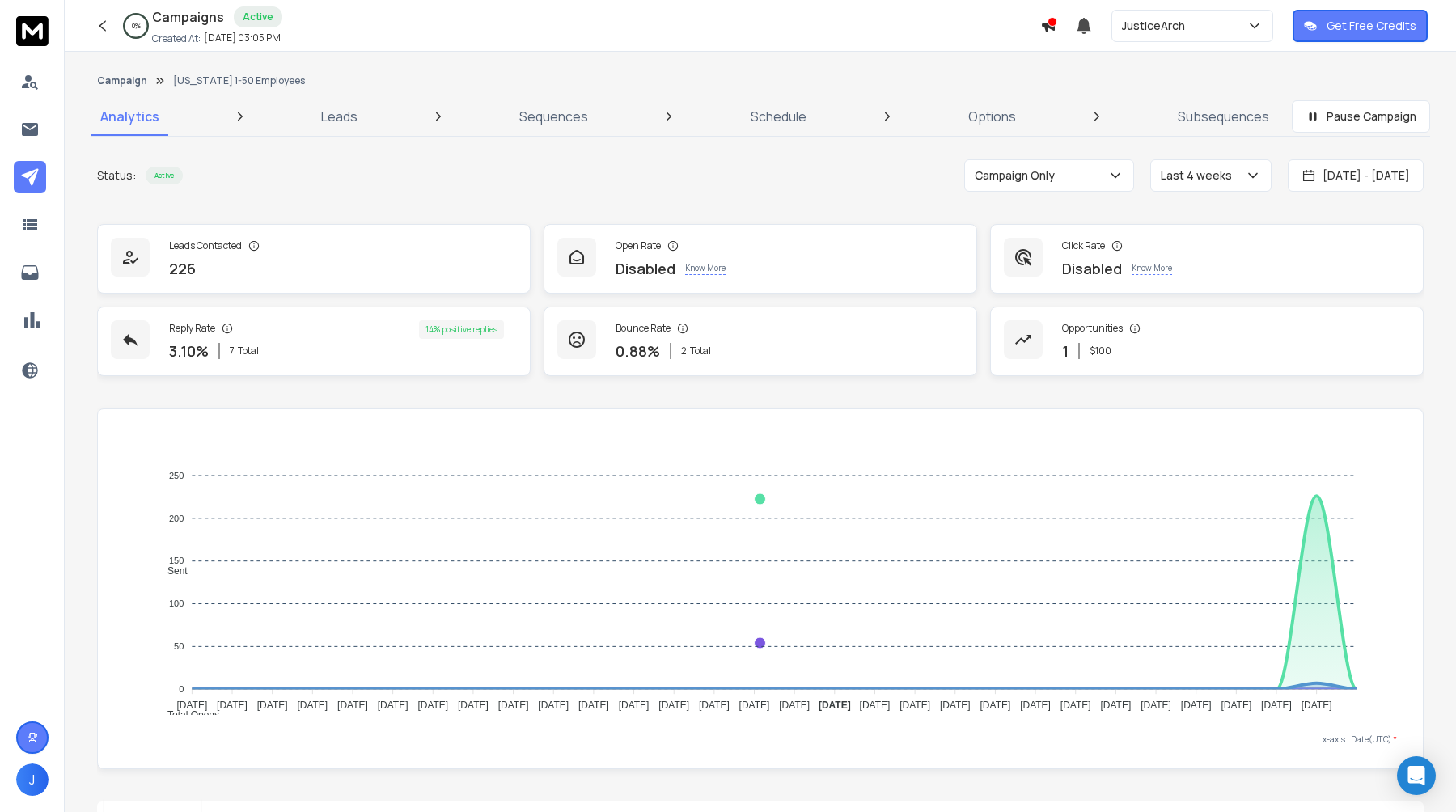
click at [1221, 8] on div "0 % Campaigns Active Created At: Oct 09, 2025, 03:05 PM JusticeArch Get Free Cr…" at bounding box center [728, 26] width 1456 height 52
click at [1215, 15] on button "JusticeArch" at bounding box center [1193, 26] width 162 height 33
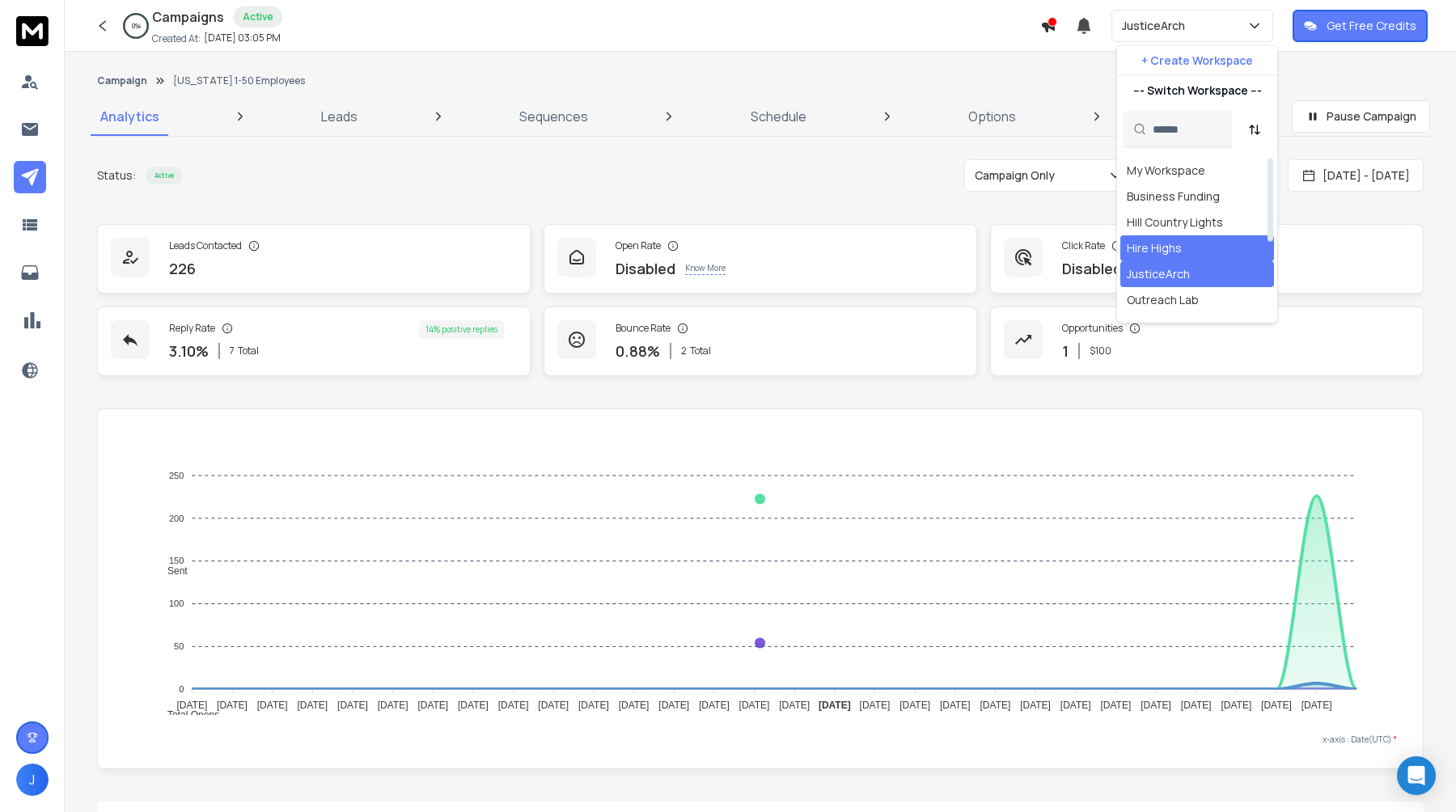
click at [1169, 245] on div "Hire Highs" at bounding box center [1154, 248] width 55 height 16
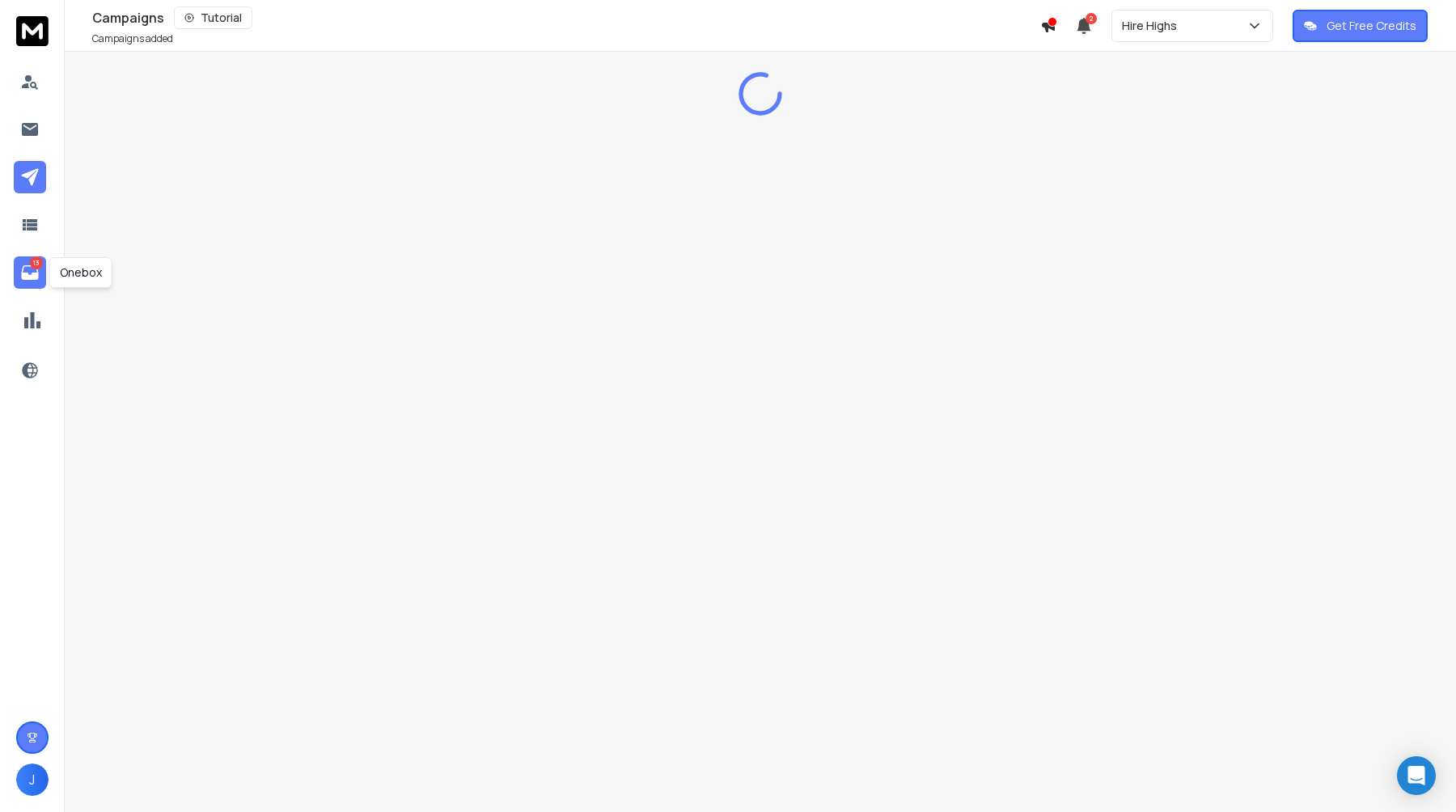
click at [21, 268] on icon at bounding box center [31, 273] width 20 height 20
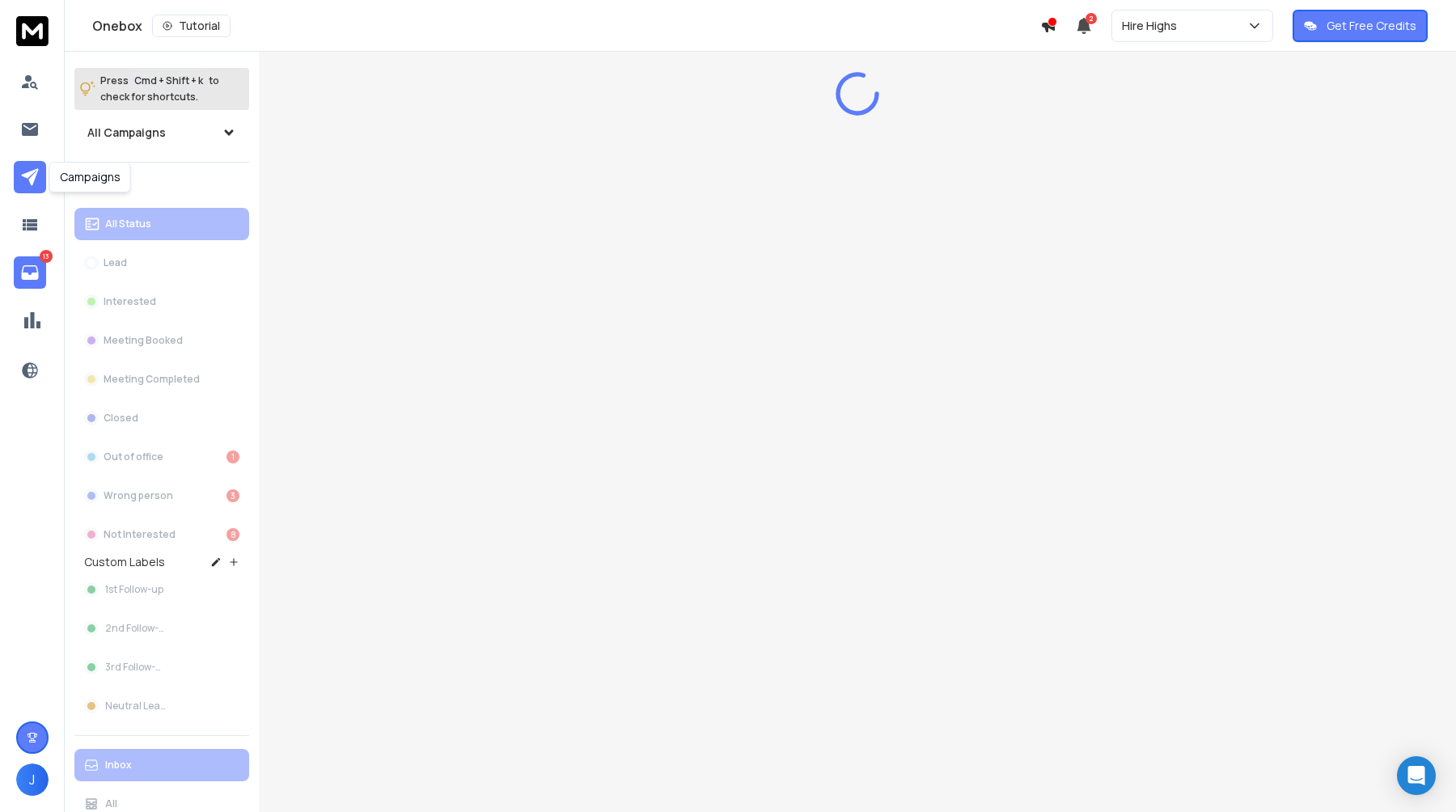
click at [33, 169] on icon at bounding box center [29, 177] width 17 height 17
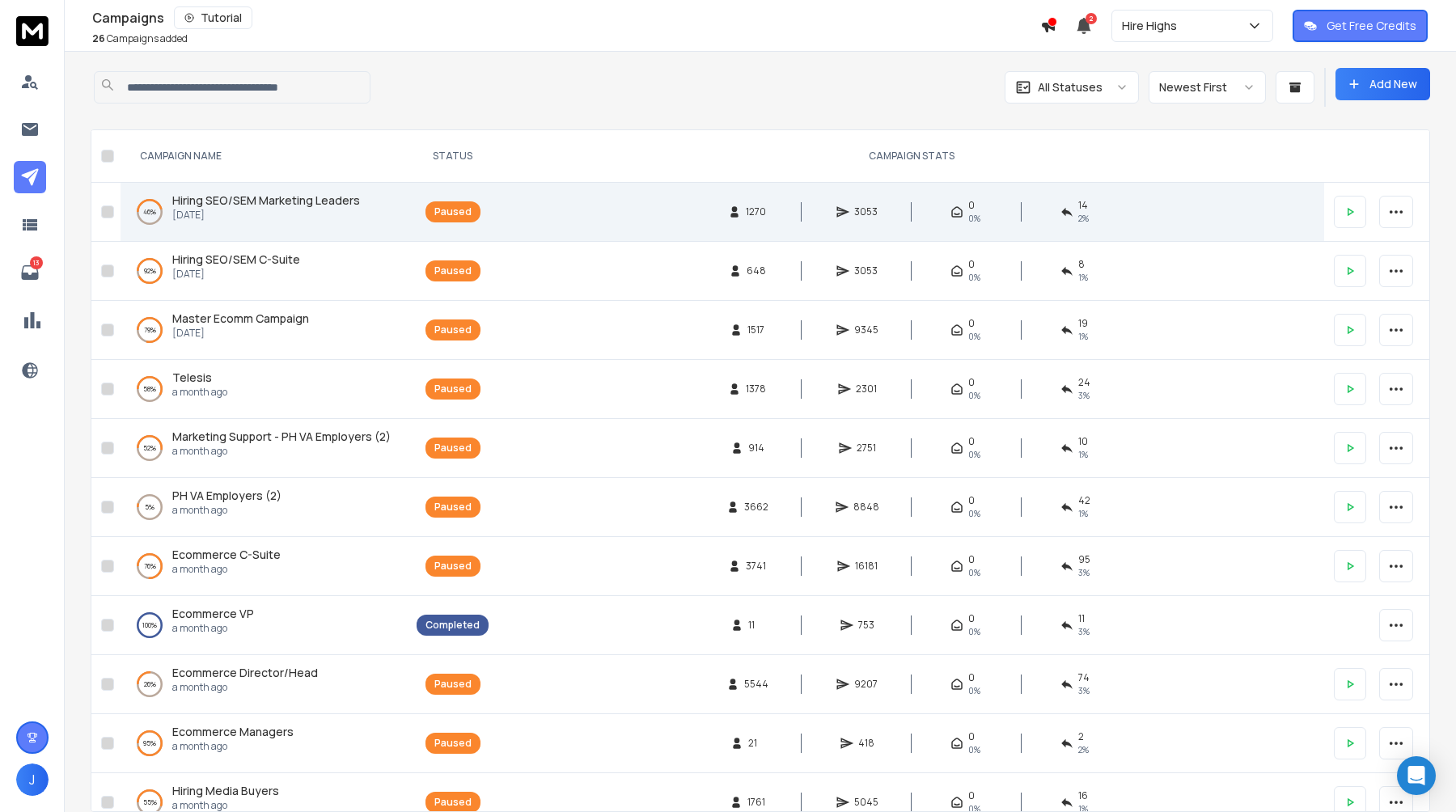
click at [227, 211] on p "[DATE]" at bounding box center [266, 215] width 187 height 13
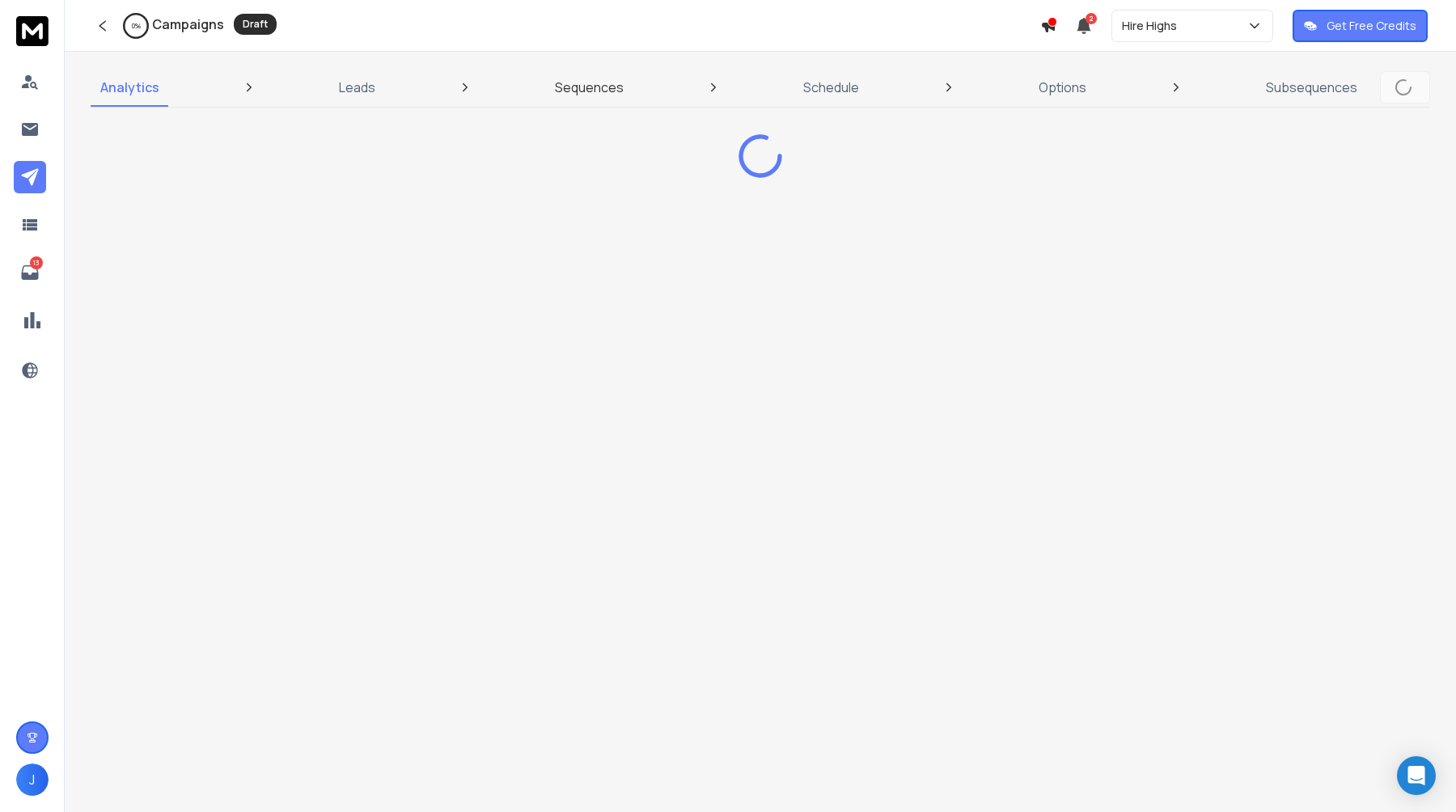
click at [605, 91] on p "Sequences" at bounding box center [589, 88] width 69 height 20
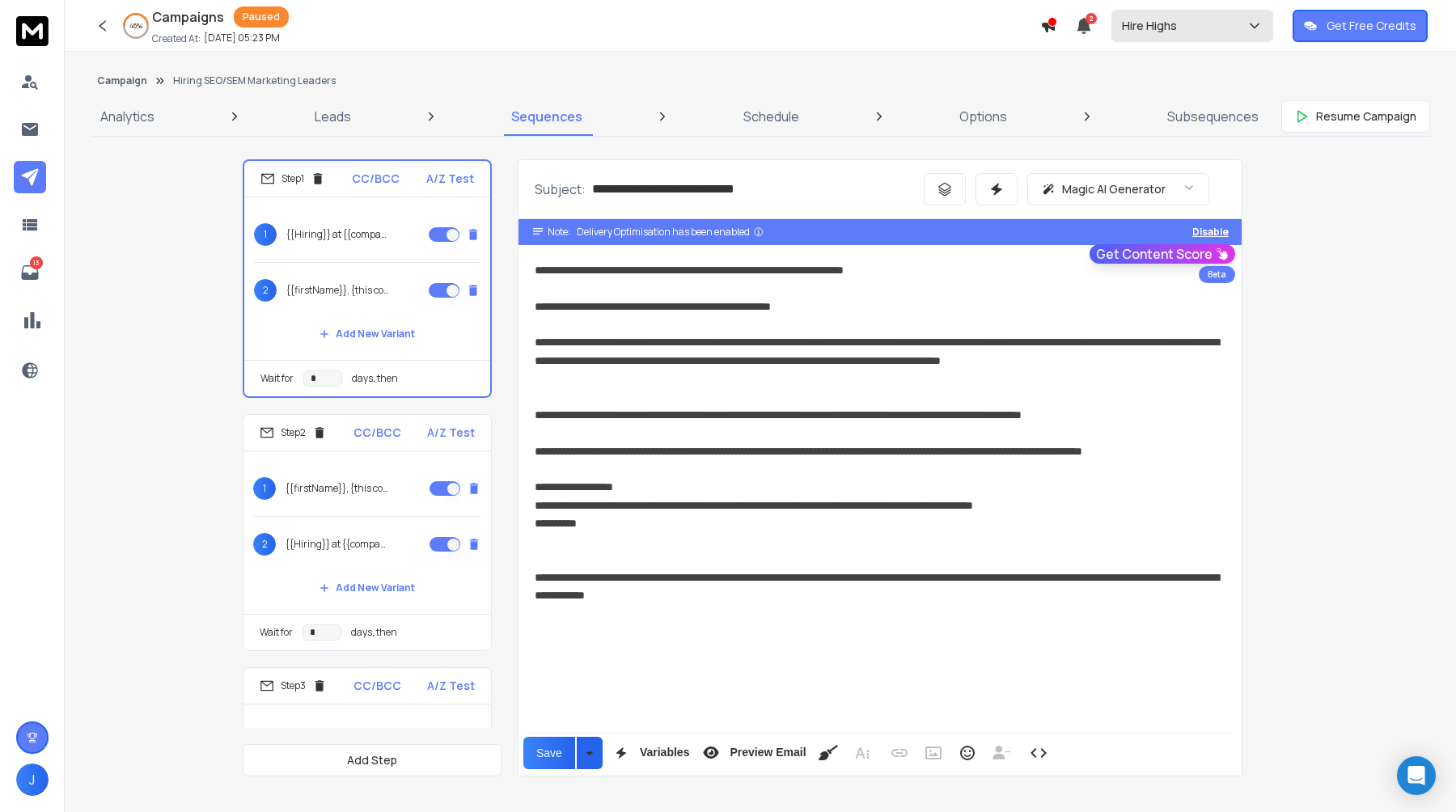
click at [1208, 25] on div "Hire Highs" at bounding box center [1192, 26] width 141 height 16
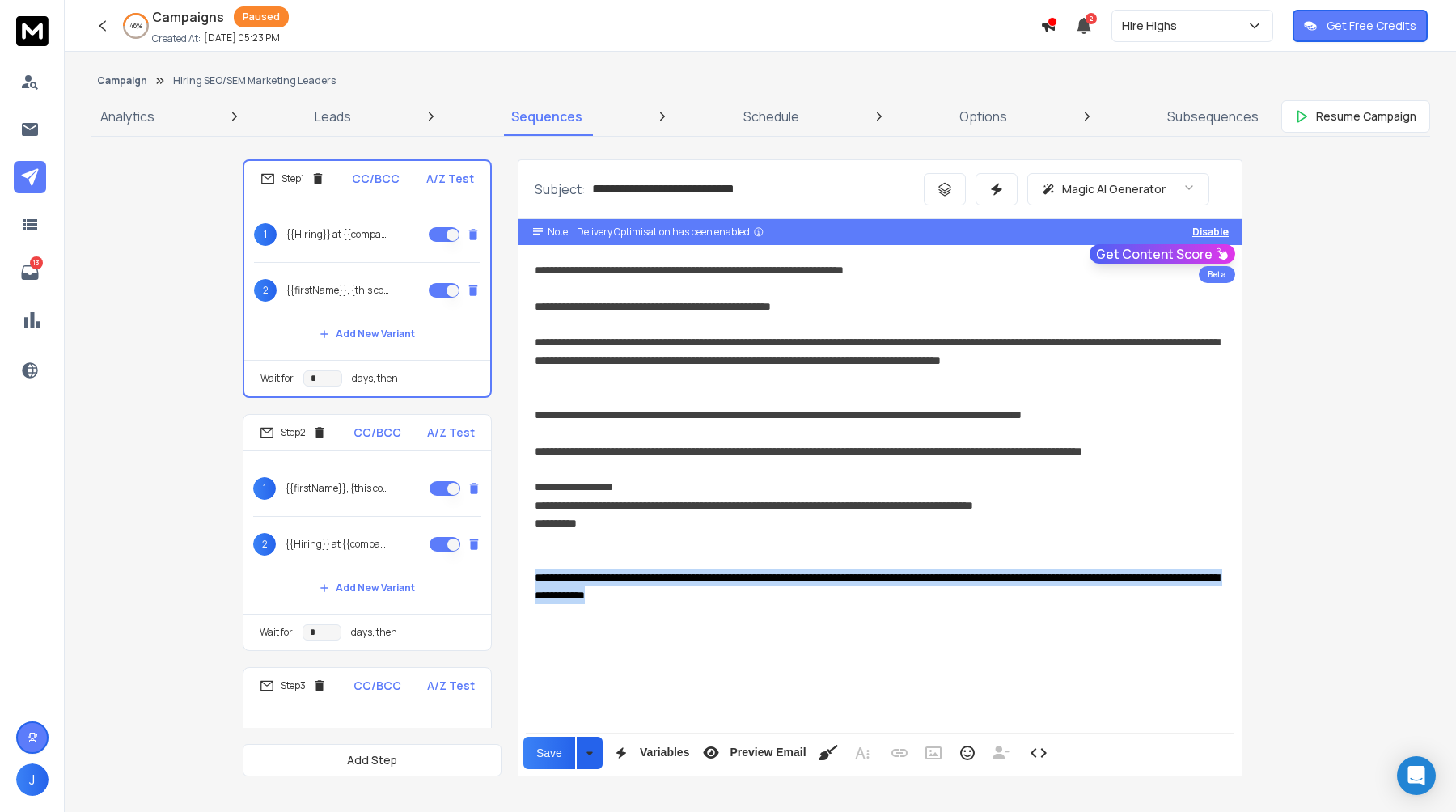
drag, startPoint x: 708, startPoint y: 598, endPoint x: 498, endPoint y: 577, distance: 211.0
click at [498, 577] on div "**********" at bounding box center [760, 468] width 1036 height 617
copy div "**********"
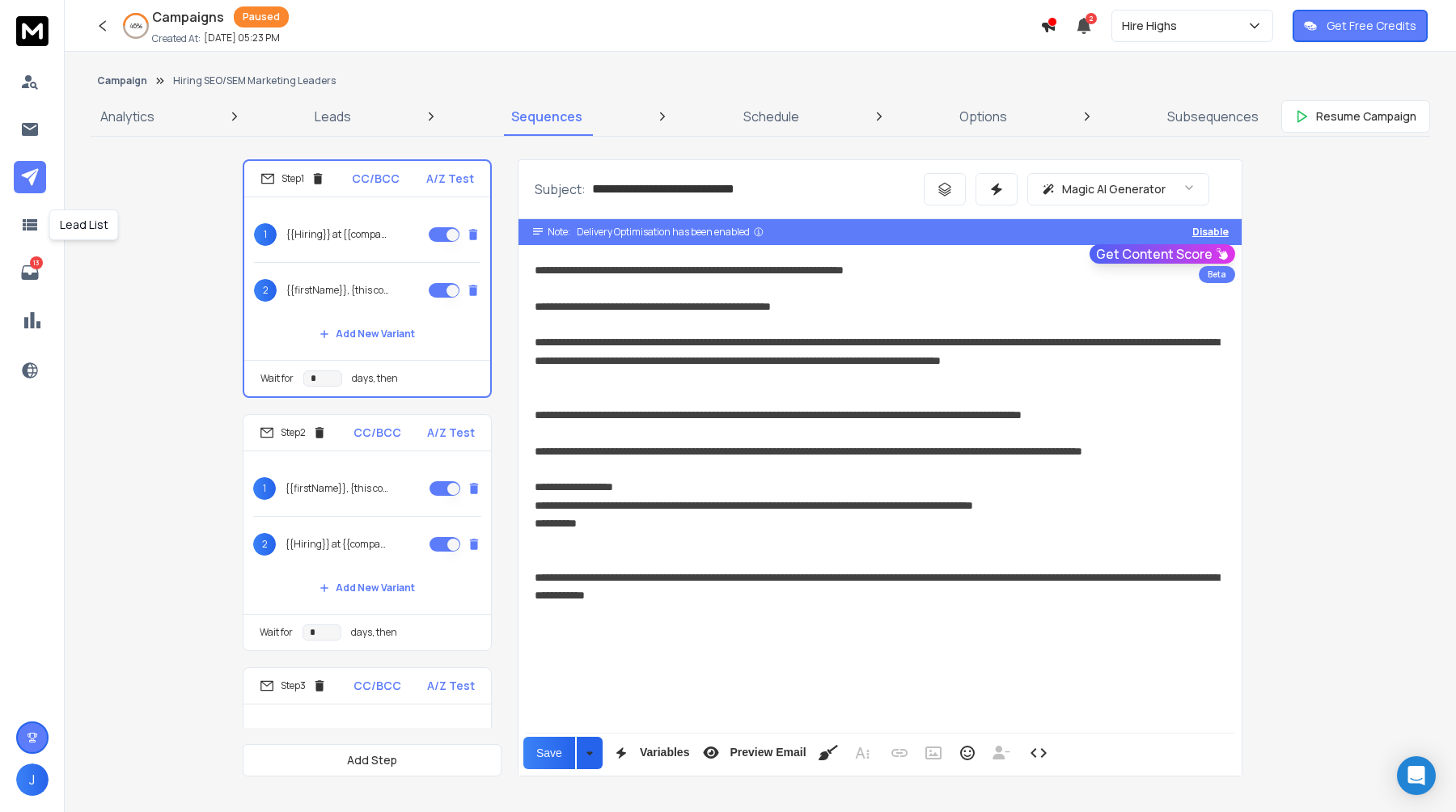
click at [32, 250] on div "13" at bounding box center [33, 229] width 37 height 327
click at [32, 259] on p "13" at bounding box center [35, 262] width 13 height 13
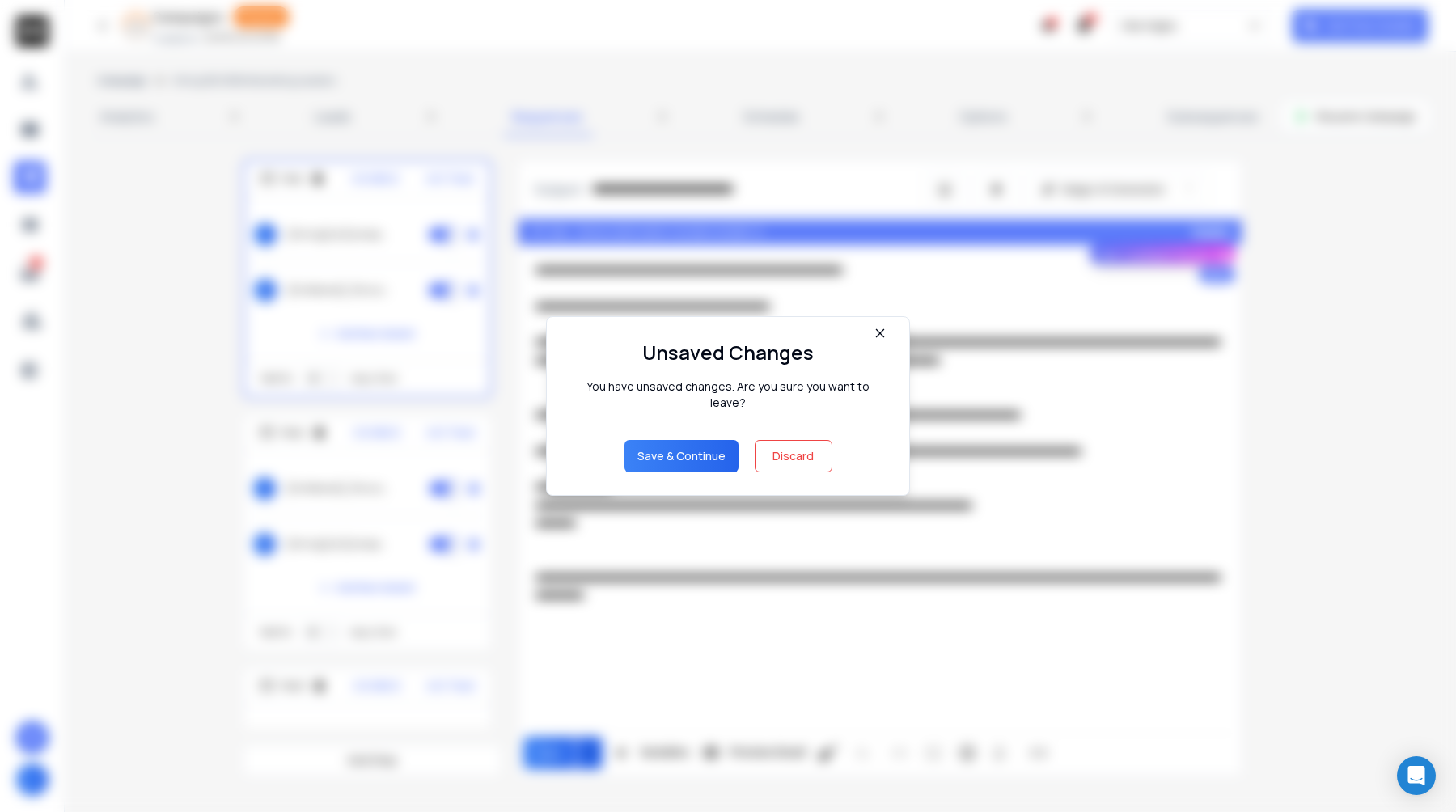
click at [767, 440] on button "Discard" at bounding box center [794, 455] width 78 height 33
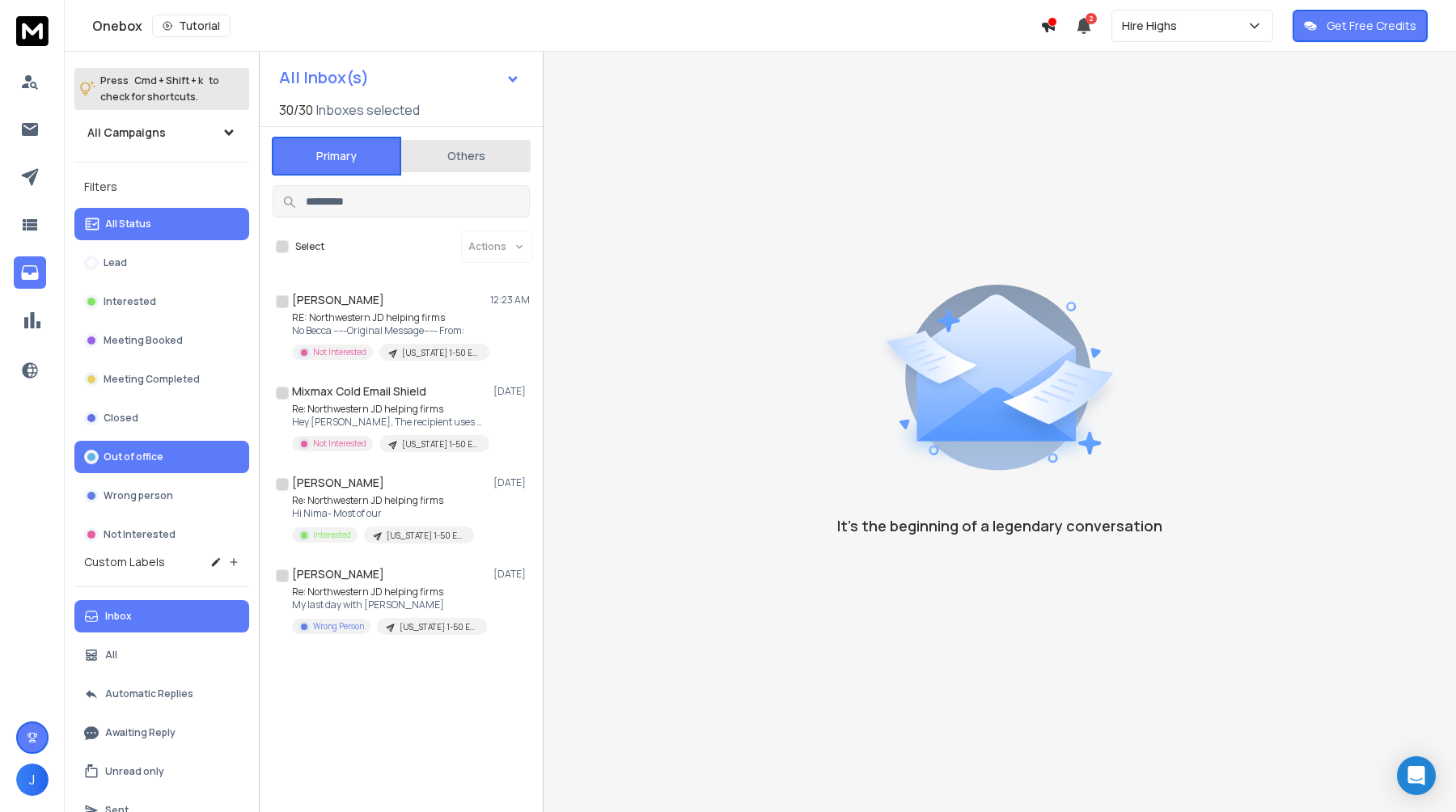
click at [216, 453] on button "Out of office" at bounding box center [162, 456] width 174 height 33
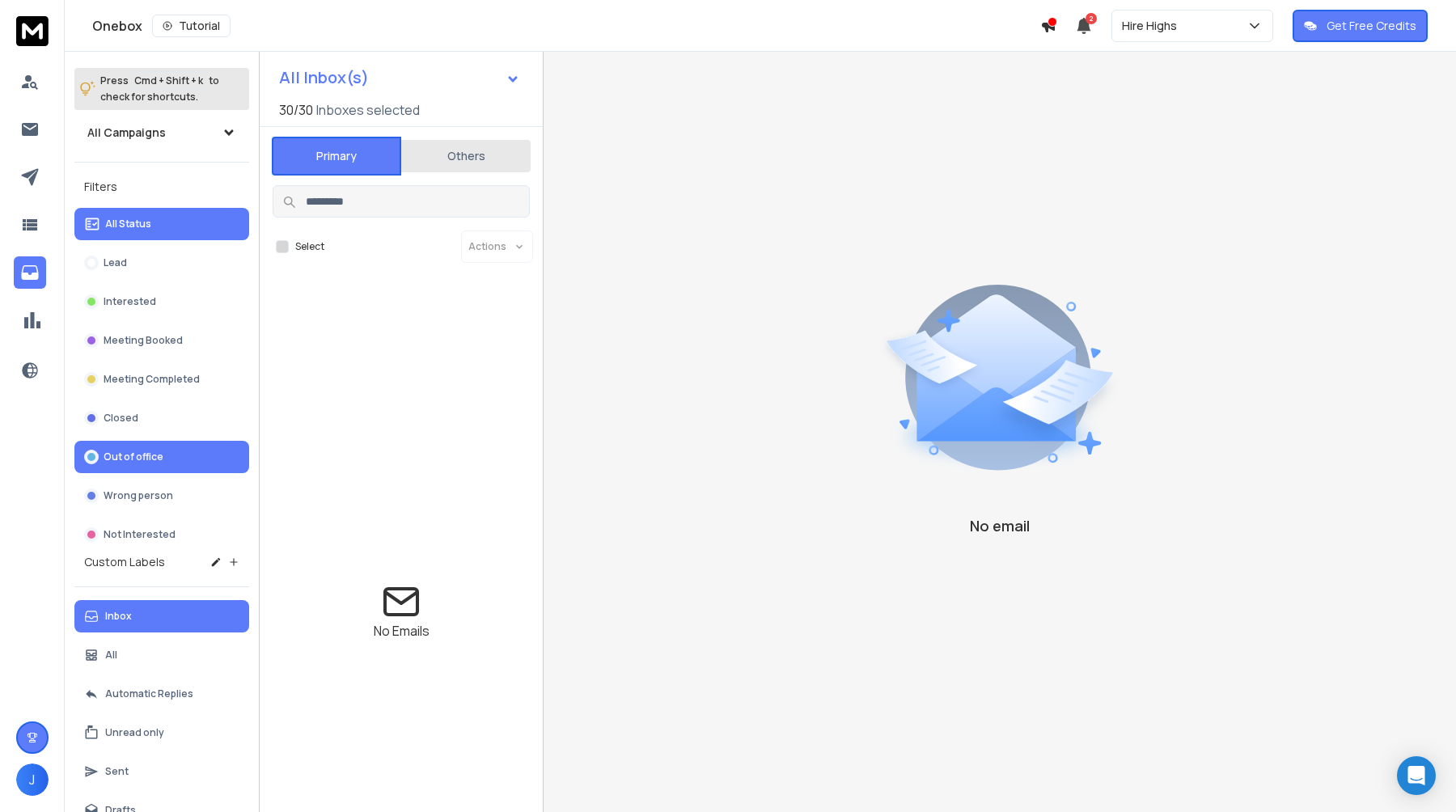
click at [173, 209] on button "All Status" at bounding box center [162, 224] width 174 height 33
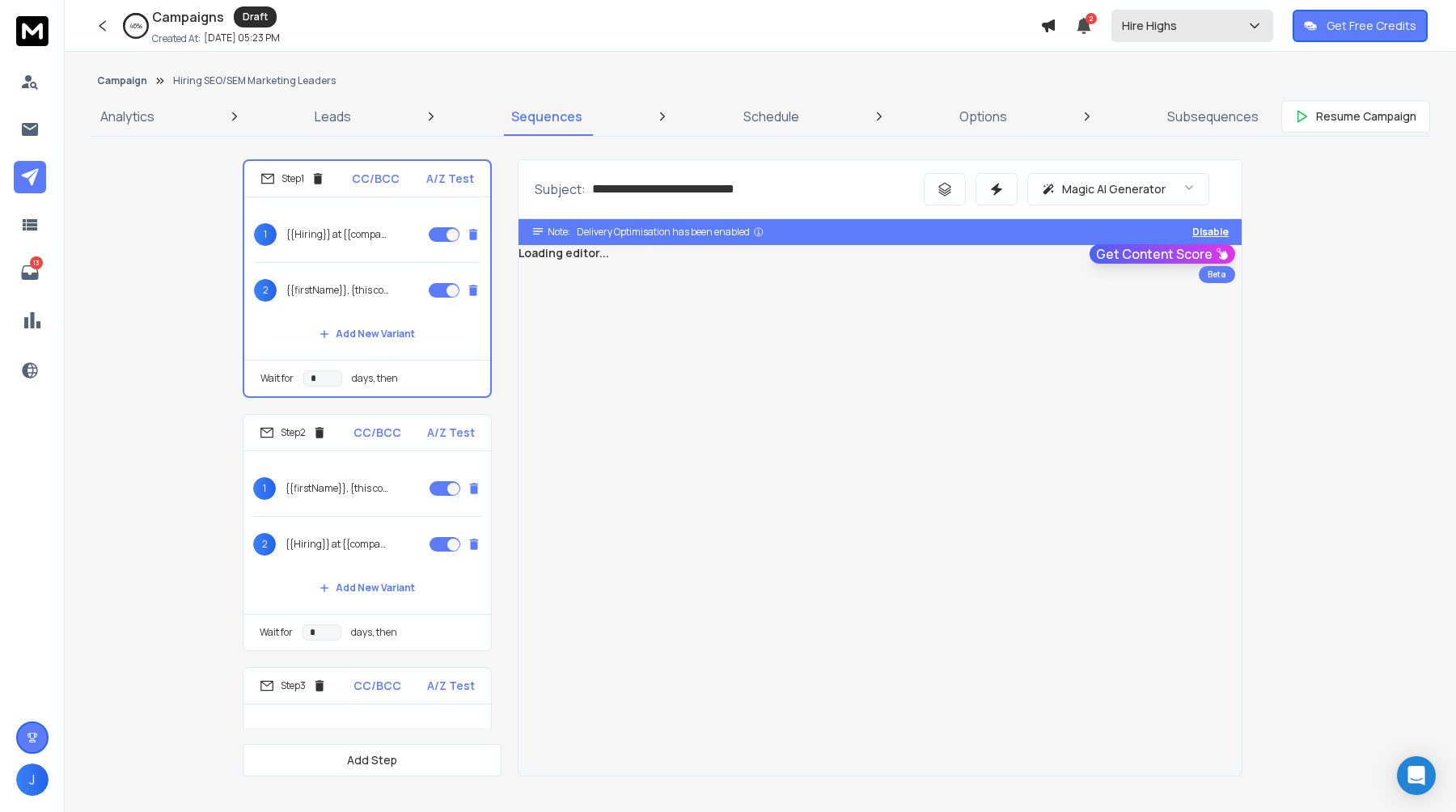
click at [1218, 38] on button "Hire Highs" at bounding box center [1193, 26] width 162 height 33
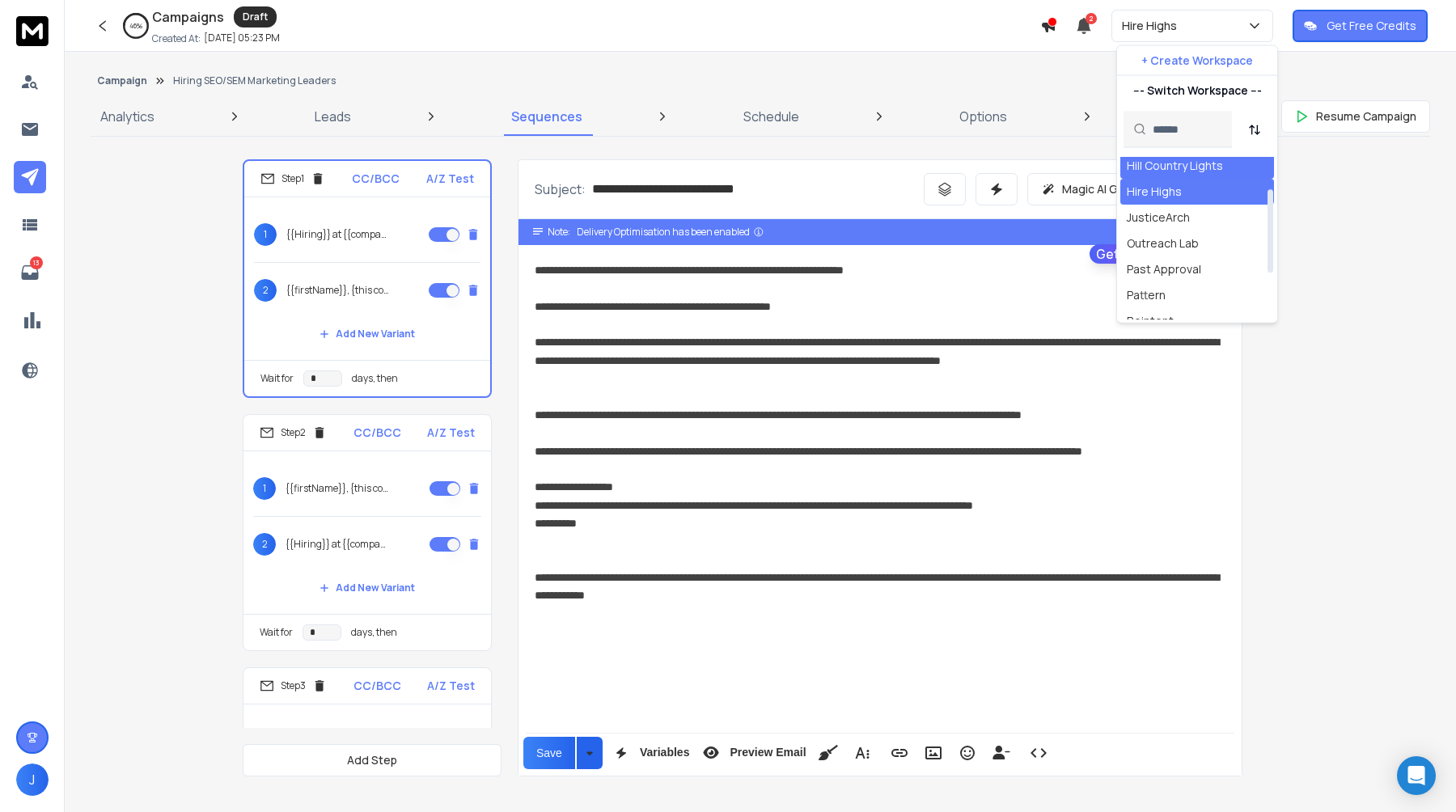
scroll to position [66, 0]
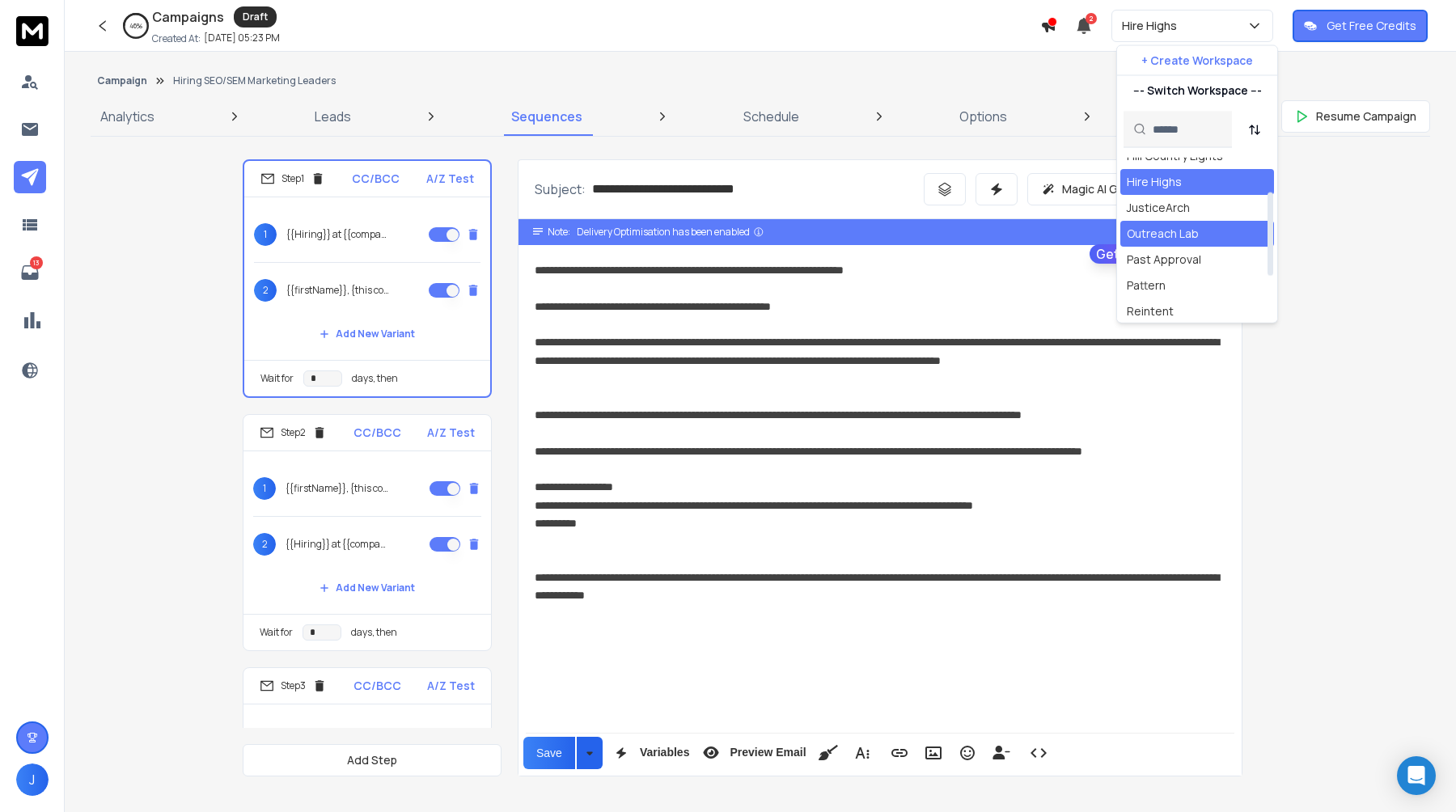
click at [1189, 214] on div "JusticeArch" at bounding box center [1198, 208] width 154 height 26
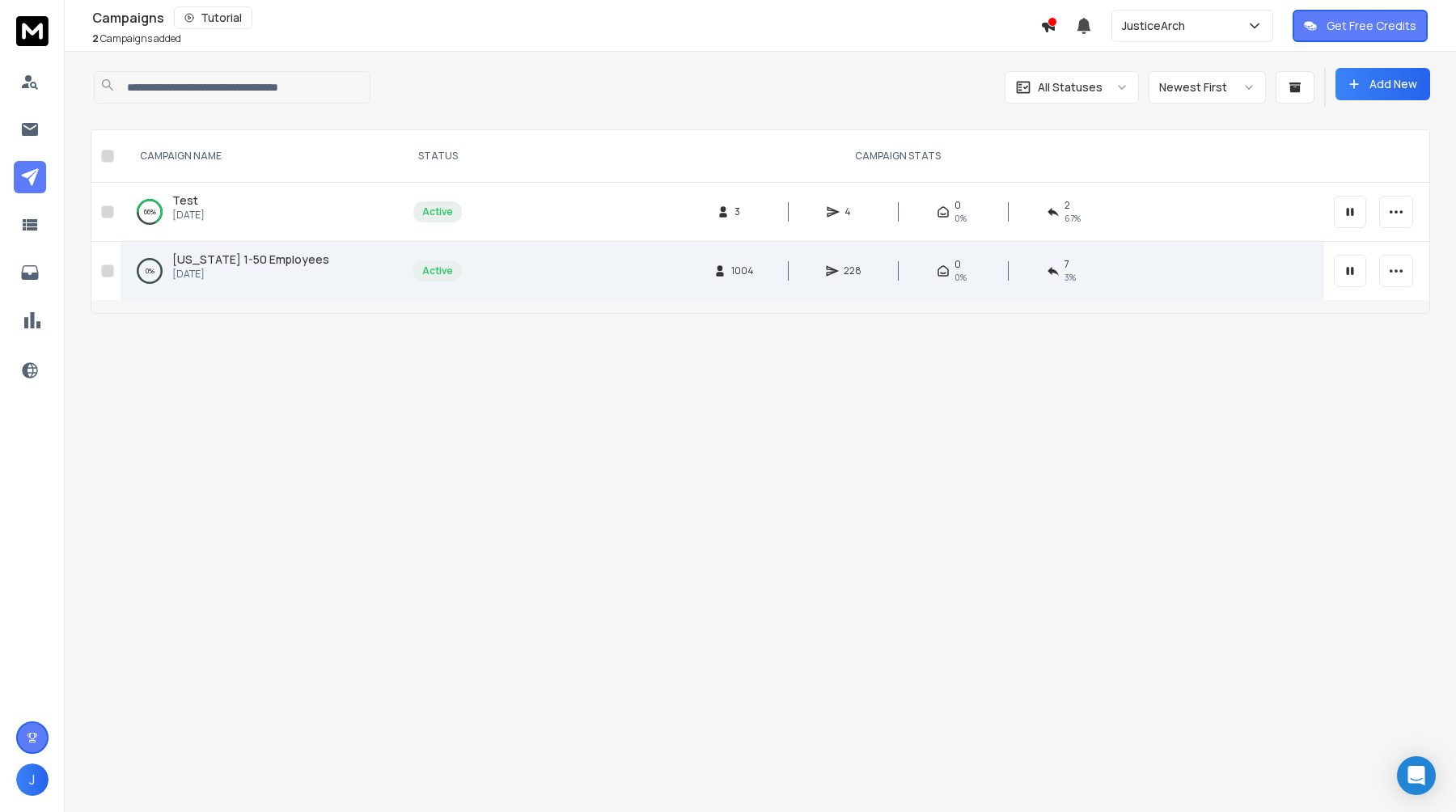
click at [250, 273] on p "[DATE]" at bounding box center [250, 274] width 157 height 13
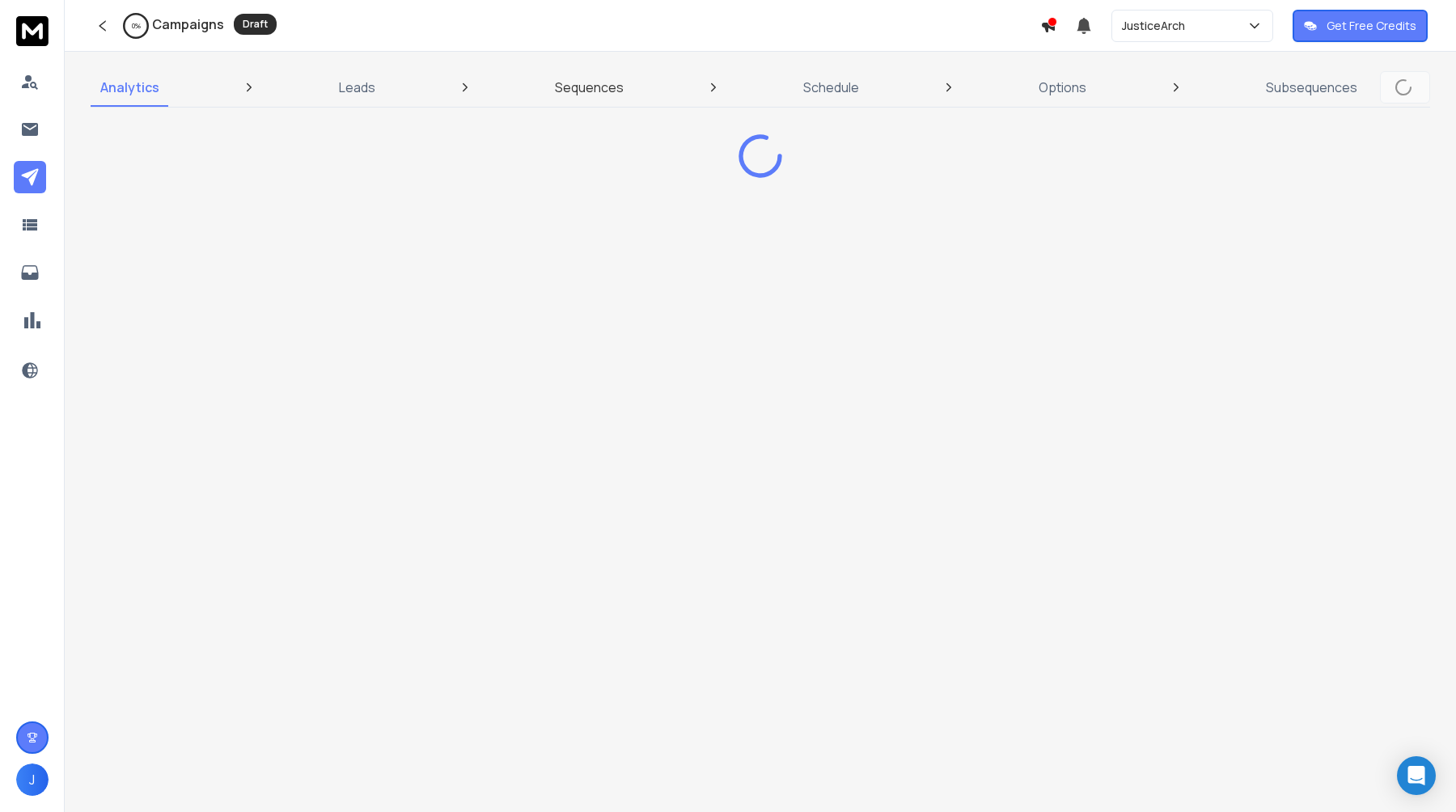
click at [605, 95] on p "Sequences" at bounding box center [589, 88] width 69 height 20
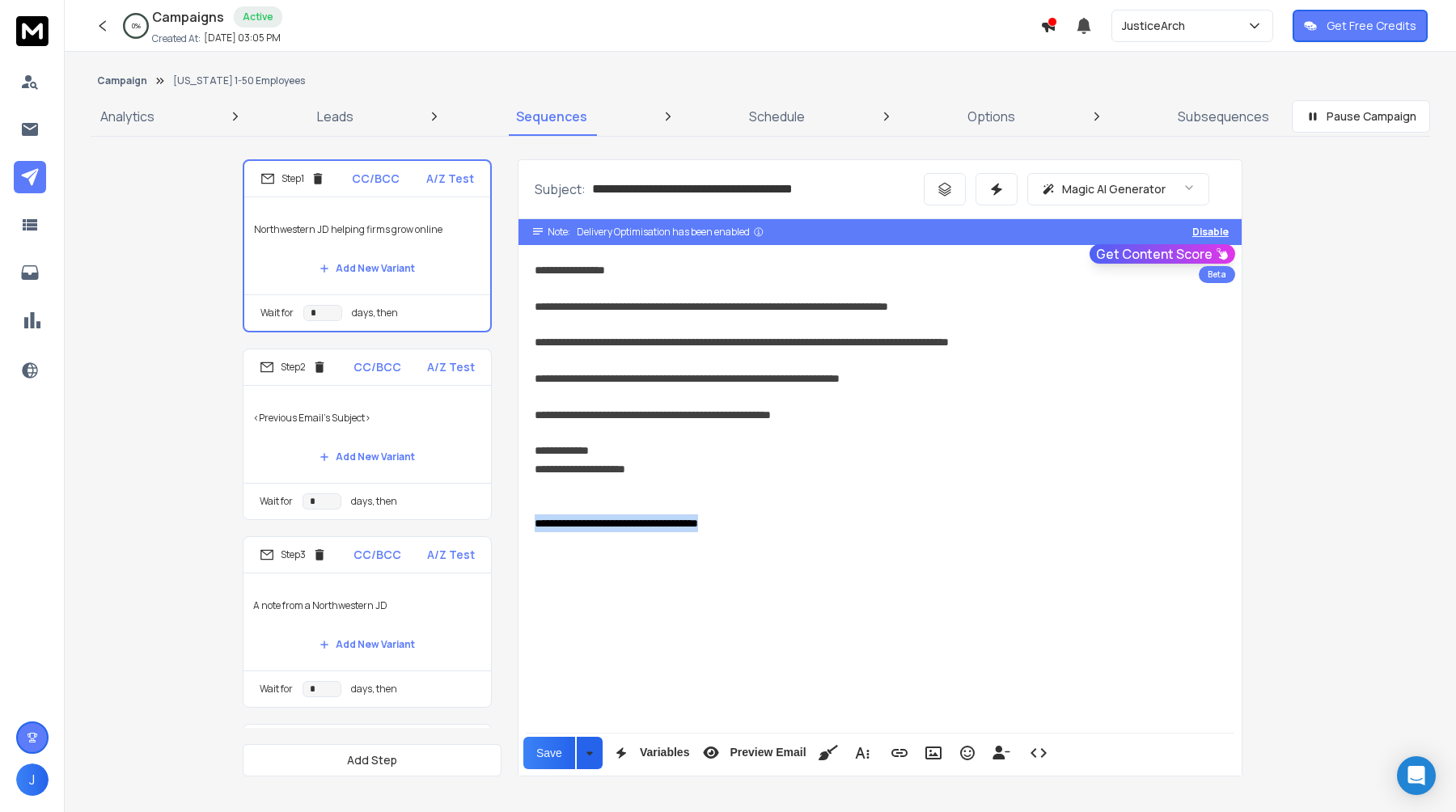
drag, startPoint x: 751, startPoint y: 522, endPoint x: 527, endPoint y: 519, distance: 224.0
click at [526, 520] on div "**********" at bounding box center [880, 488] width 724 height 485
drag, startPoint x: 797, startPoint y: 533, endPoint x: 449, endPoint y: 527, distance: 348.1
click at [449, 527] on div "**********" at bounding box center [760, 468] width 1036 height 617
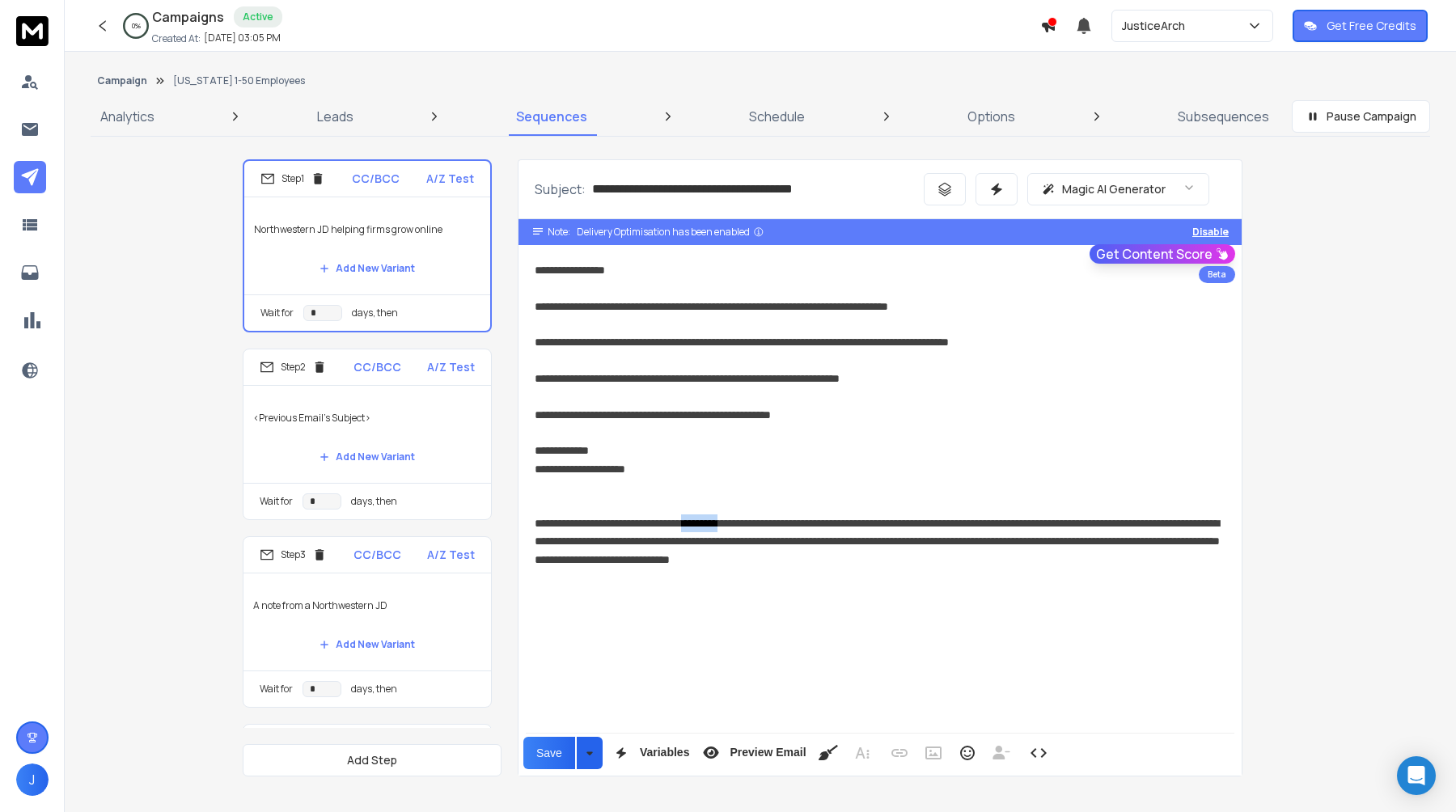
drag, startPoint x: 775, startPoint y: 521, endPoint x: 714, endPoint y: 521, distance: 61.0
click at [714, 521] on div "**********" at bounding box center [880, 541] width 691 height 54
drag, startPoint x: 602, startPoint y: 522, endPoint x: 539, endPoint y: 520, distance: 63.0
click at [539, 520] on div "**********" at bounding box center [880, 541] width 691 height 54
click at [842, 560] on div "**********" at bounding box center [880, 541] width 691 height 54
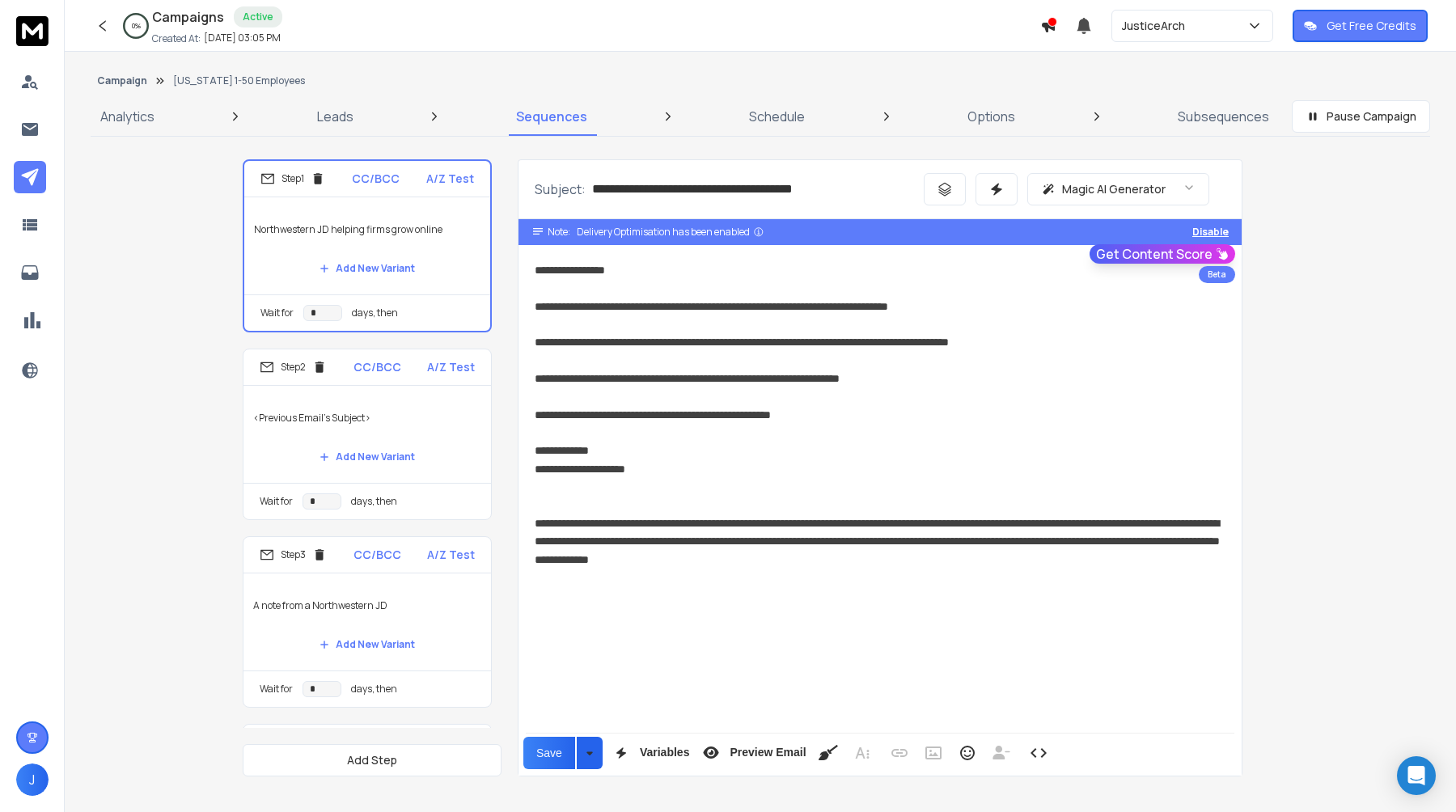
click at [639, 521] on div "**********" at bounding box center [880, 541] width 691 height 54
click at [777, 742] on div "Preview Email" at bounding box center [752, 752] width 113 height 27
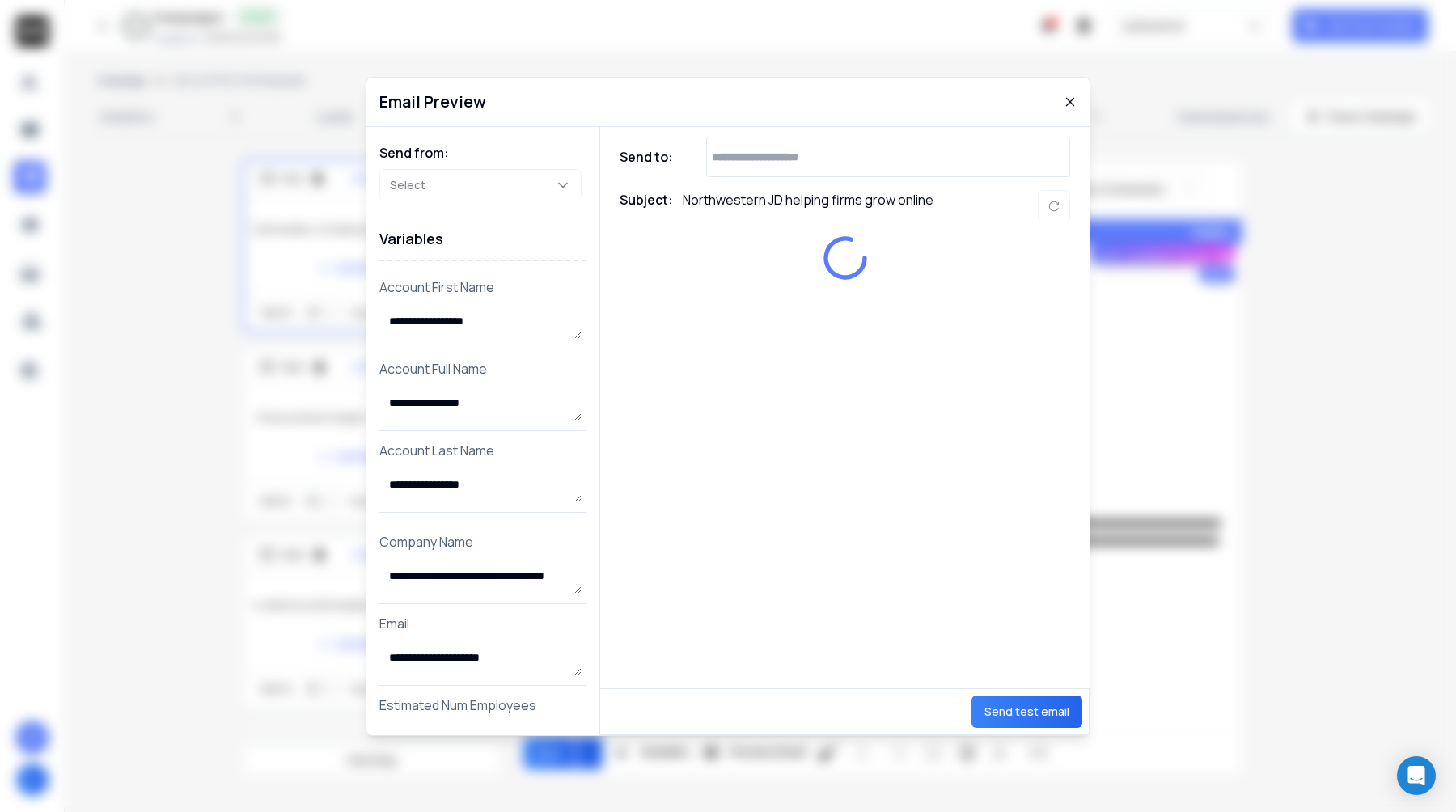
type textarea "**********"
type textarea "**"
type textarea "****"
type textarea "******"
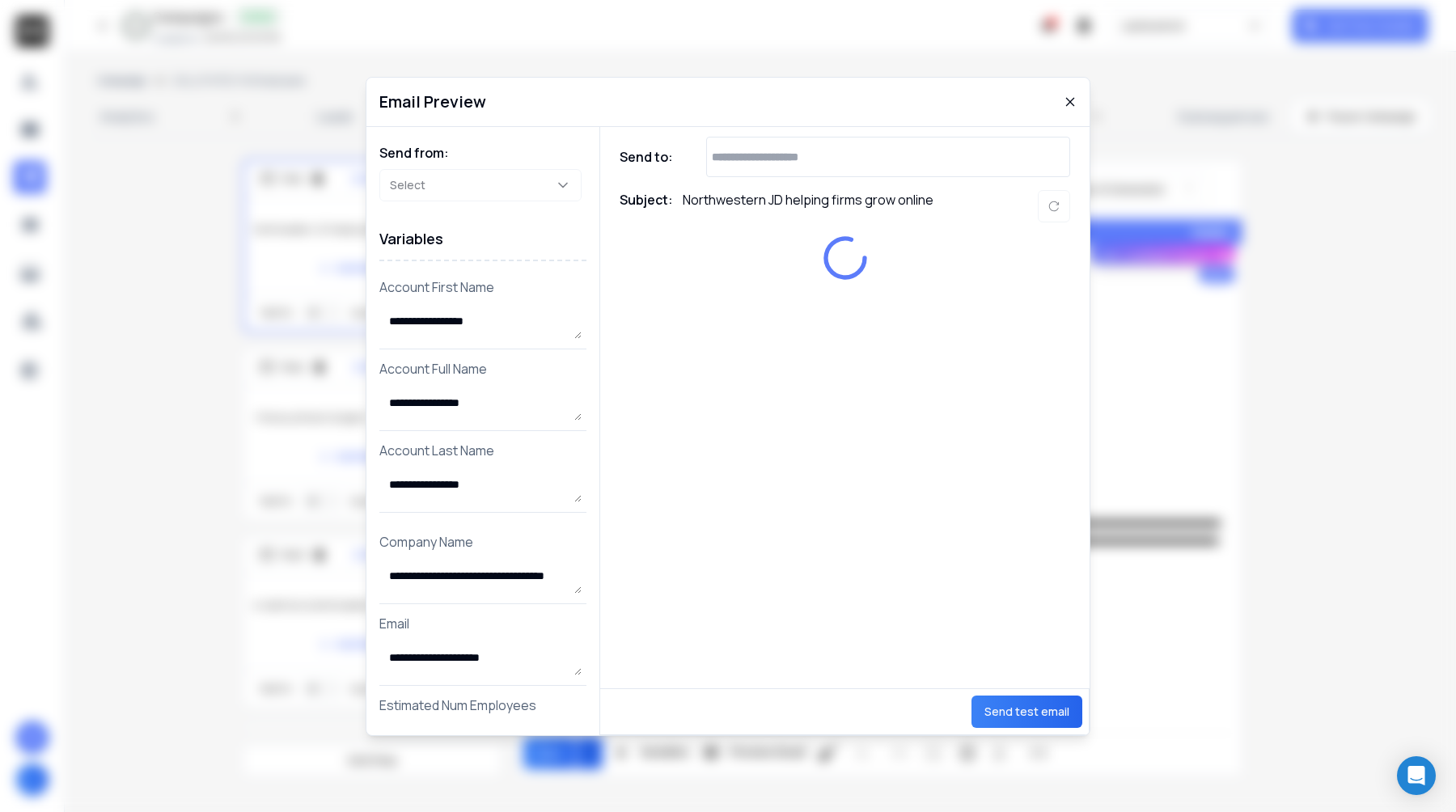
type textarea "**********"
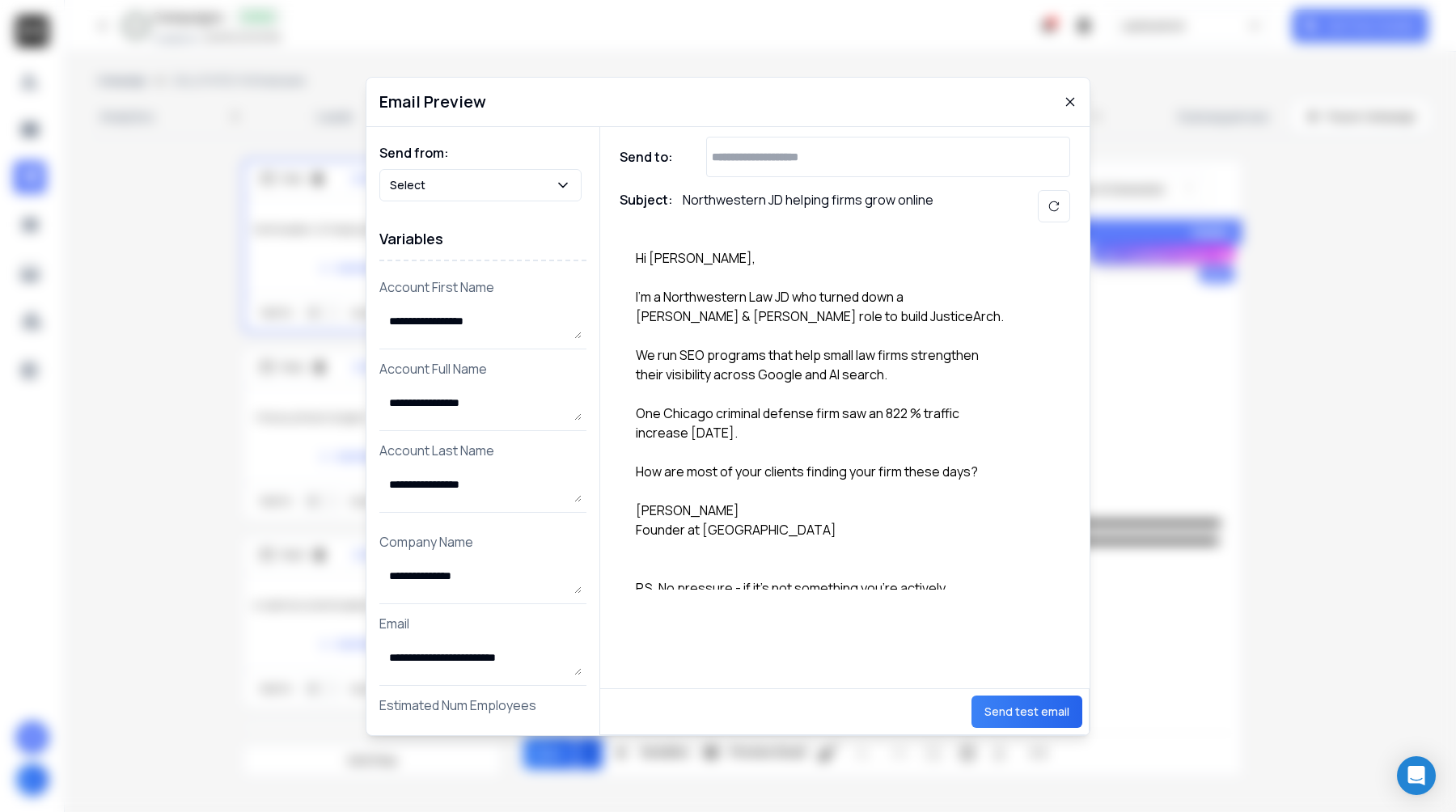
type textarea "****"
type textarea "**********"
type textarea "********"
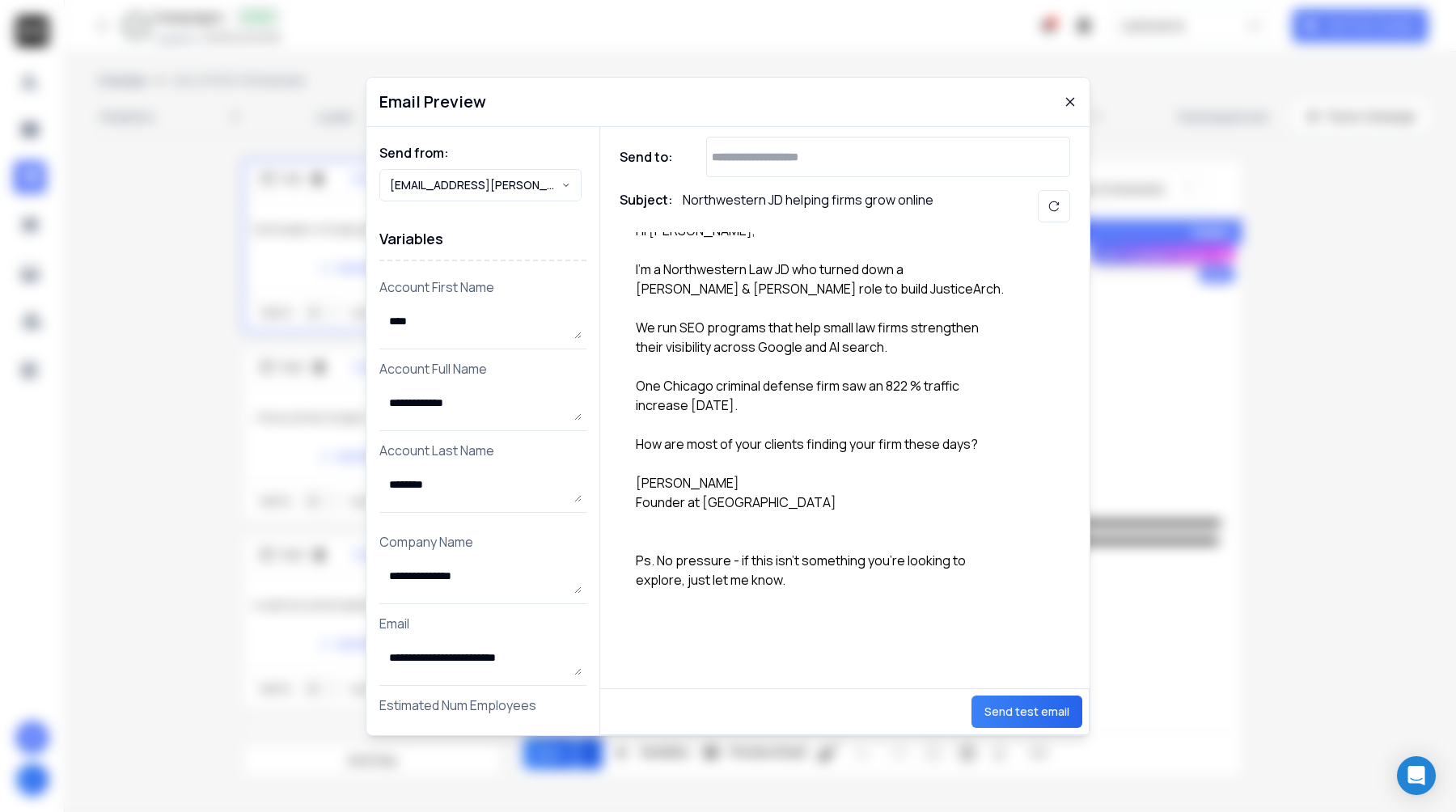
click at [1067, 104] on icon at bounding box center [1071, 101] width 9 height 9
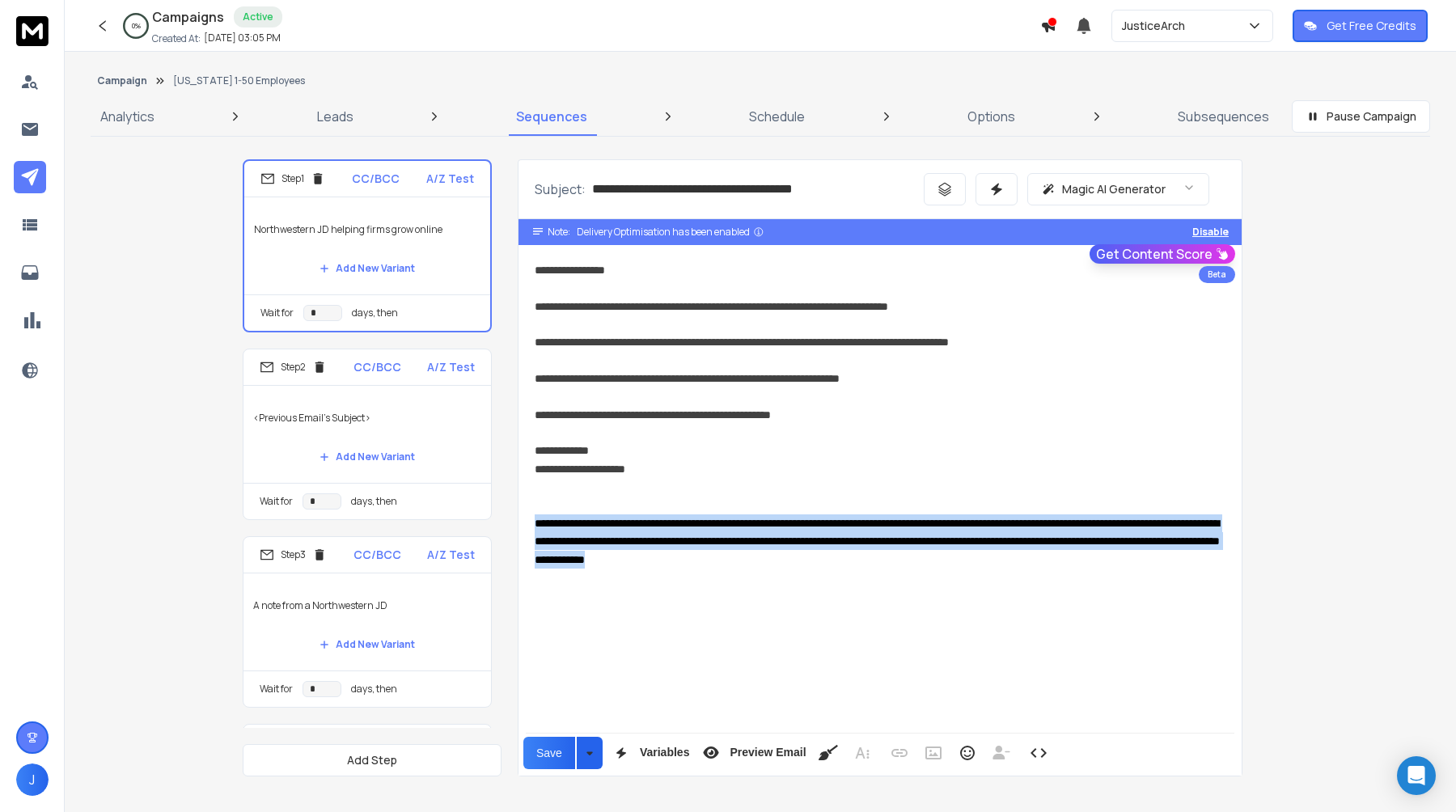
drag, startPoint x: 886, startPoint y: 552, endPoint x: 530, endPoint y: 520, distance: 357.4
click at [530, 520] on div "**********" at bounding box center [880, 488] width 724 height 485
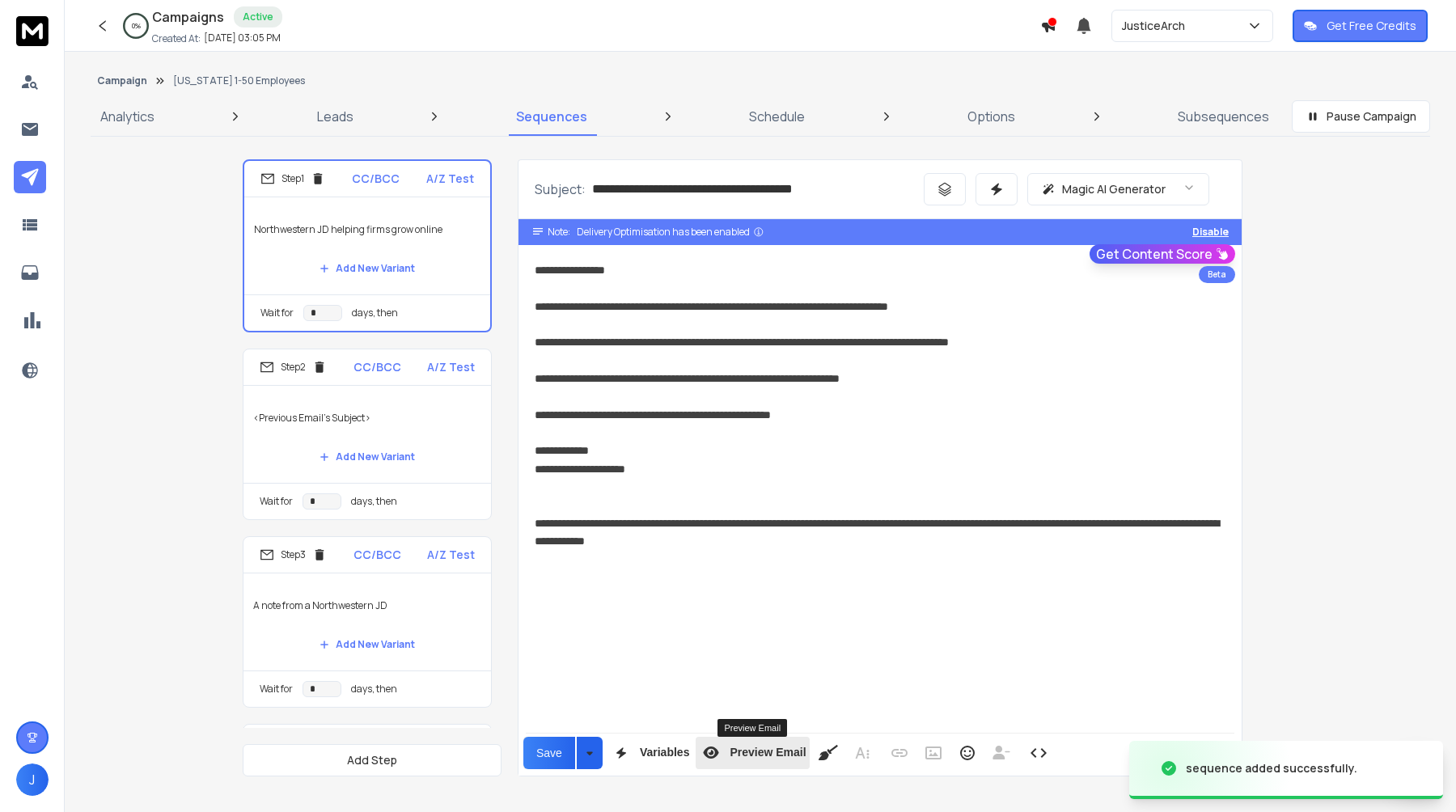
click at [743, 743] on div "Preview Email" at bounding box center [752, 752] width 113 height 27
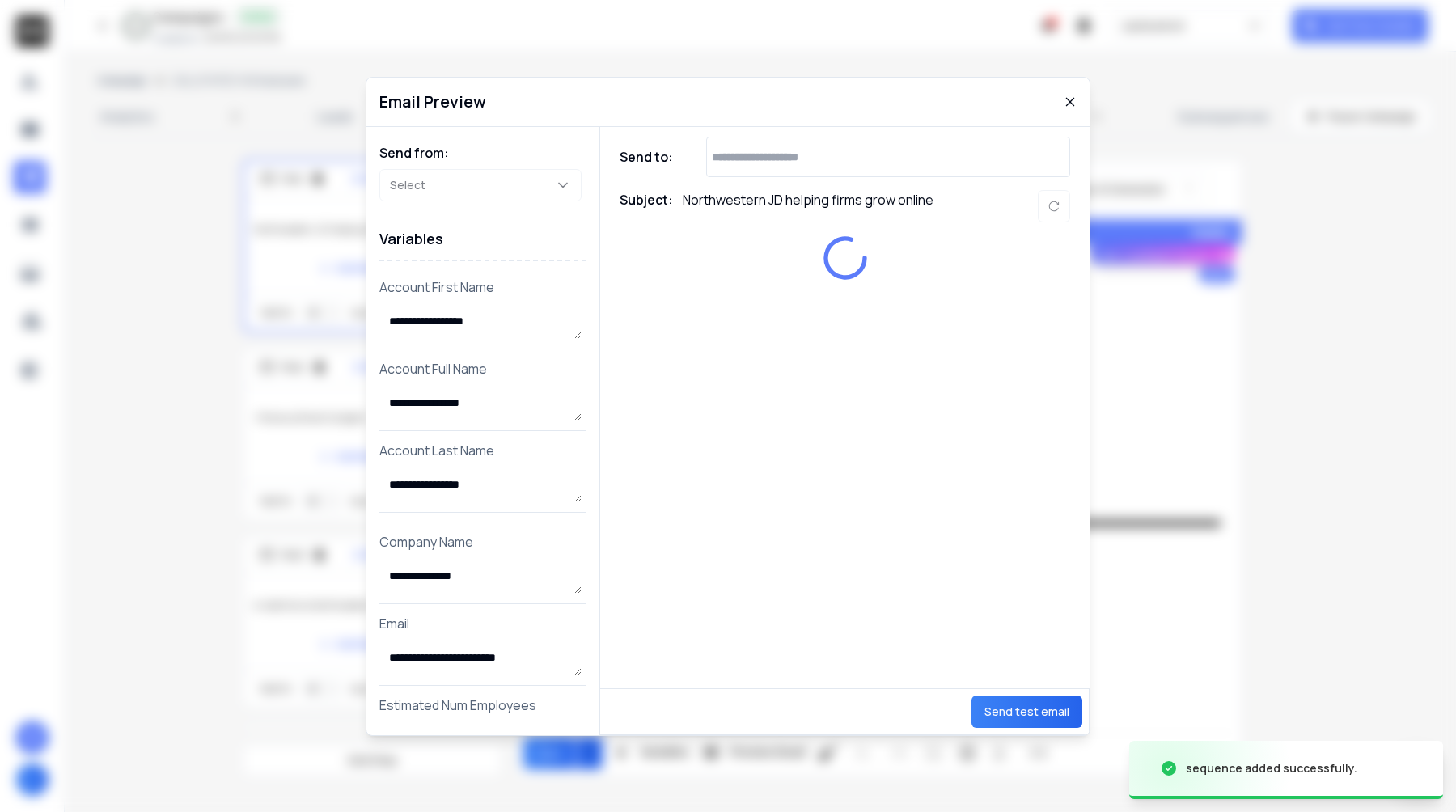
type textarea "**********"
type textarea "*"
type textarea "********"
type textarea "**********"
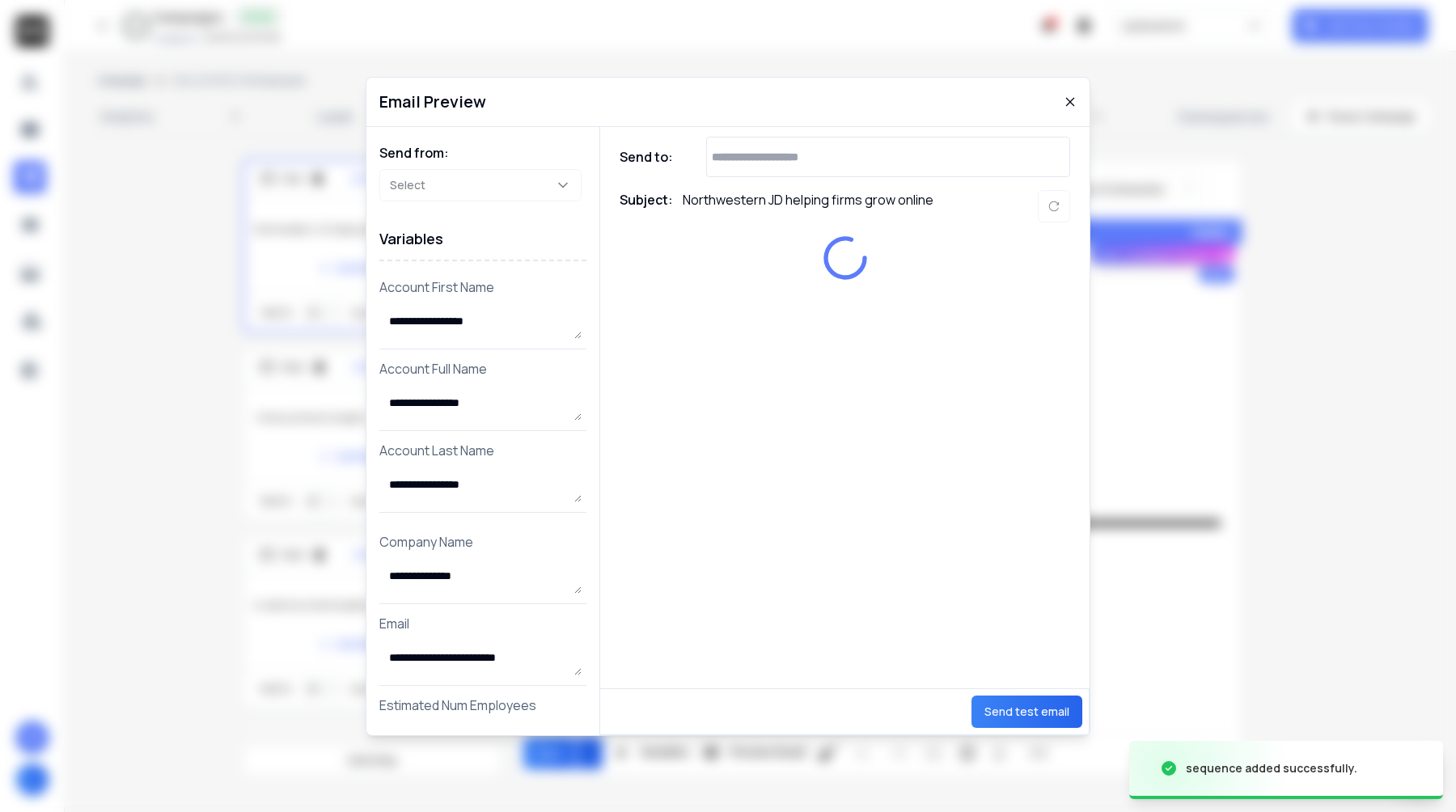
type textarea "**********"
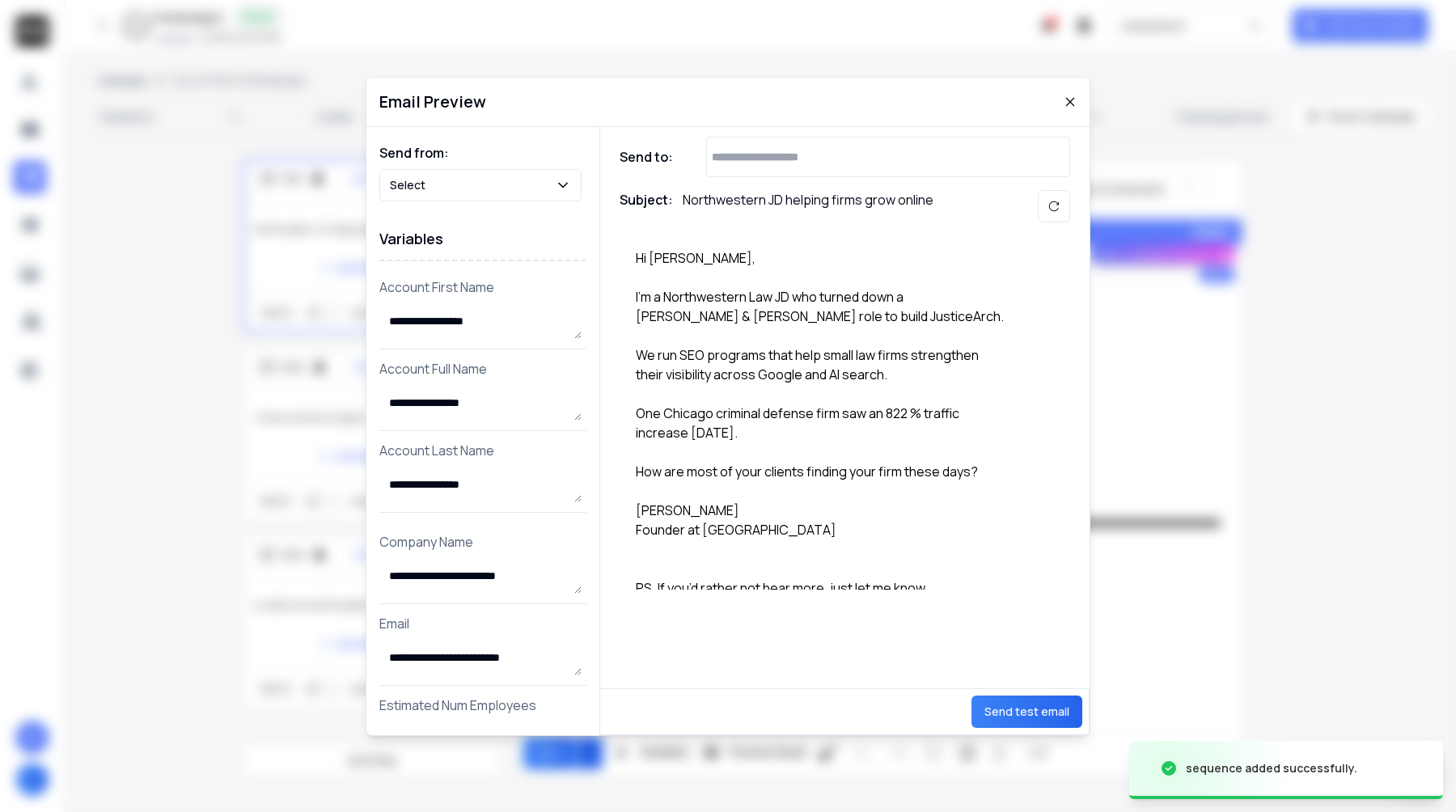
type textarea "****"
type textarea "**********"
type textarea "********"
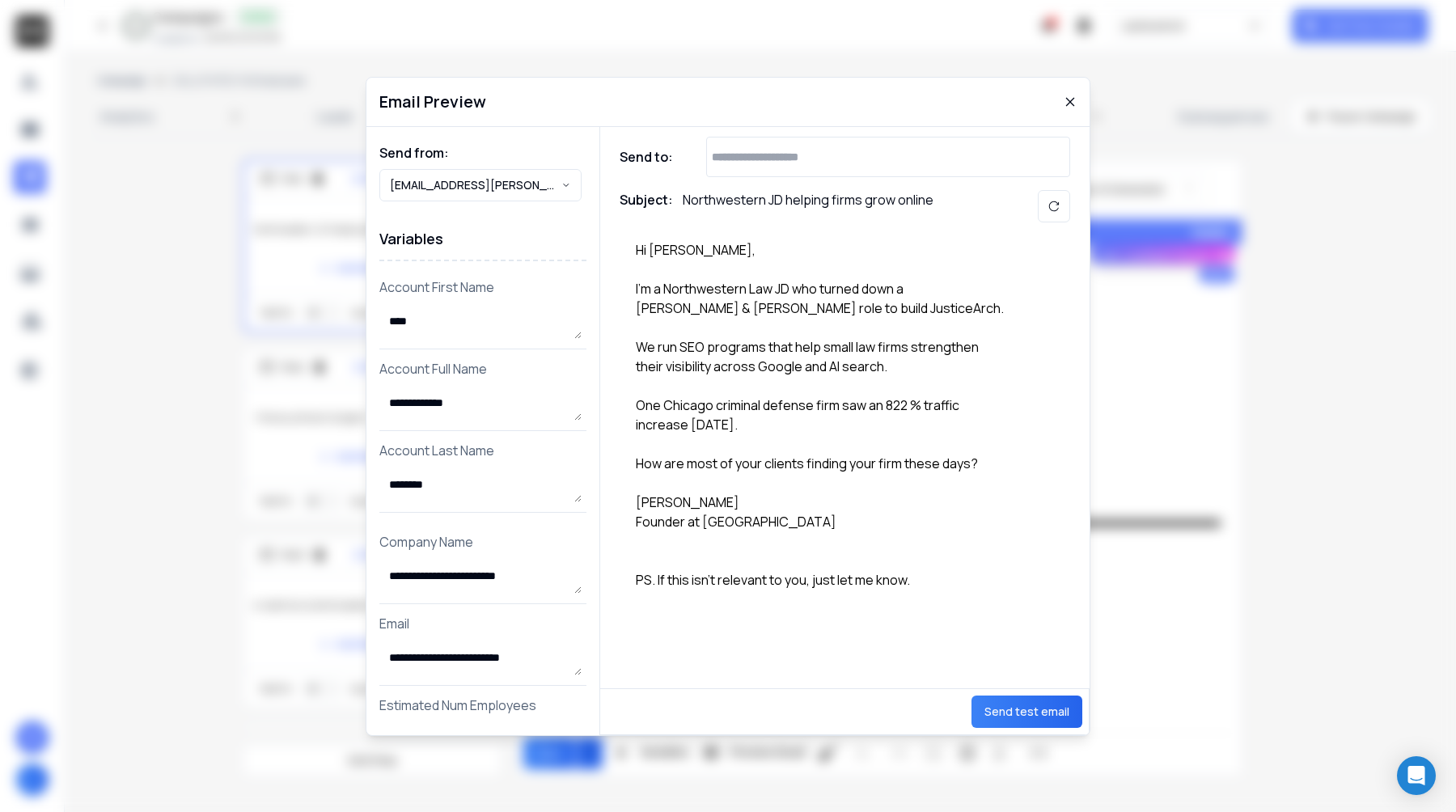
click at [1067, 102] on icon at bounding box center [1070, 102] width 13 height 13
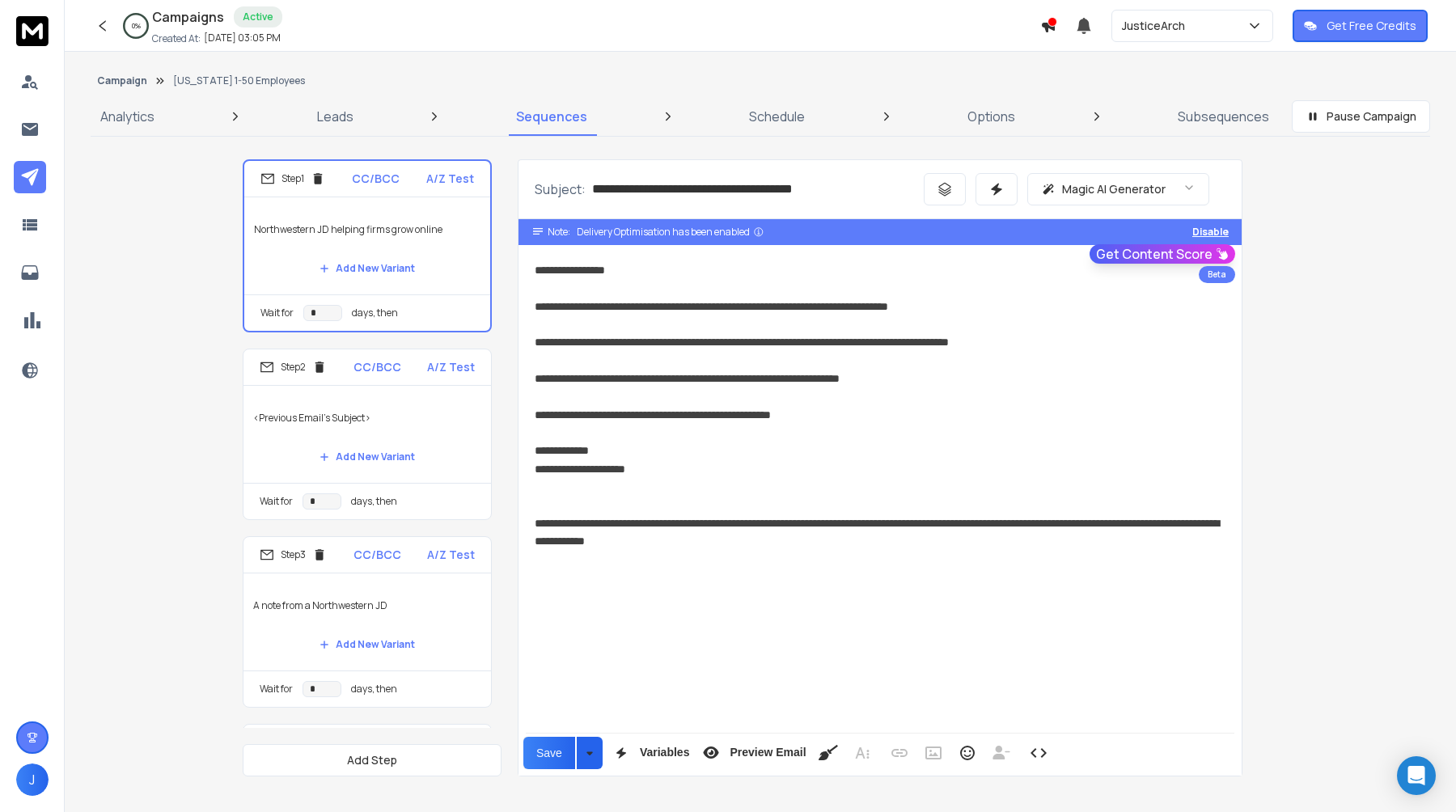
click at [753, 545] on div "**********" at bounding box center [880, 532] width 691 height 36
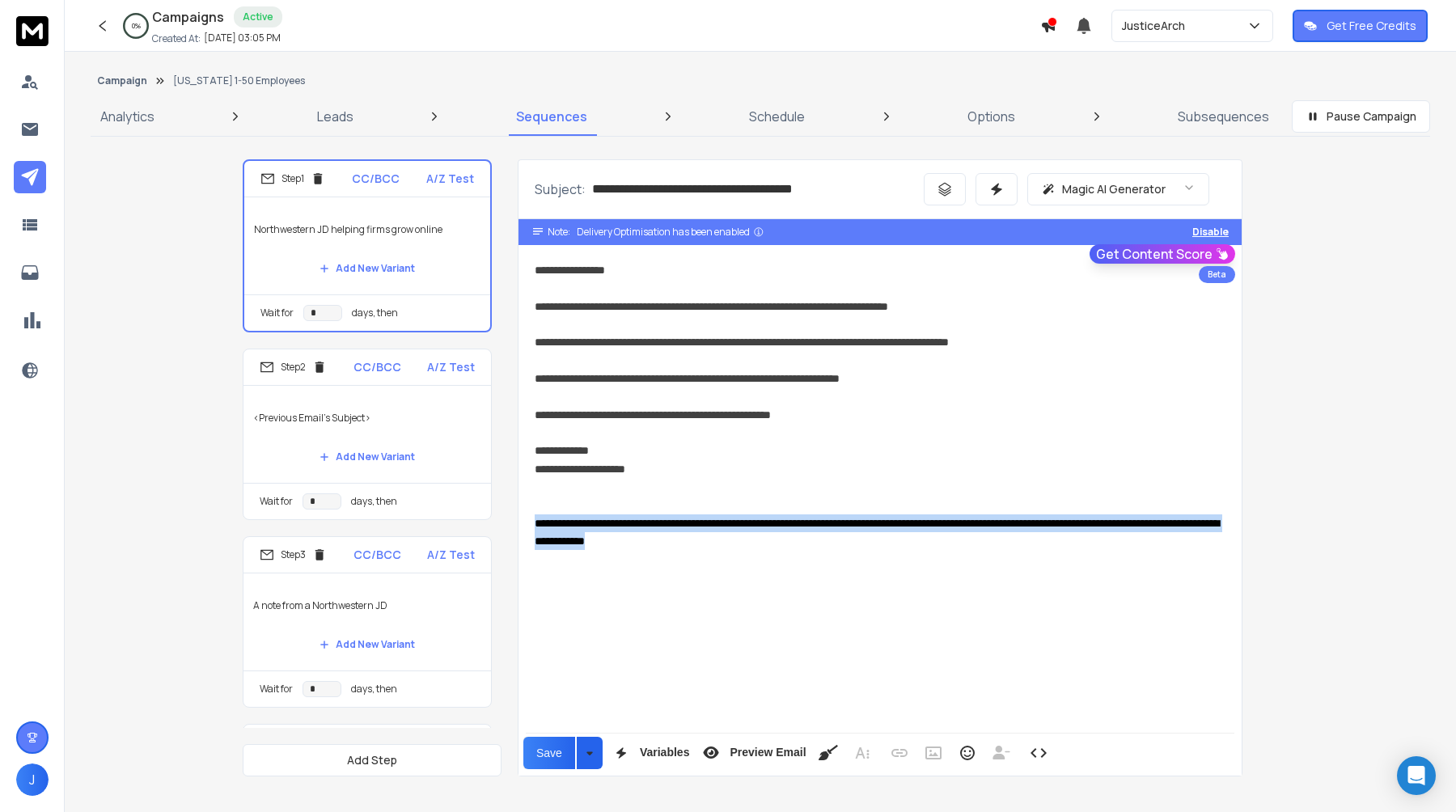
drag, startPoint x: 753, startPoint y: 545, endPoint x: 519, endPoint y: 517, distance: 235.7
click at [519, 517] on div "**********" at bounding box center [880, 488] width 724 height 485
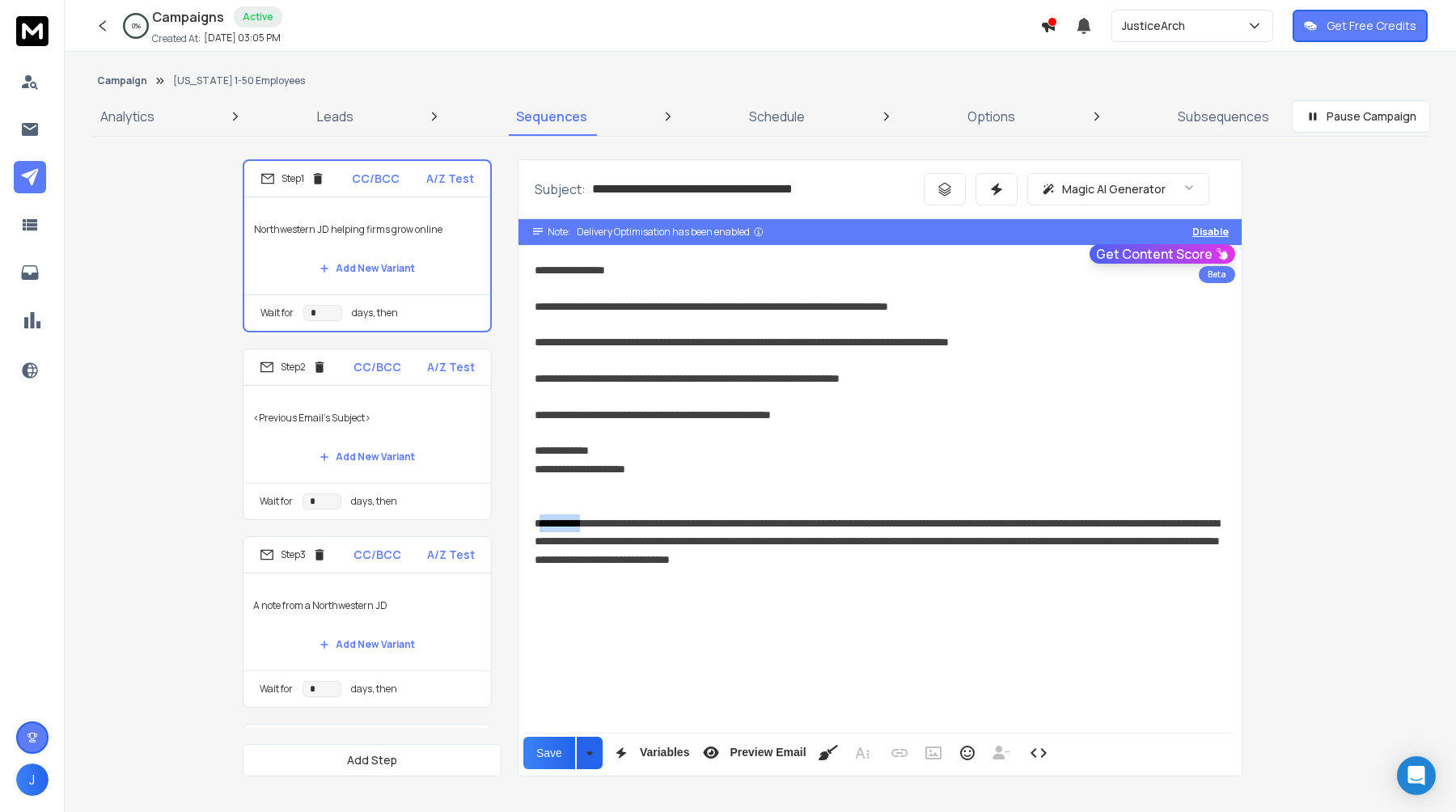
drag, startPoint x: 602, startPoint y: 520, endPoint x: 539, endPoint y: 518, distance: 63.0
click at [539, 518] on div "**********" at bounding box center [880, 541] width 691 height 54
click at [640, 521] on div "**********" at bounding box center [880, 541] width 691 height 54
drag, startPoint x: 707, startPoint y: 524, endPoint x: 647, endPoint y: 520, distance: 60.1
click at [647, 520] on div "**********" at bounding box center [880, 541] width 691 height 54
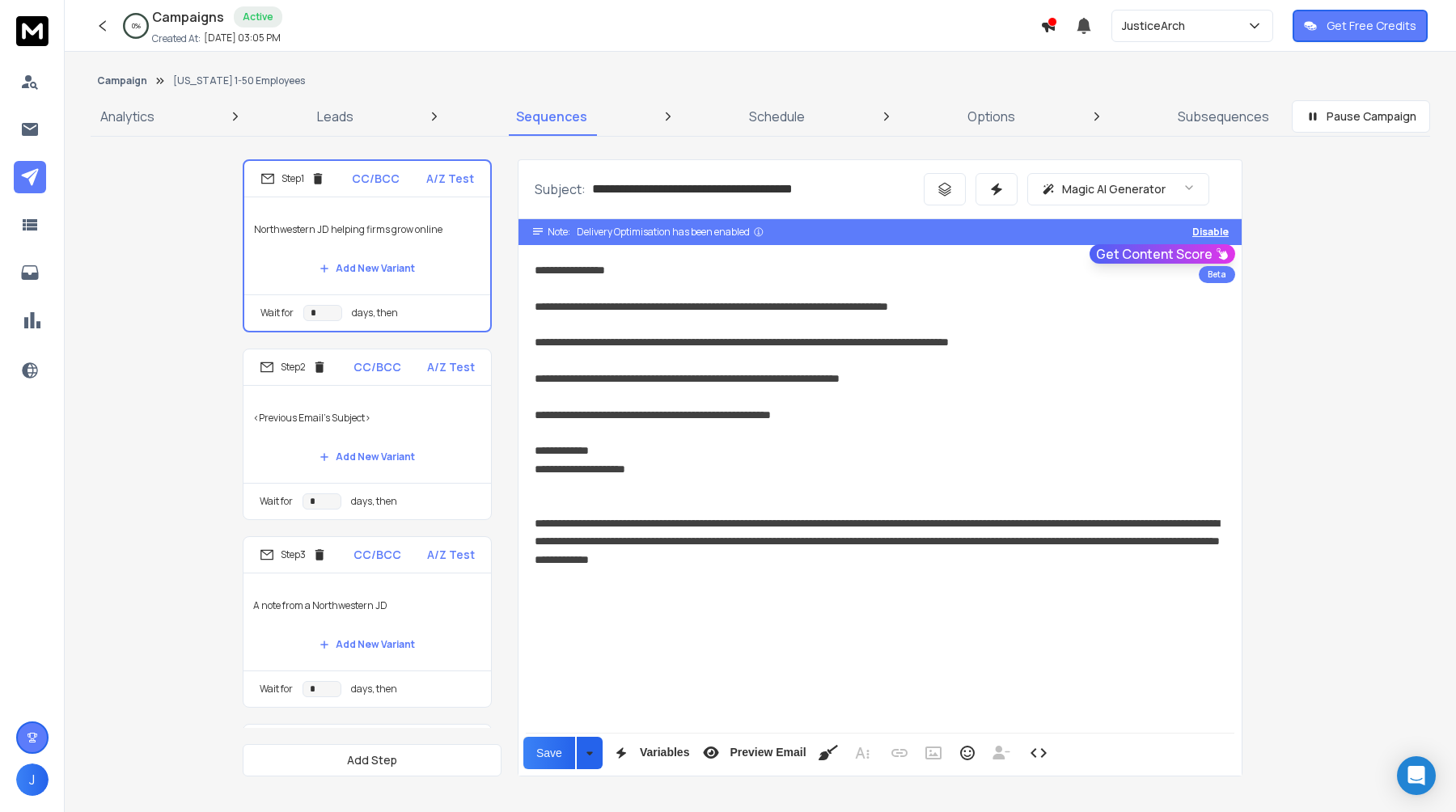
click at [846, 559] on div "**********" at bounding box center [880, 541] width 691 height 54
click at [770, 752] on span "Preview Email" at bounding box center [768, 753] width 83 height 14
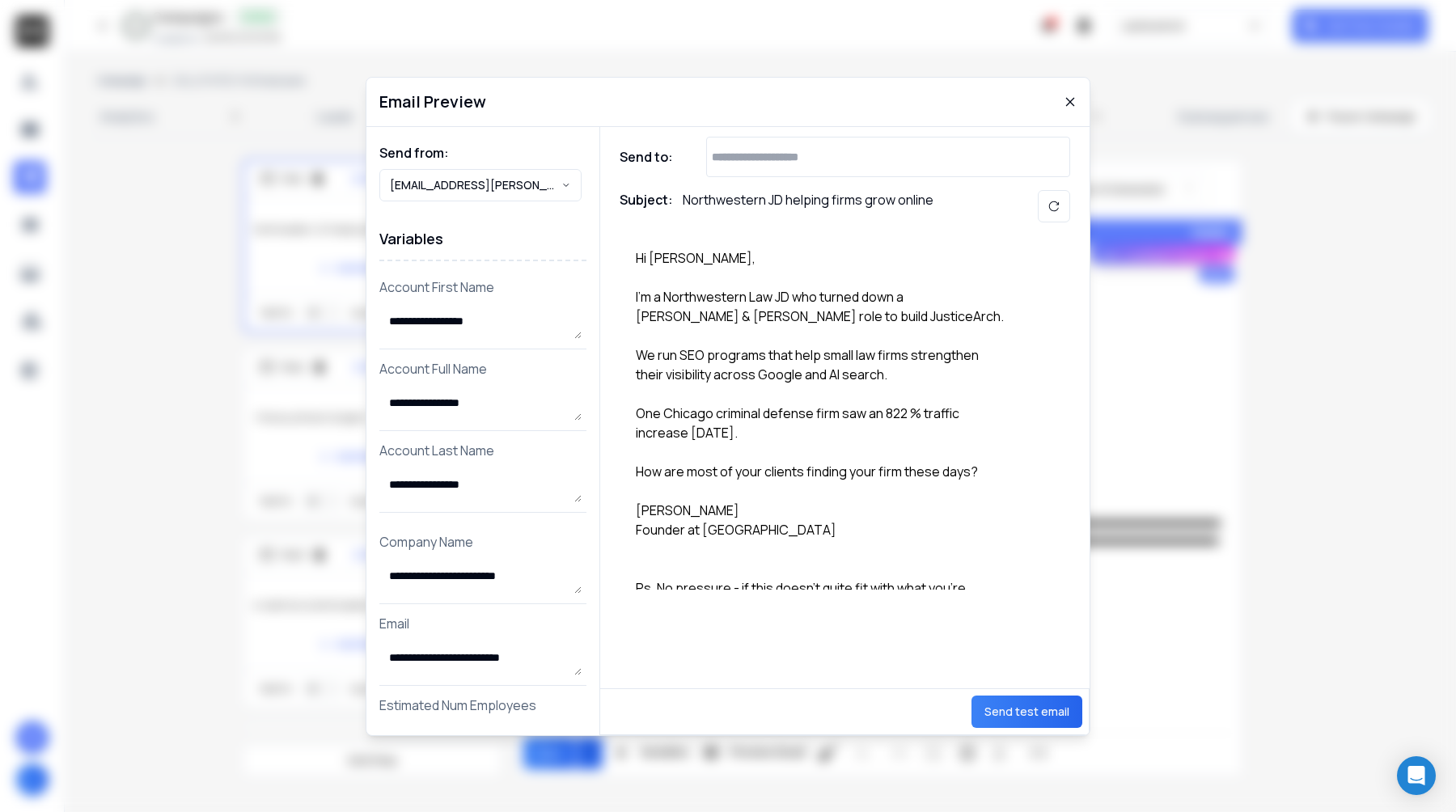
scroll to position [28, 0]
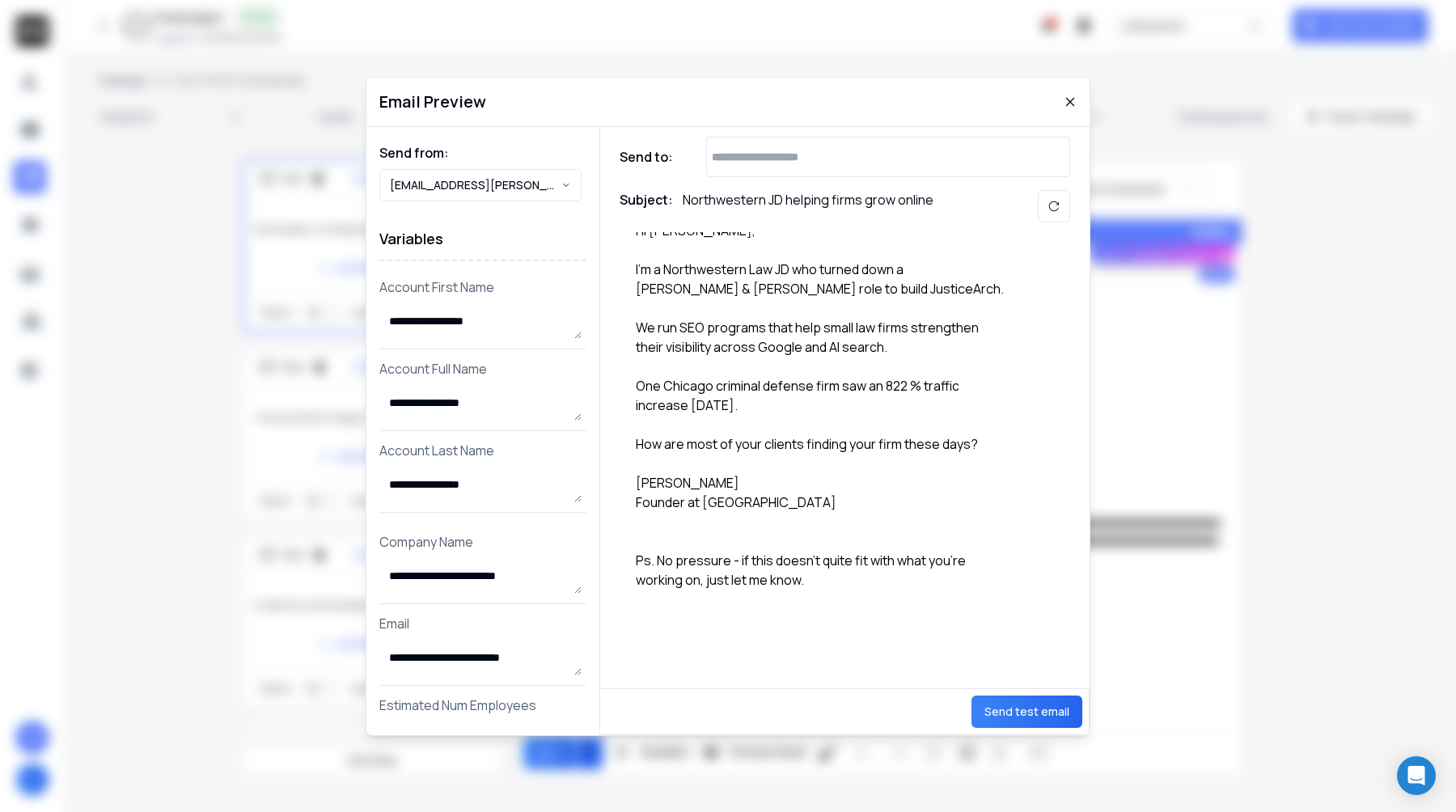
click at [1075, 97] on icon at bounding box center [1070, 102] width 13 height 13
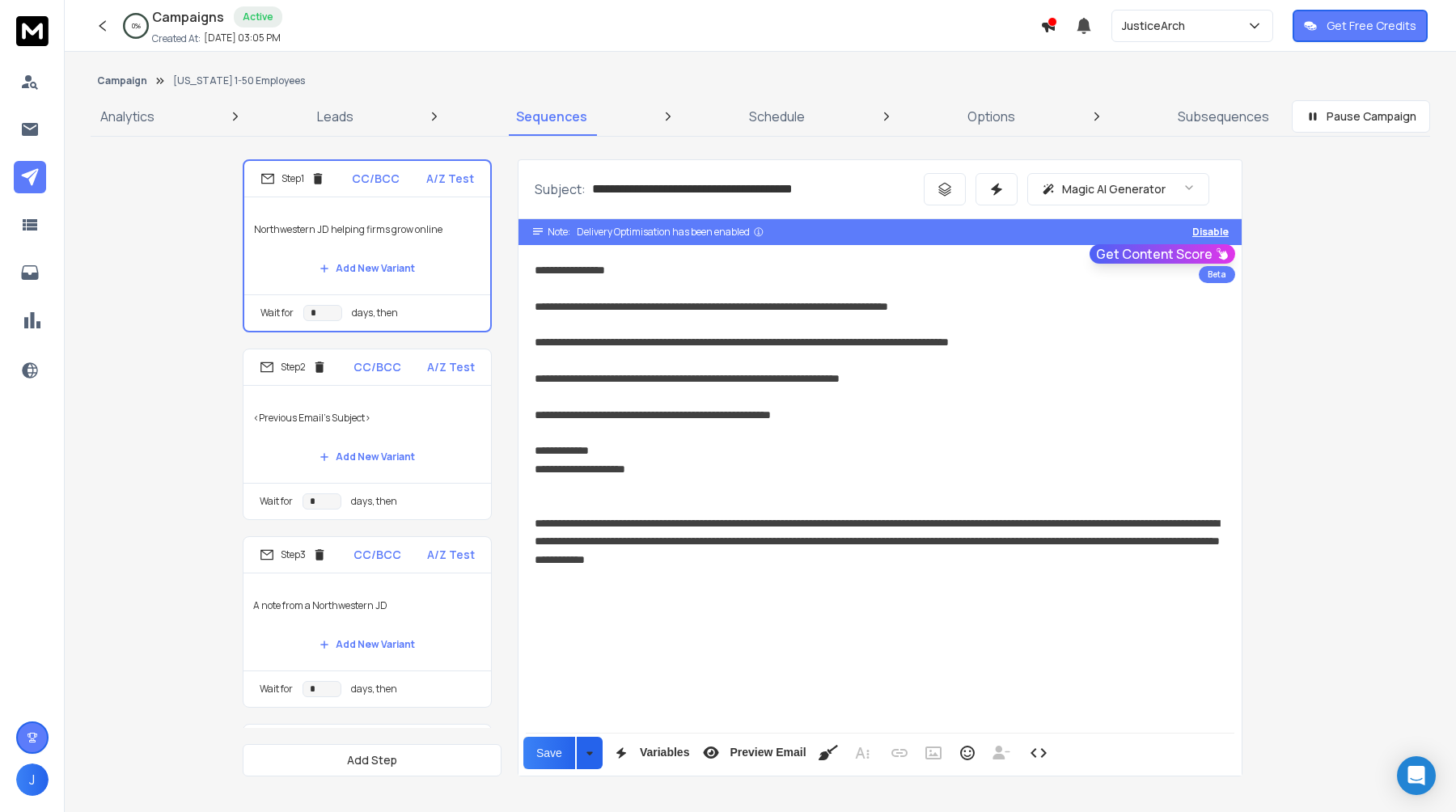
click at [733, 553] on div "**********" at bounding box center [880, 541] width 691 height 54
click at [415, 611] on p "A note from a Northwestern JD" at bounding box center [367, 606] width 228 height 45
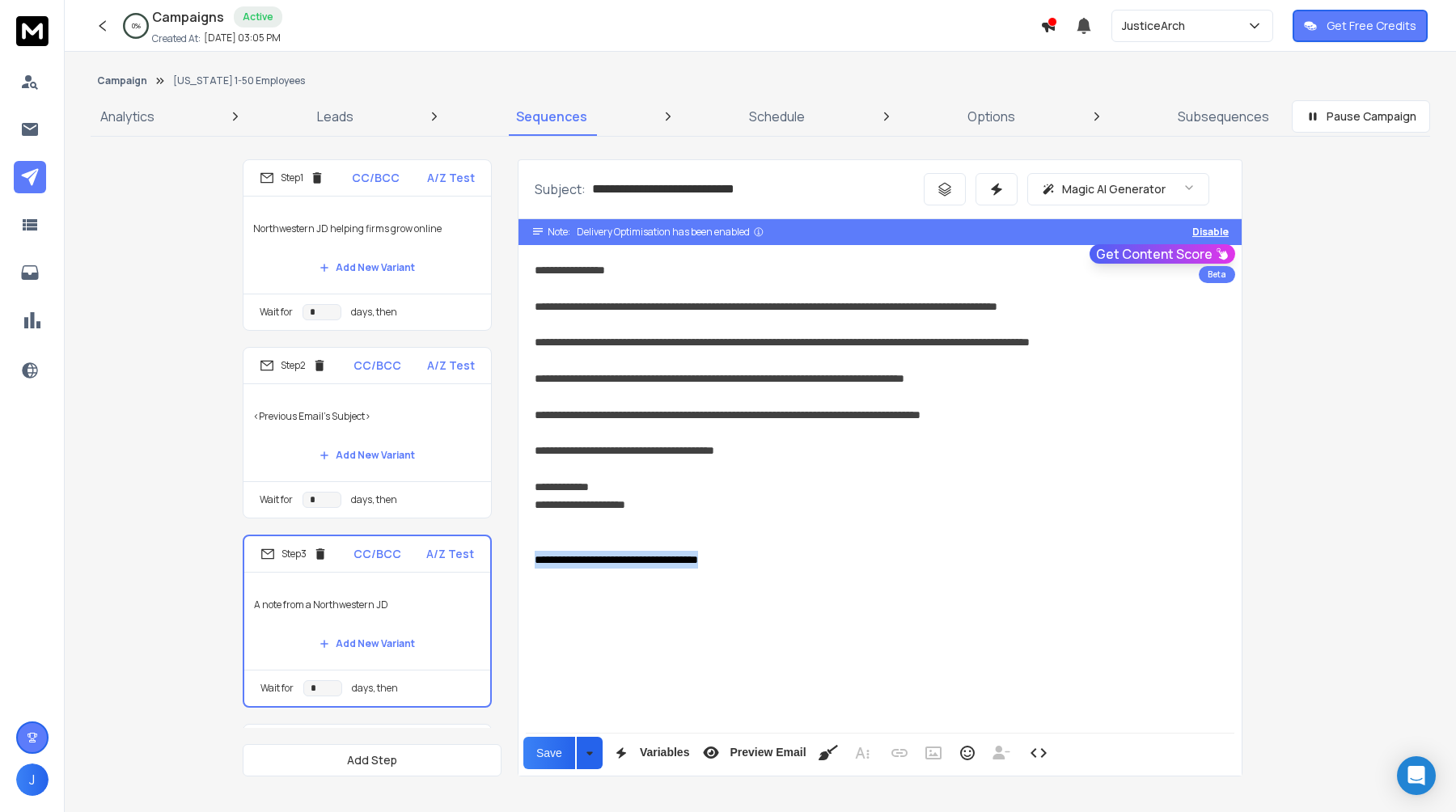
drag, startPoint x: 771, startPoint y: 573, endPoint x: 494, endPoint y: 565, distance: 277.1
click at [494, 565] on div "**********" at bounding box center [760, 468] width 1036 height 617
copy span "**********"
click at [412, 223] on p "Northwestern JD helping firms grow online" at bounding box center [367, 229] width 228 height 45
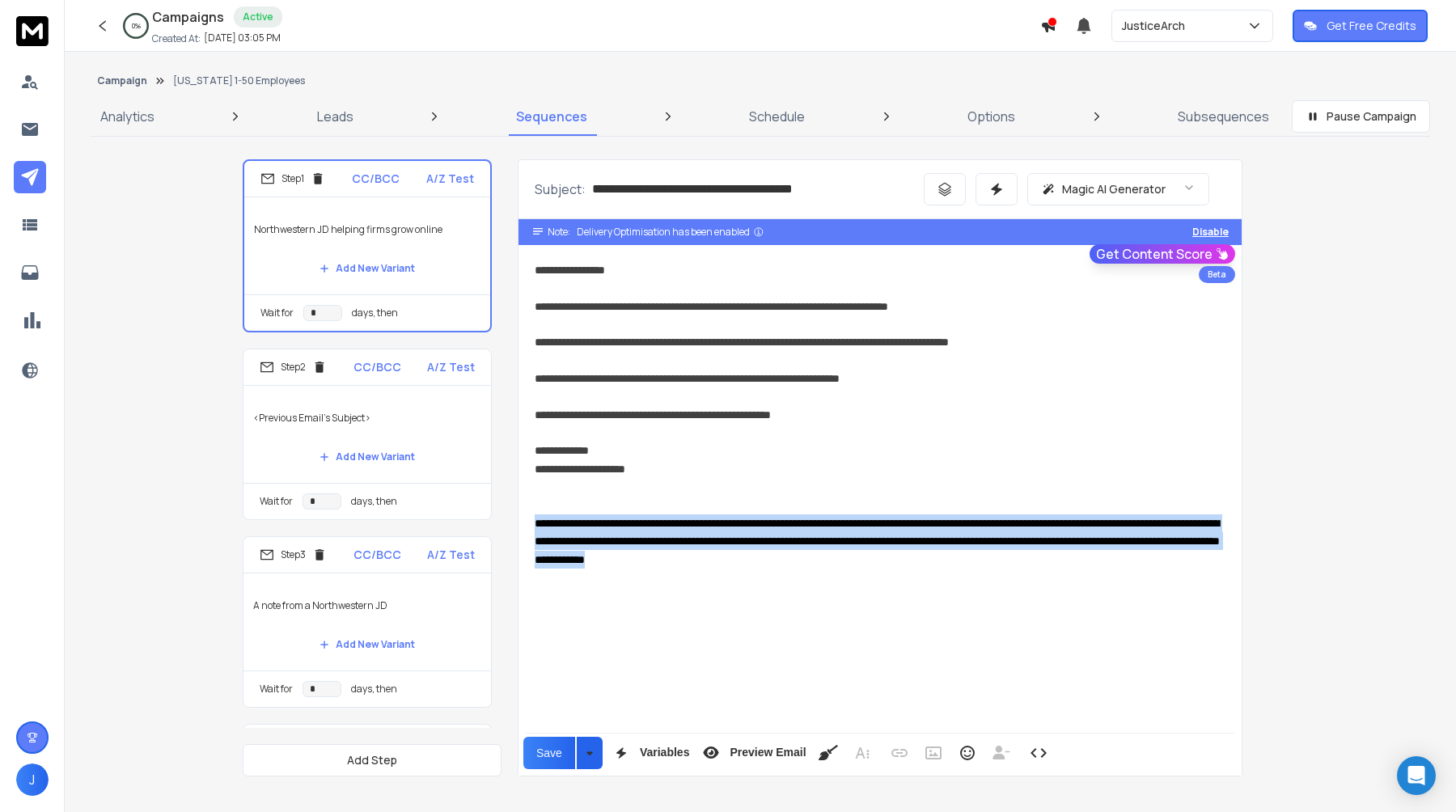
drag, startPoint x: 858, startPoint y: 559, endPoint x: 514, endPoint y: 525, distance: 345.7
click at [514, 525] on div "**********" at bounding box center [760, 468] width 1036 height 617
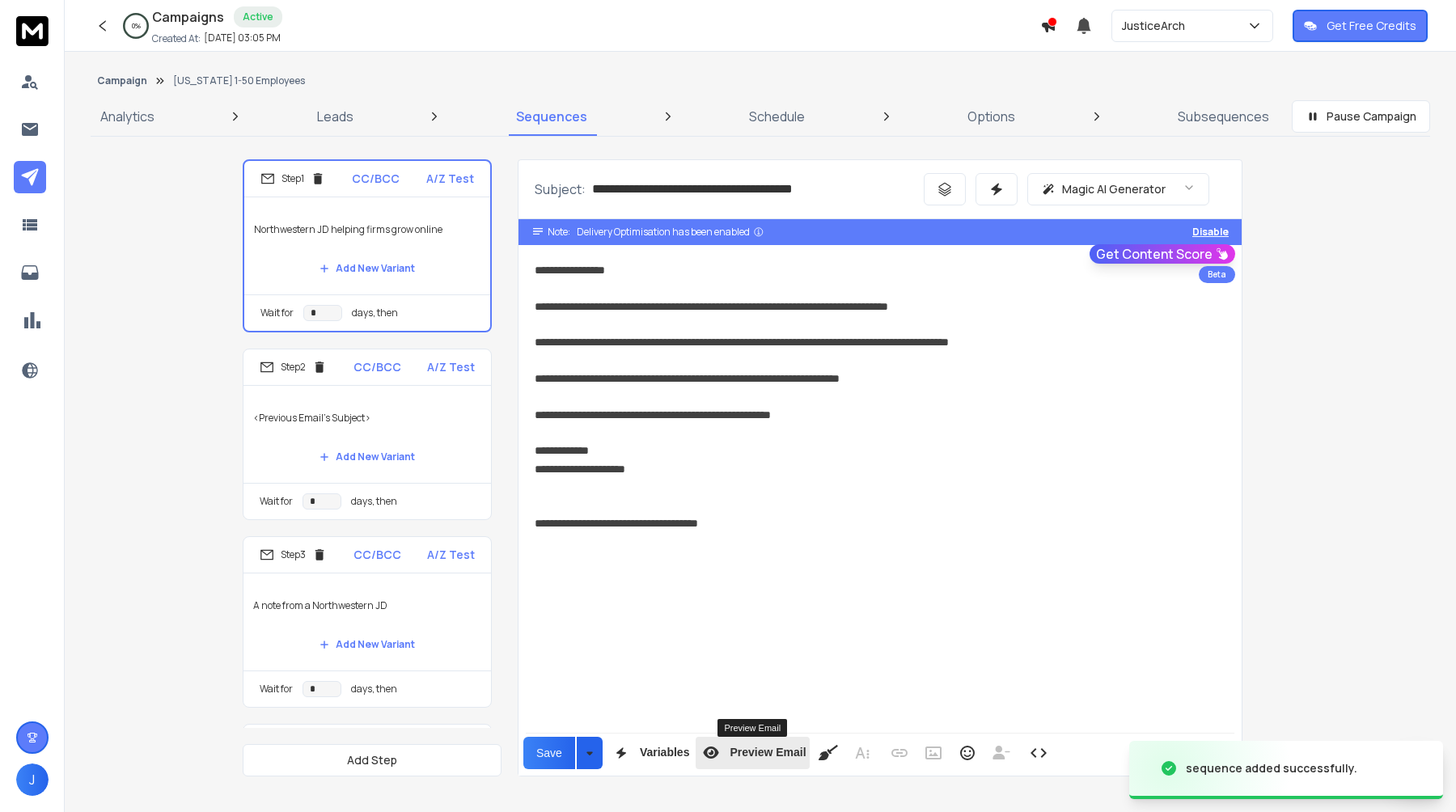
click at [751, 742] on div "Preview Email" at bounding box center [752, 752] width 113 height 27
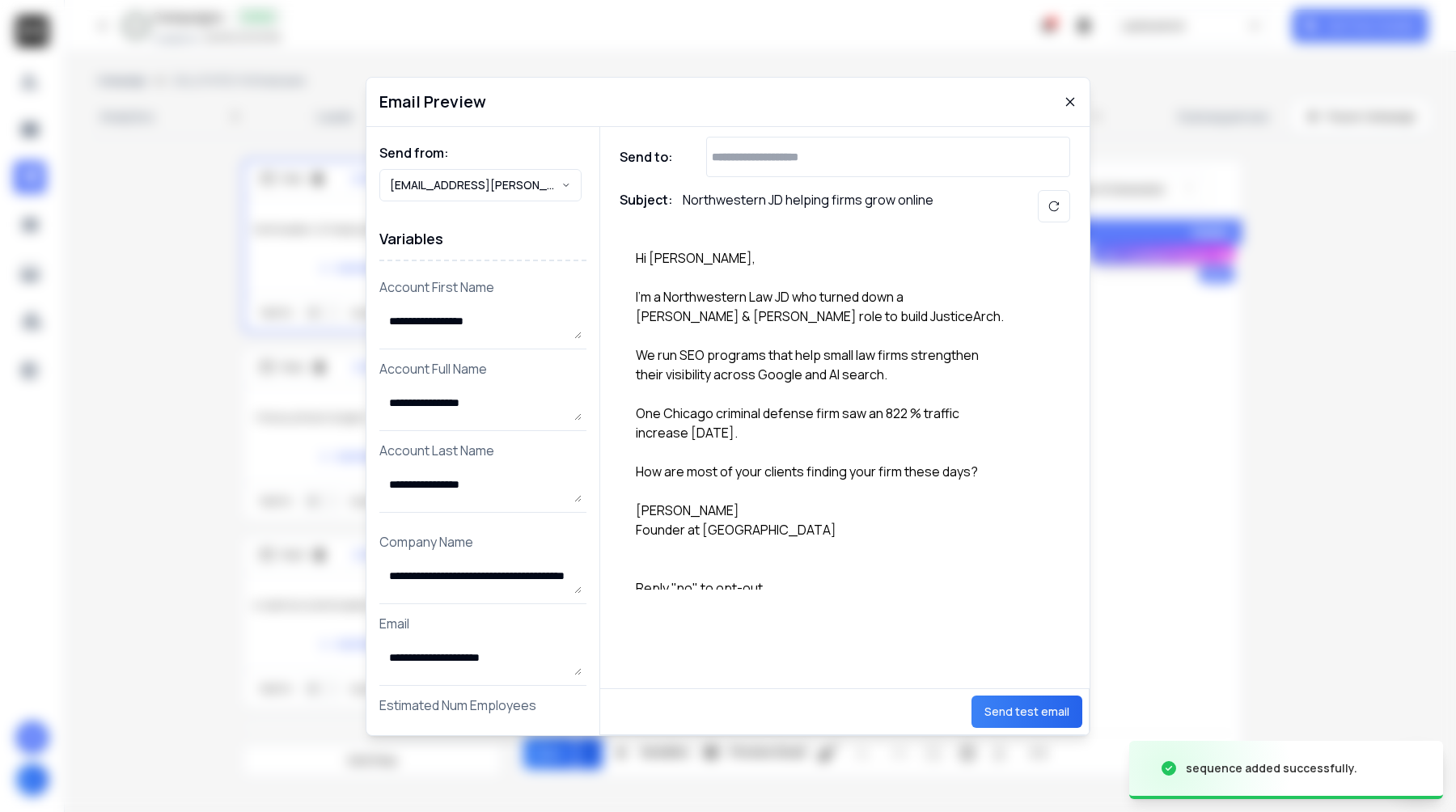
scroll to position [8, 0]
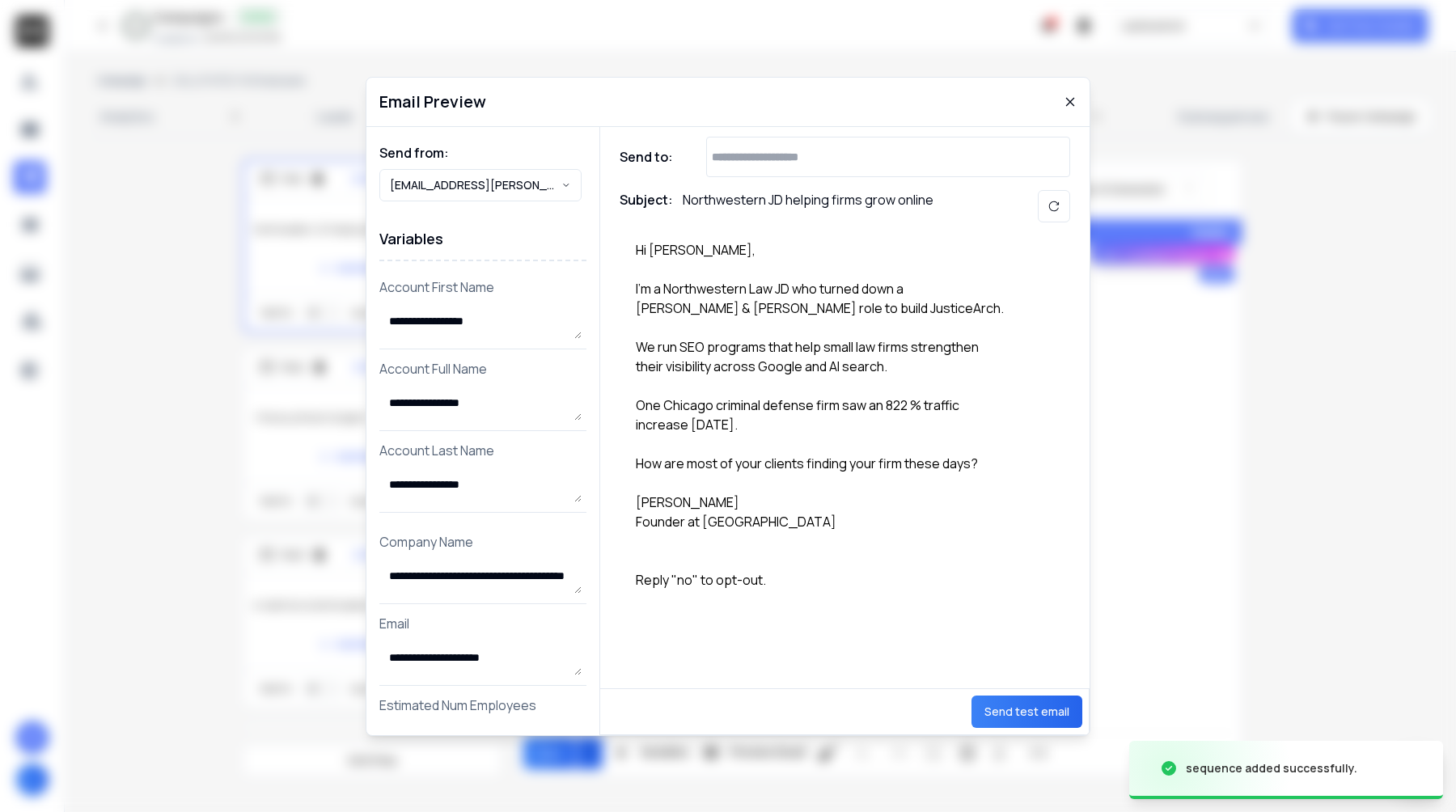
click at [273, 454] on div "**********" at bounding box center [728, 407] width 1456 height 692
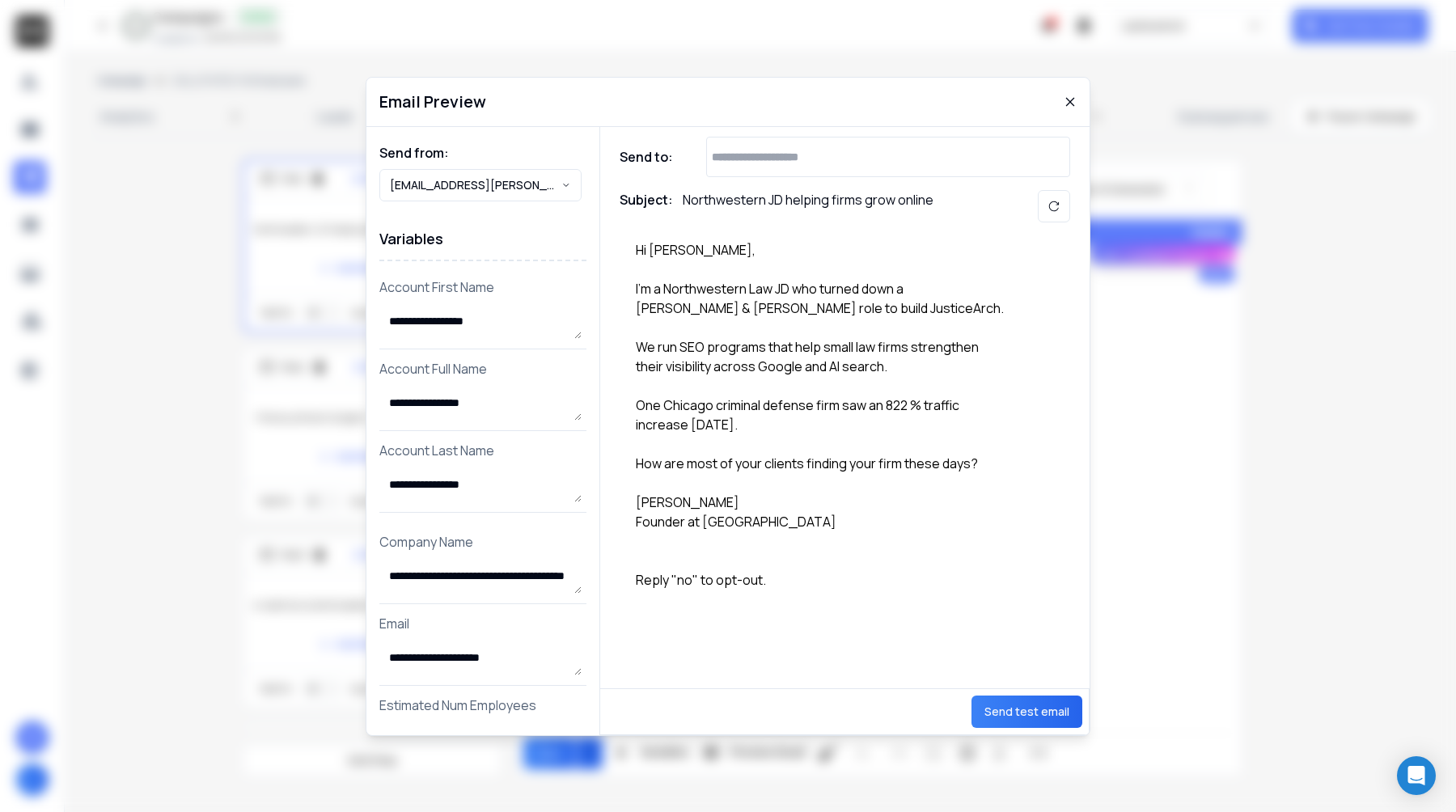
click at [1076, 102] on icon at bounding box center [1070, 102] width 13 height 13
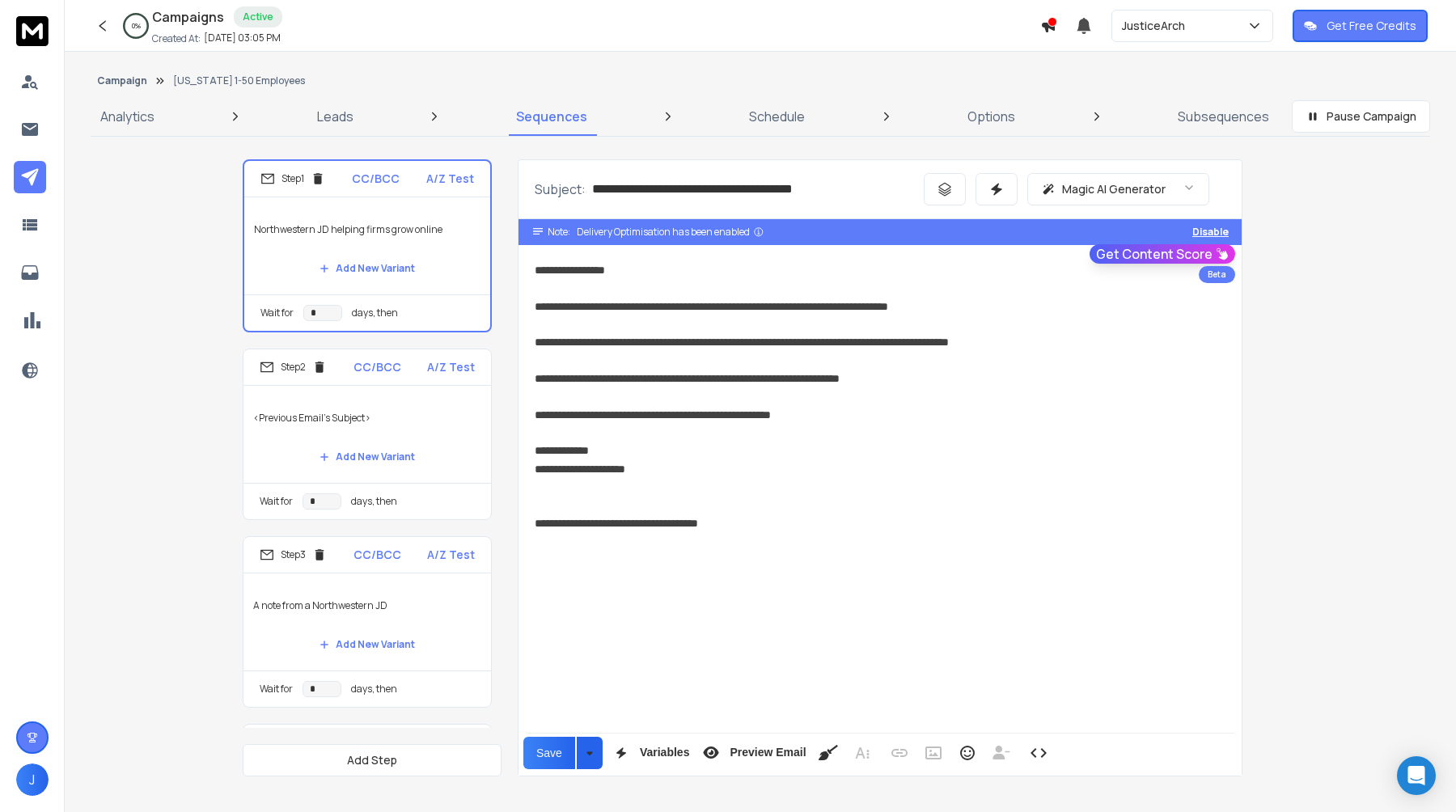
click at [382, 603] on p "A note from a Northwestern JD" at bounding box center [367, 606] width 228 height 45
type input "**********"
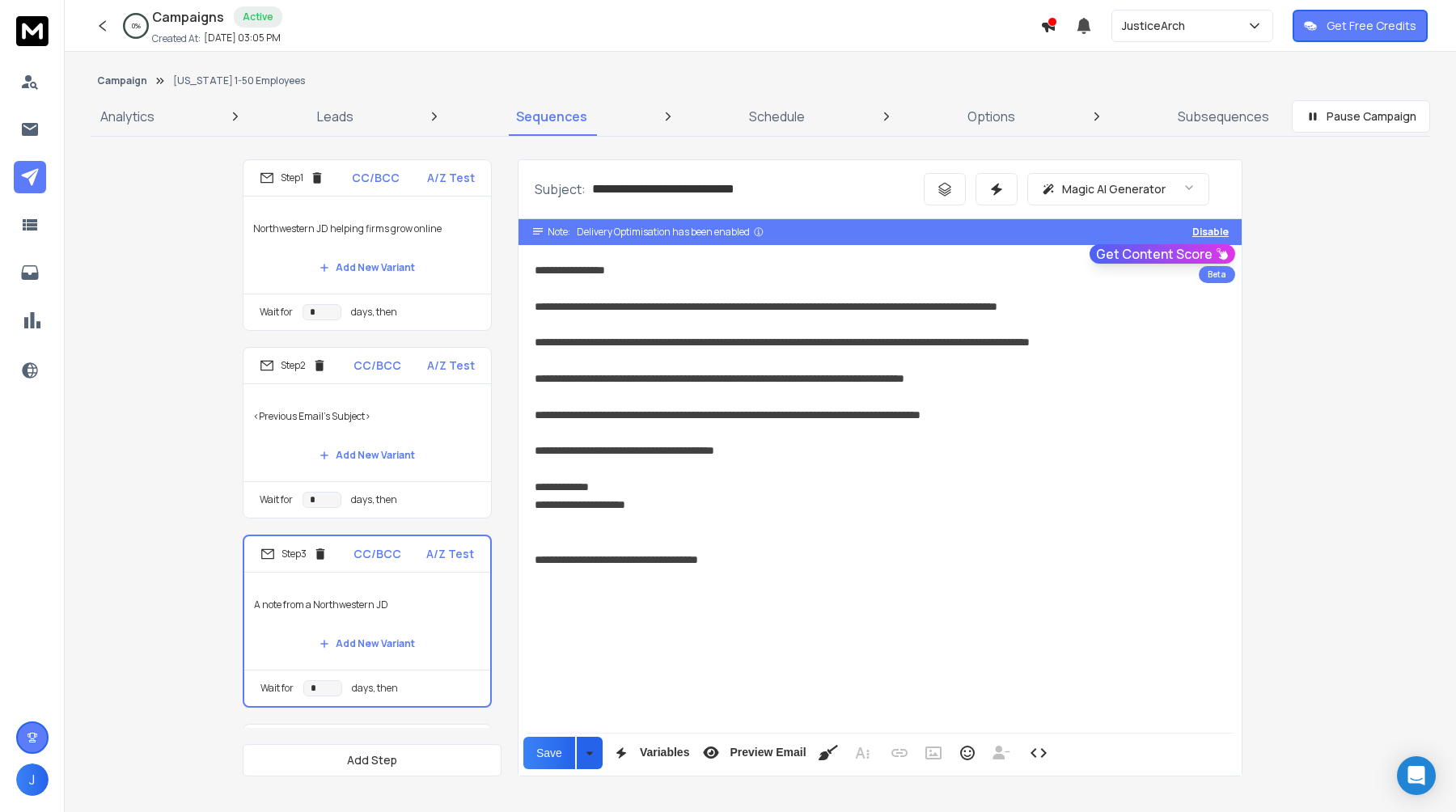
scroll to position [131, 0]
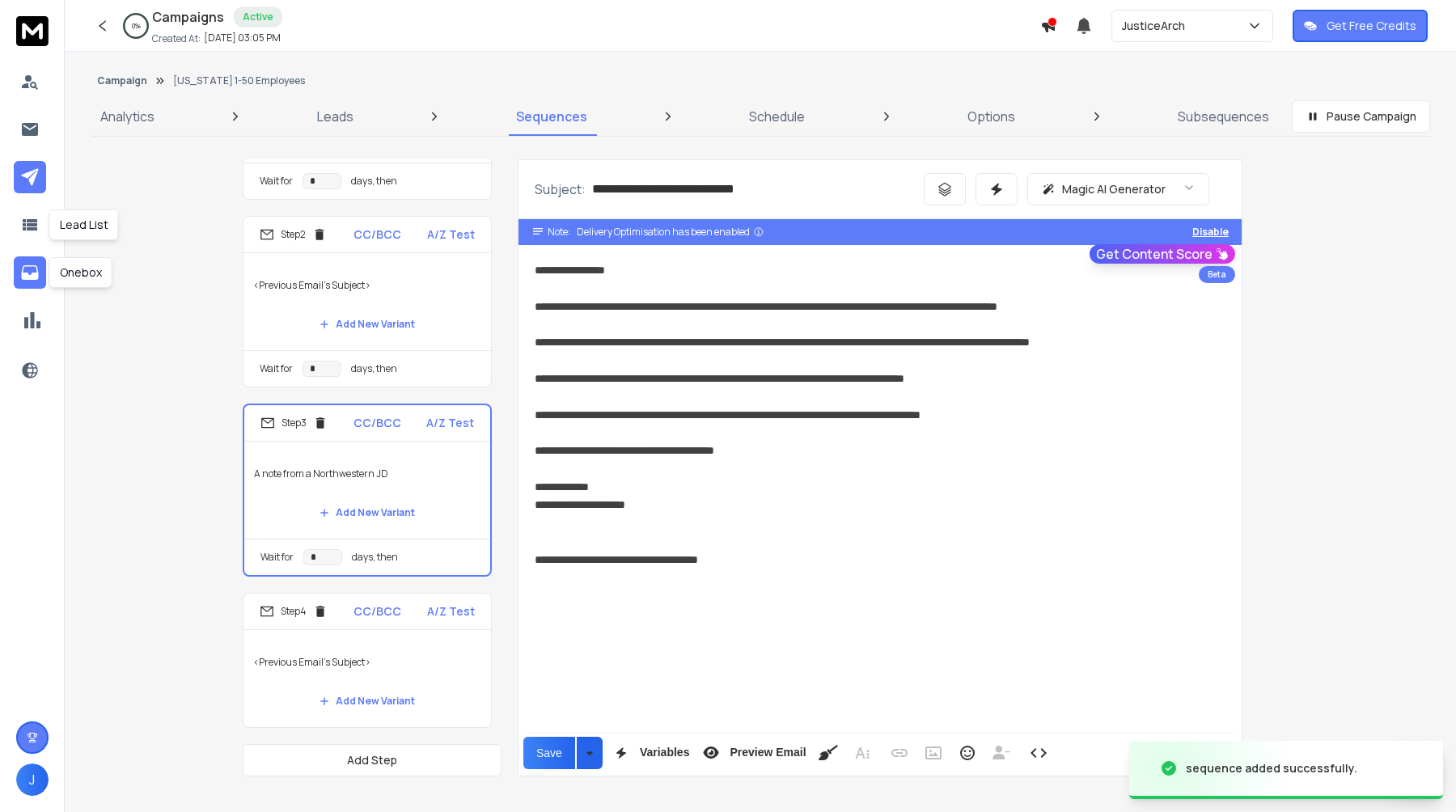
click at [18, 282] on link at bounding box center [30, 272] width 33 height 33
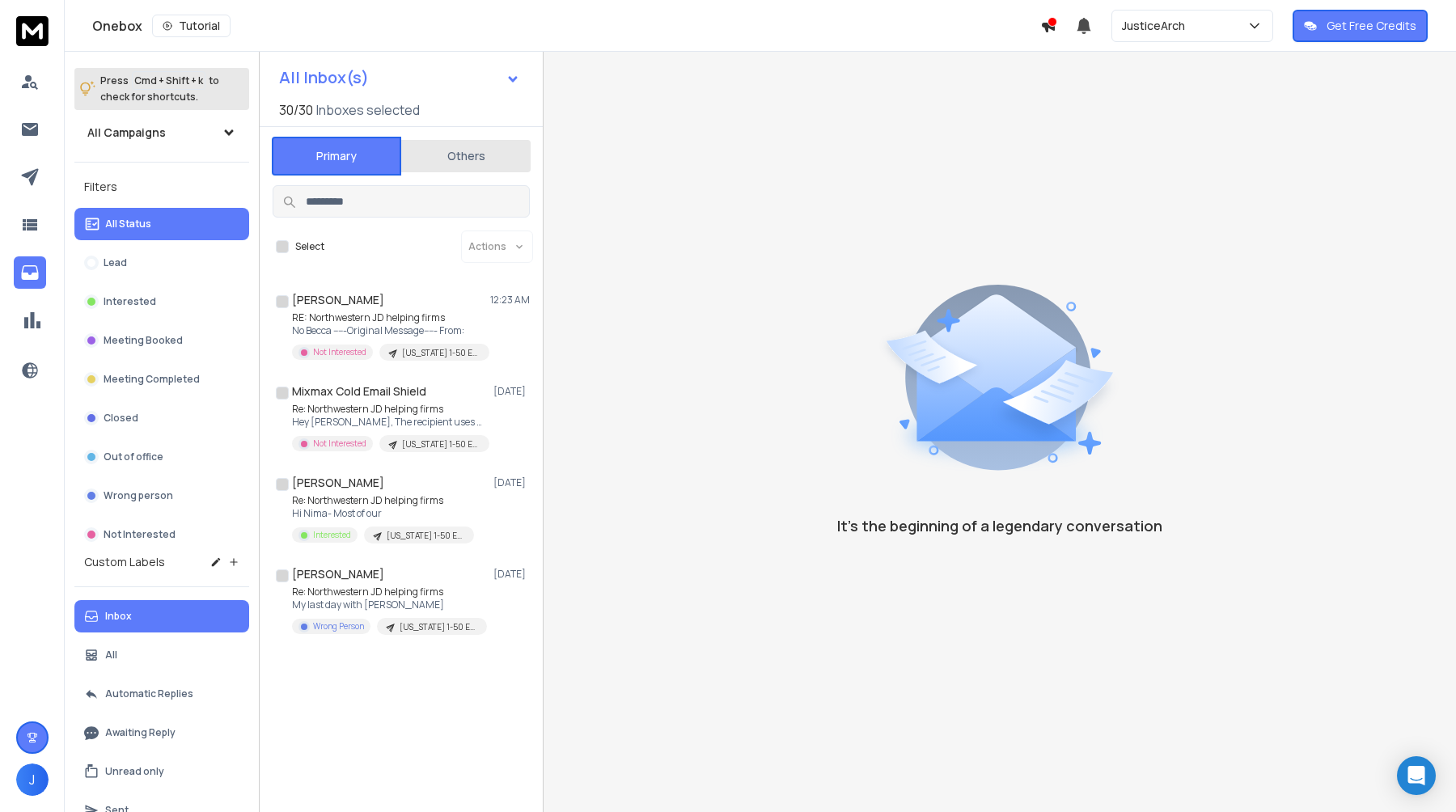
click at [159, 676] on div "Inbox All Automatic Replies Awaiting Reply Unread only Sent Drafts Archive" at bounding box center [162, 752] width 174 height 304
click at [160, 685] on div "Automatic Replies" at bounding box center [138, 694] width 109 height 20
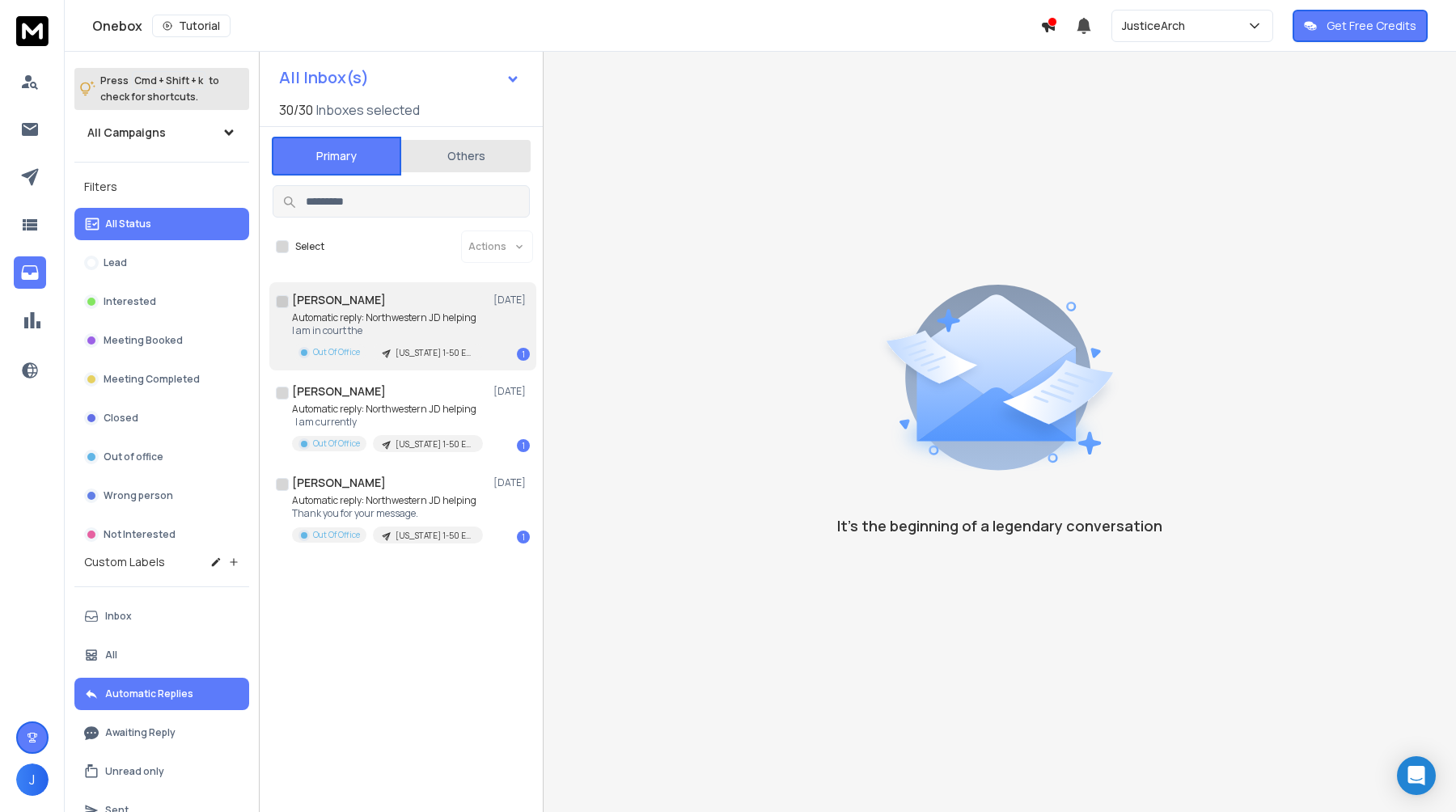
click at [413, 322] on p "Automatic reply: Northwestern JD helping" at bounding box center [387, 317] width 191 height 13
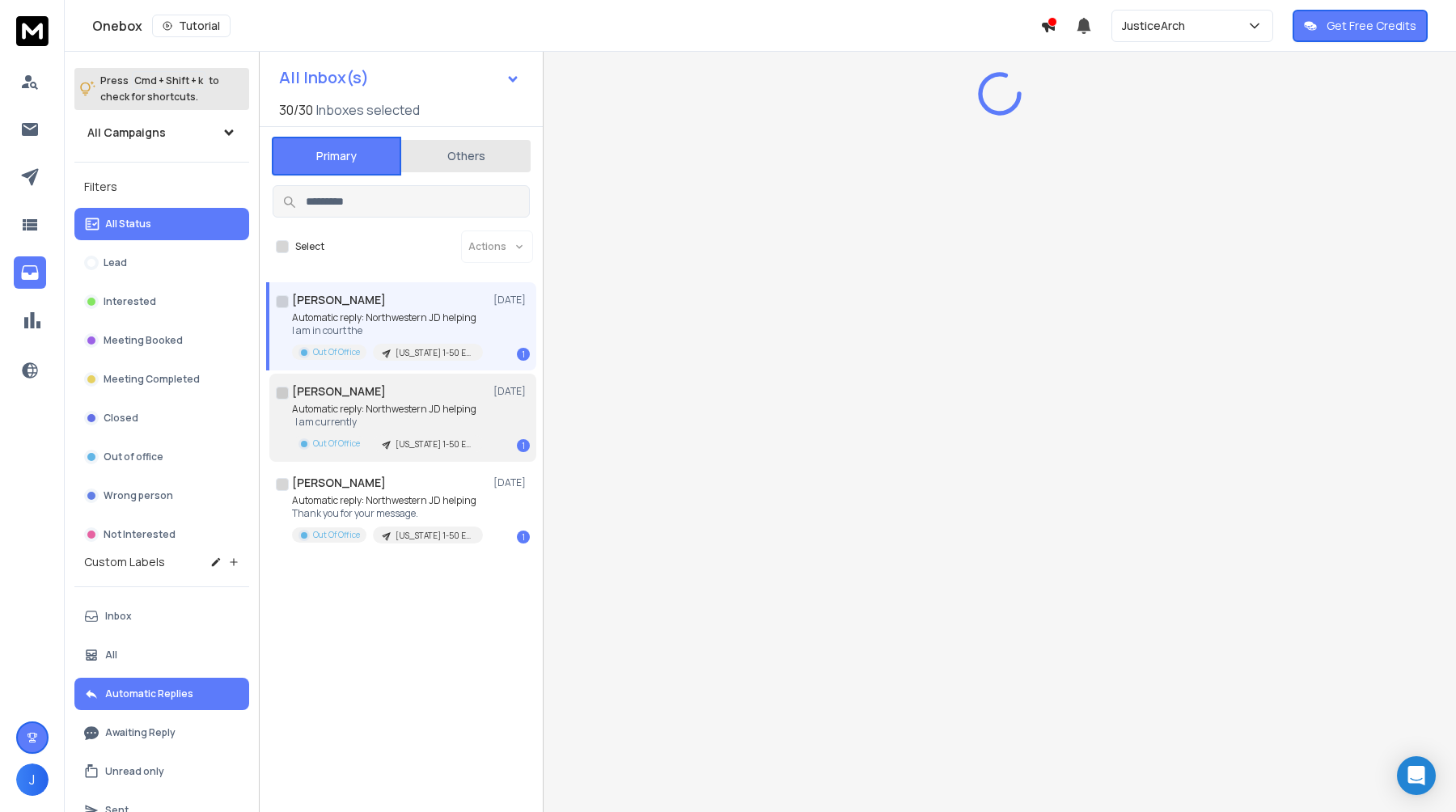
click at [413, 394] on div "Douglas R. Hoffman 13 Oct" at bounding box center [410, 391] width 238 height 16
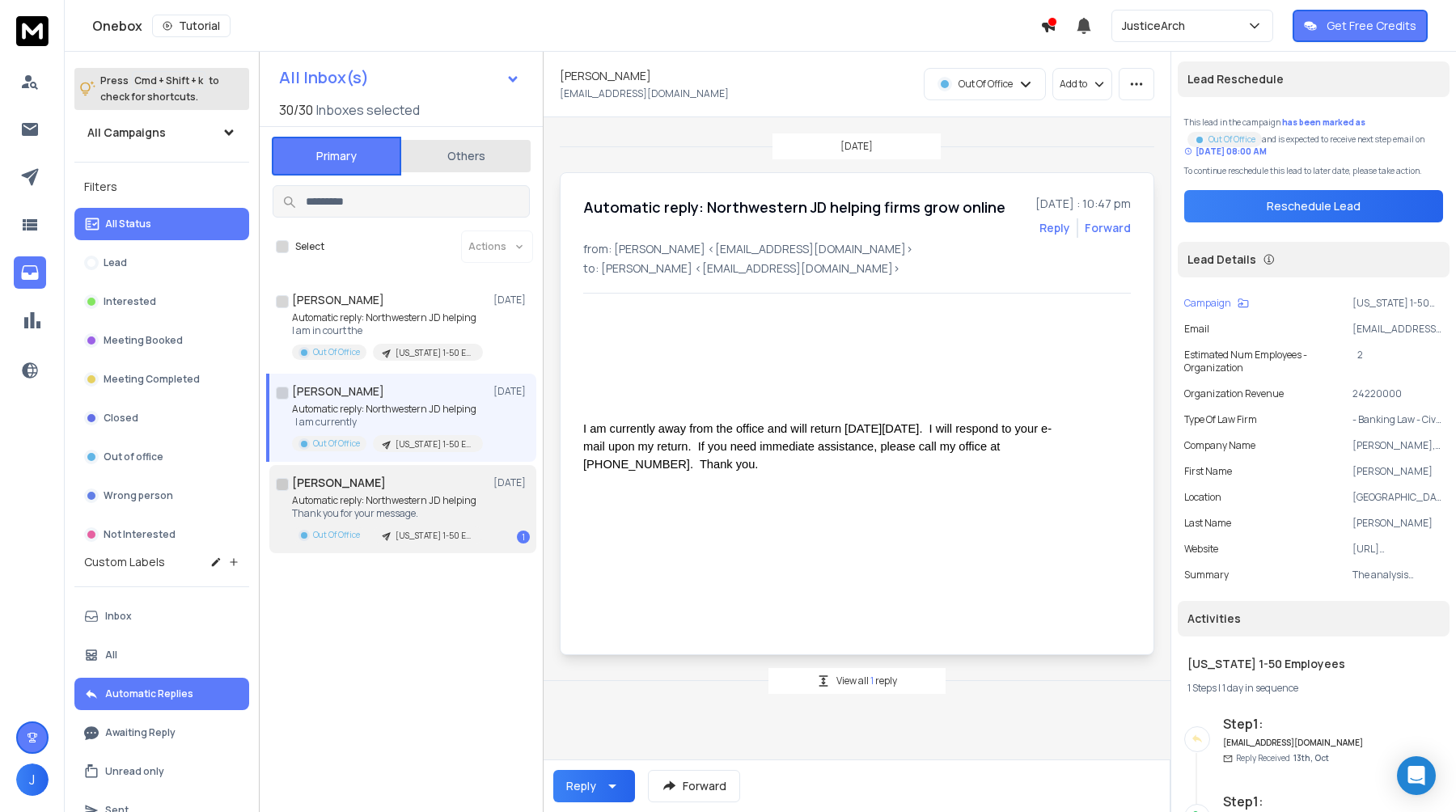
click at [413, 490] on div "Lindsay C. Stella 13 Oct" at bounding box center [410, 483] width 238 height 16
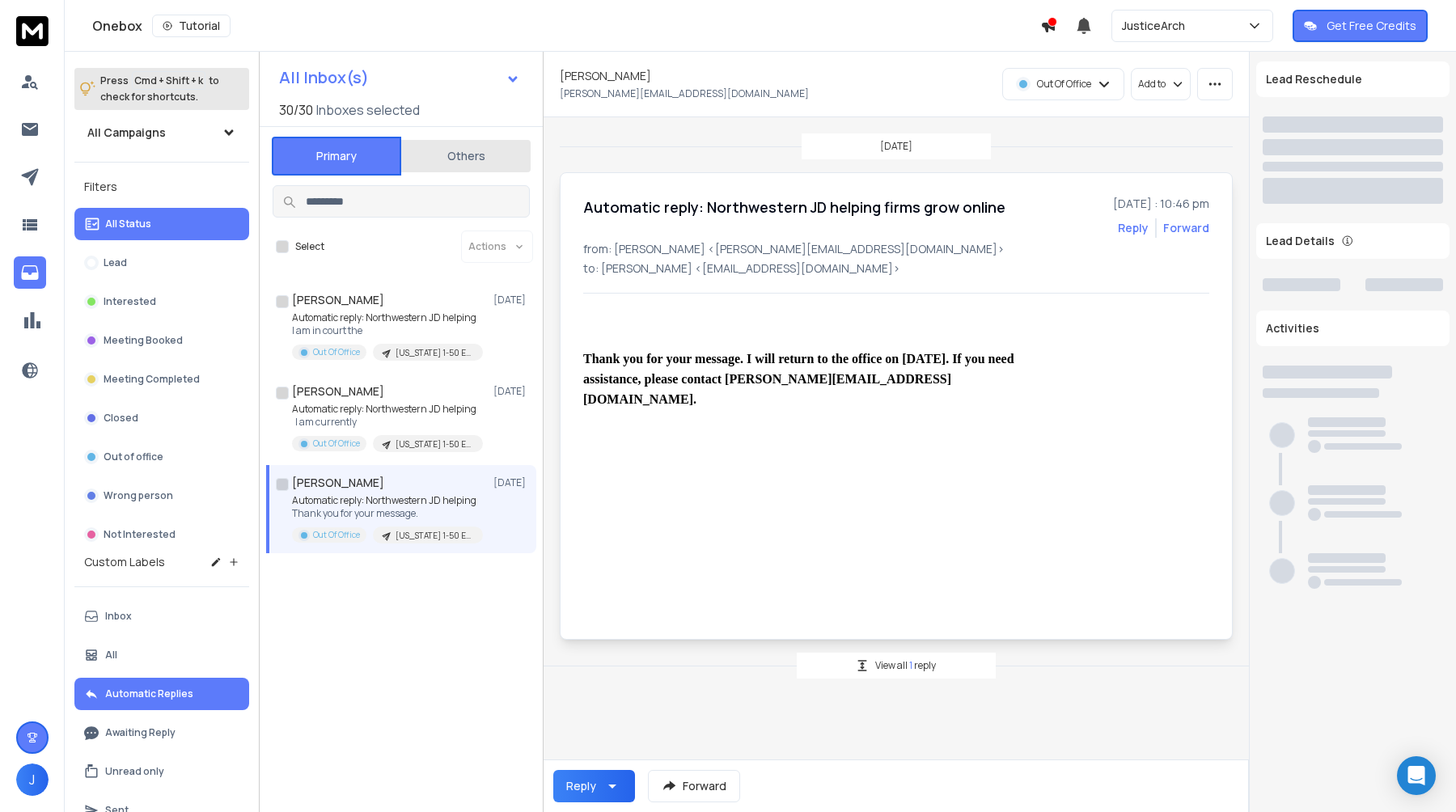
click at [468, 152] on button "Others" at bounding box center [465, 156] width 129 height 35
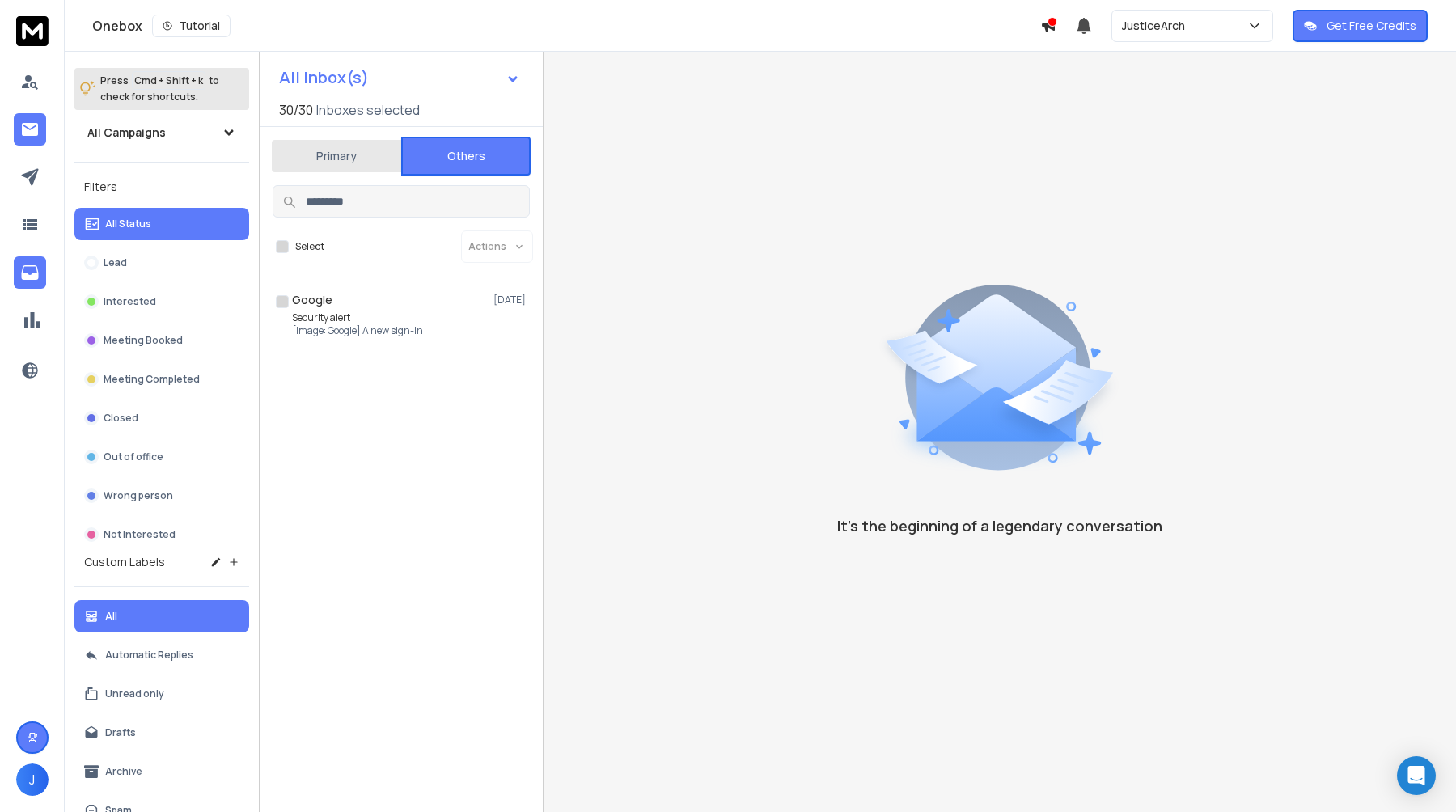
click at [14, 124] on link at bounding box center [30, 129] width 33 height 33
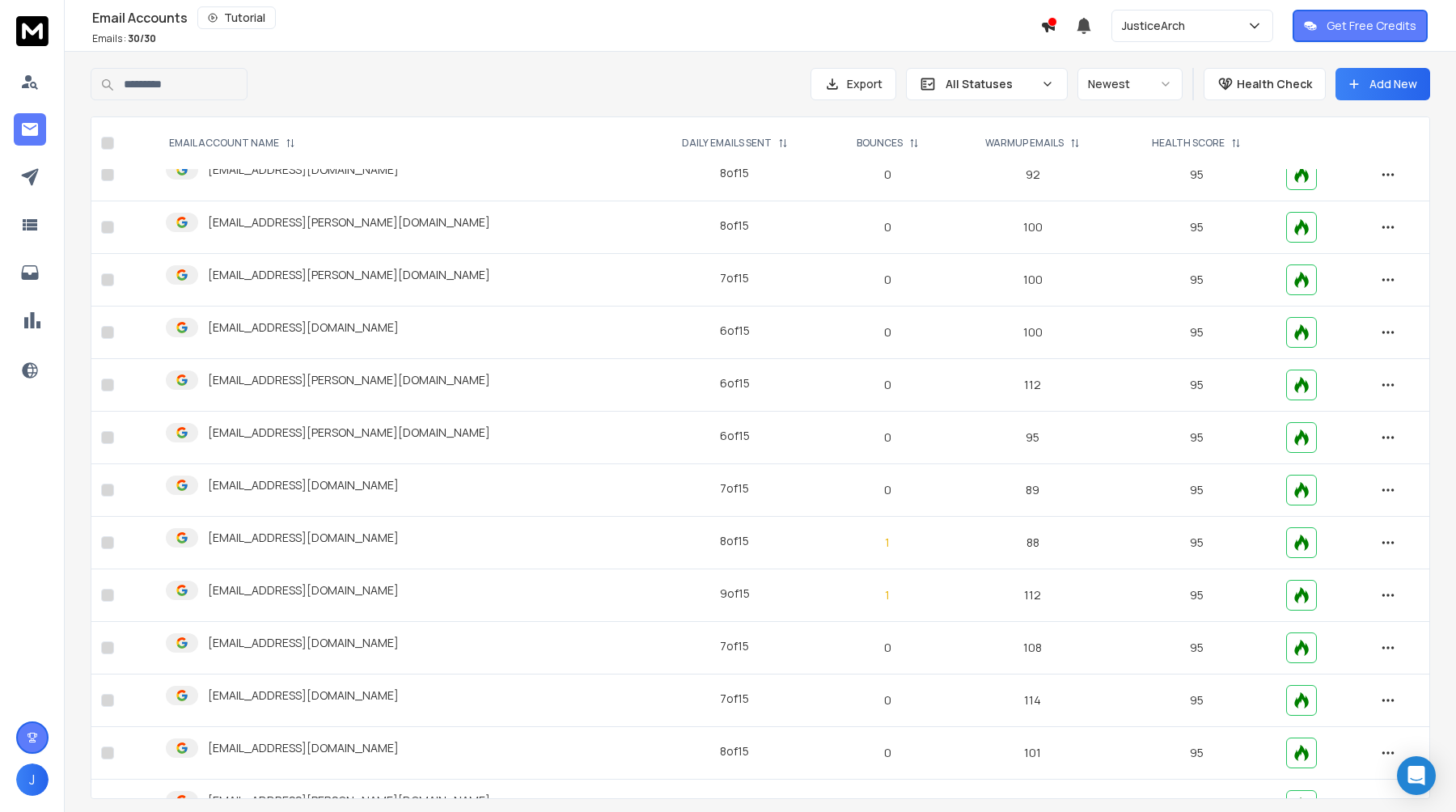
scroll to position [961, 0]
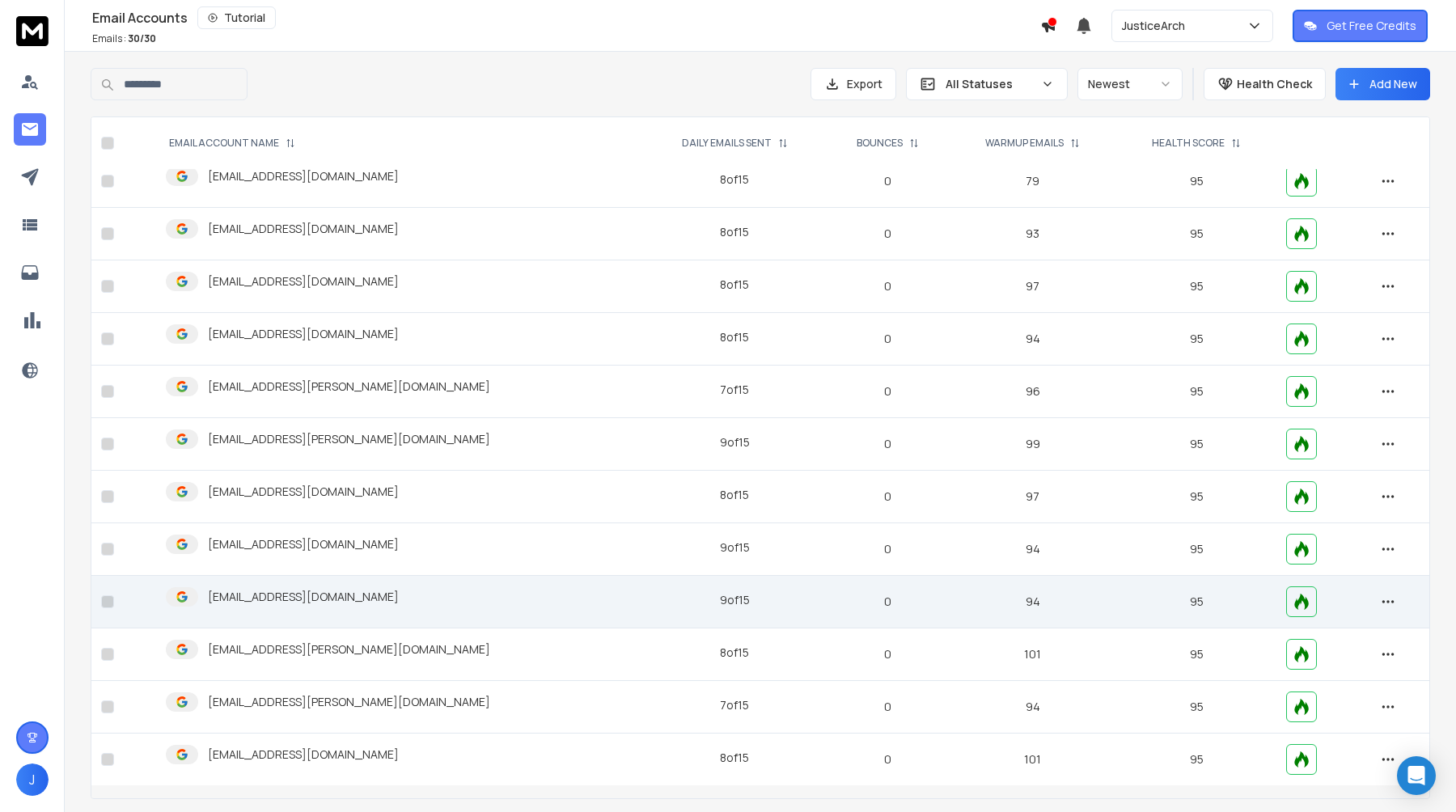
click at [643, 575] on td "9 of 15" at bounding box center [734, 596] width 183 height 42
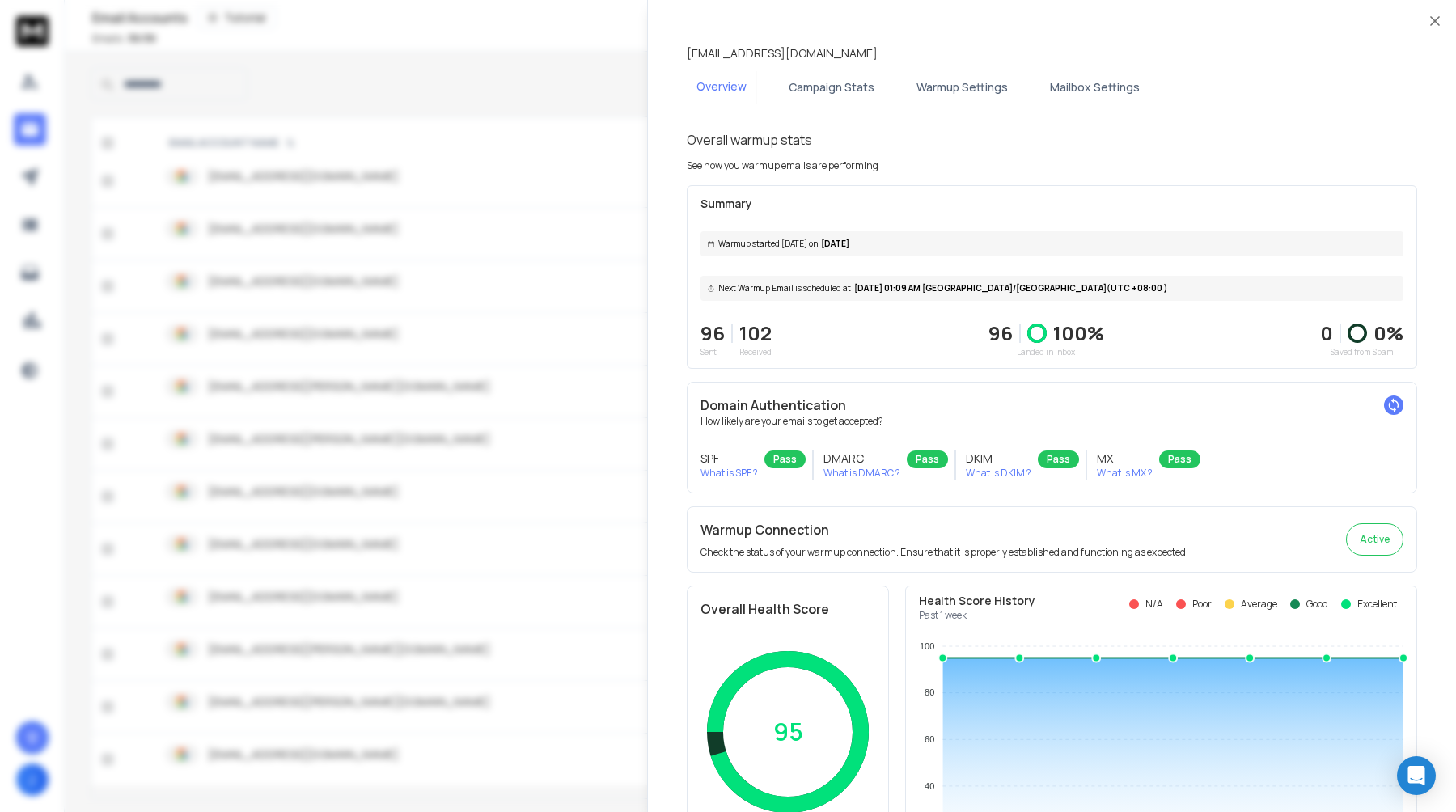
scroll to position [516, 0]
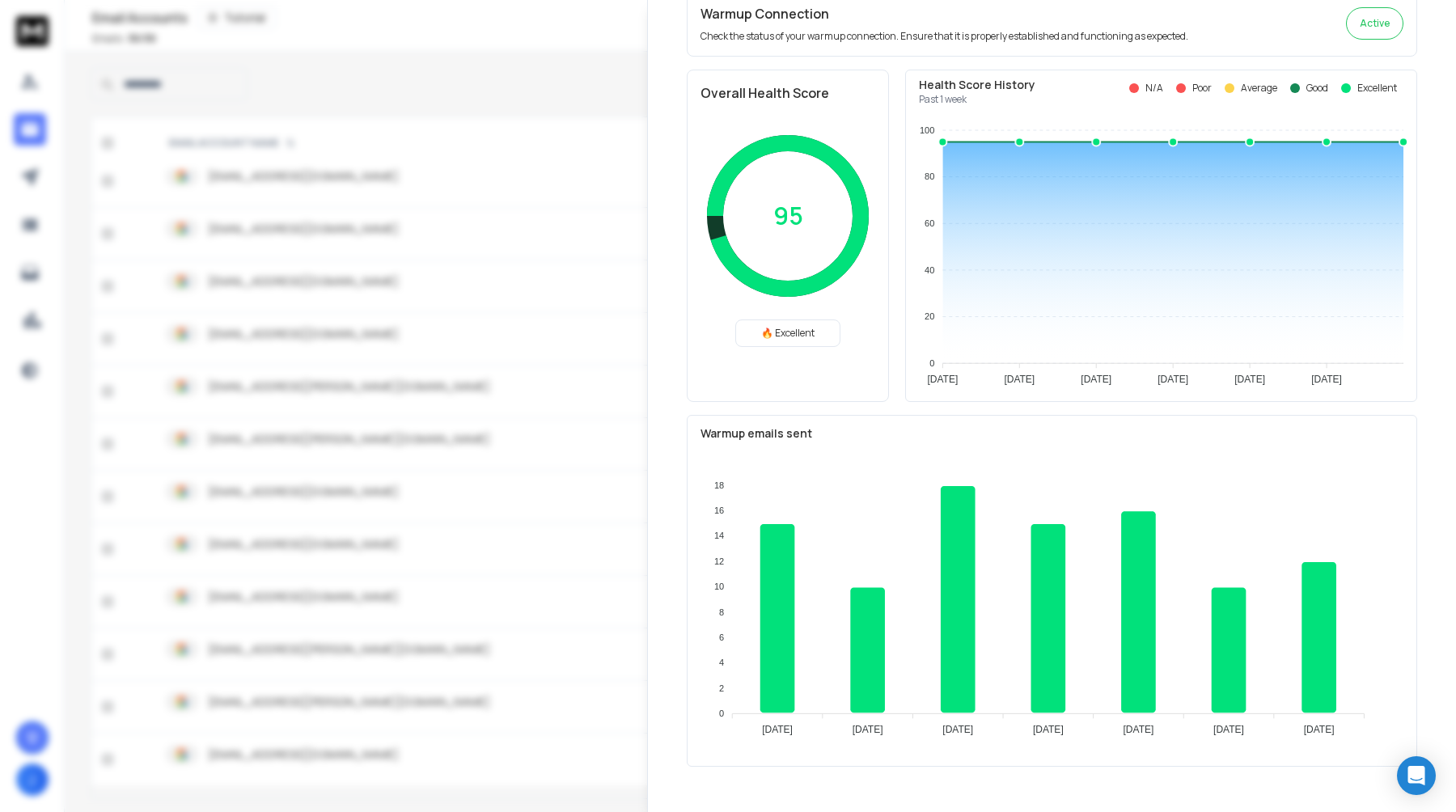
click at [42, 102] on div at bounding box center [728, 406] width 1456 height 812
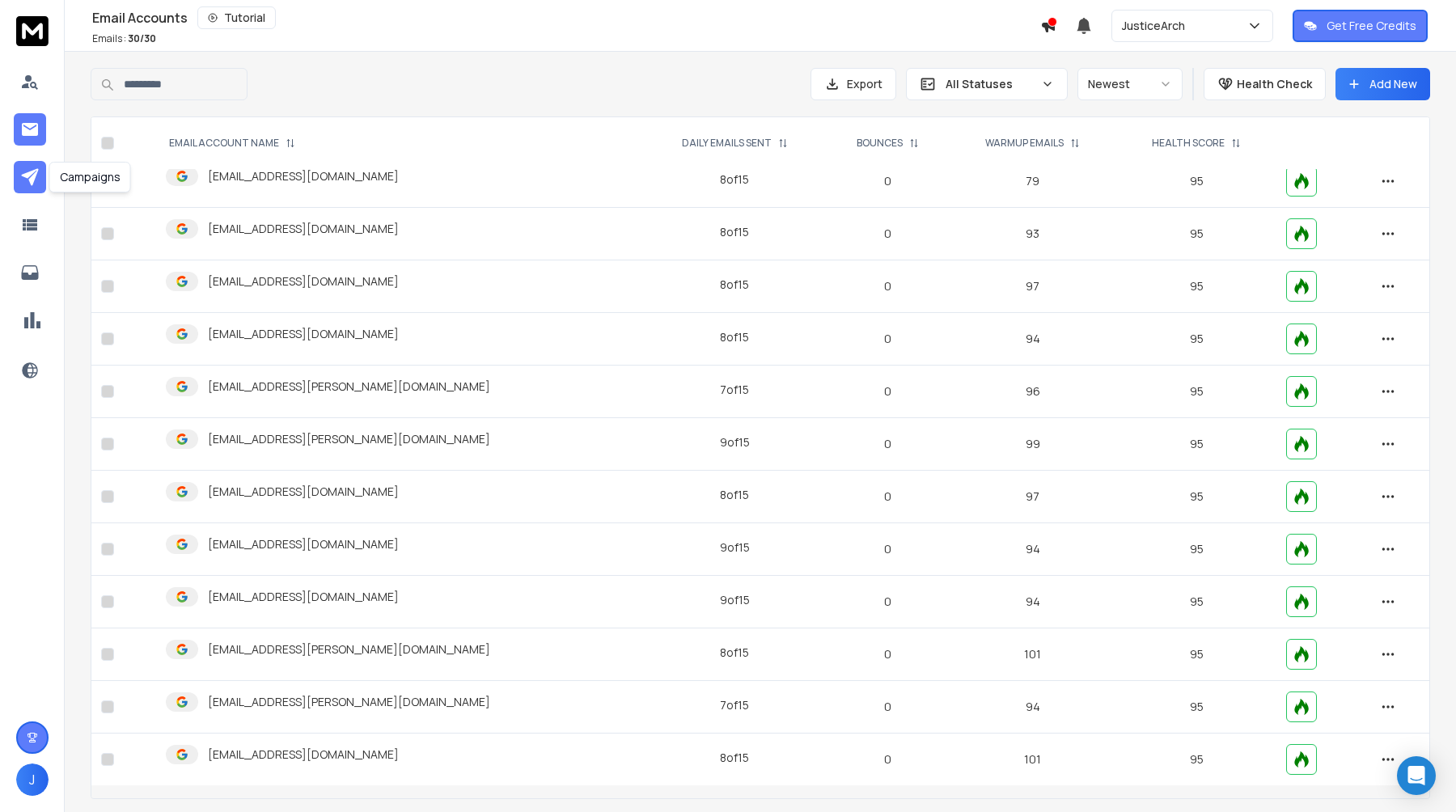
click at [34, 178] on icon at bounding box center [29, 177] width 17 height 17
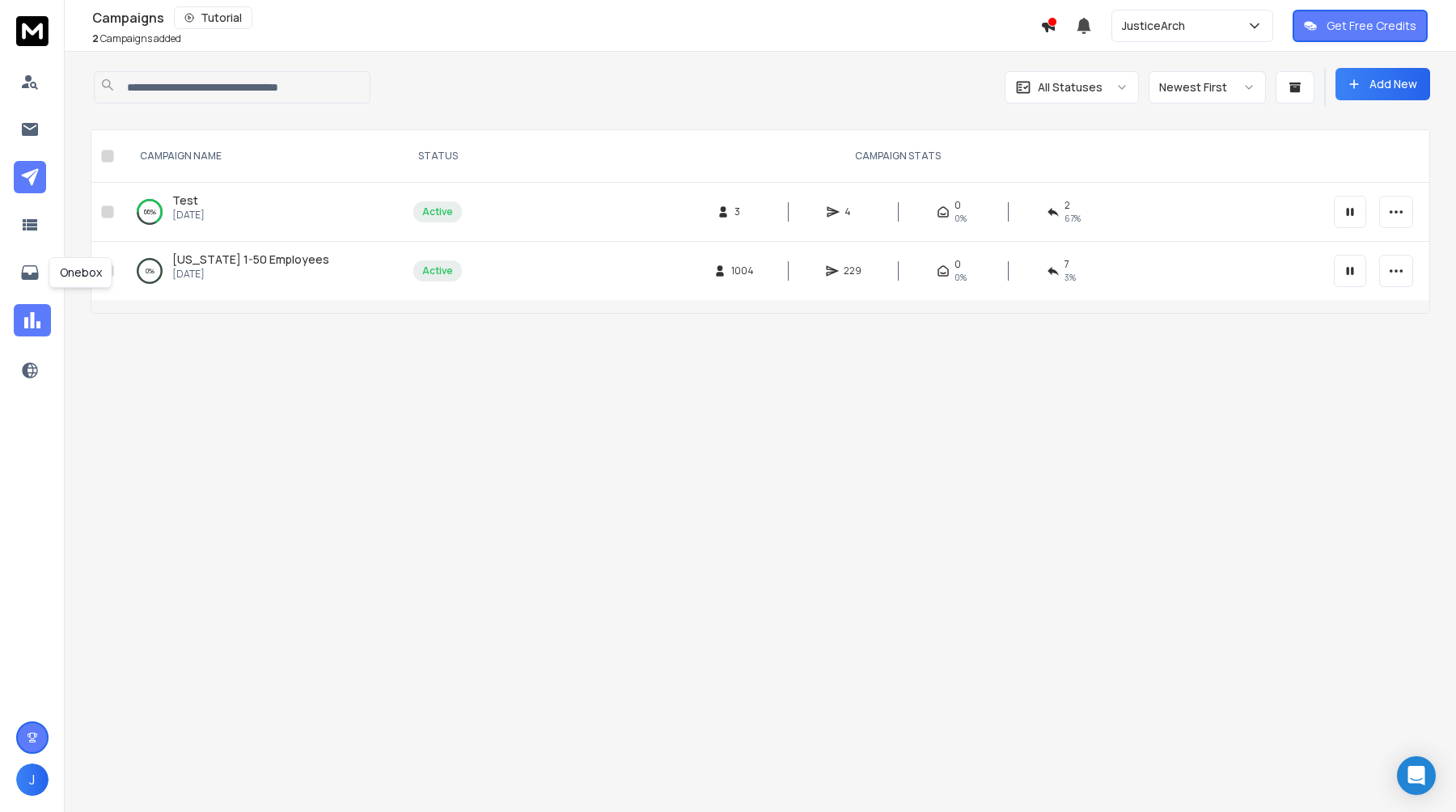
click at [36, 313] on icon at bounding box center [33, 320] width 25 height 25
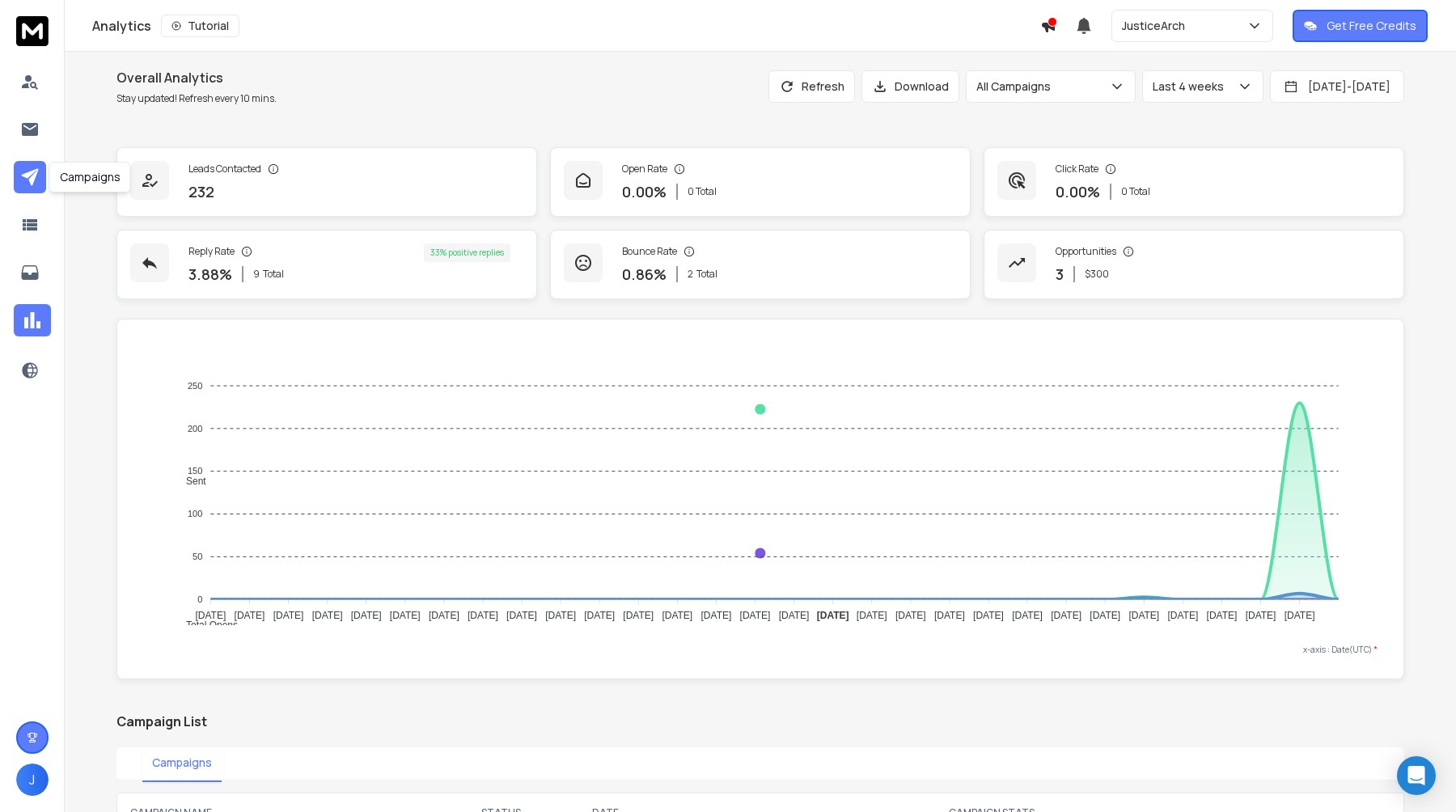
click at [38, 172] on icon at bounding box center [31, 177] width 20 height 20
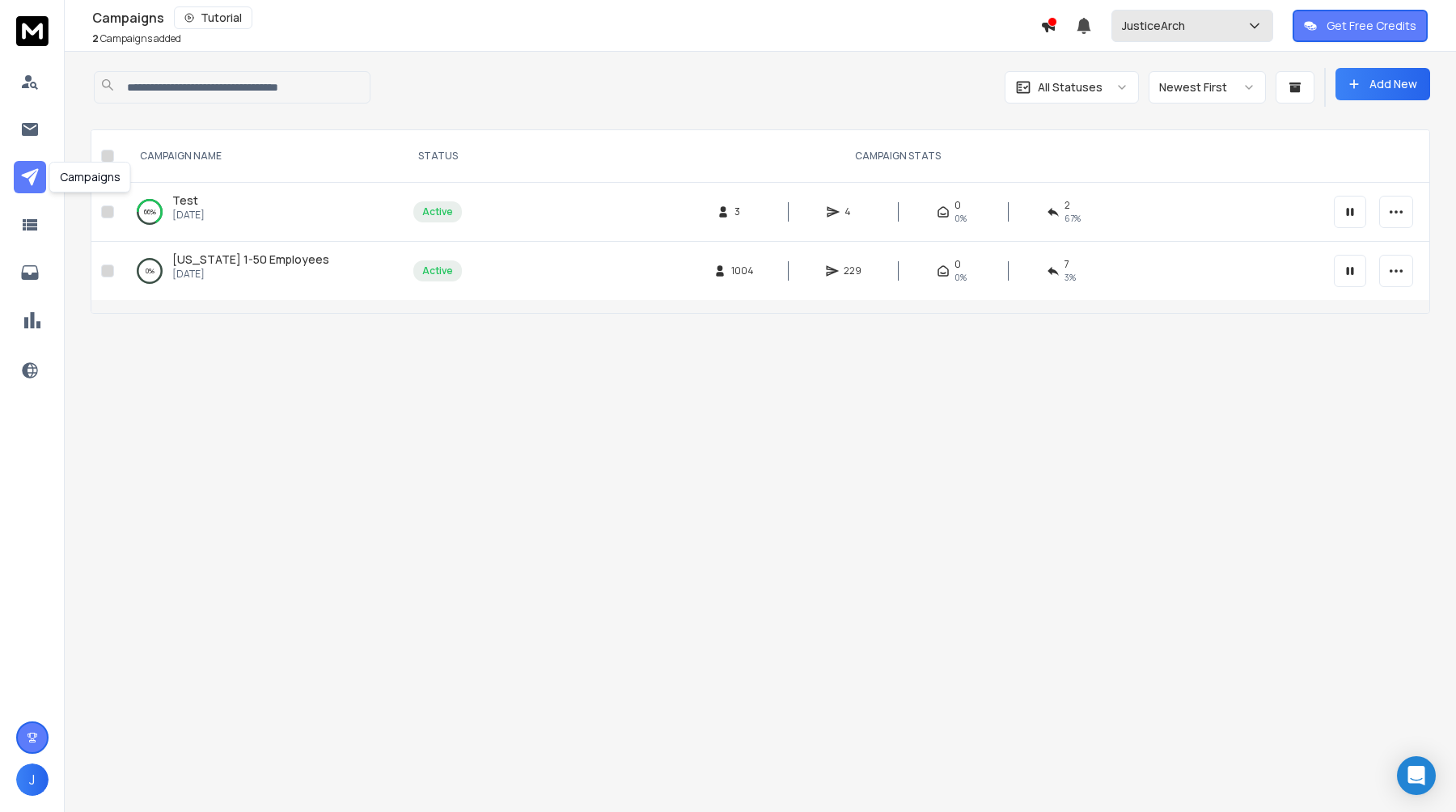
click at [1192, 29] on p "JusticeArch" at bounding box center [1156, 26] width 70 height 16
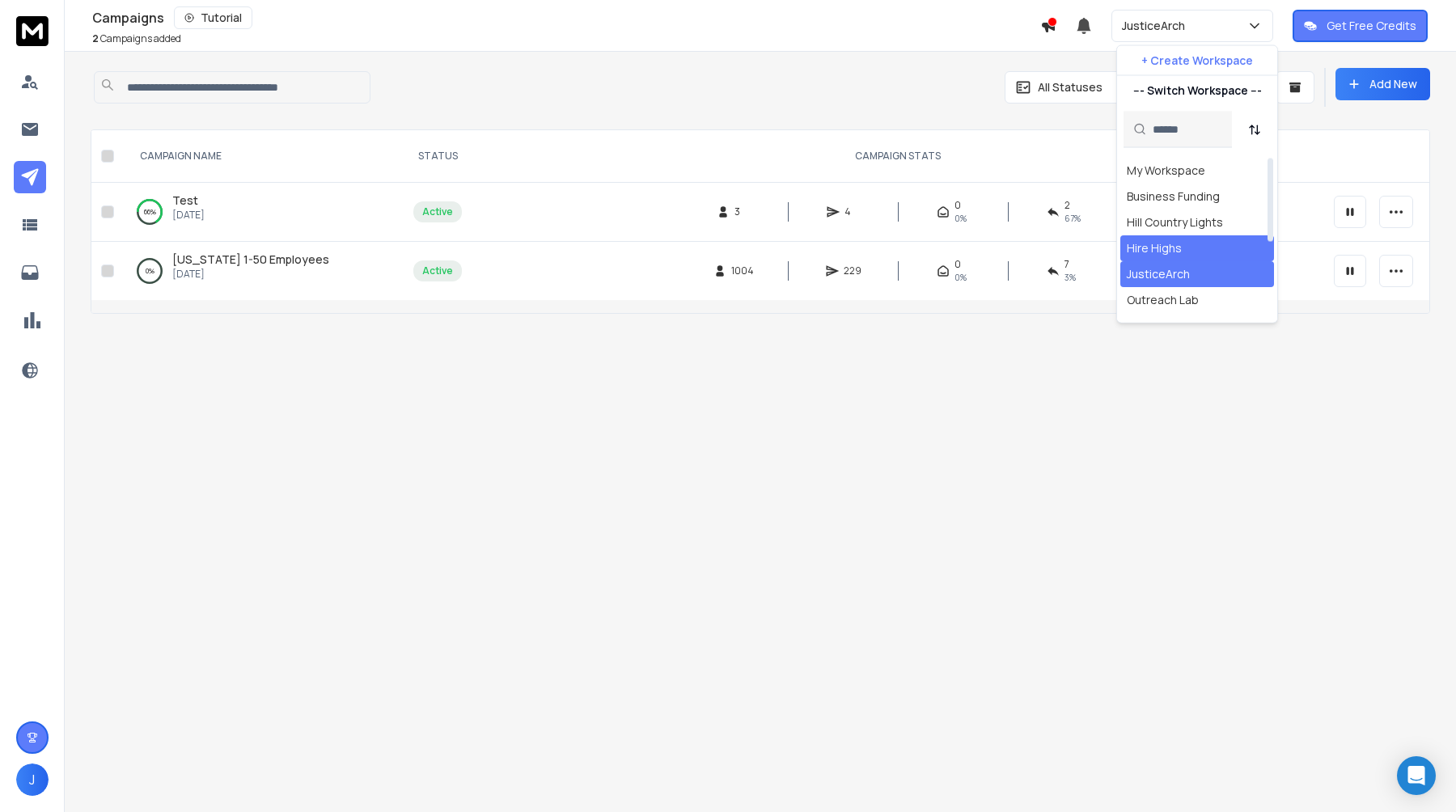
scroll to position [149, 0]
click at [1202, 258] on div "Stellar" at bounding box center [1198, 254] width 154 height 26
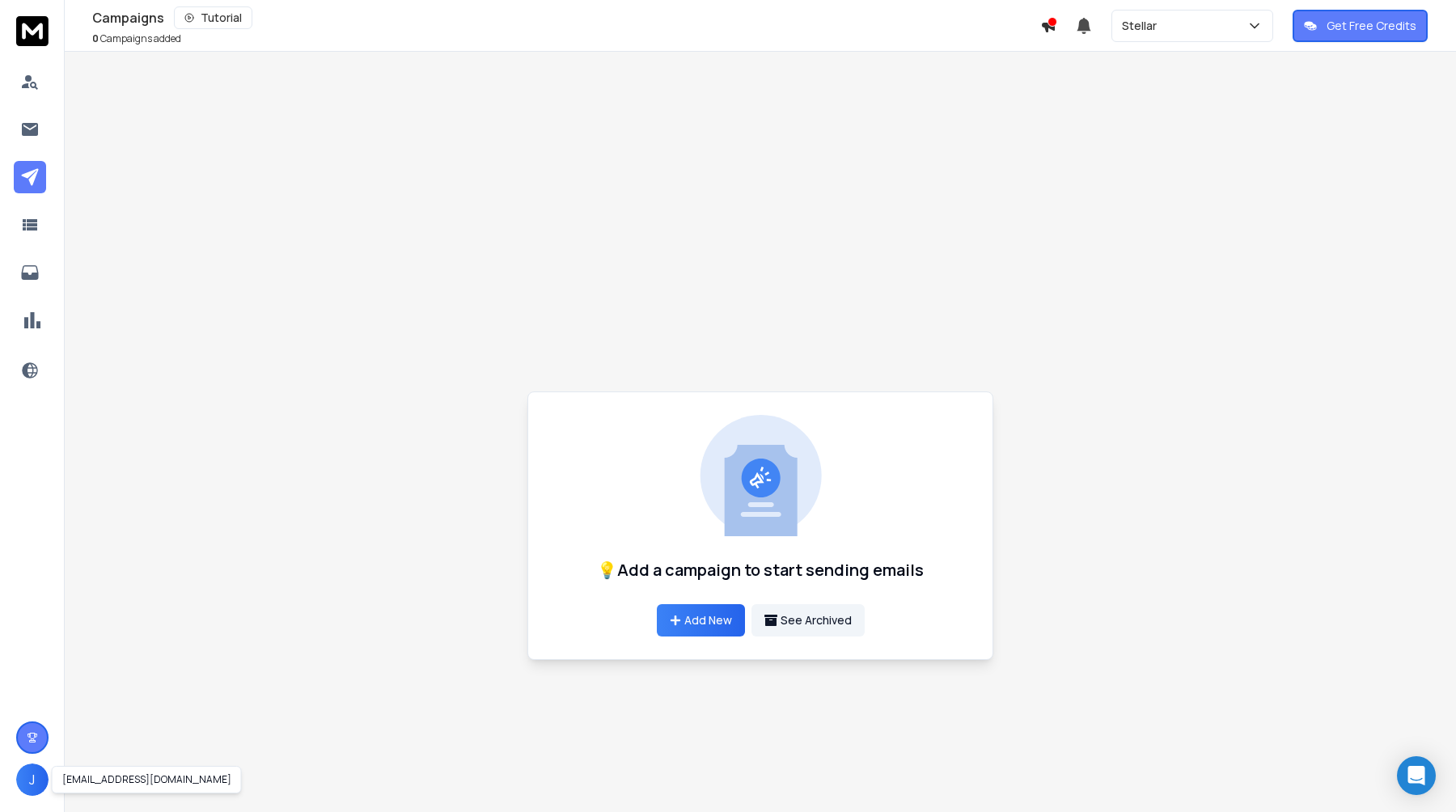
click at [42, 773] on span "J" at bounding box center [32, 779] width 33 height 33
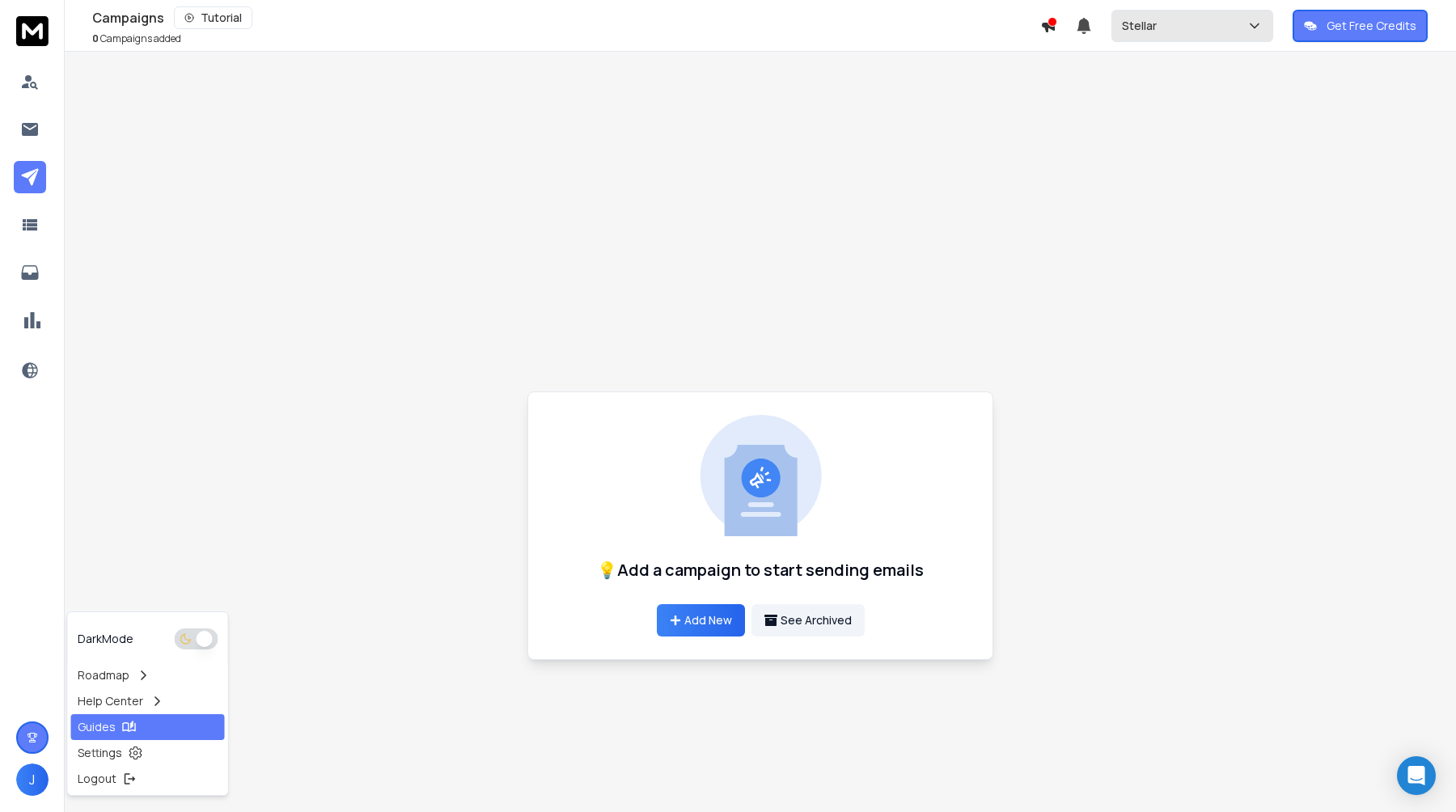
click at [1210, 27] on div "Stellar" at bounding box center [1192, 26] width 141 height 16
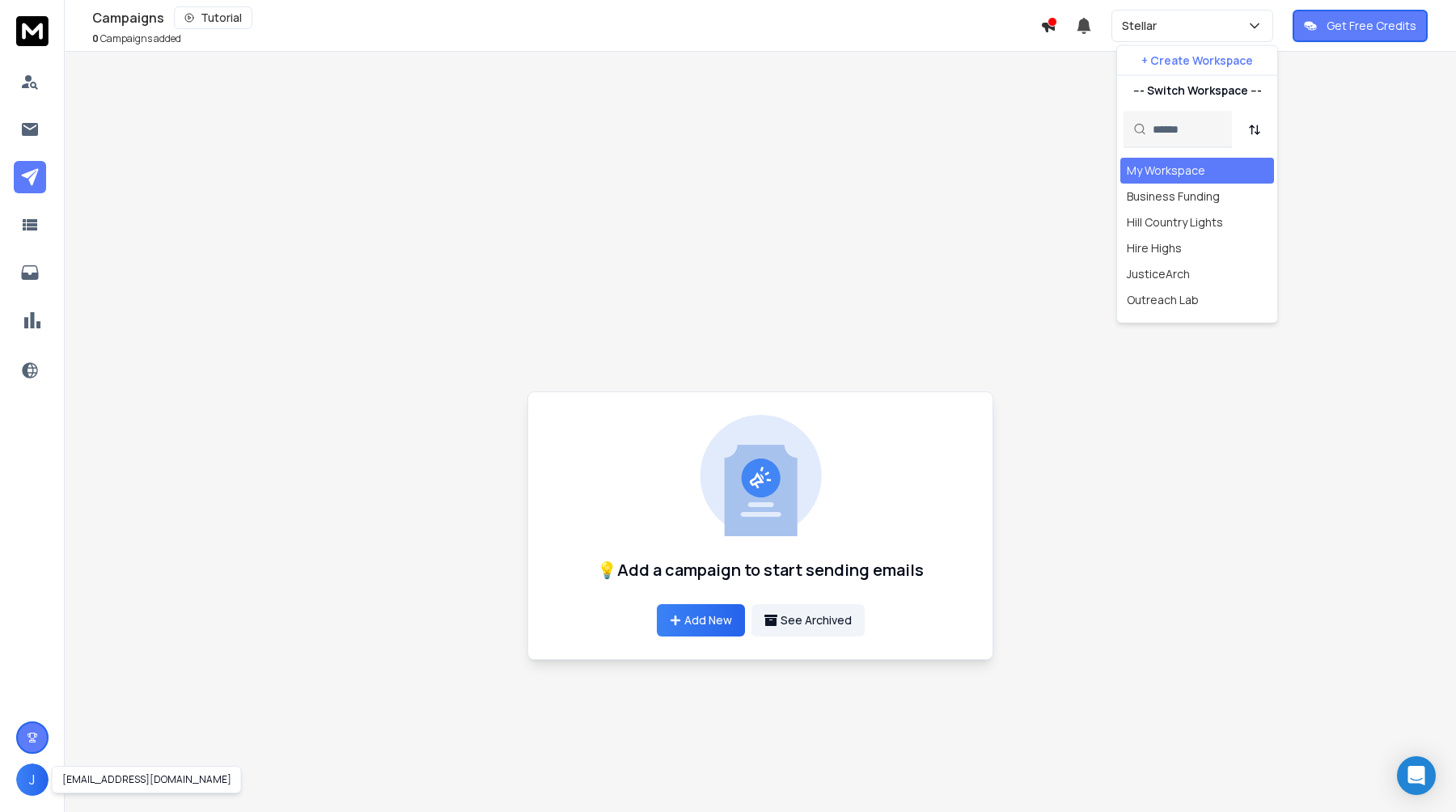
click at [41, 777] on span "J" at bounding box center [32, 779] width 33 height 33
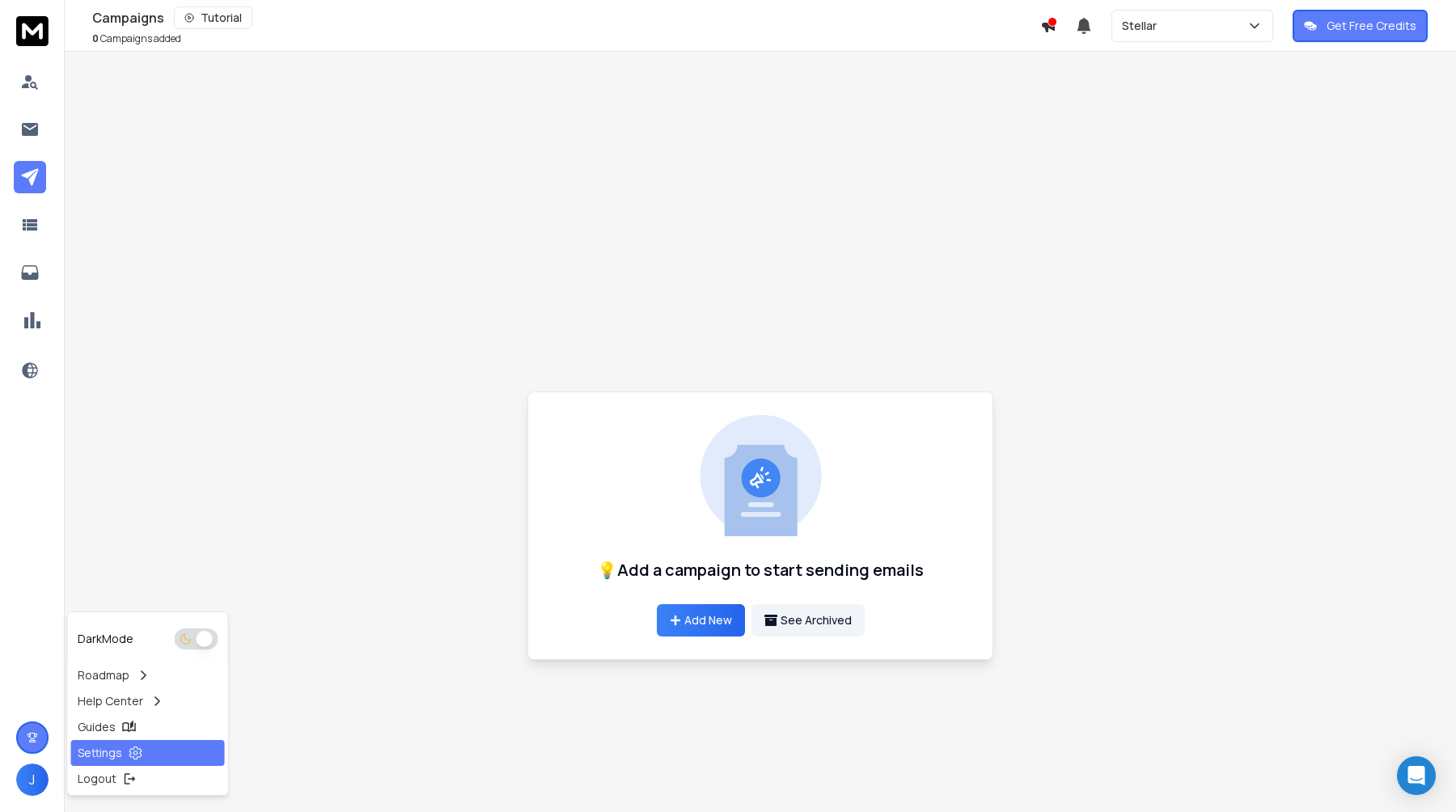
click at [130, 756] on icon at bounding box center [135, 753] width 15 height 15
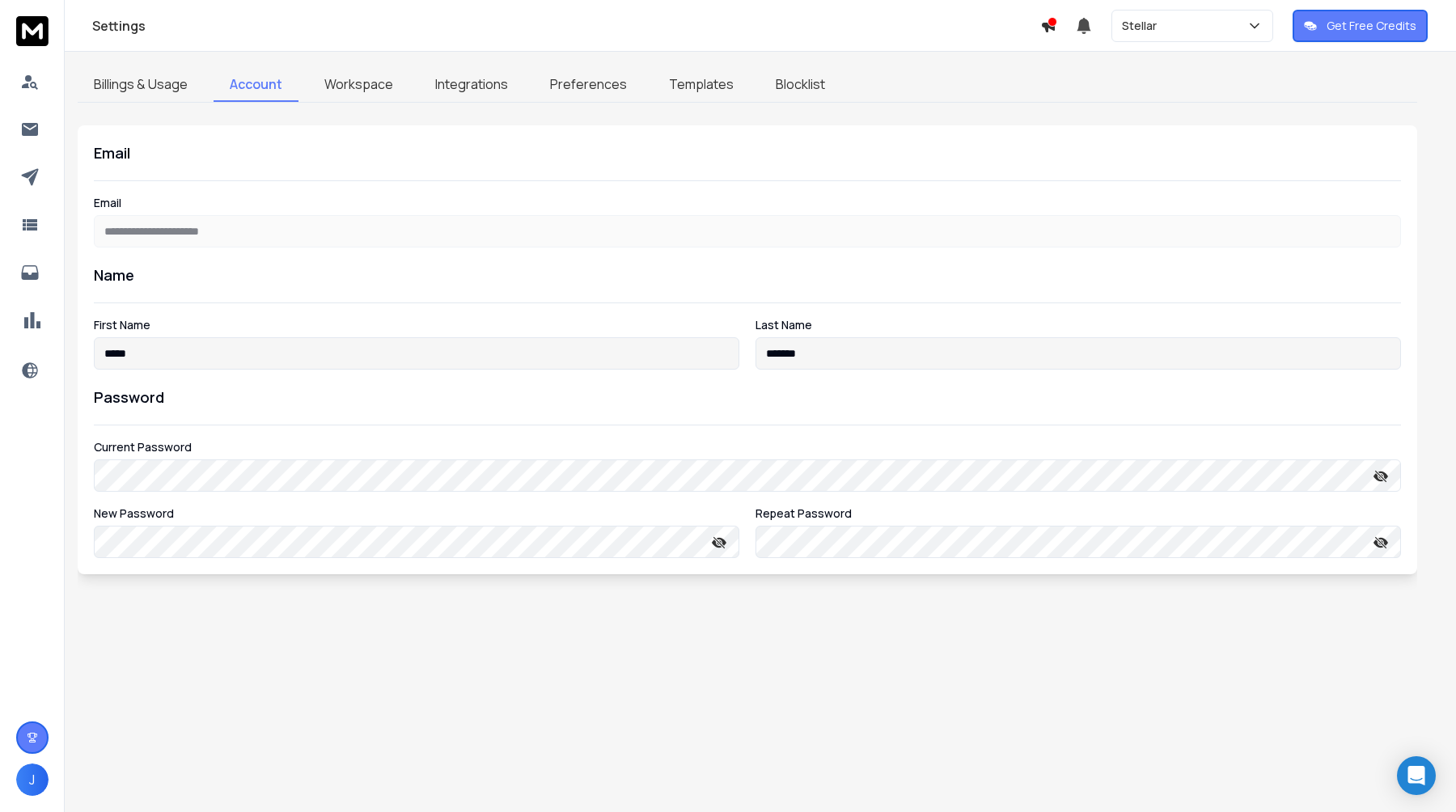
click at [379, 87] on link "Workspace" at bounding box center [359, 85] width 102 height 34
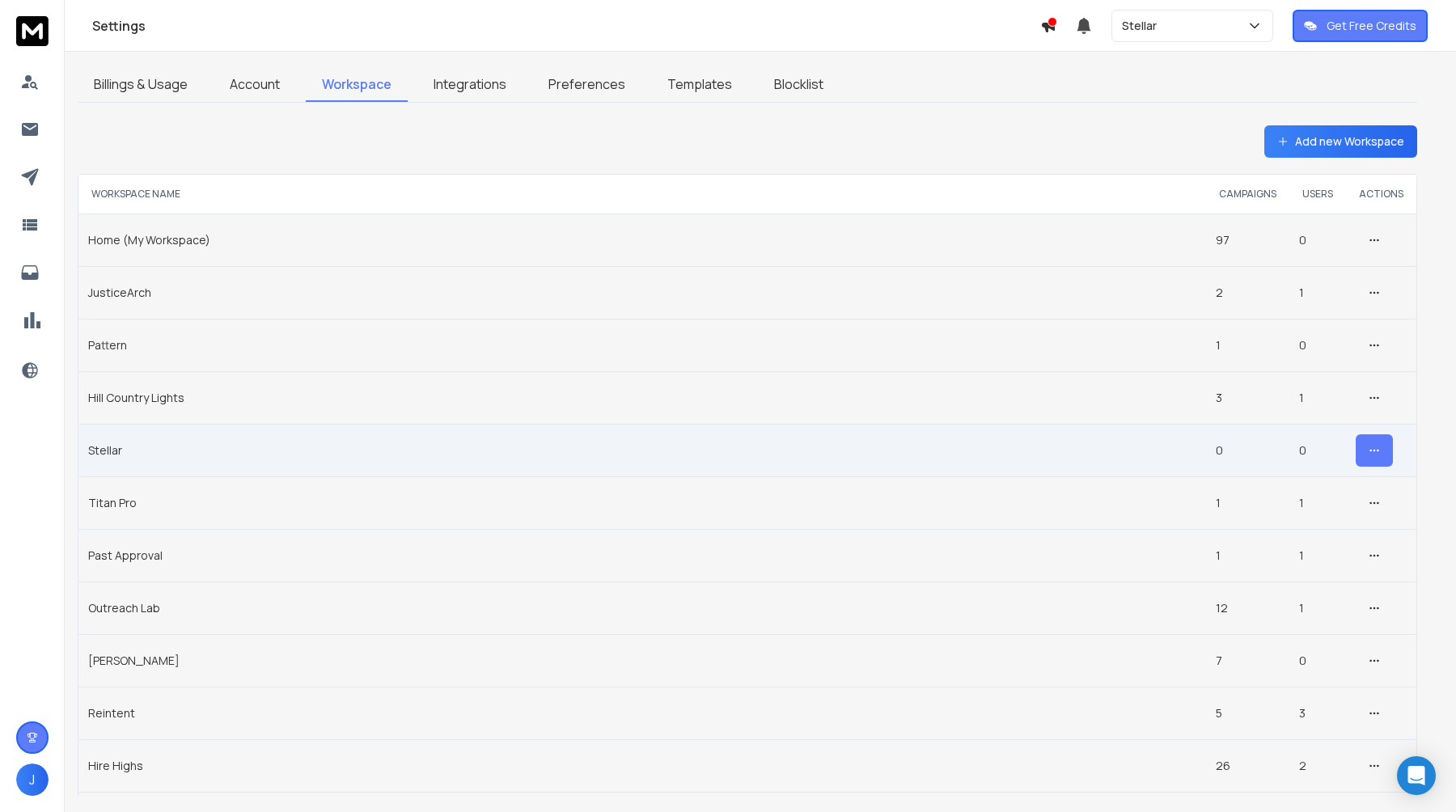
click at [1382, 447] on button "button" at bounding box center [1375, 450] width 37 height 33
click at [1349, 505] on p "Delete Workspace" at bounding box center [1337, 512] width 101 height 16
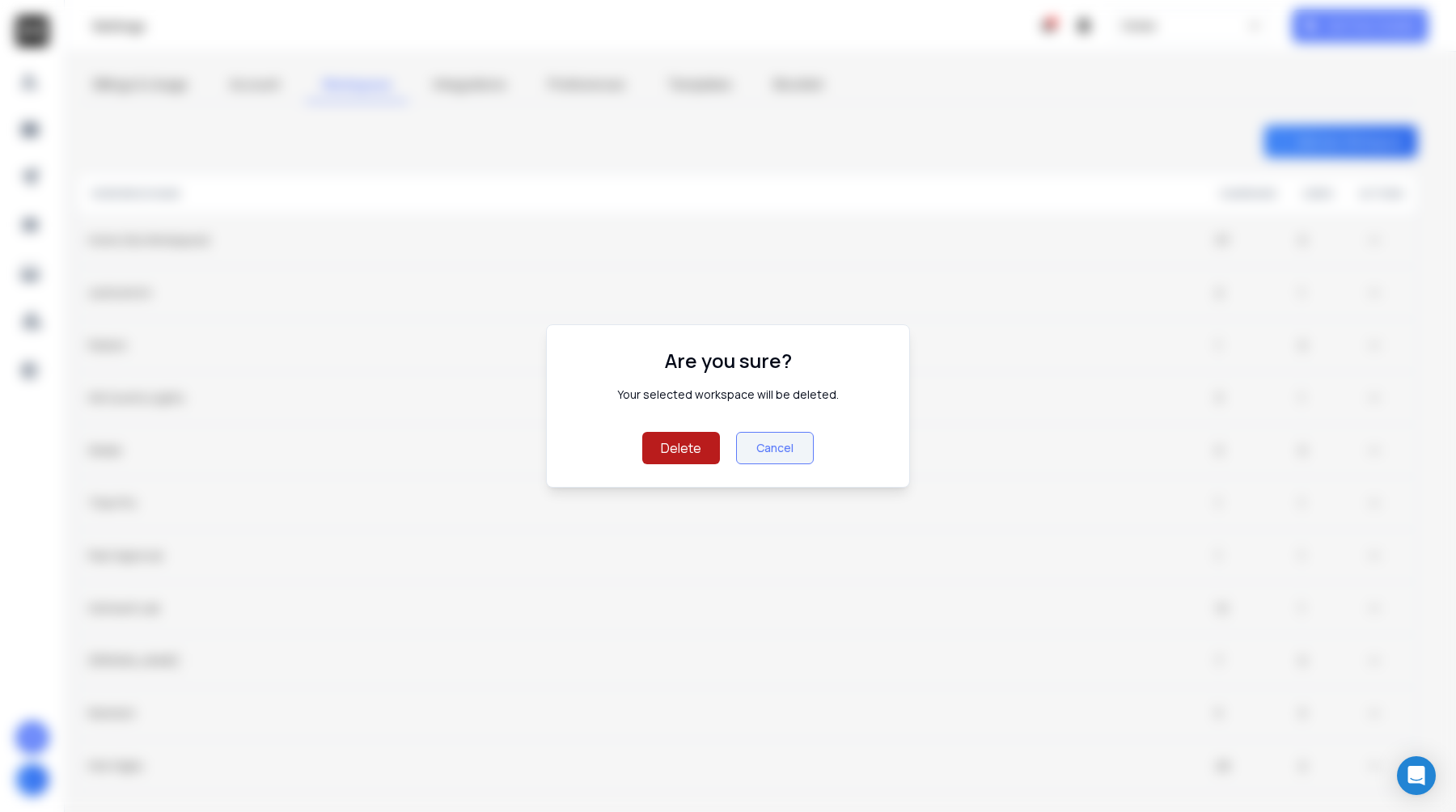
click at [684, 449] on button "Delete" at bounding box center [681, 447] width 78 height 33
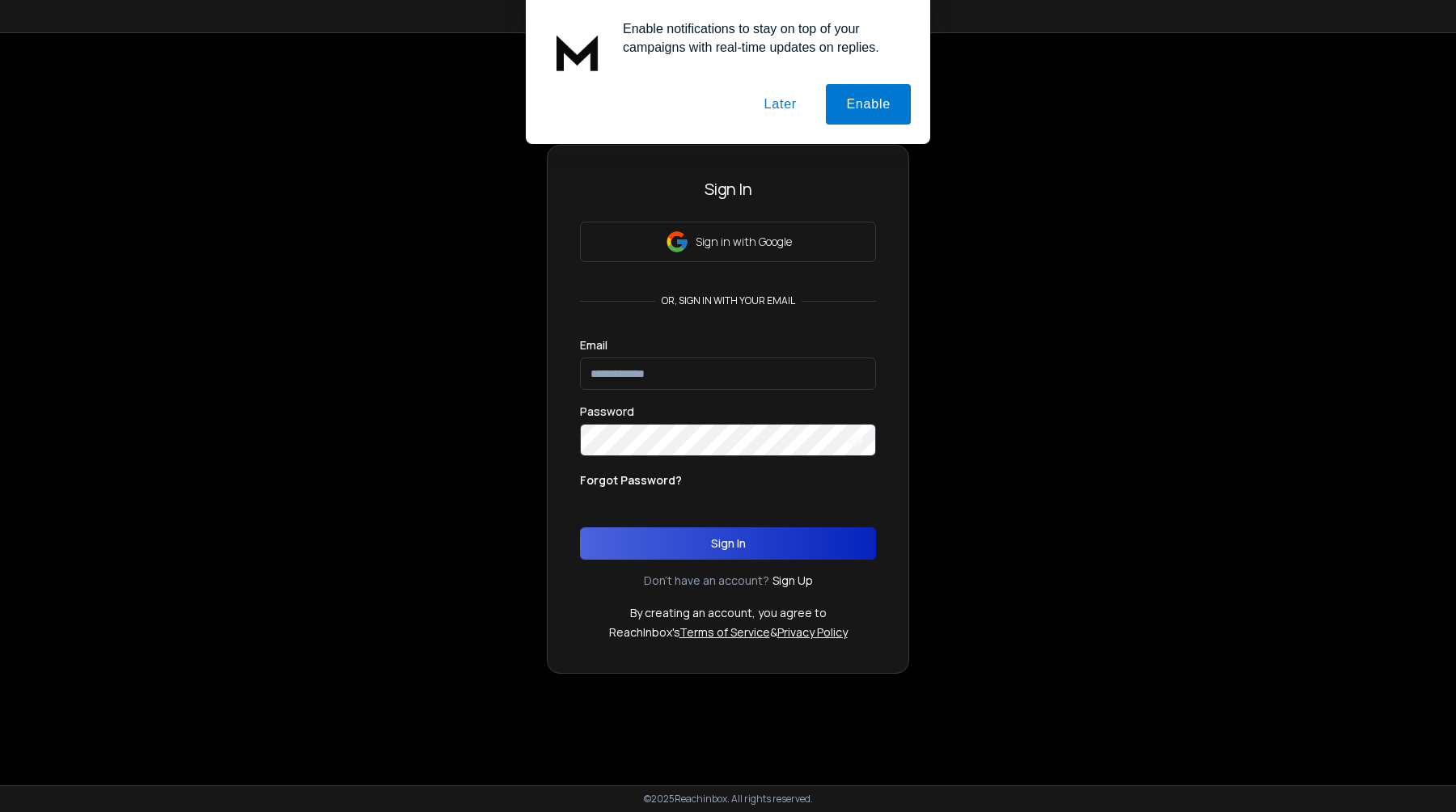
type input "**********"
click at [688, 540] on button "Sign In" at bounding box center [728, 543] width 296 height 33
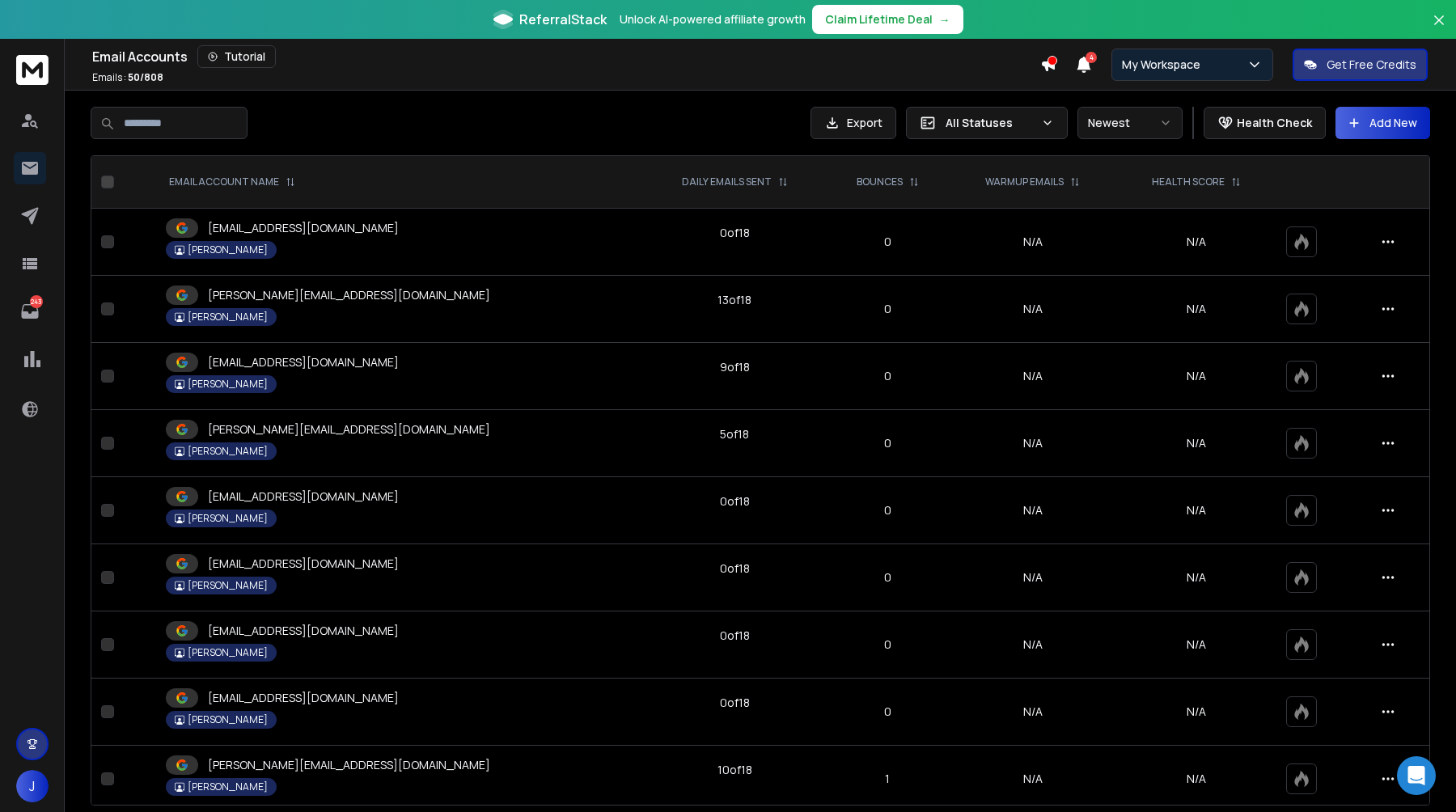
click at [1171, 59] on p "My Workspace" at bounding box center [1164, 64] width 85 height 16
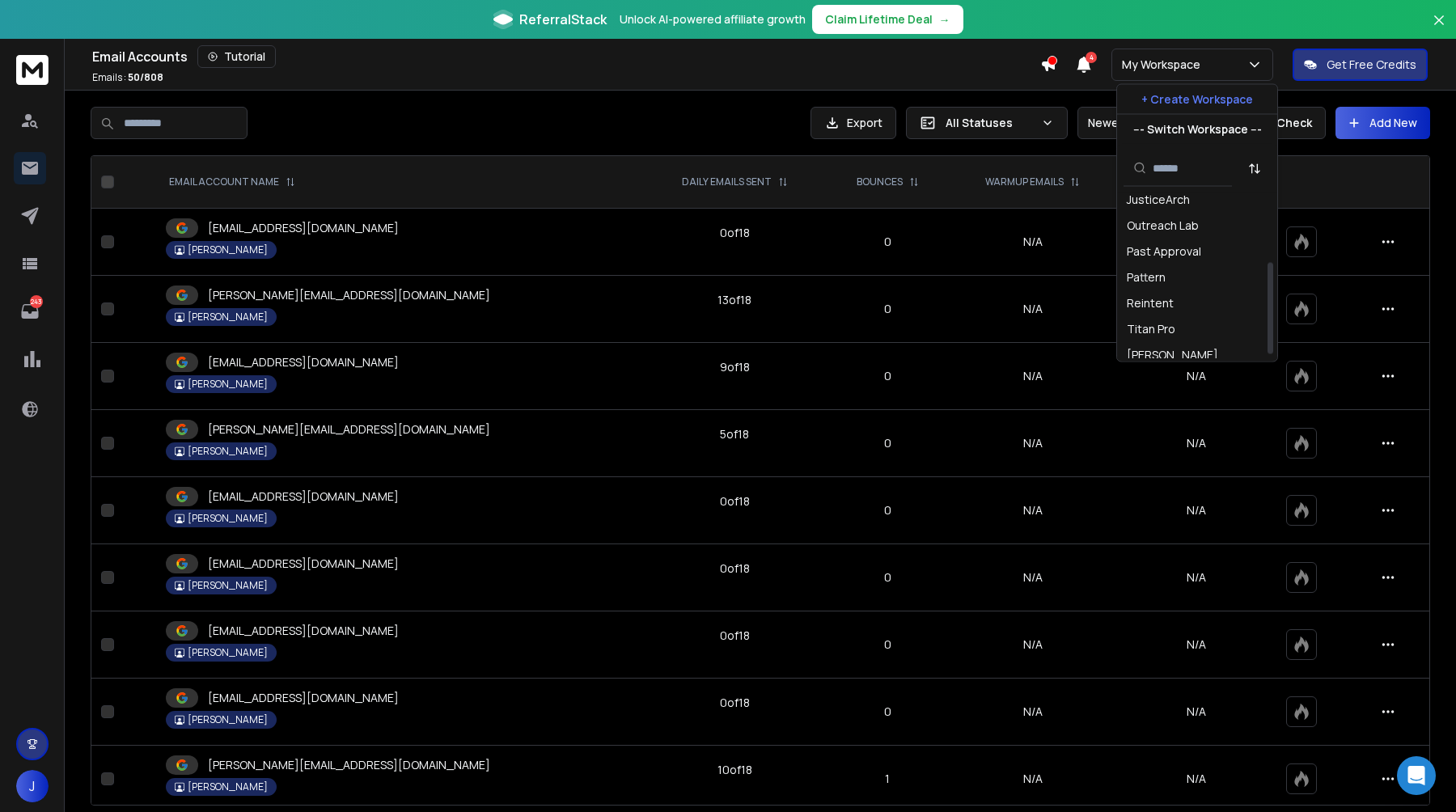
scroll to position [123, 0]
click at [1165, 241] on div "Past Approval" at bounding box center [1164, 241] width 75 height 16
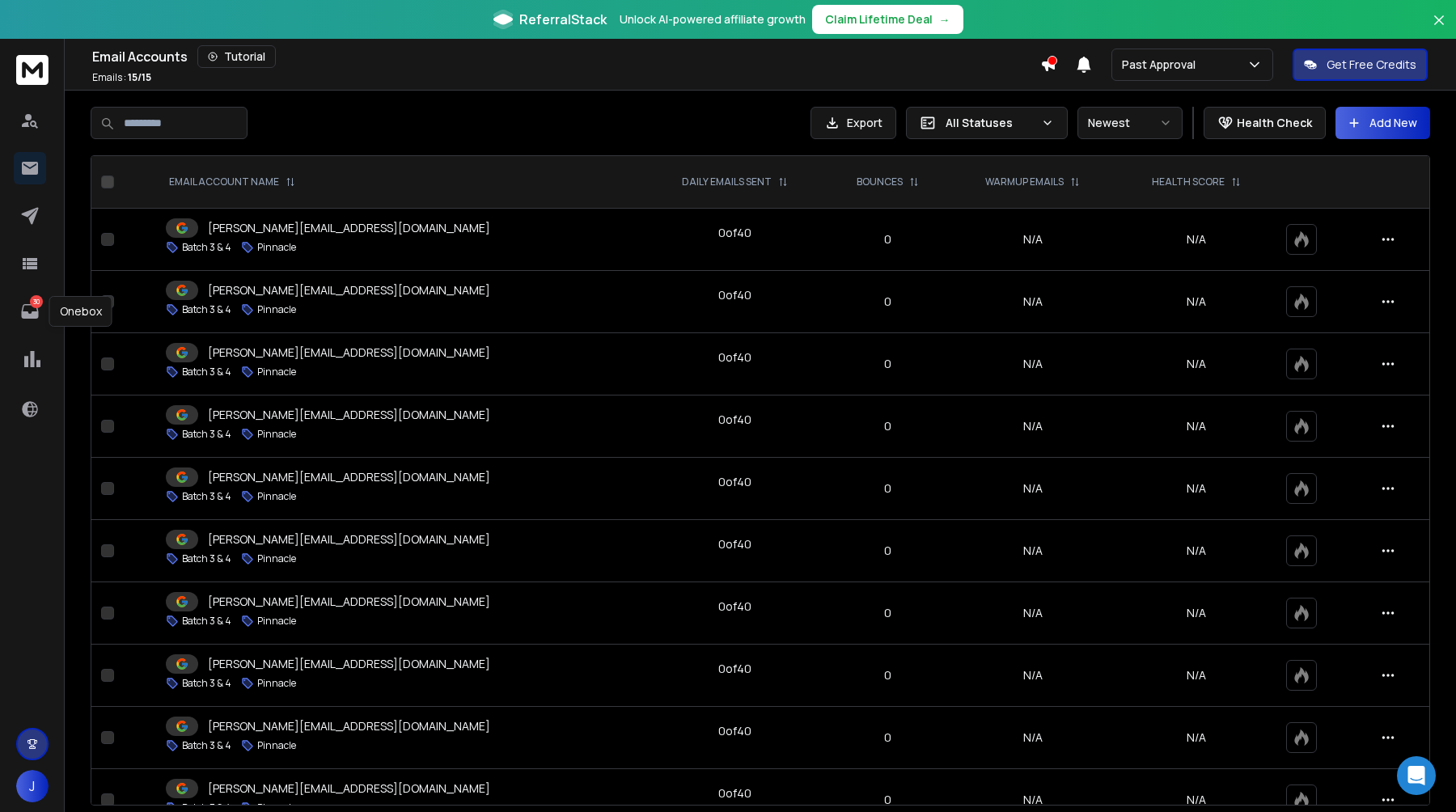
click at [11, 298] on div "30 J" at bounding box center [33, 428] width 65 height 779
click at [38, 311] on link "30" at bounding box center [30, 311] width 33 height 33
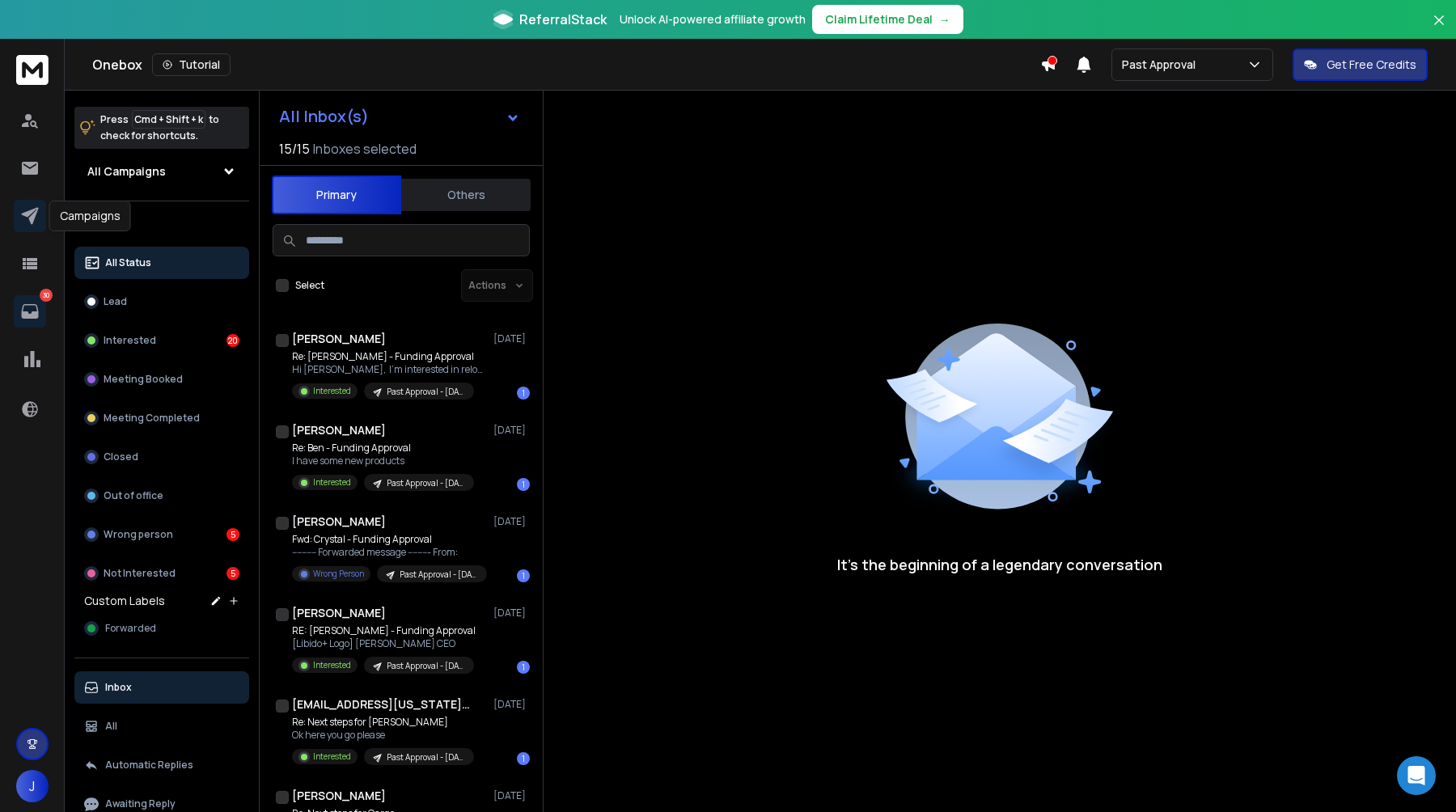
click at [30, 219] on icon at bounding box center [29, 216] width 17 height 17
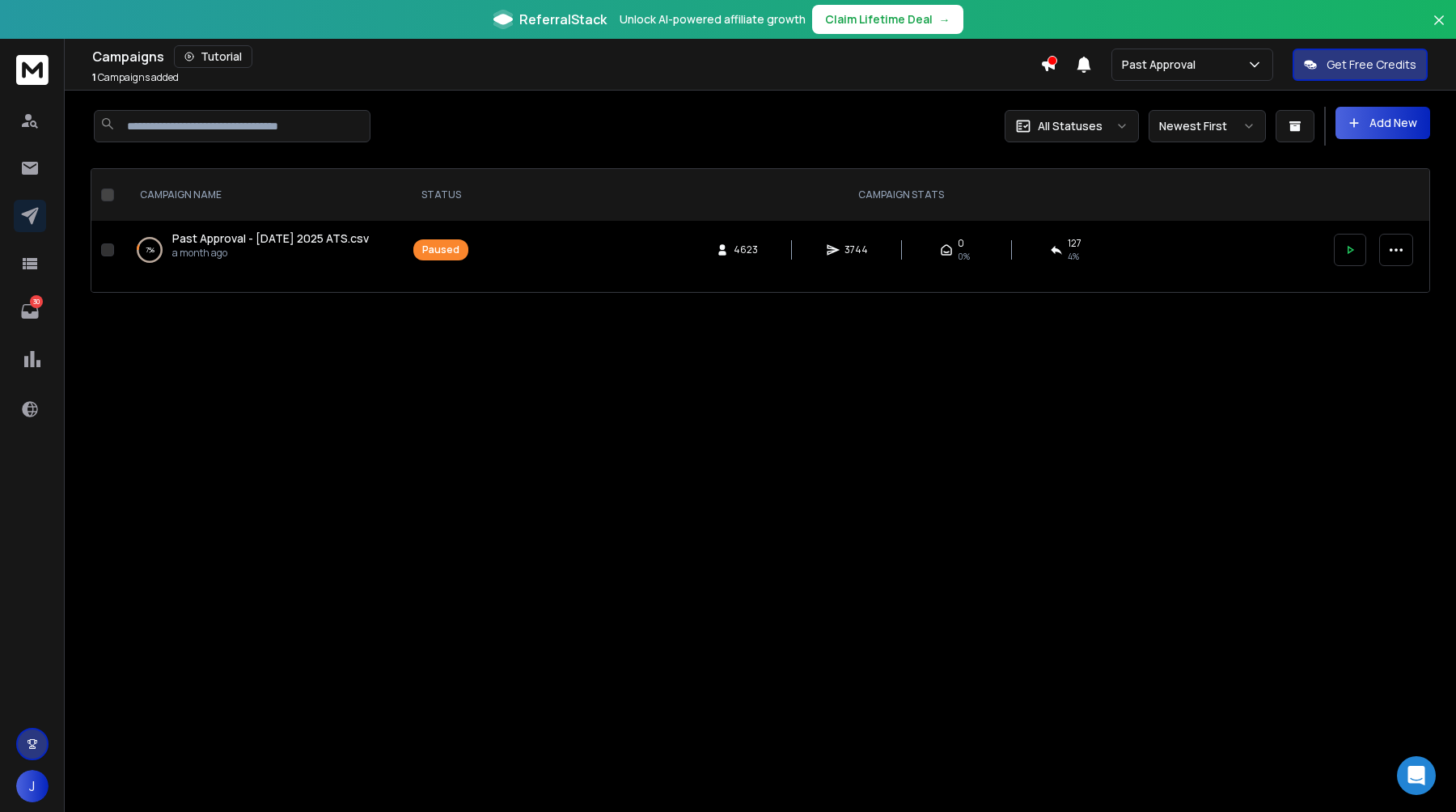
click at [1369, 121] on button "Add New" at bounding box center [1383, 122] width 95 height 33
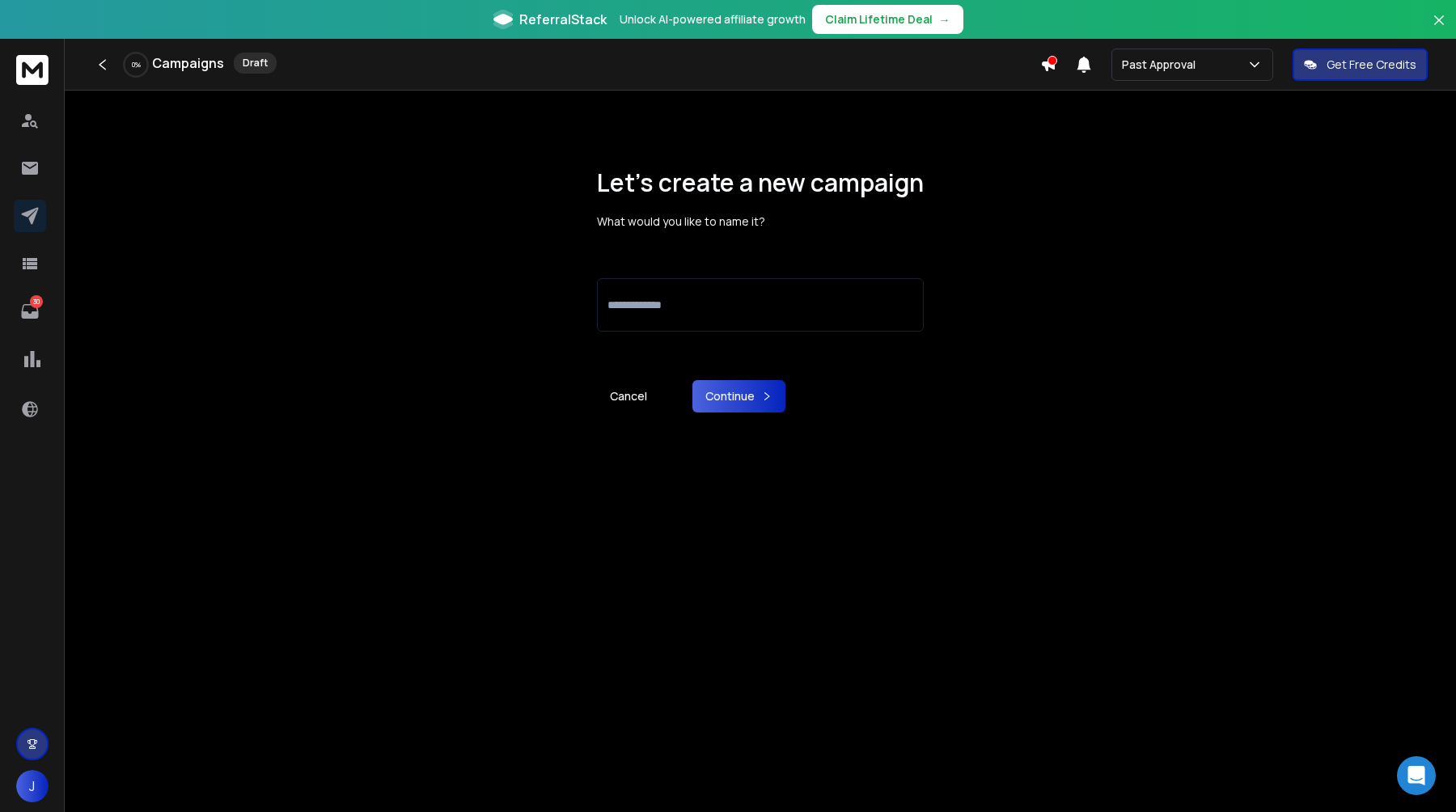
click at [604, 397] on link "Cancel" at bounding box center [629, 396] width 63 height 33
